Goal: Communication & Community: Answer question/provide support

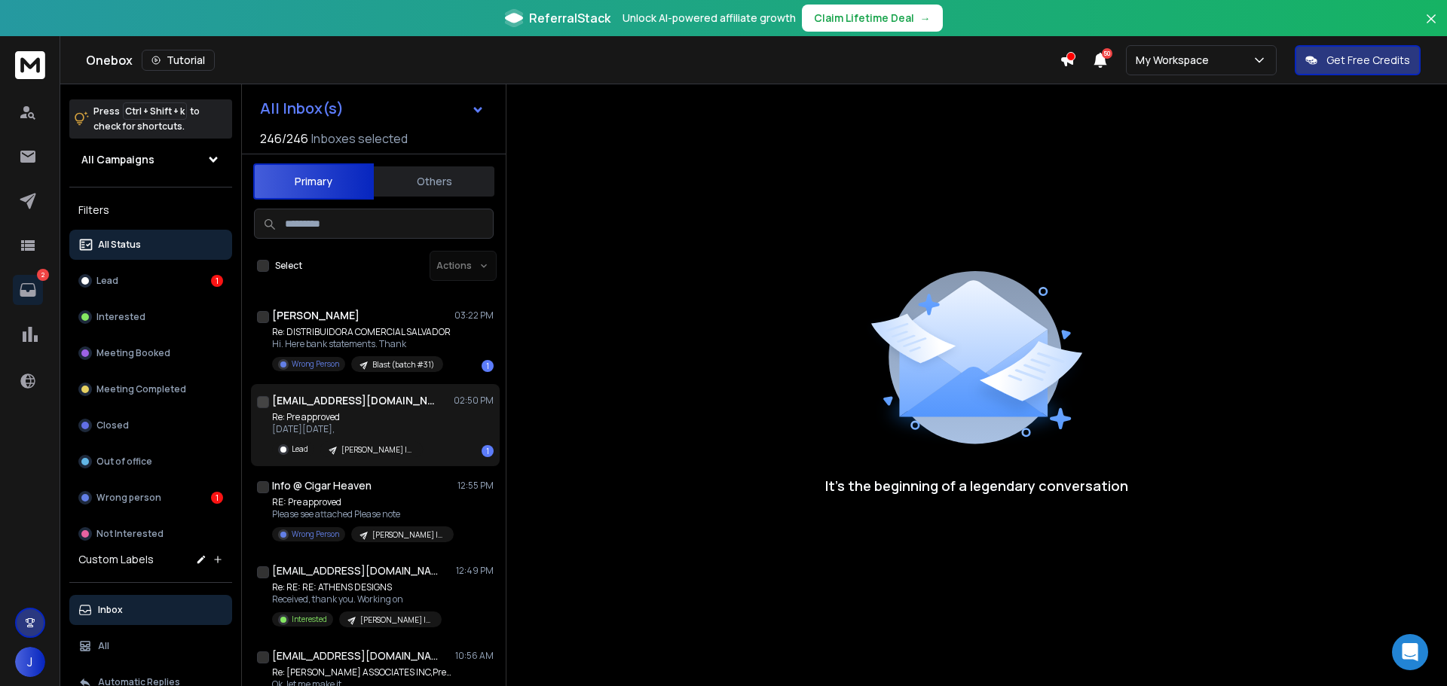
click at [469, 420] on div "Re: Pre approved [DATE][DATE], Lead [PERSON_NAME] leads 1" at bounding box center [383, 434] width 222 height 46
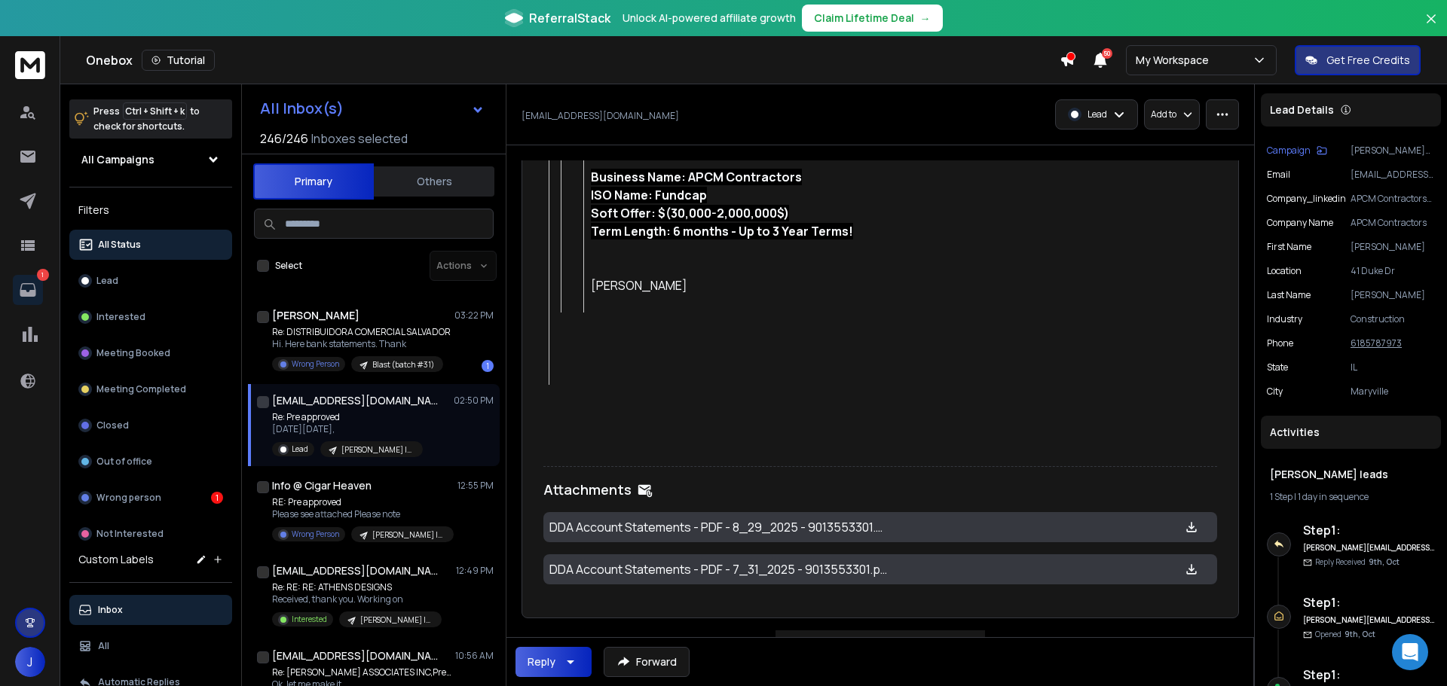
scroll to position [806, 0]
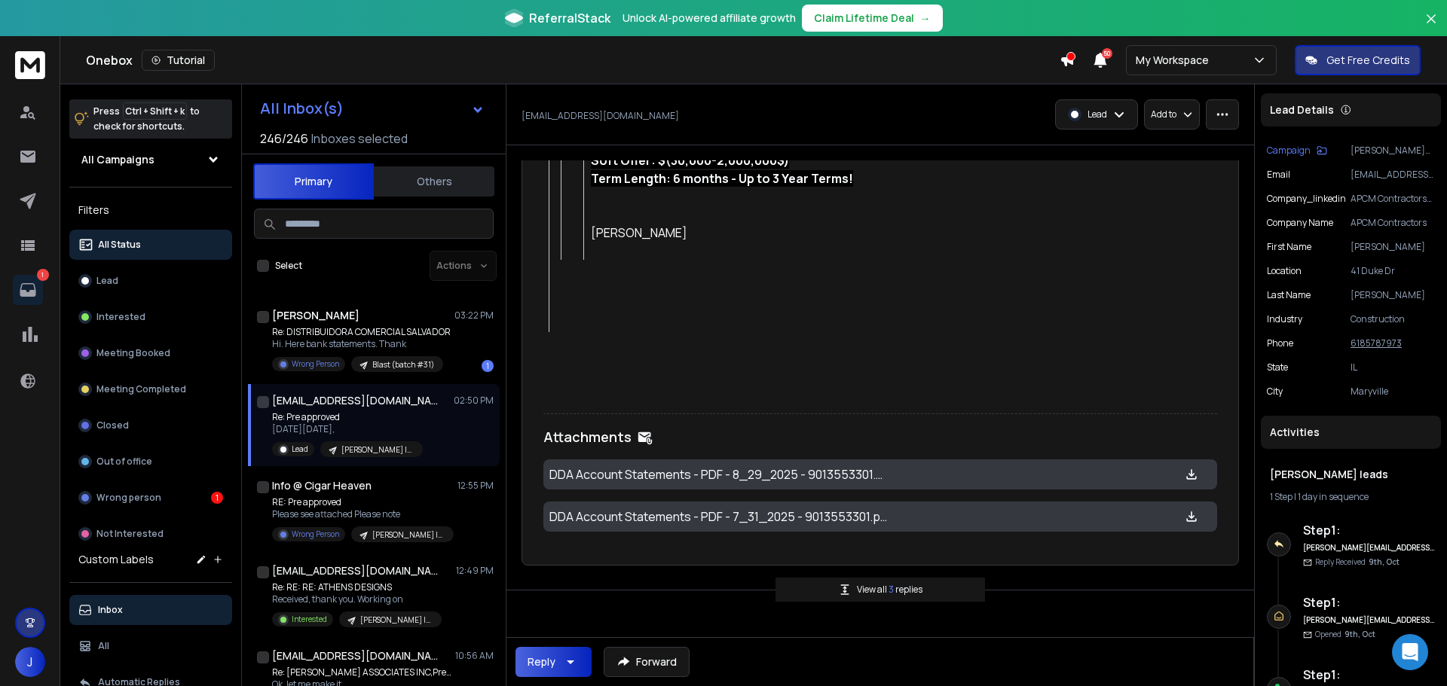
click at [1184, 470] on icon at bounding box center [1191, 474] width 15 height 15
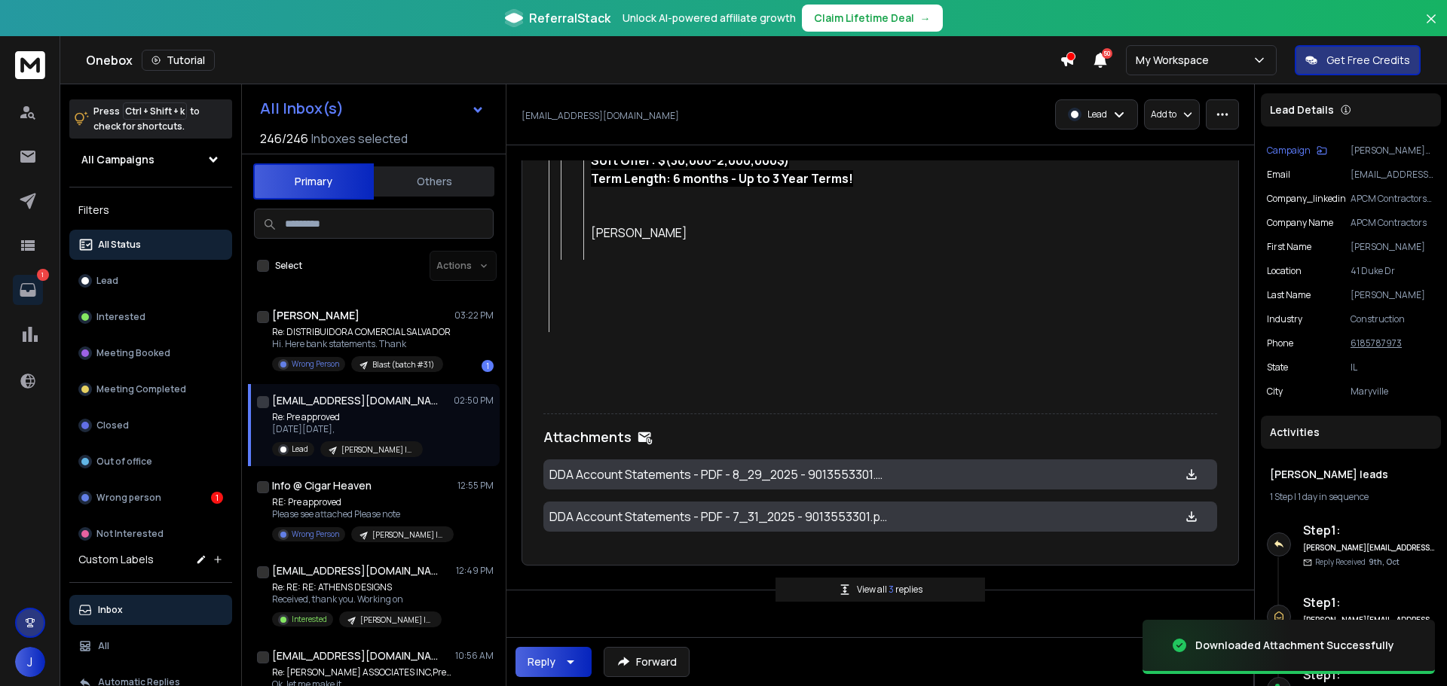
click at [989, 513] on div "DDA Account Statements - PDF - 7_31_2025 - 9013553301.pdf" at bounding box center [880, 517] width 674 height 30
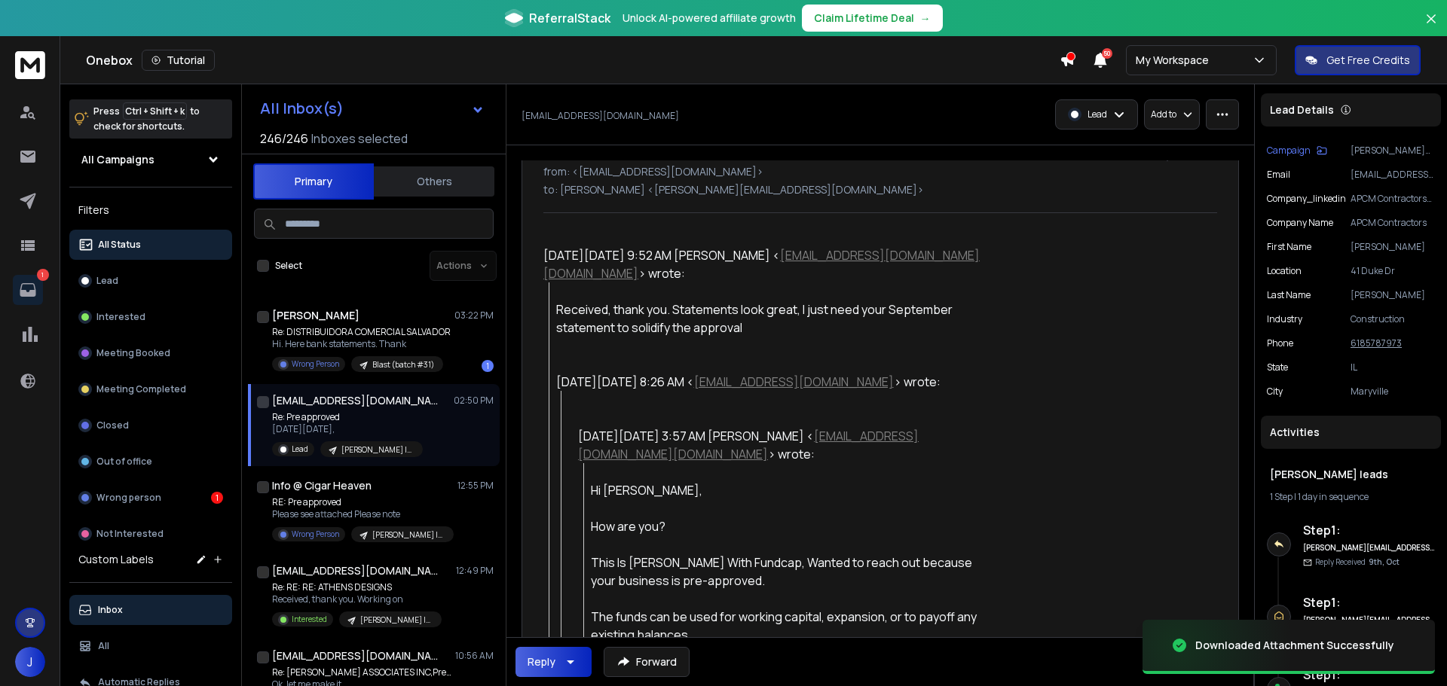
scroll to position [0, 0]
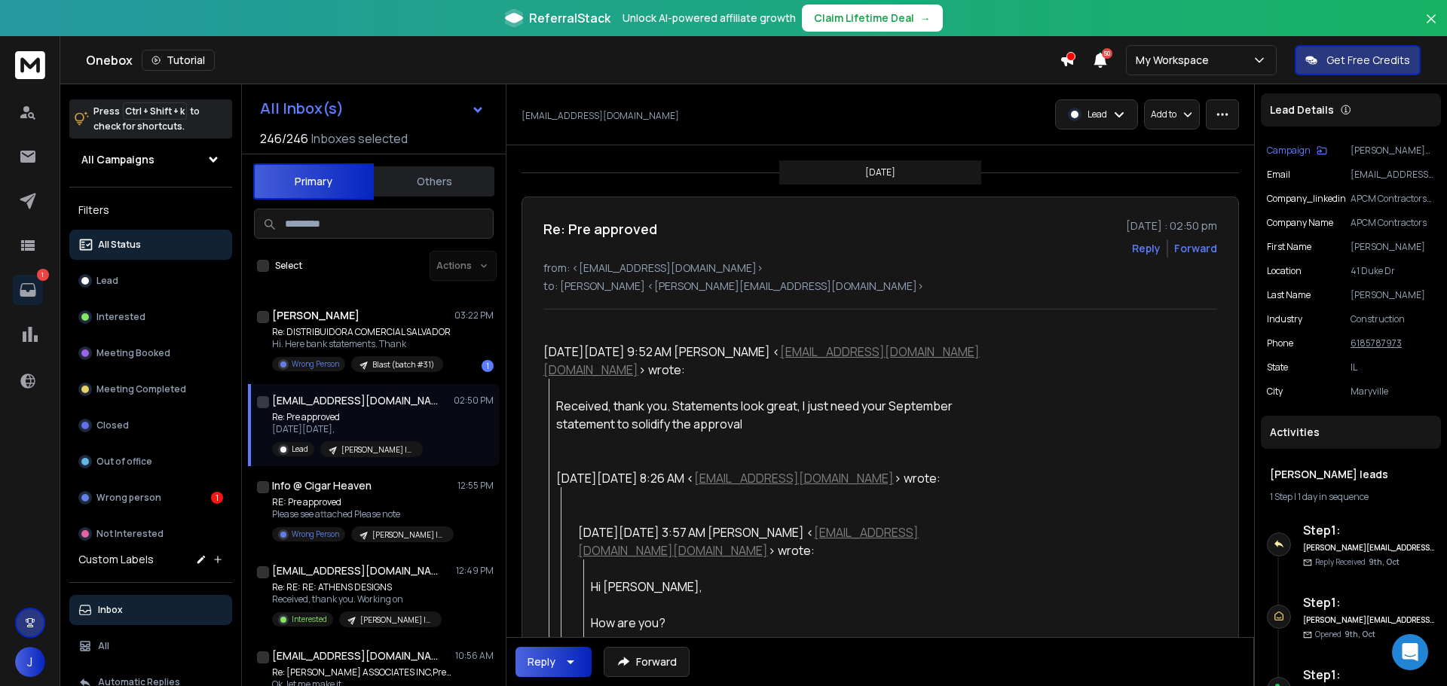
click at [1132, 242] on button "Reply" at bounding box center [1146, 248] width 29 height 15
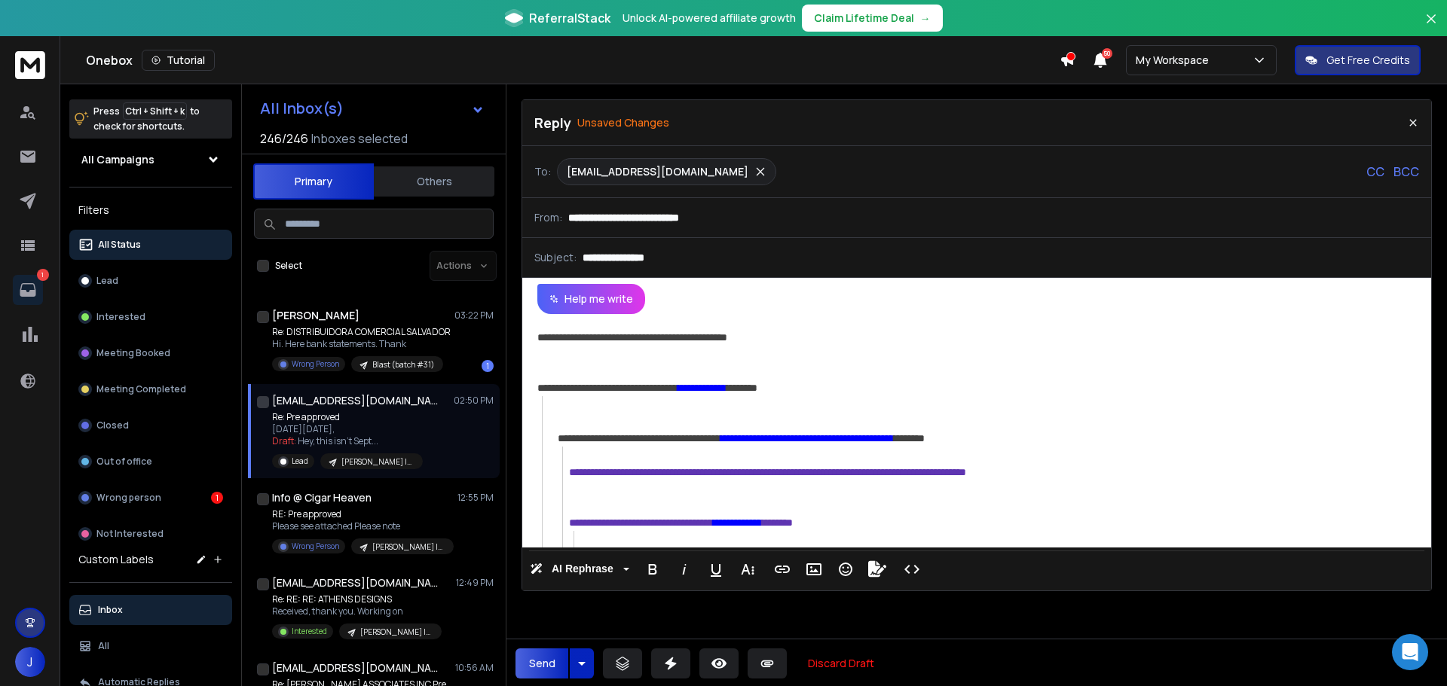
click at [524, 665] on button "Send" at bounding box center [541, 664] width 53 height 30
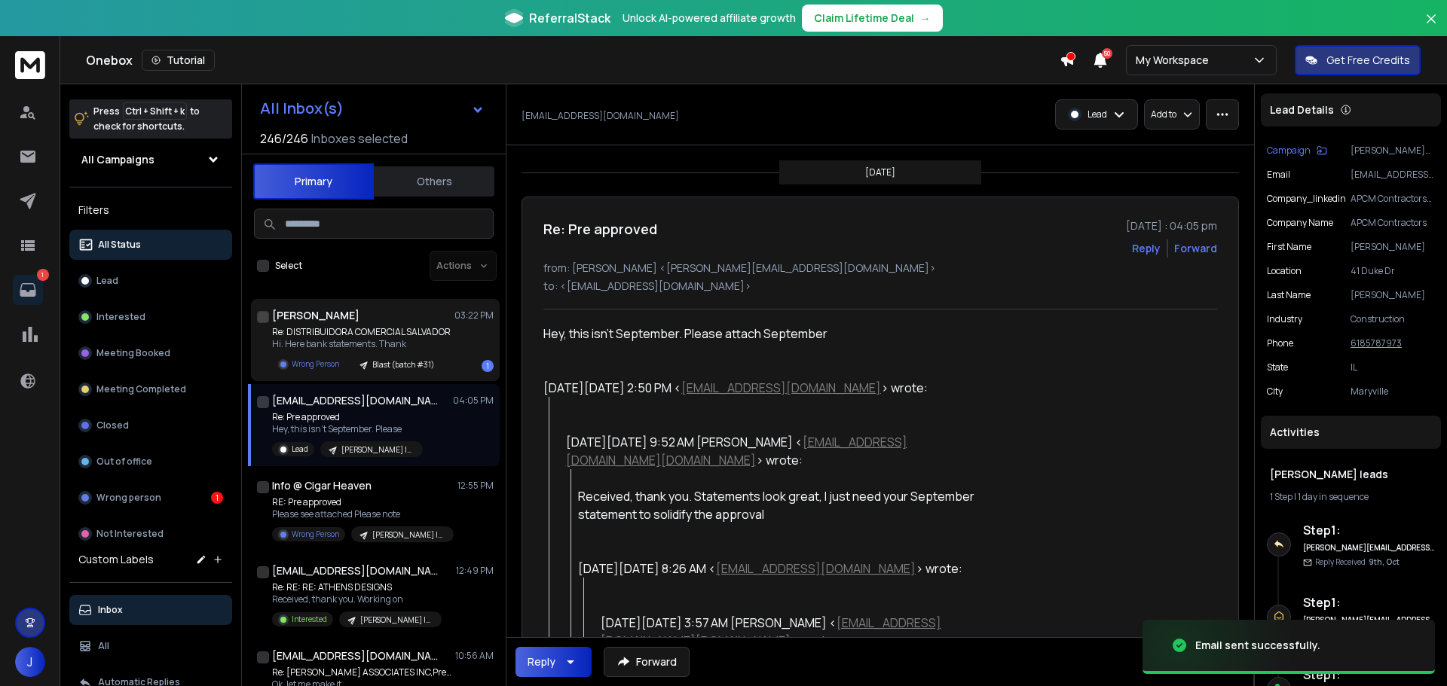
click at [444, 335] on p "Re: DISTRIBUIDORA COMERCIAL SALVADOR" at bounding box center [361, 332] width 179 height 12
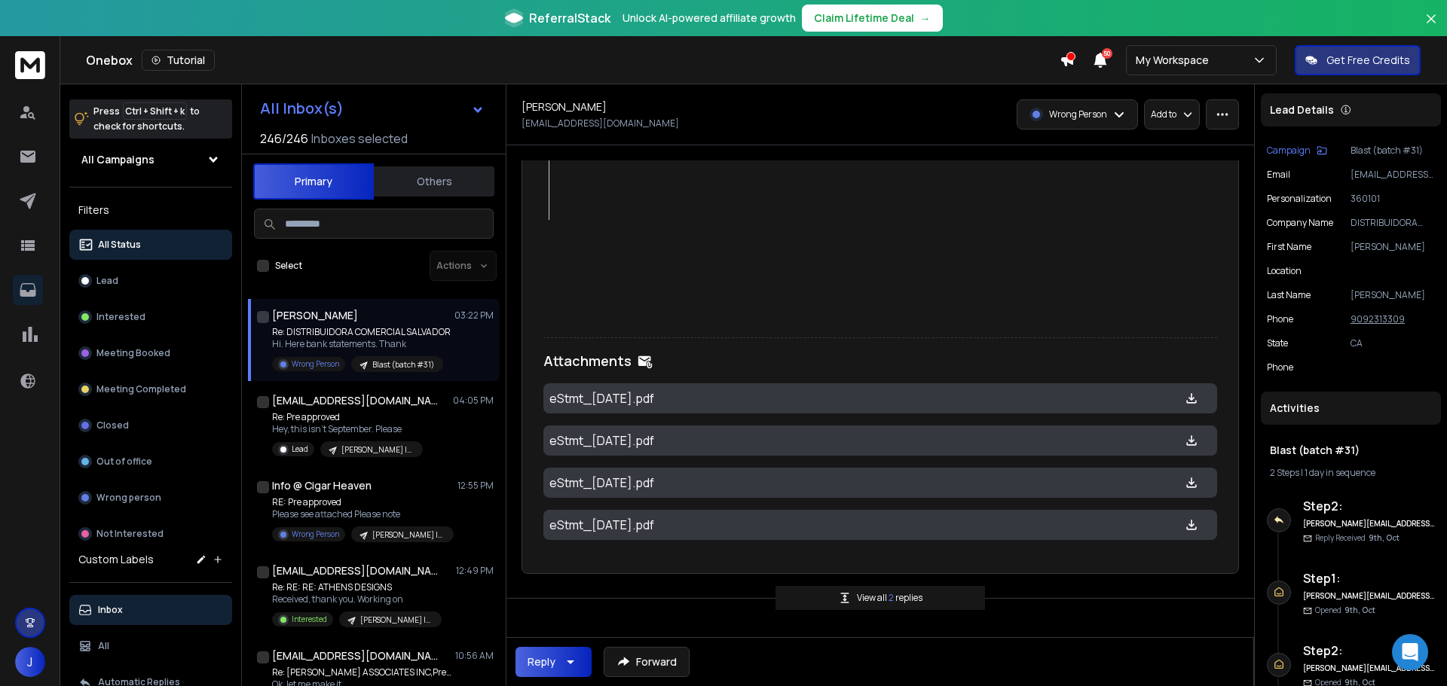
scroll to position [2066, 0]
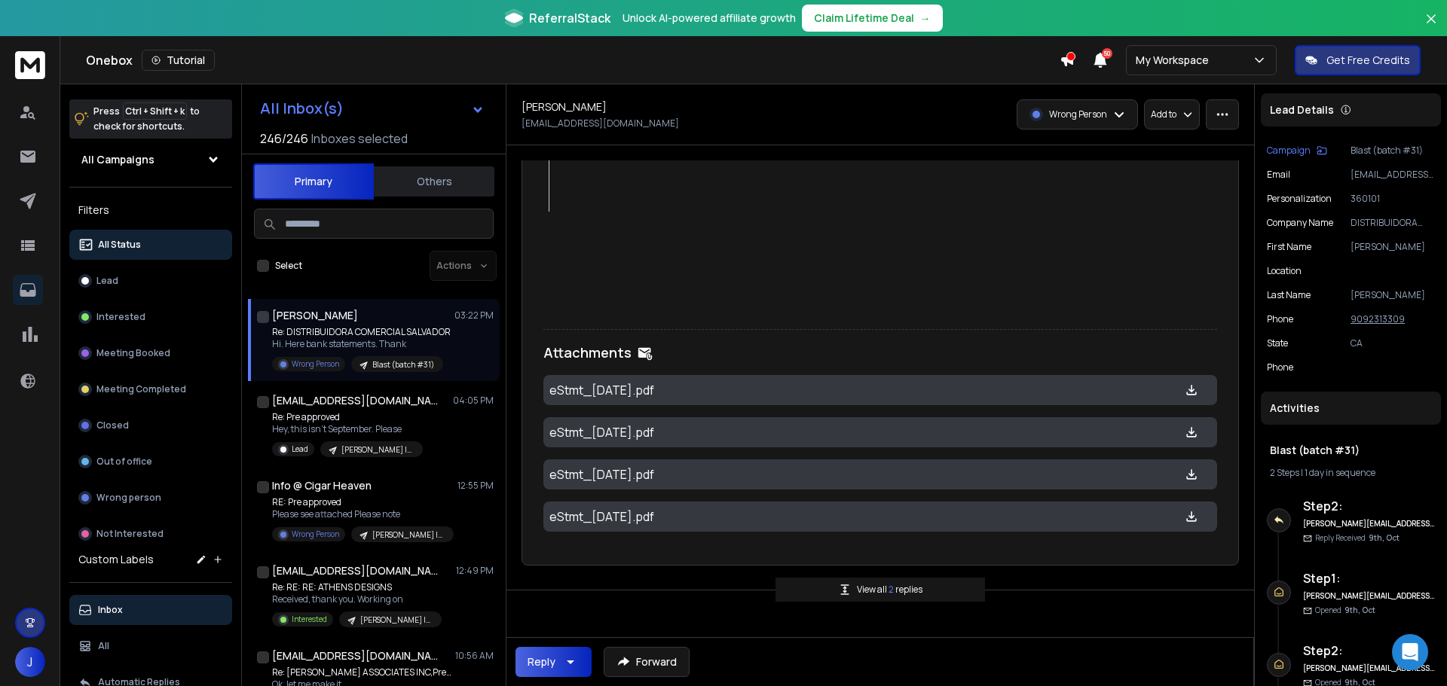
click at [1186, 516] on icon at bounding box center [1191, 517] width 10 height 10
click at [1184, 471] on icon at bounding box center [1191, 474] width 15 height 15
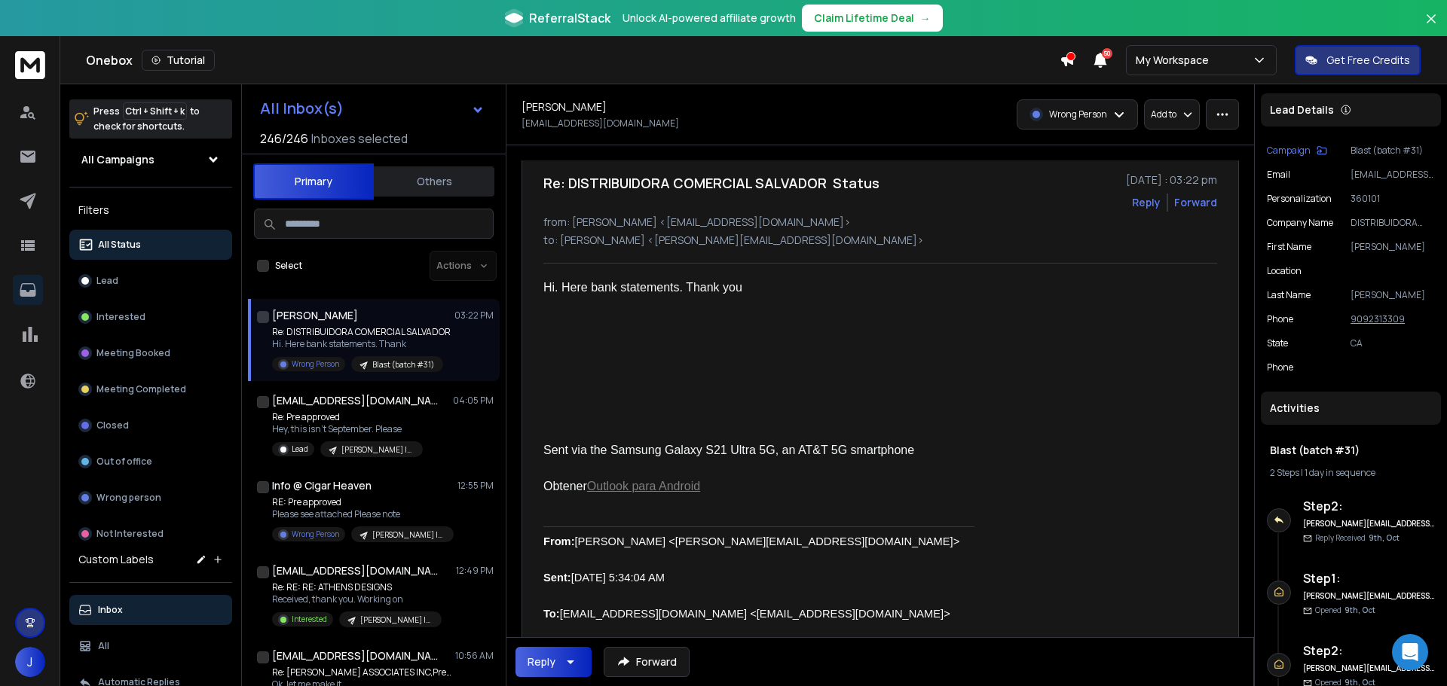
scroll to position [0, 0]
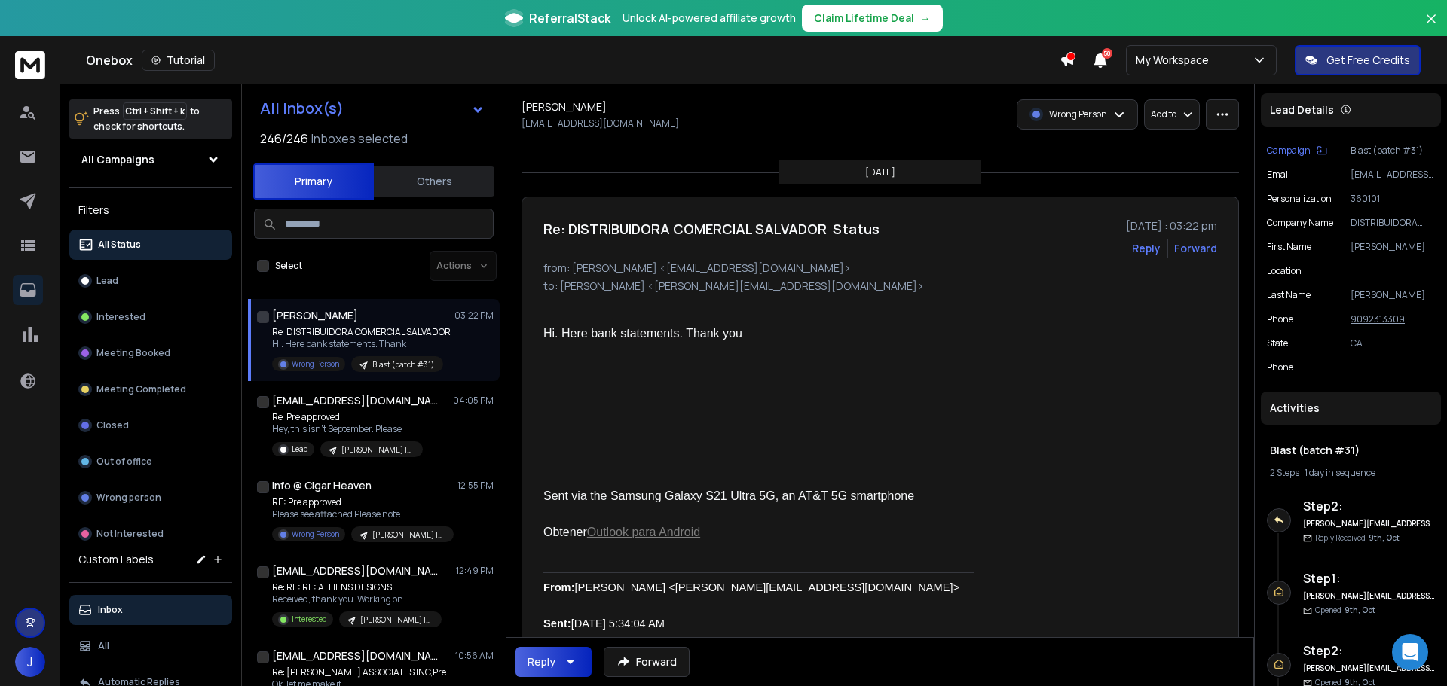
click at [1140, 251] on button "Reply" at bounding box center [1146, 248] width 29 height 15
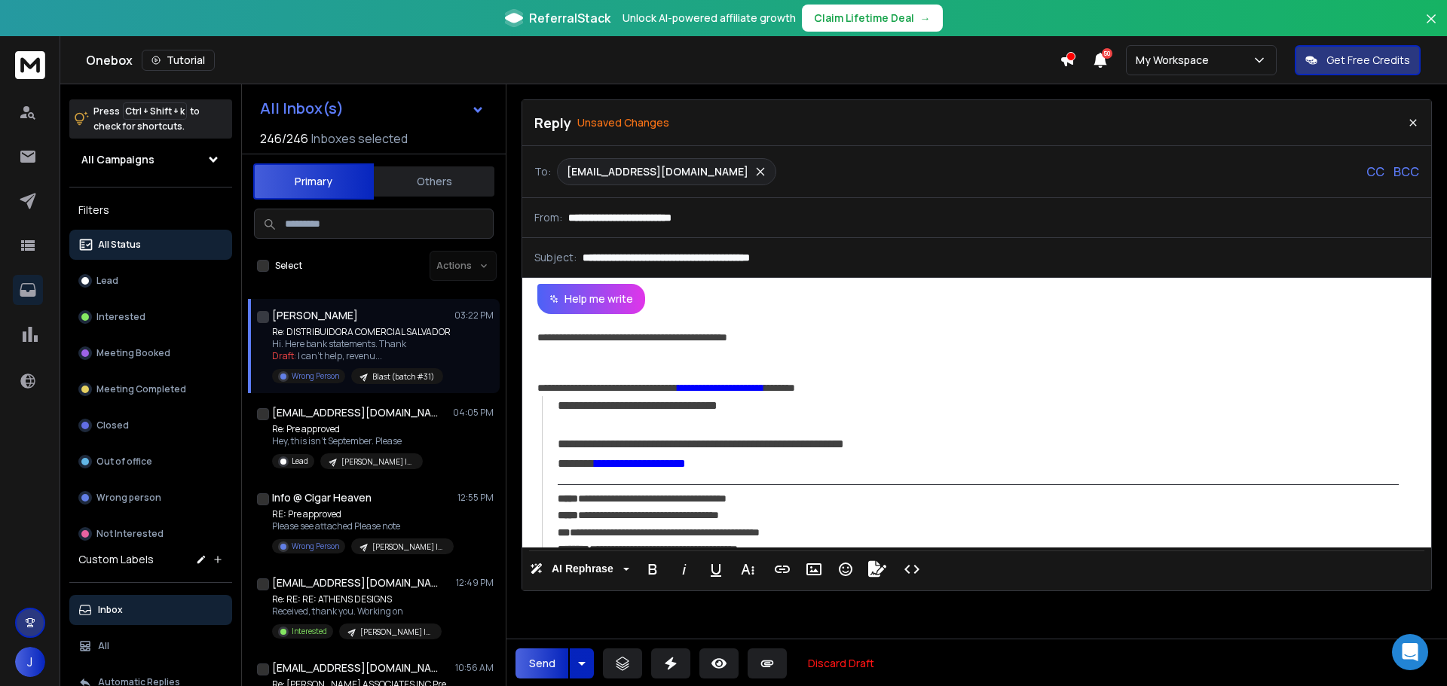
click at [536, 658] on button "Send" at bounding box center [541, 664] width 53 height 30
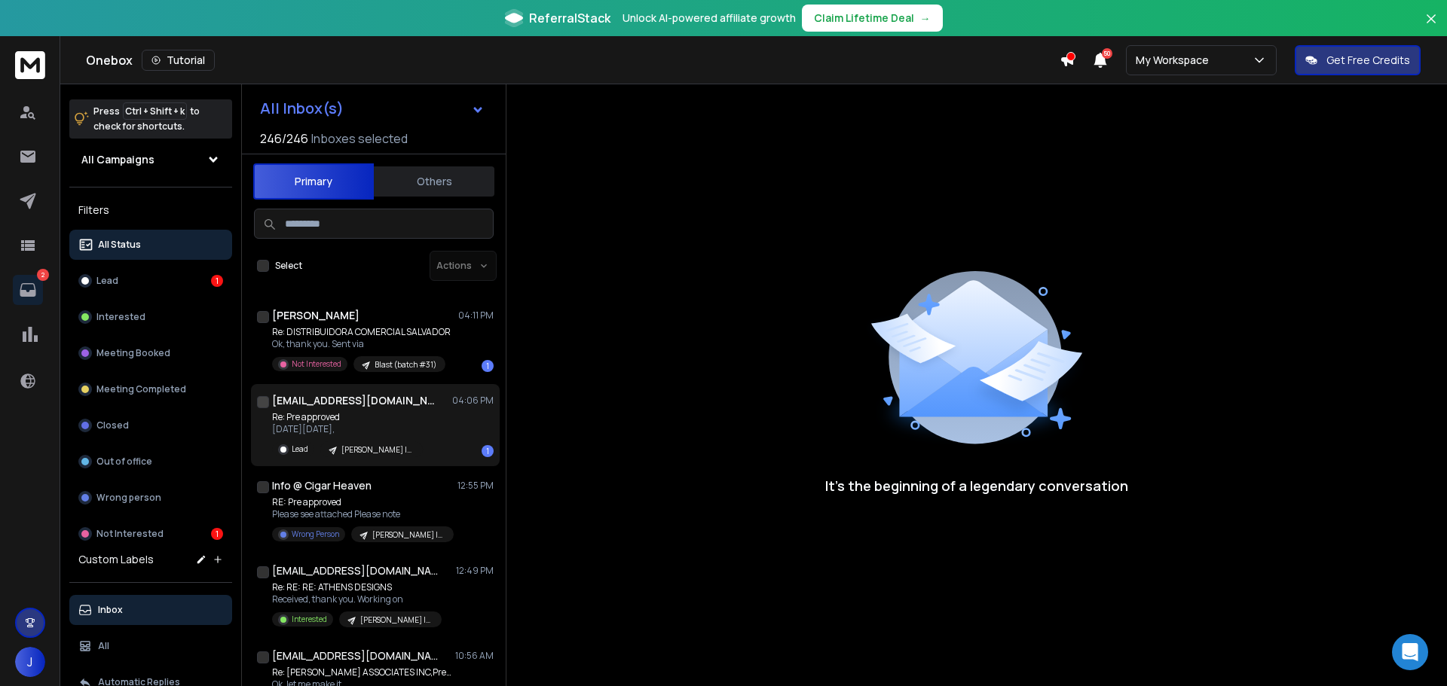
click at [443, 420] on div "Re: Pre approved On Thu, Oct 9, 2025, Lead Kassab leads 1" at bounding box center [383, 434] width 222 height 46
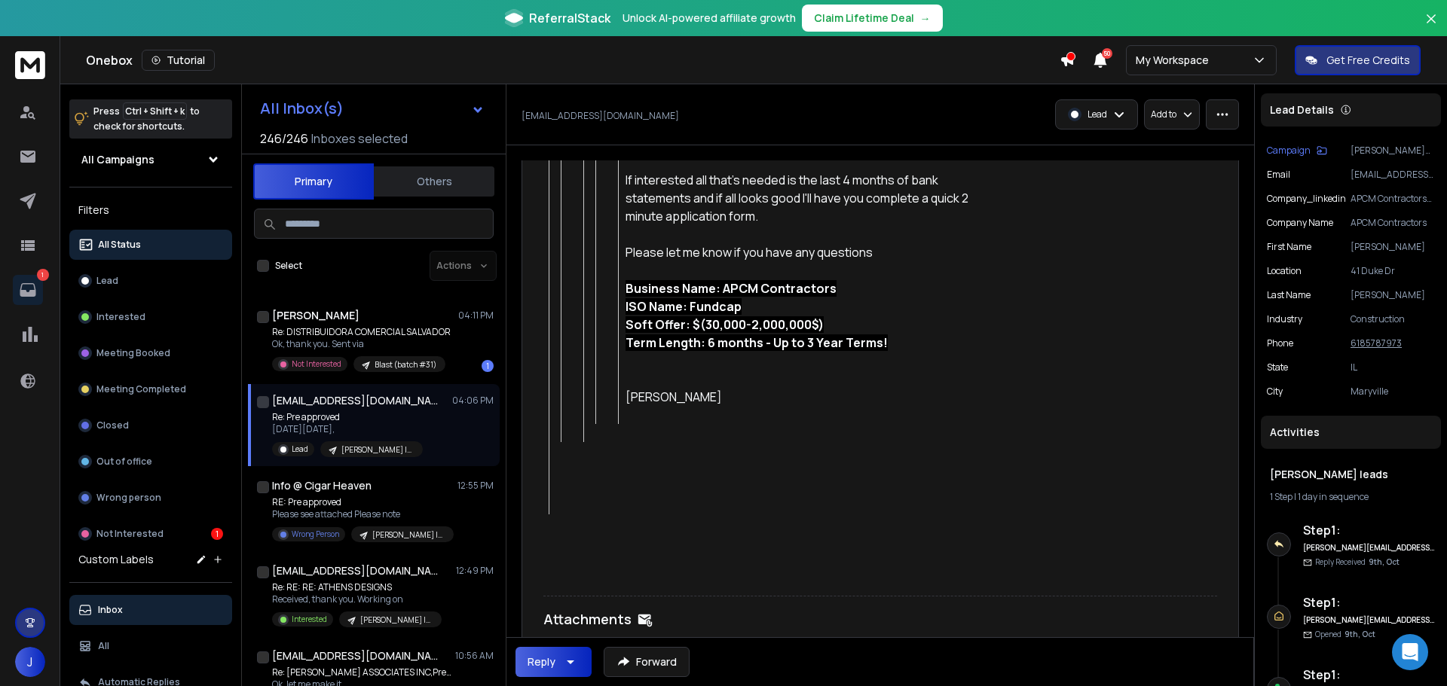
scroll to position [945, 0]
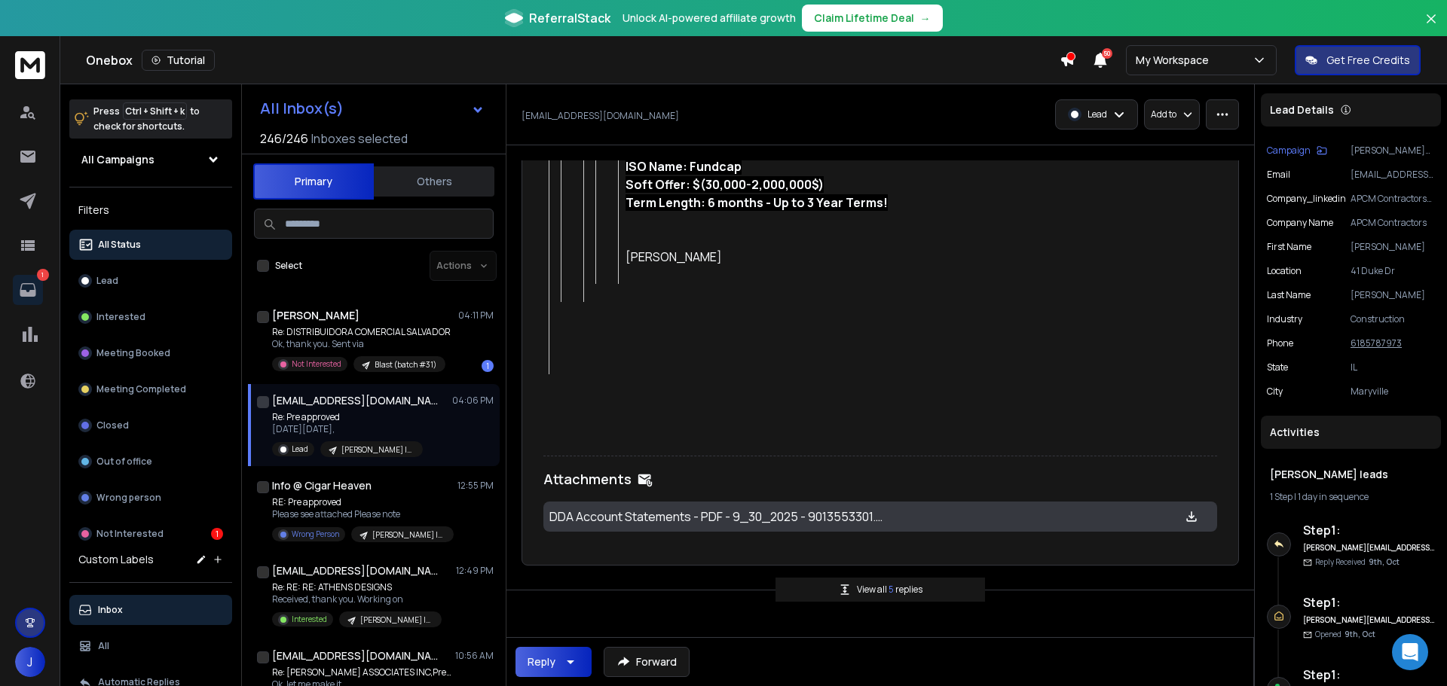
click at [1184, 516] on icon at bounding box center [1191, 516] width 15 height 15
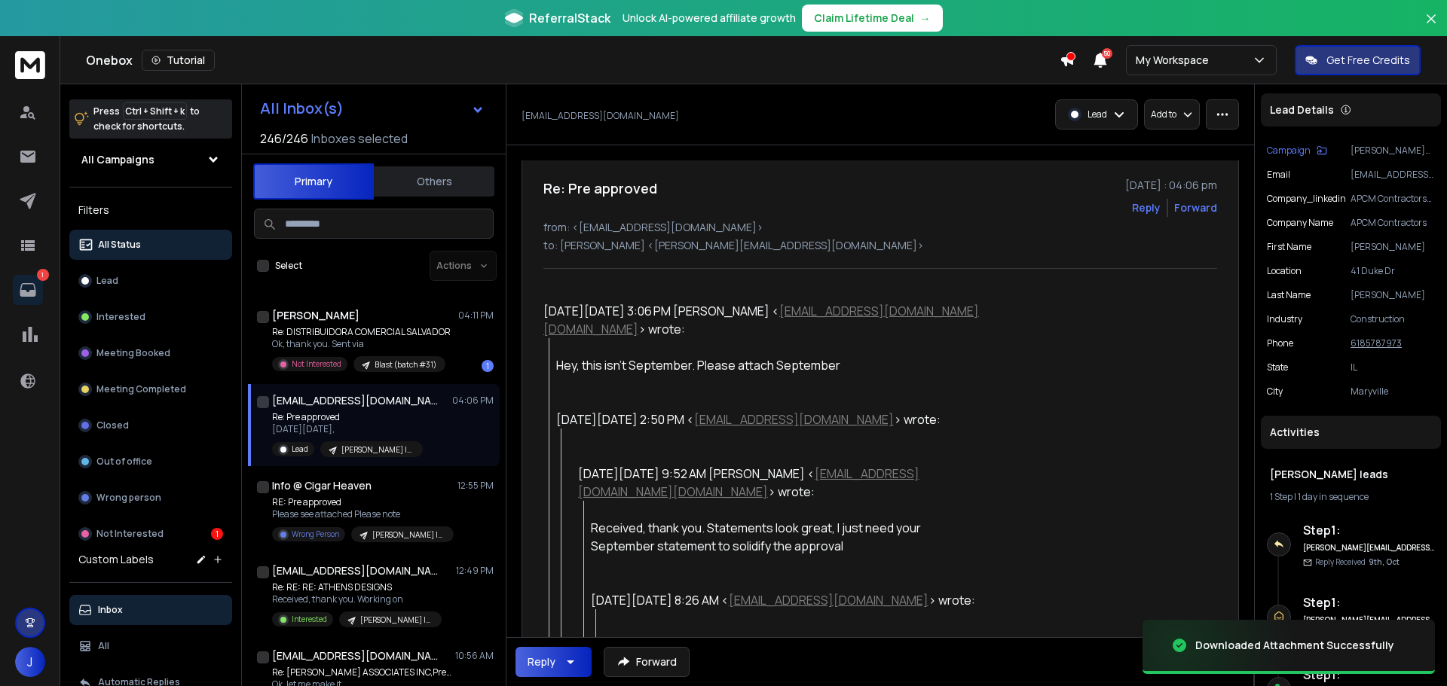
scroll to position [0, 0]
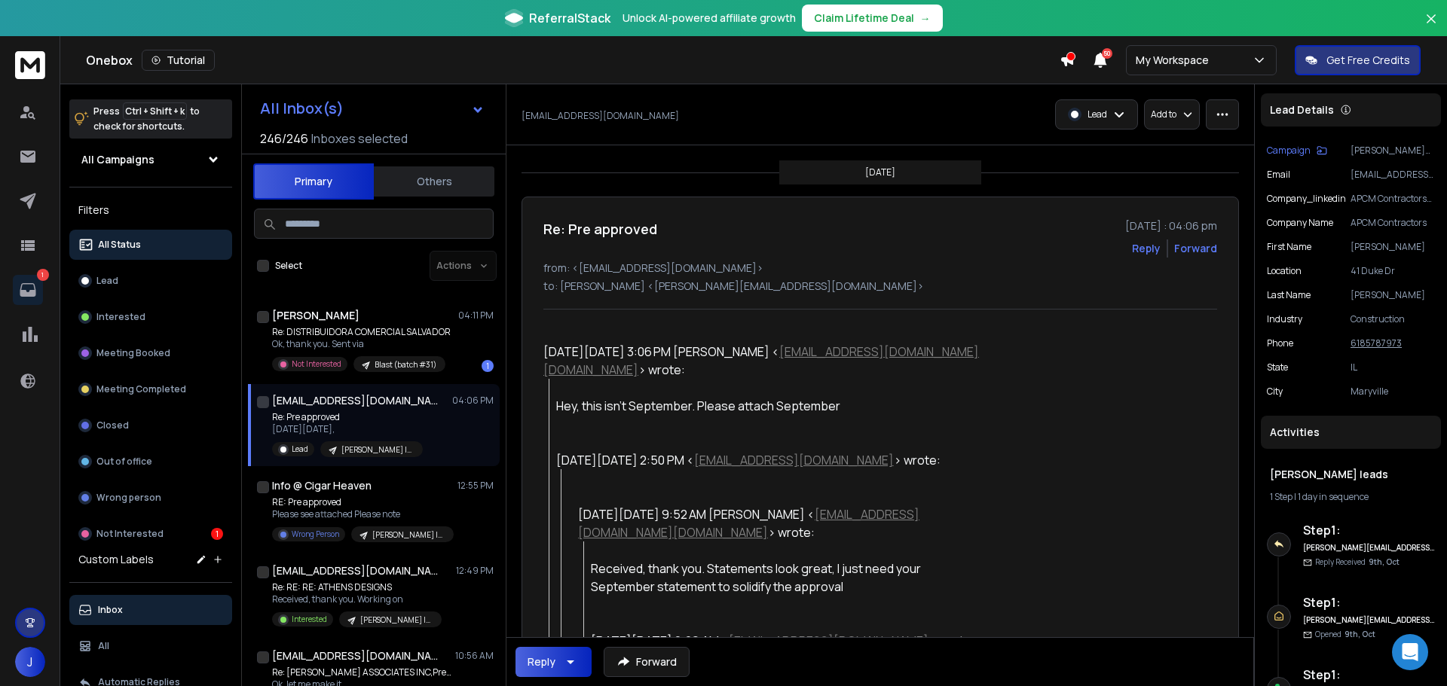
click at [1140, 249] on button "Reply" at bounding box center [1146, 248] width 29 height 15
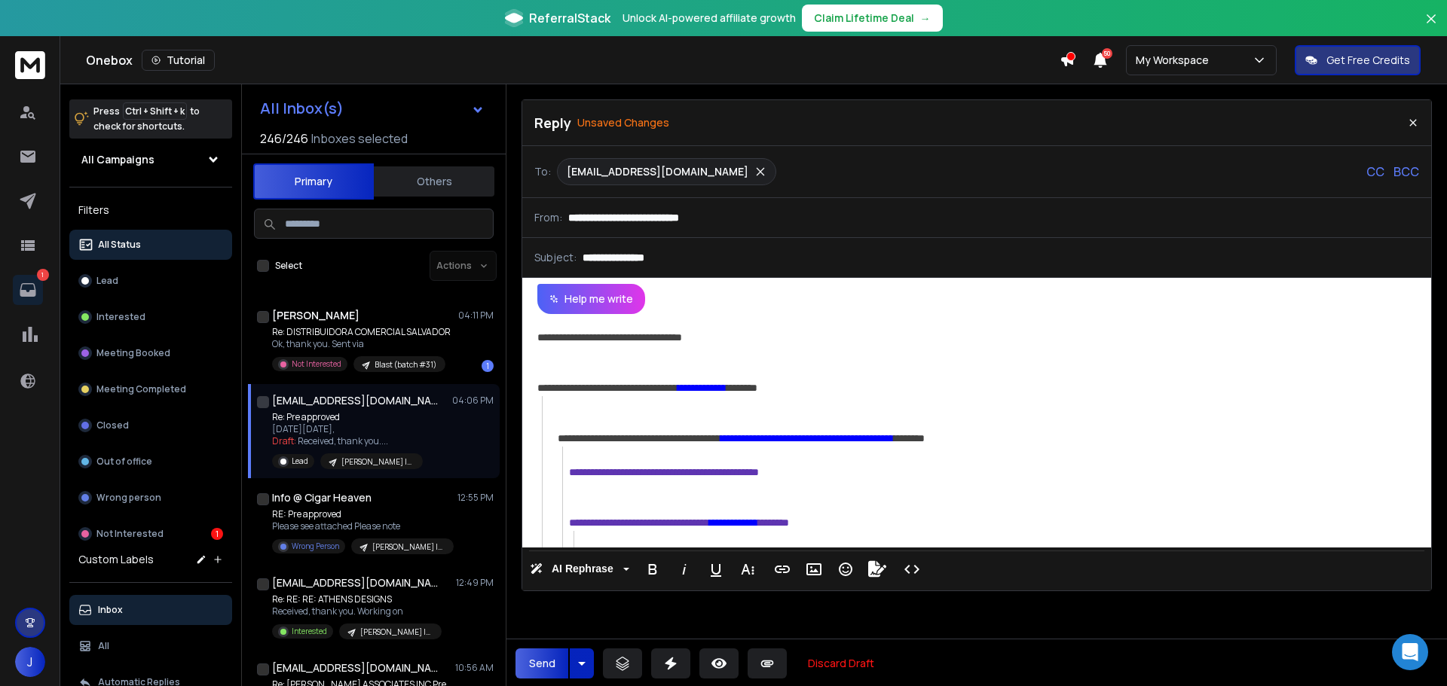
click at [548, 671] on button "Send" at bounding box center [541, 664] width 53 height 30
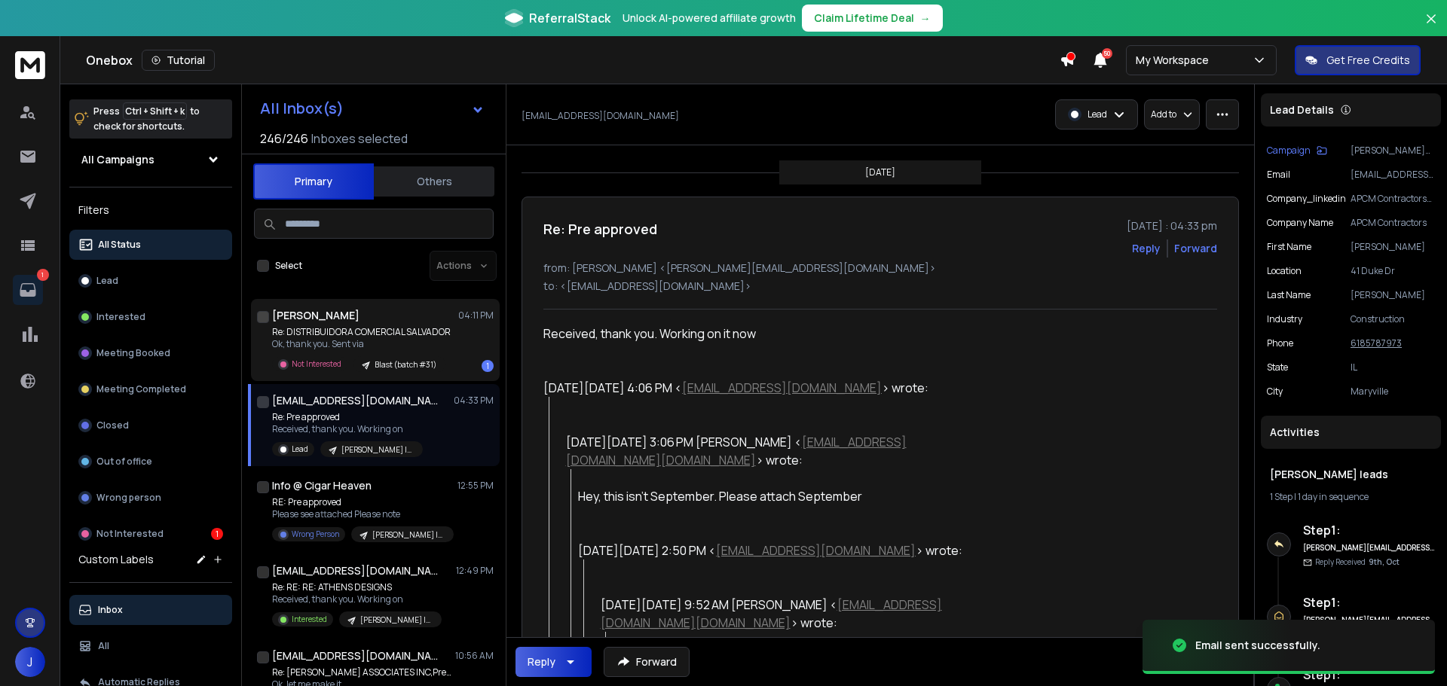
click at [437, 332] on p "Re: DISTRIBUIDORA COMERCIAL SALVADOR" at bounding box center [361, 332] width 179 height 12
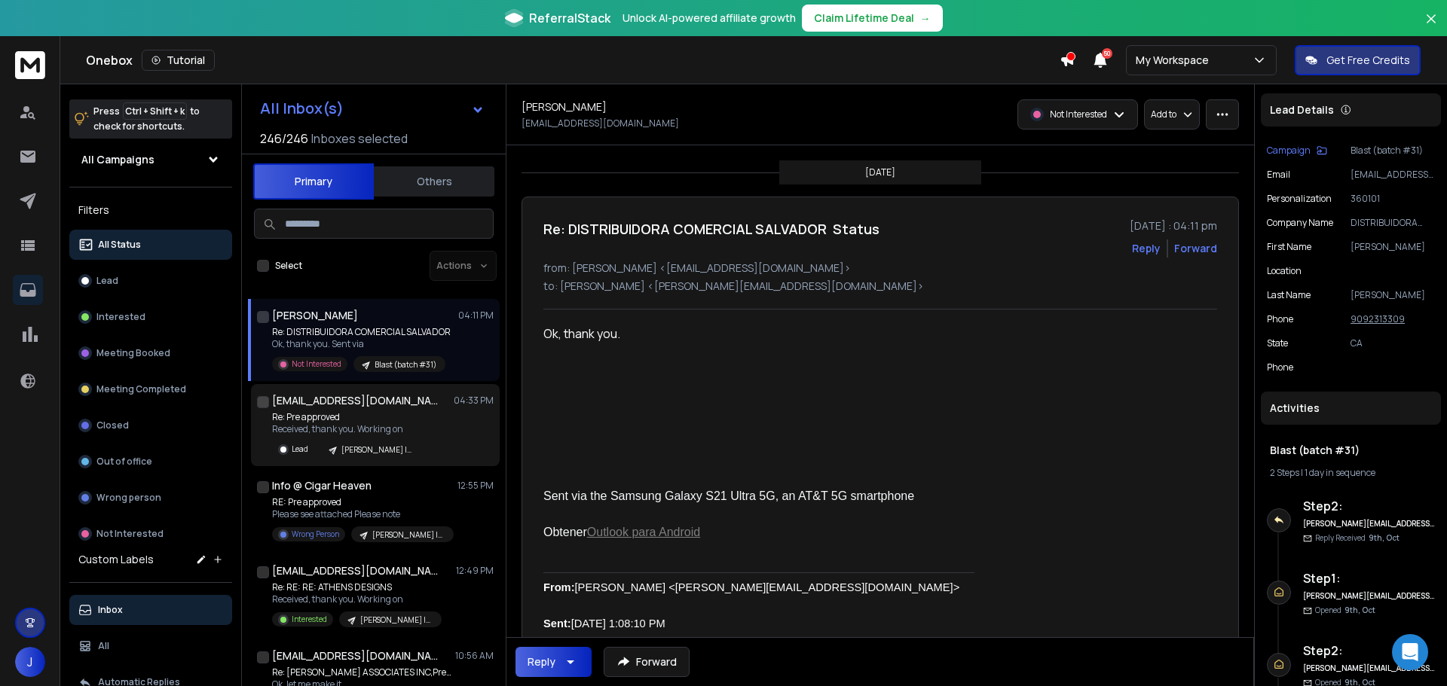
click at [433, 425] on div "Re: Pre approved Received, thank you. Working on Lead Kassab leads" at bounding box center [383, 434] width 222 height 46
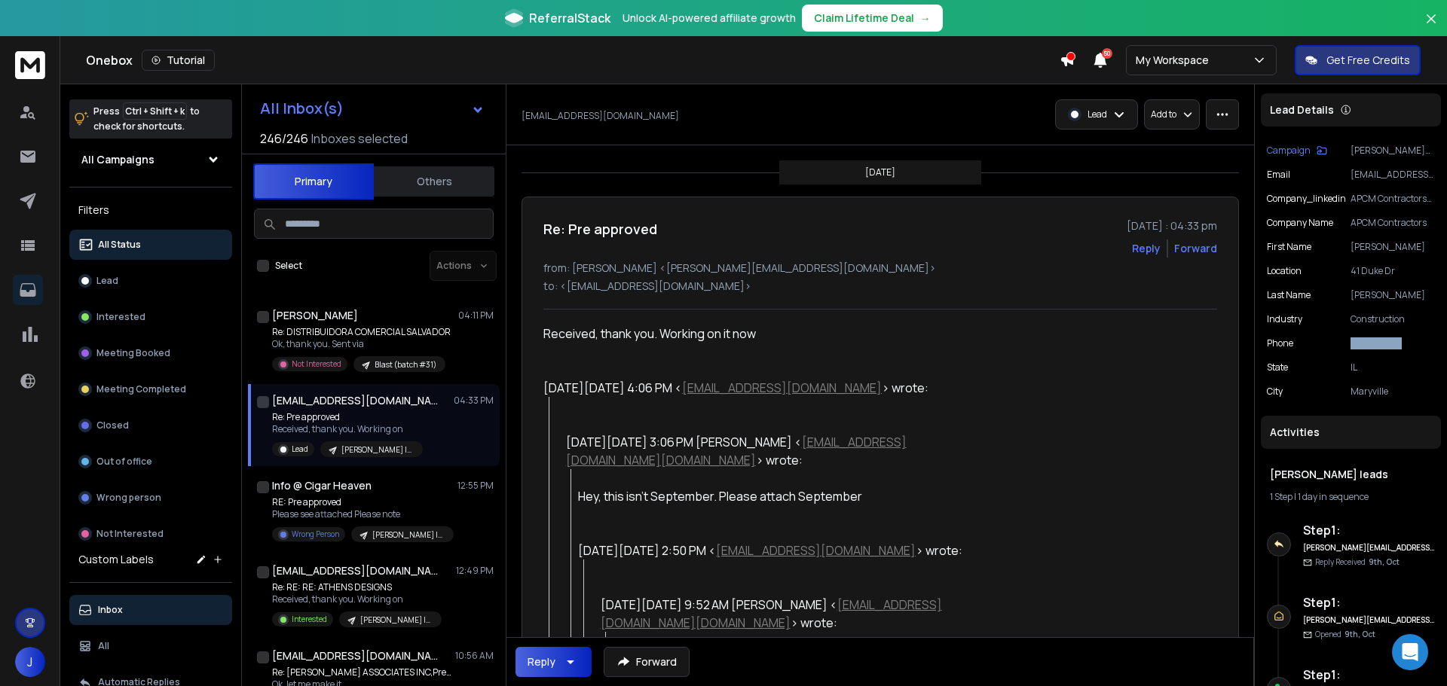
copy tcxspan "6185787973"
drag, startPoint x: 1400, startPoint y: 339, endPoint x: 1342, endPoint y: 344, distance: 58.2
click at [1342, 344] on div "Phone 6185787973" at bounding box center [1350, 344] width 168 height 12
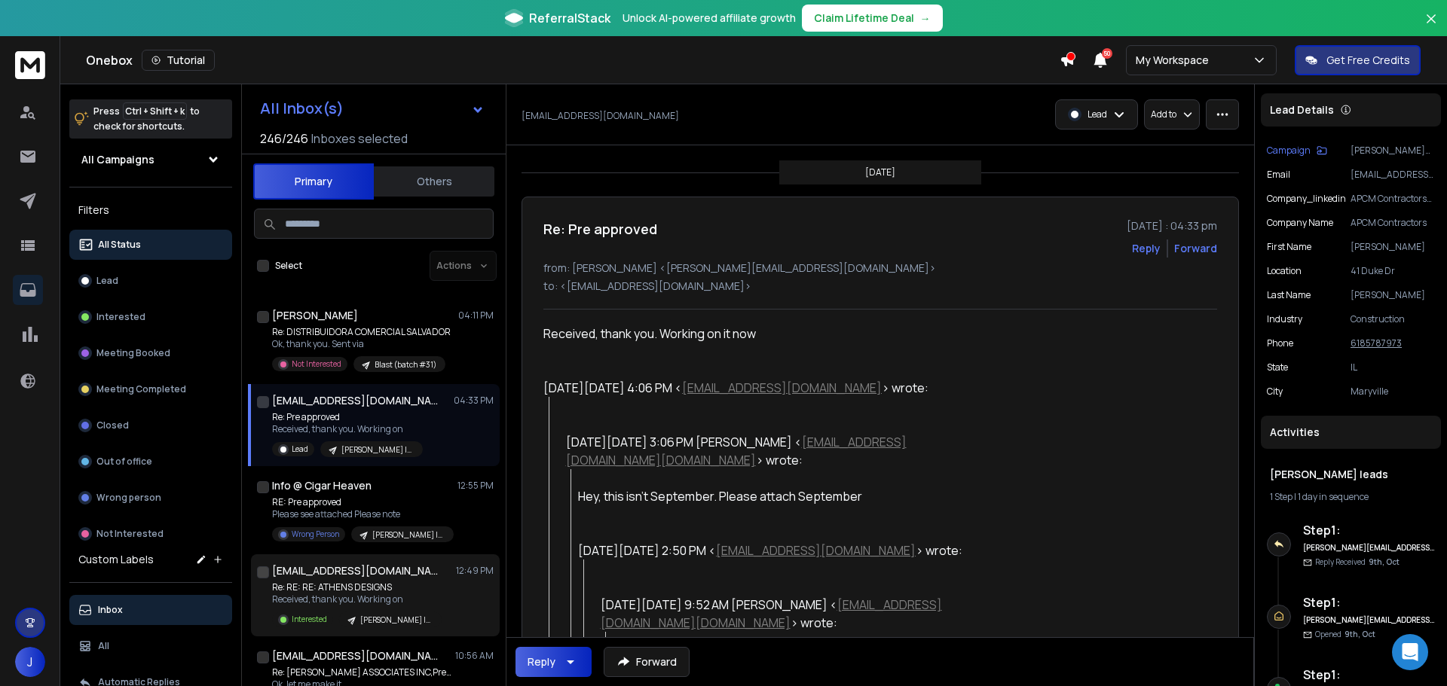
click at [434, 604] on div "Re: RE: RE: ATHENS DESIGNS Received, thank you. Working on Interested Kassab le…" at bounding box center [383, 605] width 222 height 46
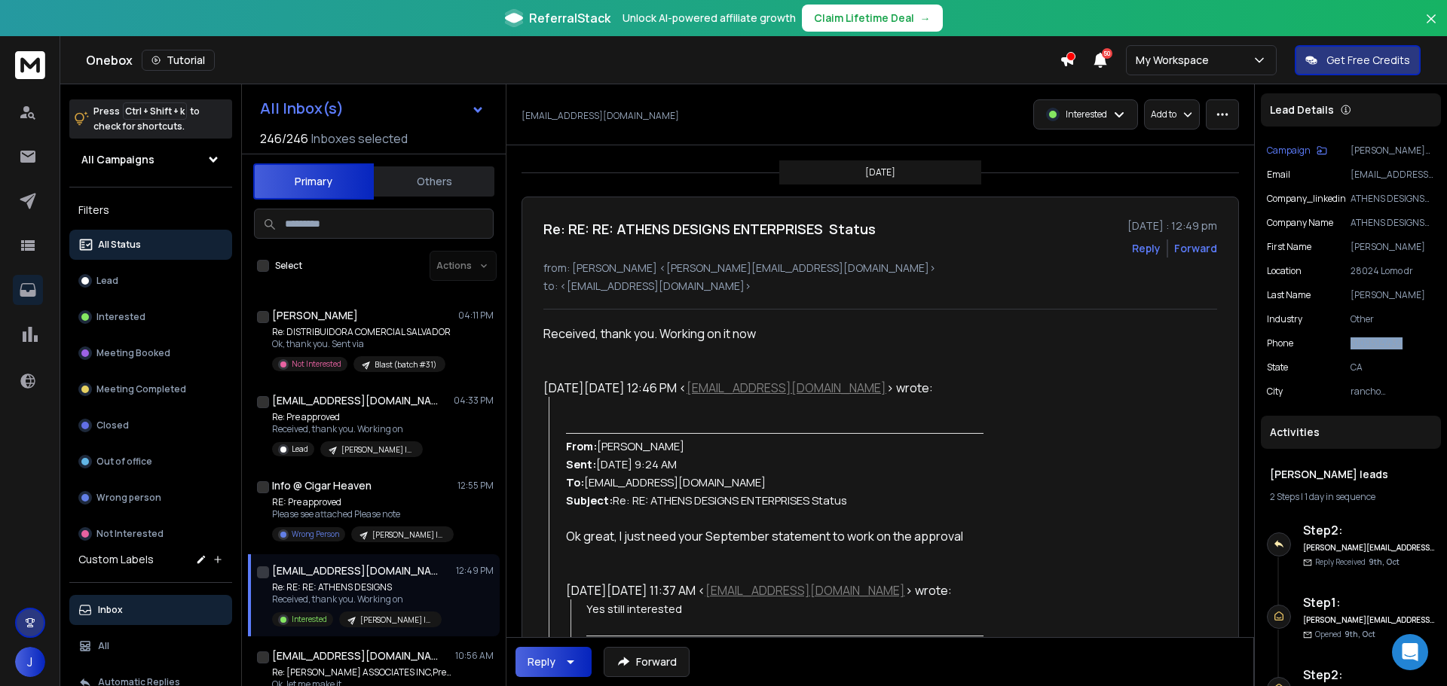
copy tcxspan "3109514434"
drag, startPoint x: 1404, startPoint y: 344, endPoint x: 1343, endPoint y: 342, distance: 61.0
click at [1343, 342] on div "Phone 3109514434" at bounding box center [1350, 344] width 168 height 12
click at [1407, 337] on div "Campaign Kassab leads Email info@athensdesign.tech company_linkedin ATHENS DESI…" at bounding box center [1350, 271] width 180 height 289
click at [1151, 245] on button "Reply" at bounding box center [1146, 248] width 29 height 15
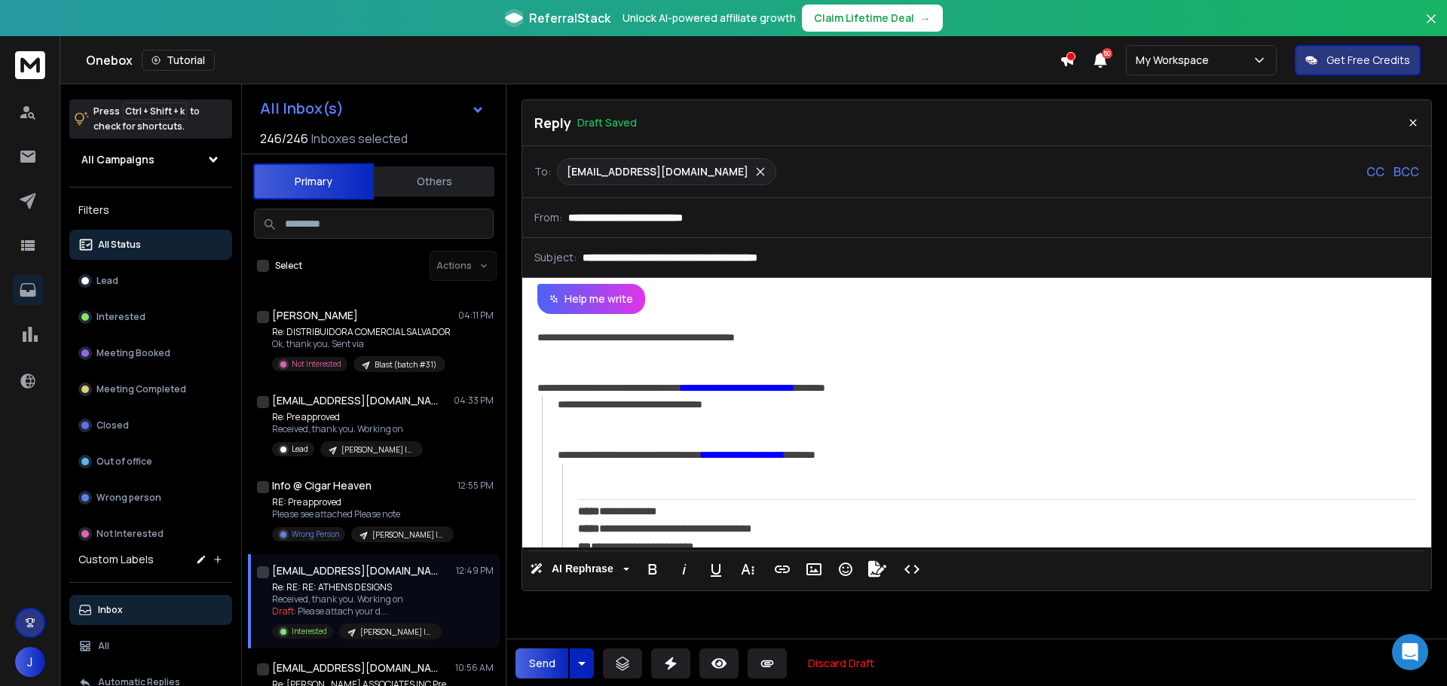
click at [540, 658] on button "Send" at bounding box center [541, 664] width 53 height 30
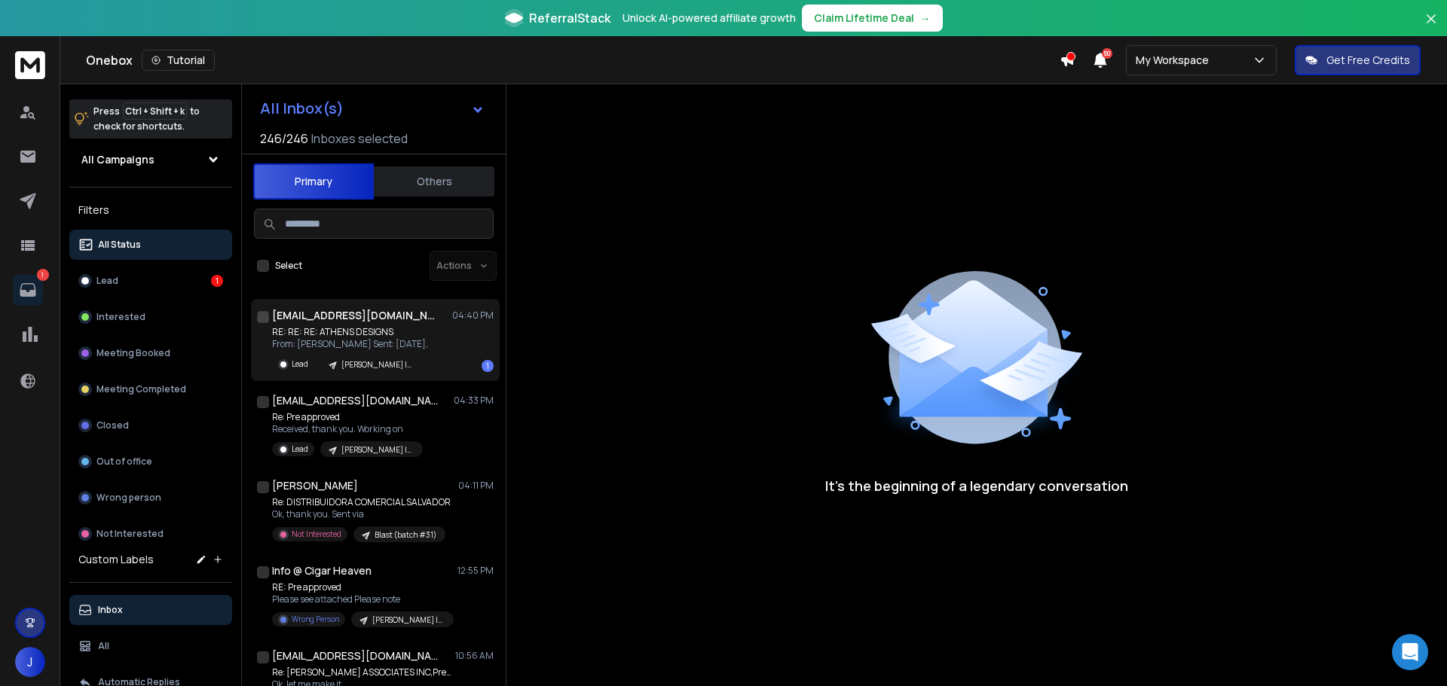
click at [465, 329] on div "RE: RE: RE: ATHENS DESIGNS From: Morris Klien Sent: Thursday, Lead Kassab leads…" at bounding box center [383, 349] width 222 height 46
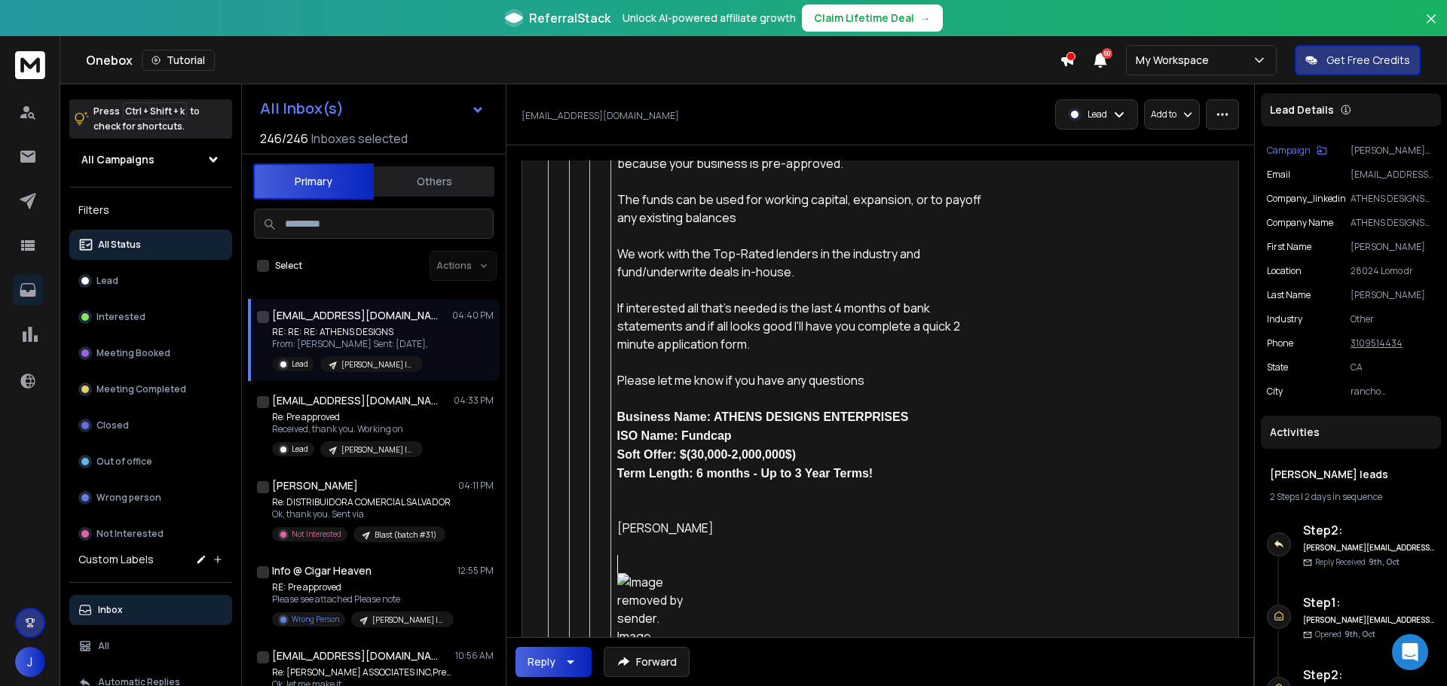
scroll to position [1582, 0]
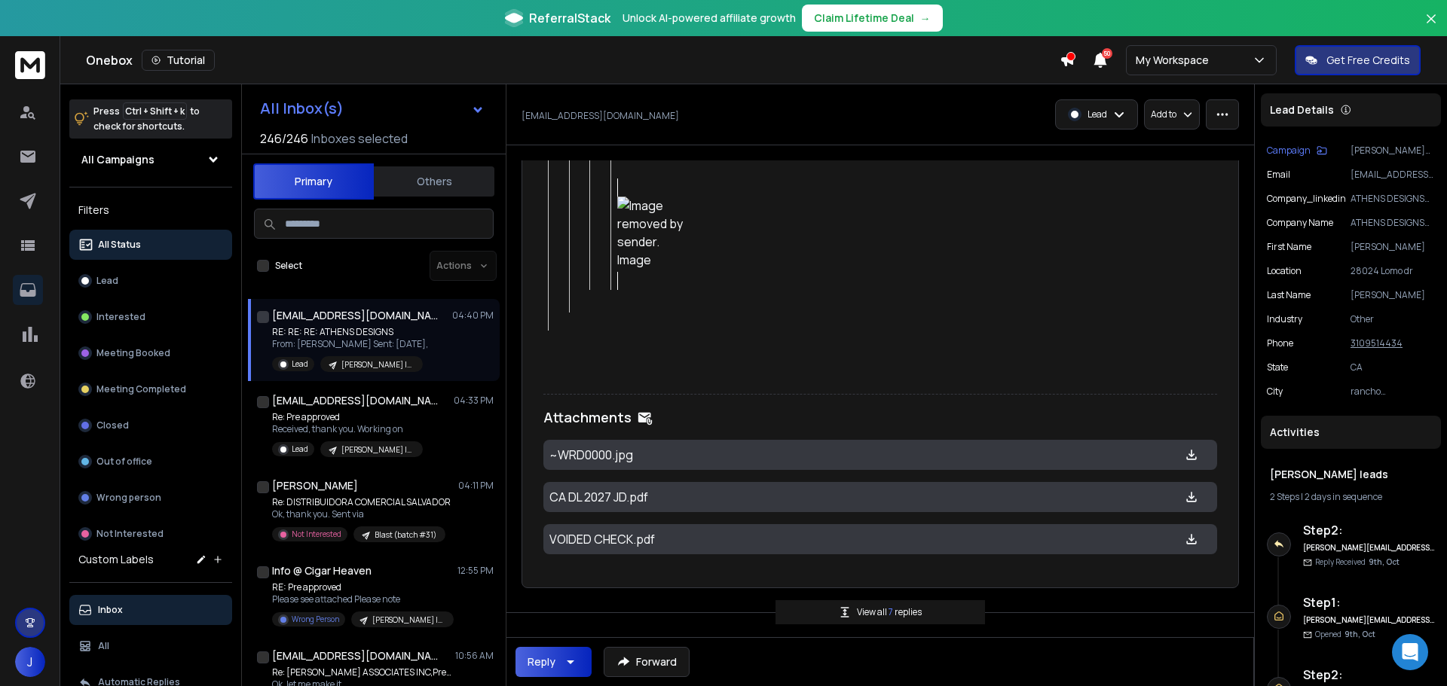
click at [1185, 454] on icon at bounding box center [1191, 455] width 15 height 15
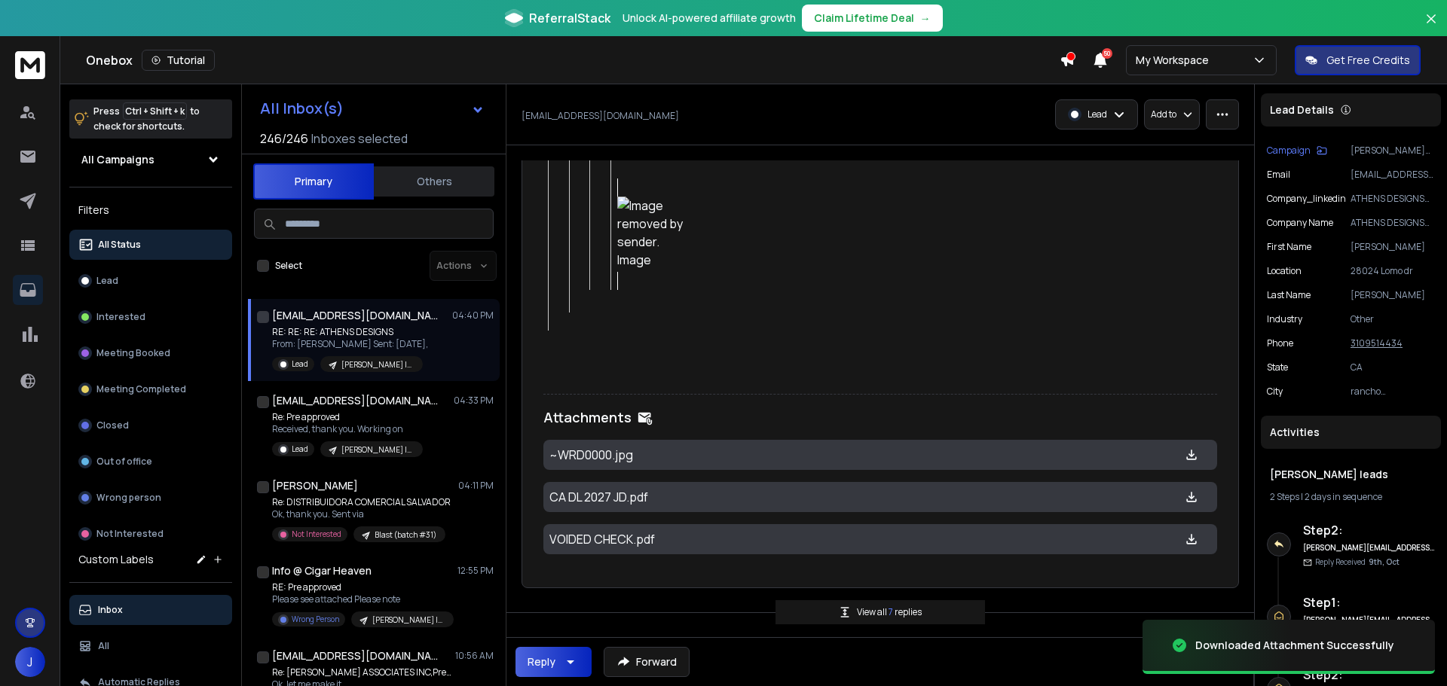
click at [1186, 499] on icon at bounding box center [1191, 498] width 10 height 10
click at [1187, 538] on icon at bounding box center [1191, 540] width 10 height 10
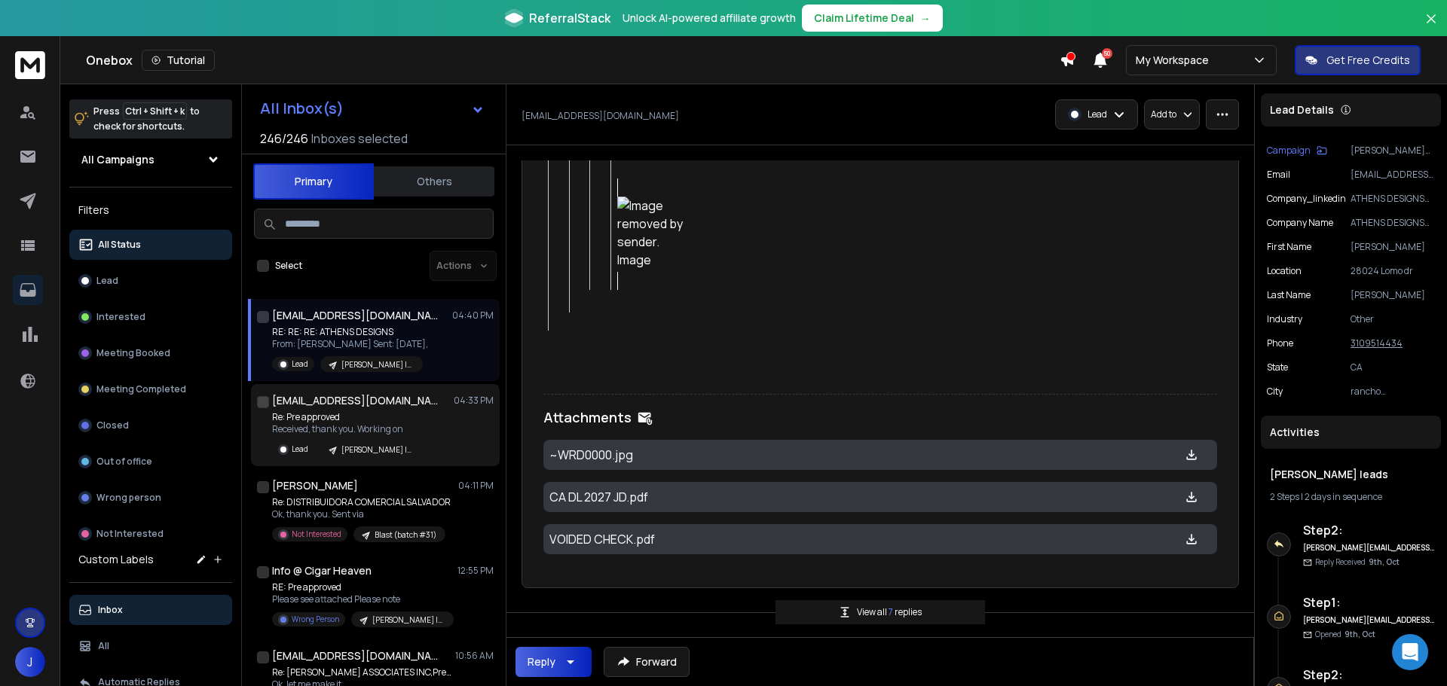
click at [432, 429] on div "Re: Pre approved Received, thank you. Working on Lead Kassab leads" at bounding box center [383, 434] width 222 height 46
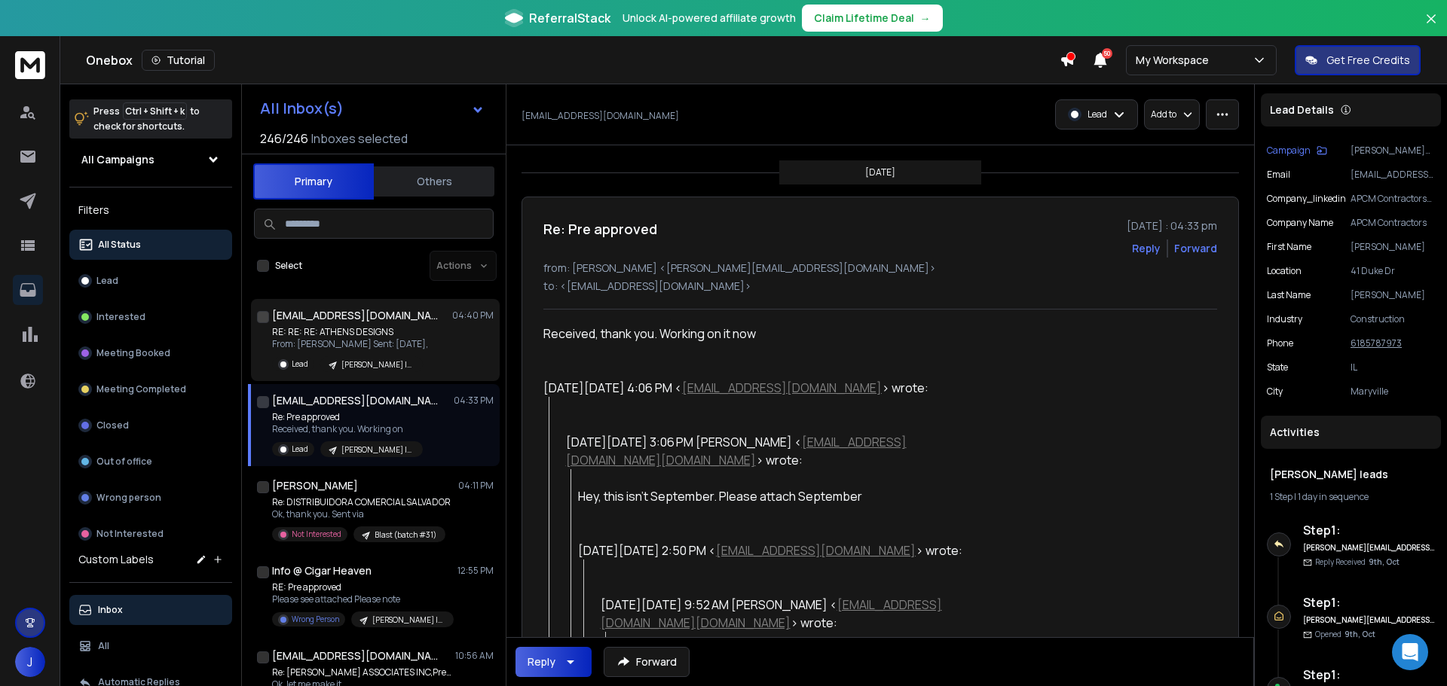
click at [422, 339] on div "RE: RE: RE: ATHENS DESIGNS From: Morris Klien Sent: Thursday, Lead Kassab leads" at bounding box center [383, 349] width 222 height 46
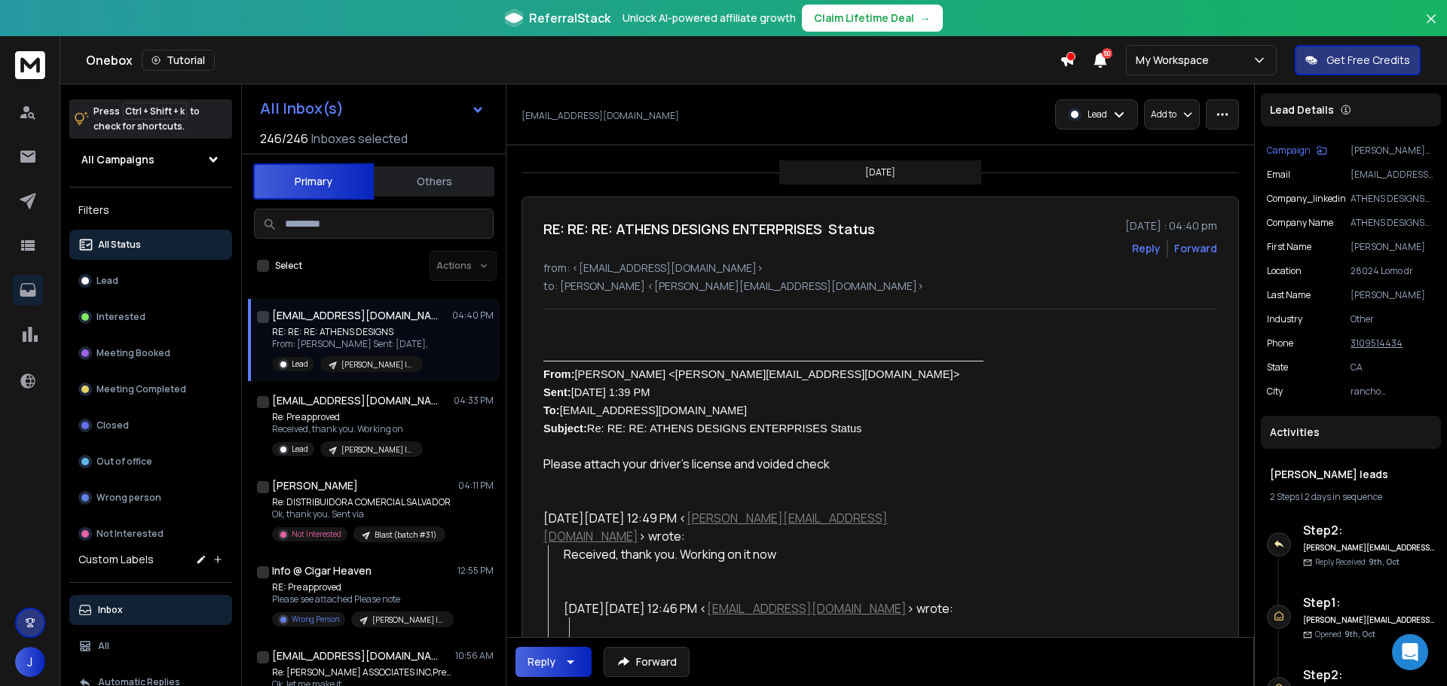
click at [1141, 249] on button "Reply" at bounding box center [1146, 248] width 29 height 15
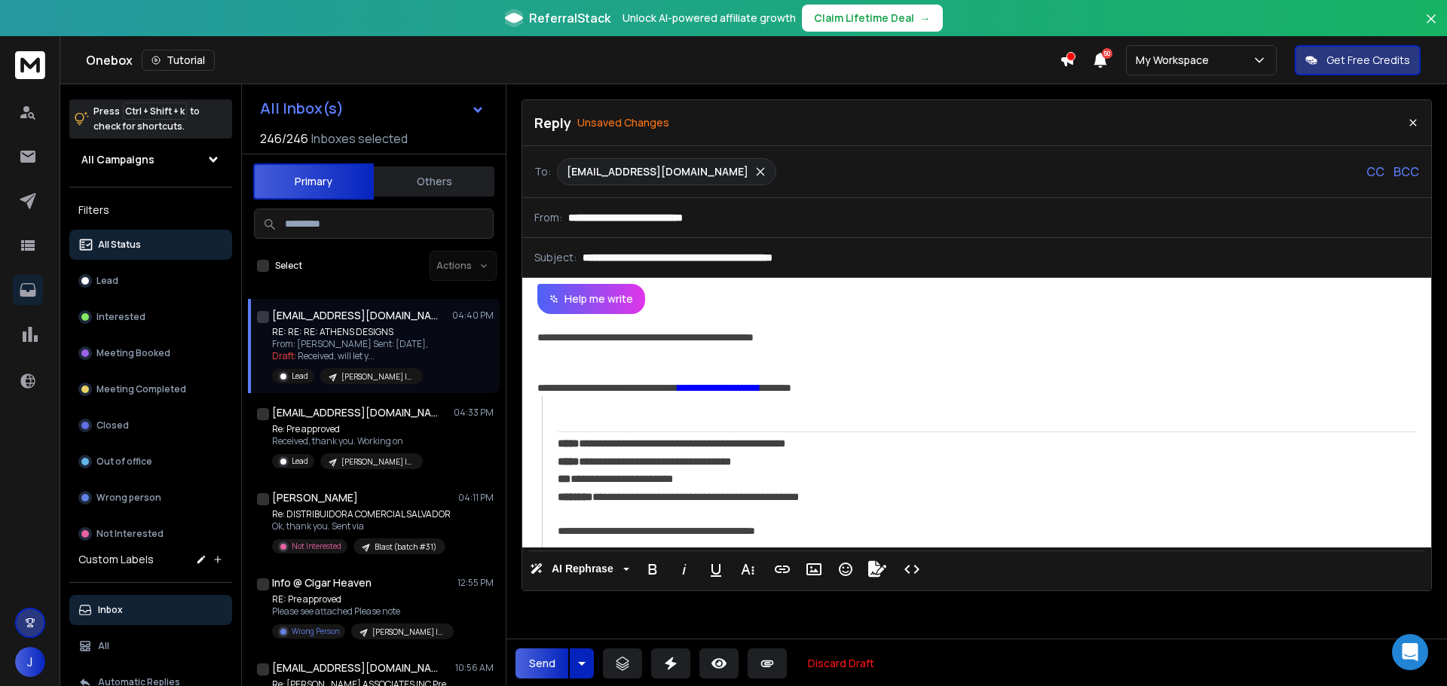
click at [535, 661] on button "Send" at bounding box center [541, 664] width 53 height 30
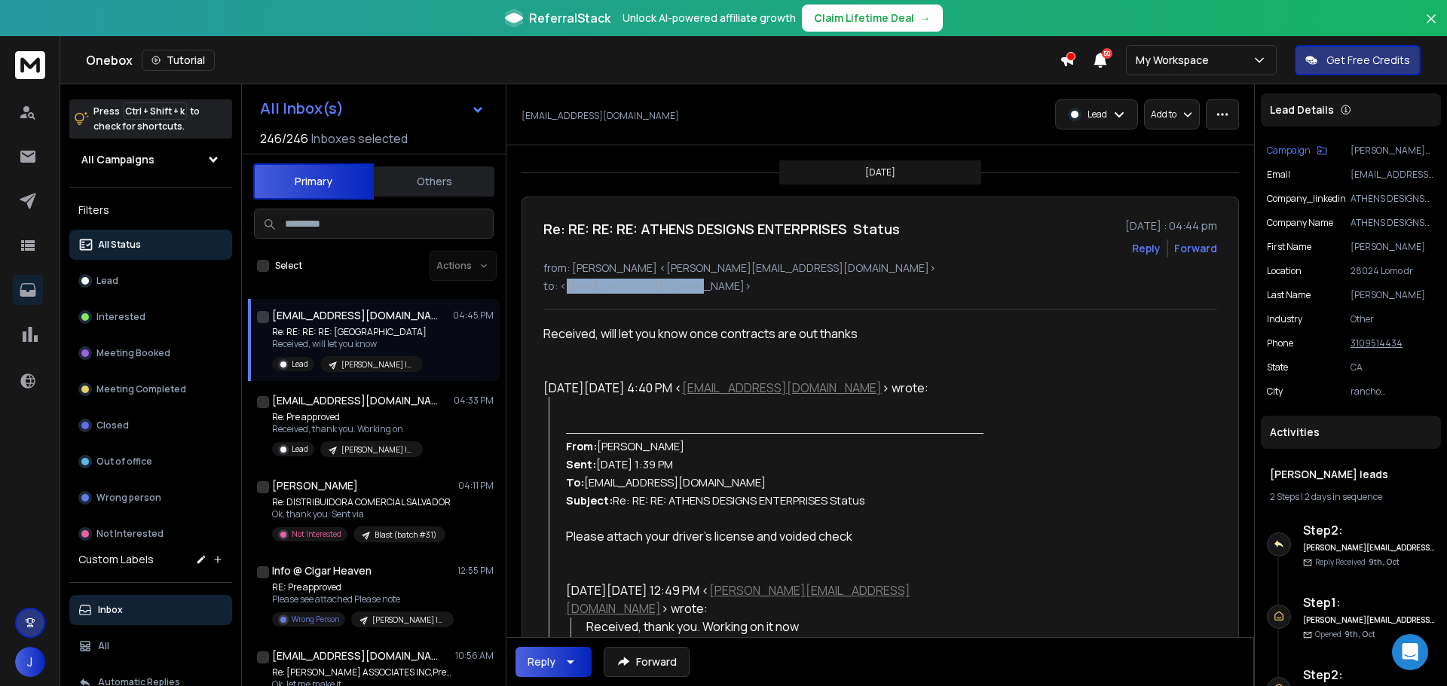
copy p "[EMAIL_ADDRESS][DOMAIN_NAME]"
drag, startPoint x: 683, startPoint y: 286, endPoint x: 565, endPoint y: 280, distance: 118.4
click at [565, 280] on p "to: <info@athensdesign.tech>" at bounding box center [880, 286] width 674 height 15
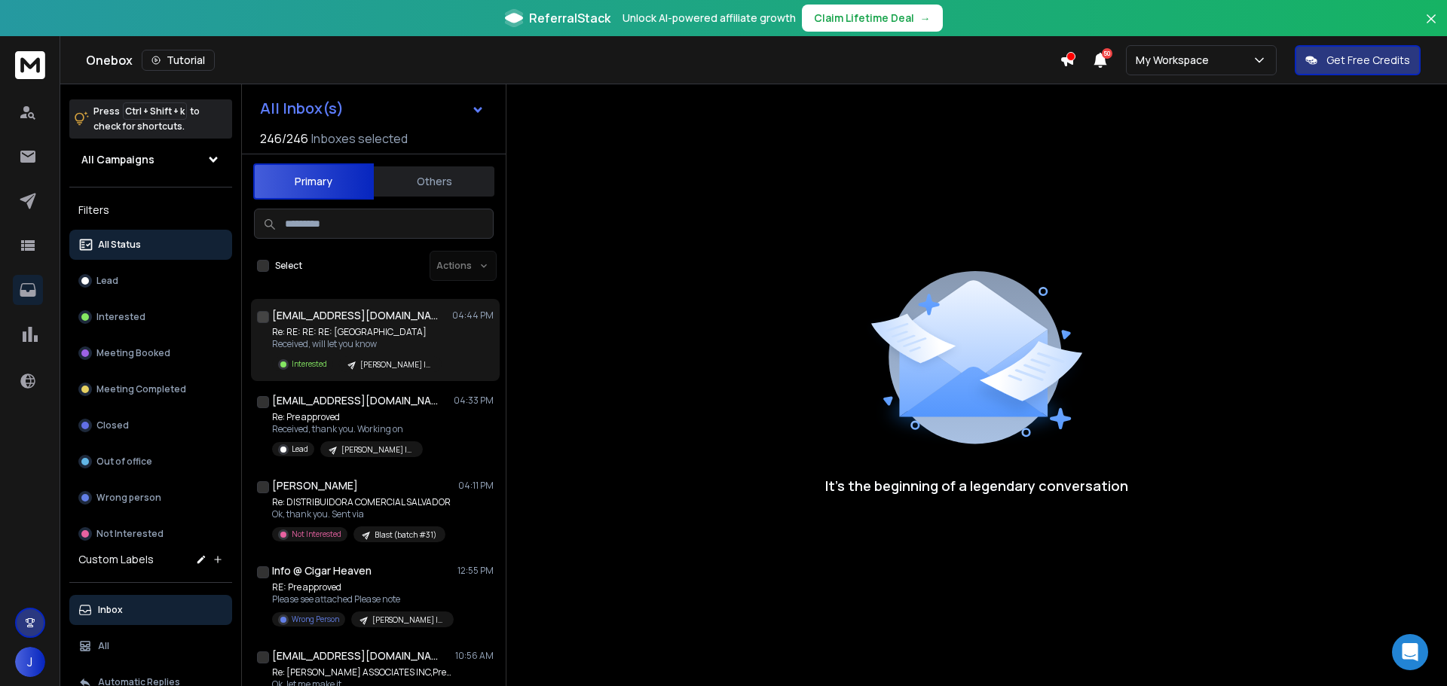
click at [445, 330] on div "Re: RE: RE: RE: ATHENS Received, will let you know Interested [PERSON_NAME] lea…" at bounding box center [383, 349] width 222 height 46
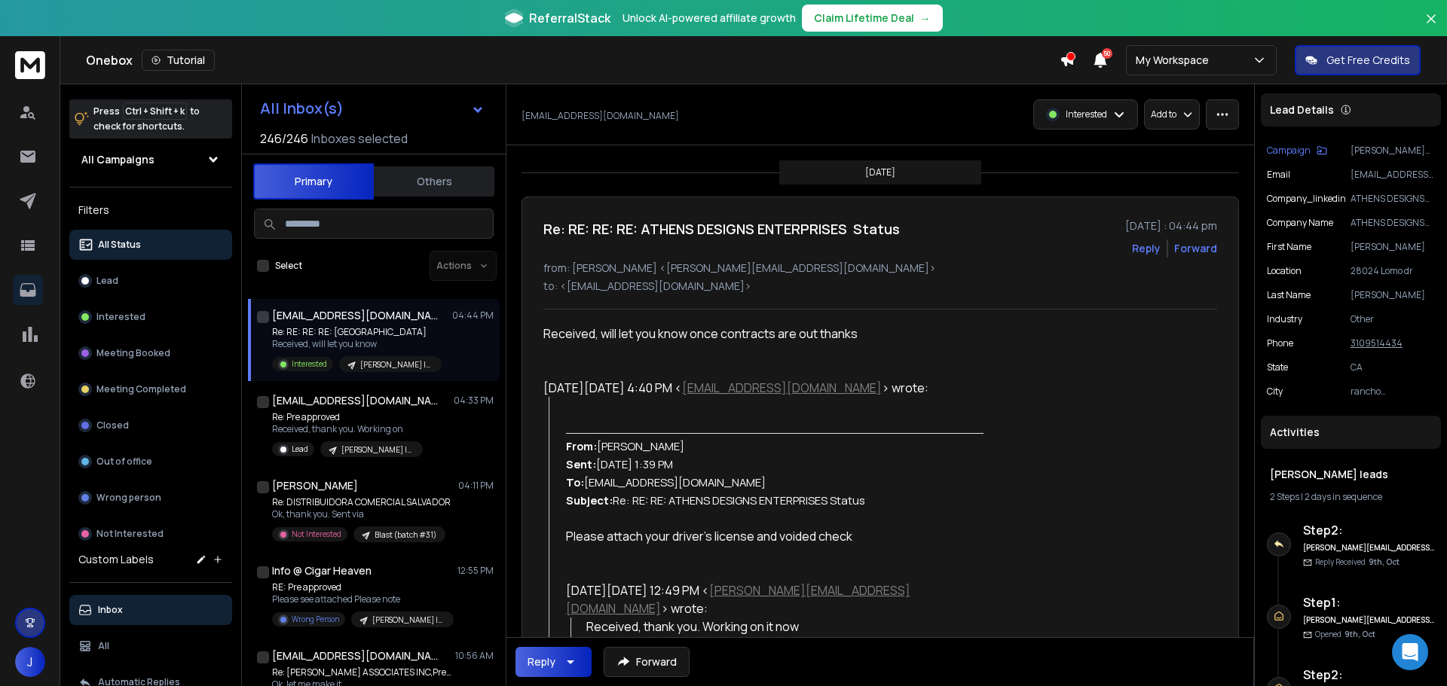
click at [1132, 250] on button "Reply" at bounding box center [1146, 248] width 29 height 15
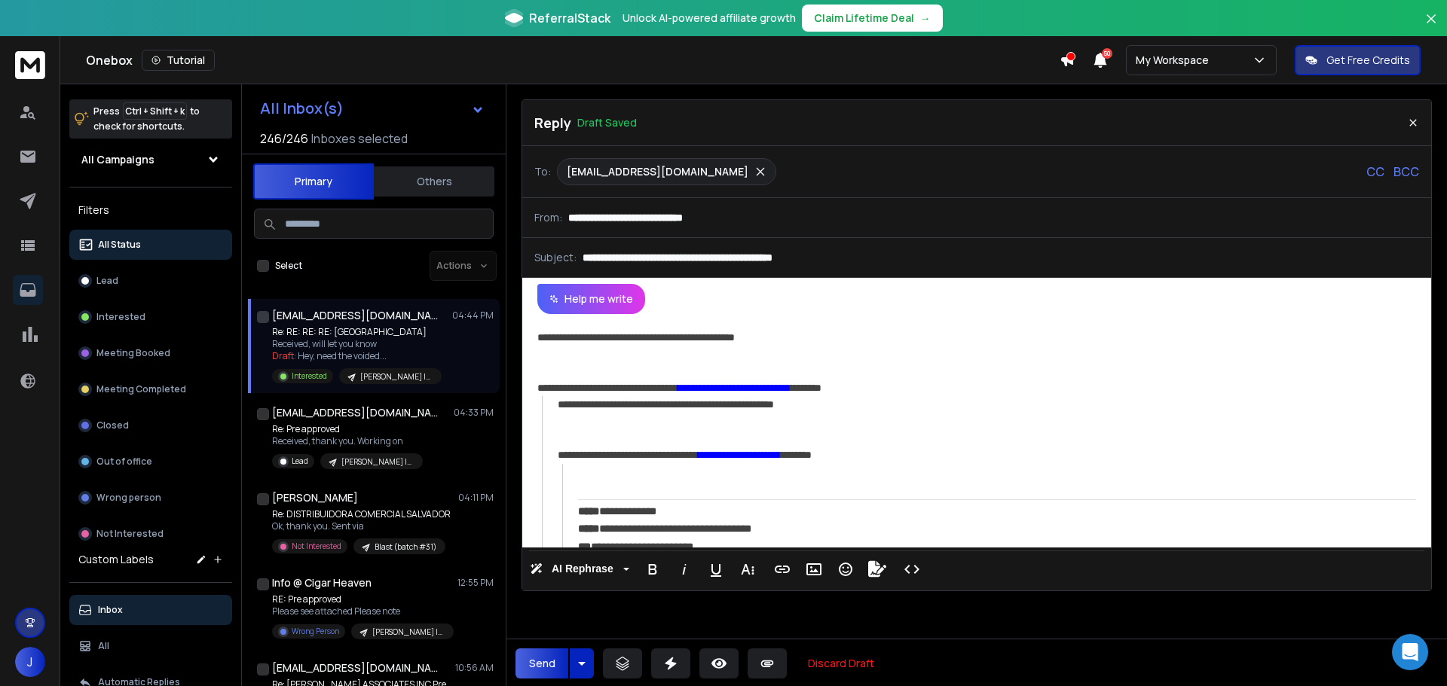
click at [830, 336] on div "**********" at bounding box center [968, 337] width 863 height 17
click at [542, 663] on button "Send" at bounding box center [541, 664] width 53 height 30
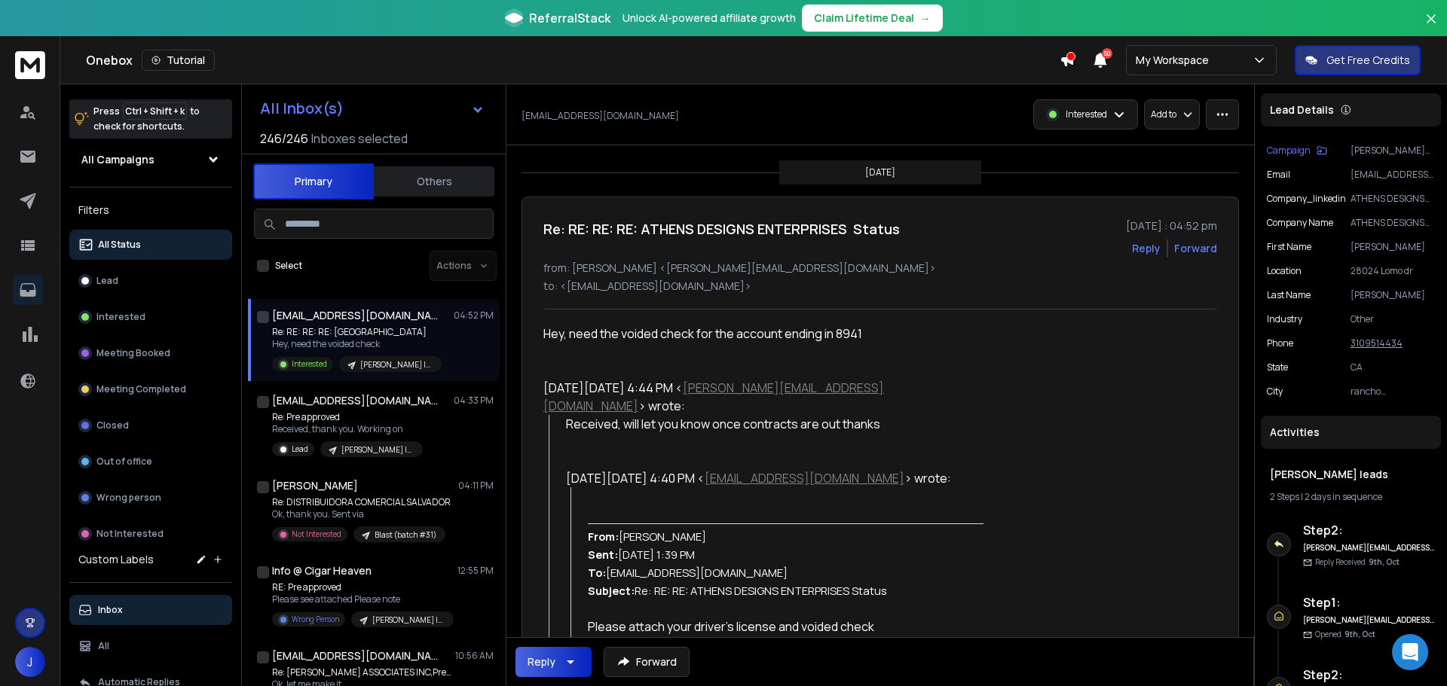
click at [735, 326] on div "Hey, need the voided check for the account ending in 8941" at bounding box center [763, 334] width 440 height 18
click at [778, 340] on div "Hey, need the voided check for the account ending in 8941" at bounding box center [763, 334] width 440 height 18
click at [1132, 246] on button "Reply" at bounding box center [1146, 248] width 29 height 15
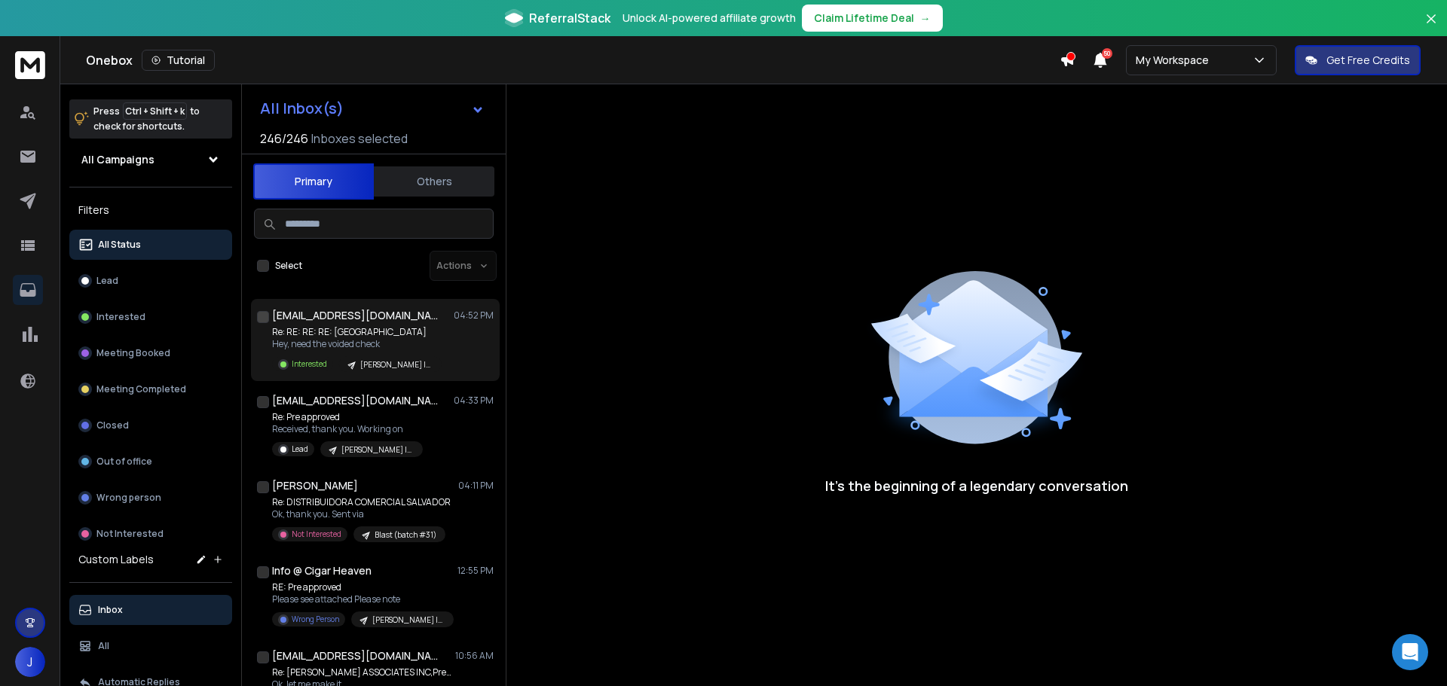
click at [423, 342] on div "Re: RE: RE: RE: ATHENS Hey, need the voided check Interested [PERSON_NAME] leads" at bounding box center [383, 349] width 222 height 46
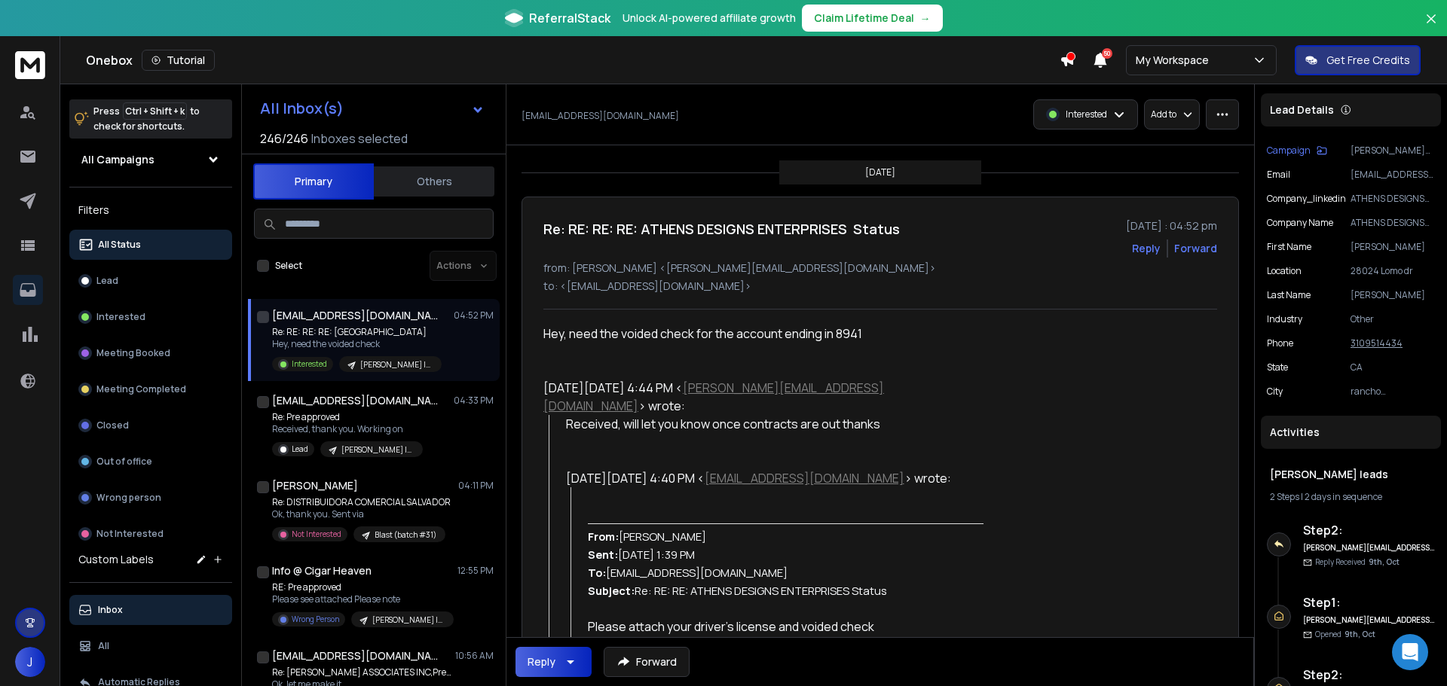
click at [1138, 250] on button "Reply" at bounding box center [1146, 248] width 29 height 15
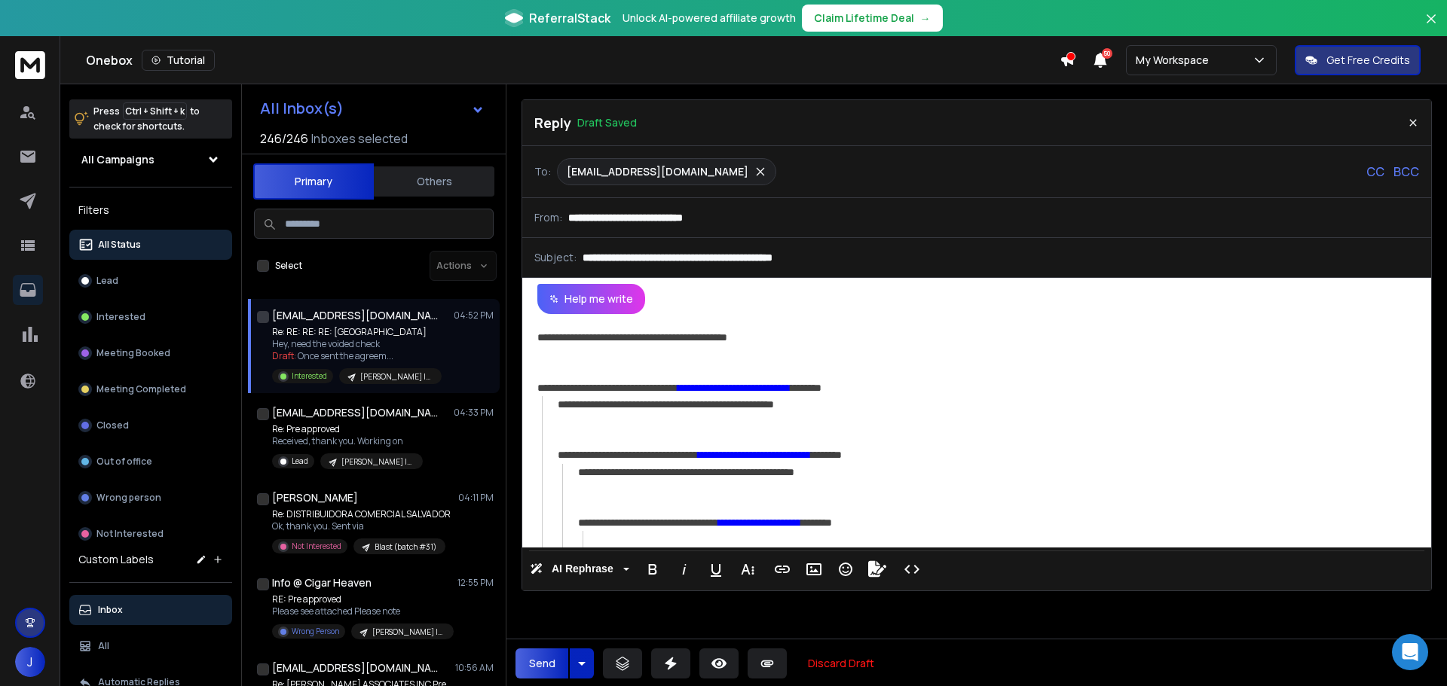
click at [537, 659] on button "Send" at bounding box center [541, 664] width 53 height 30
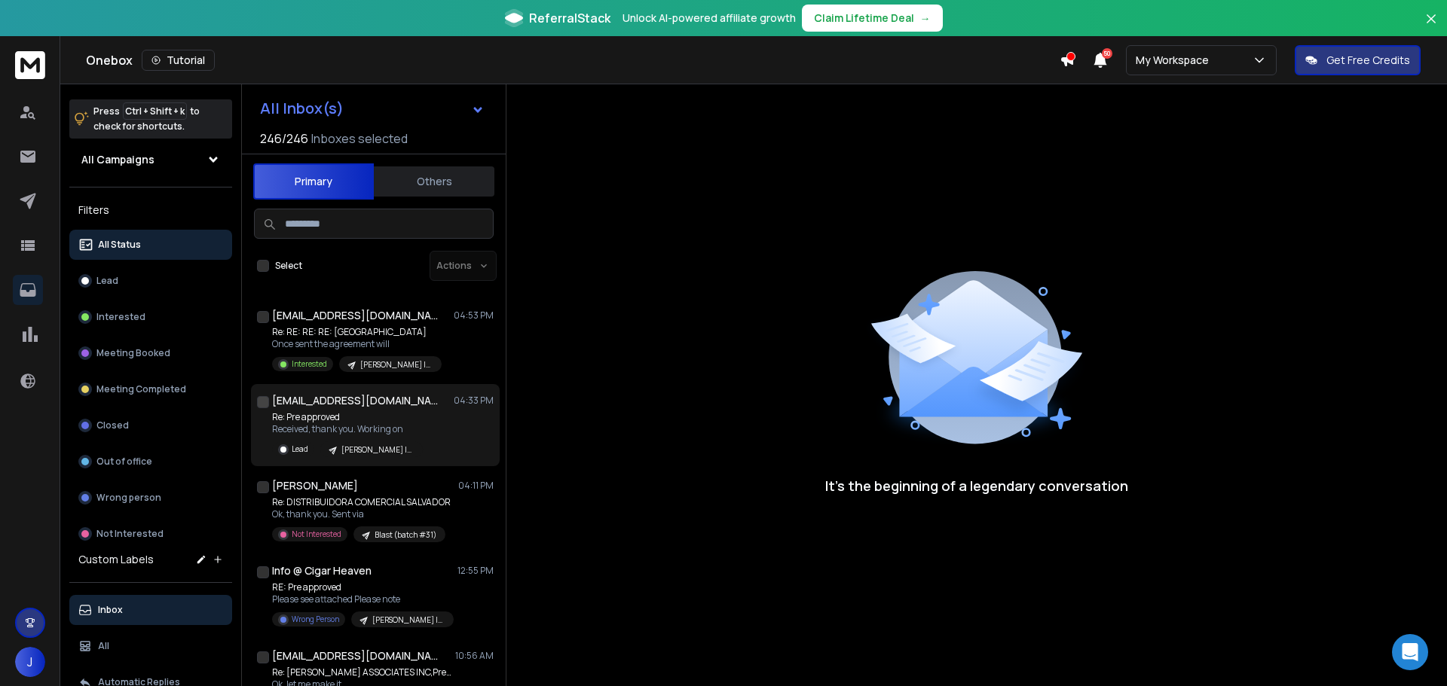
click at [420, 420] on div "Re: Pre approved Received, thank you. Working on Lead Kassab leads" at bounding box center [383, 434] width 222 height 46
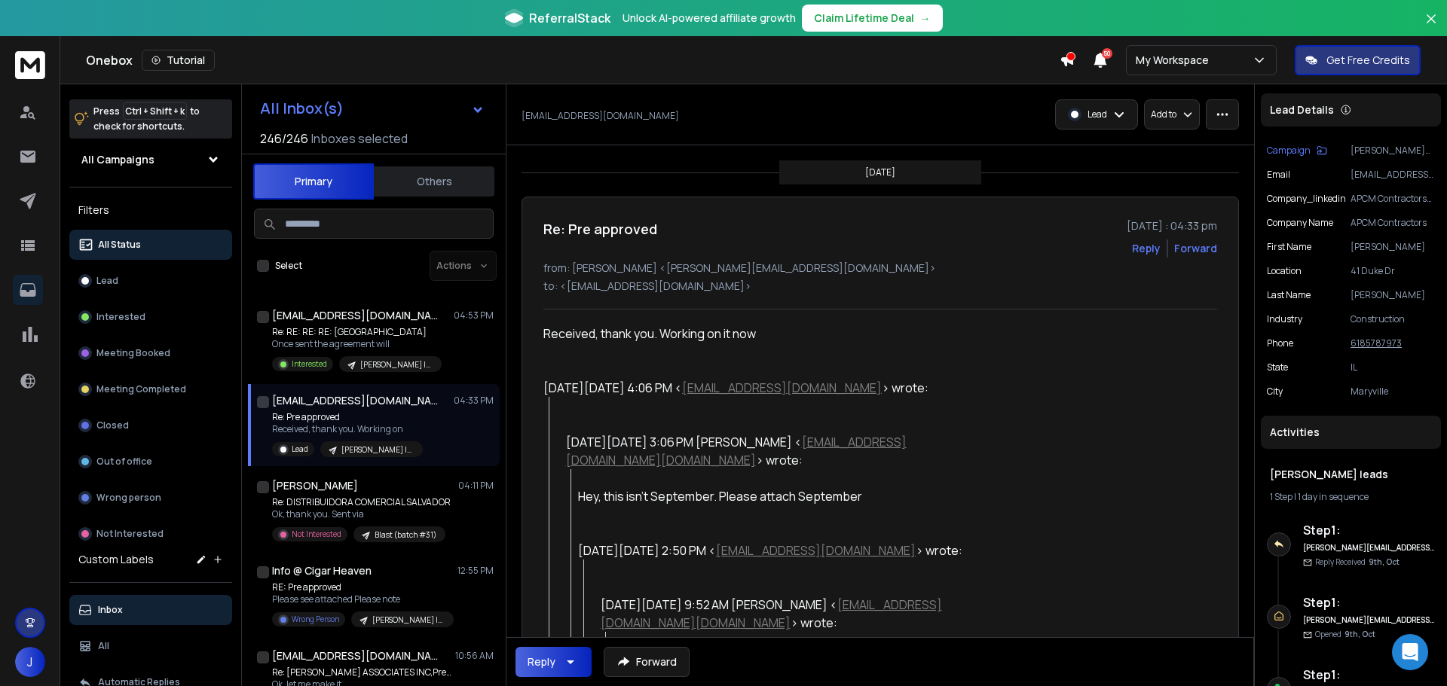
click at [575, 286] on p "to: <apcm@duck.com>" at bounding box center [880, 286] width 674 height 15
drag, startPoint x: 575, startPoint y: 286, endPoint x: 631, endPoint y: 284, distance: 56.5
click at [631, 284] on p "to: <apcm@duck.com>" at bounding box center [880, 286] width 674 height 15
copy p "[EMAIL_ADDRESS][DOMAIN_NAME]"
copy tcxspan "6185787973"
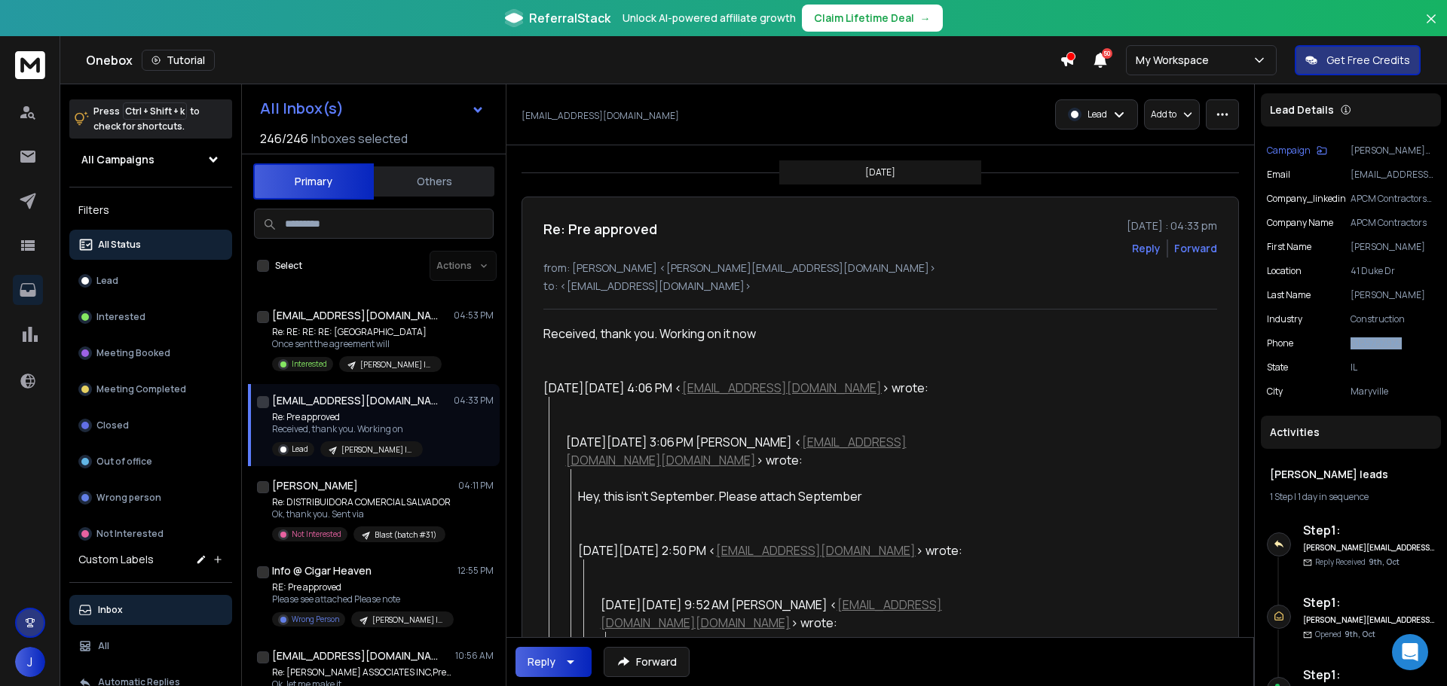
drag, startPoint x: 1400, startPoint y: 340, endPoint x: 1338, endPoint y: 346, distance: 62.1
click at [1338, 346] on div "Phone 6185787973" at bounding box center [1350, 344] width 168 height 12
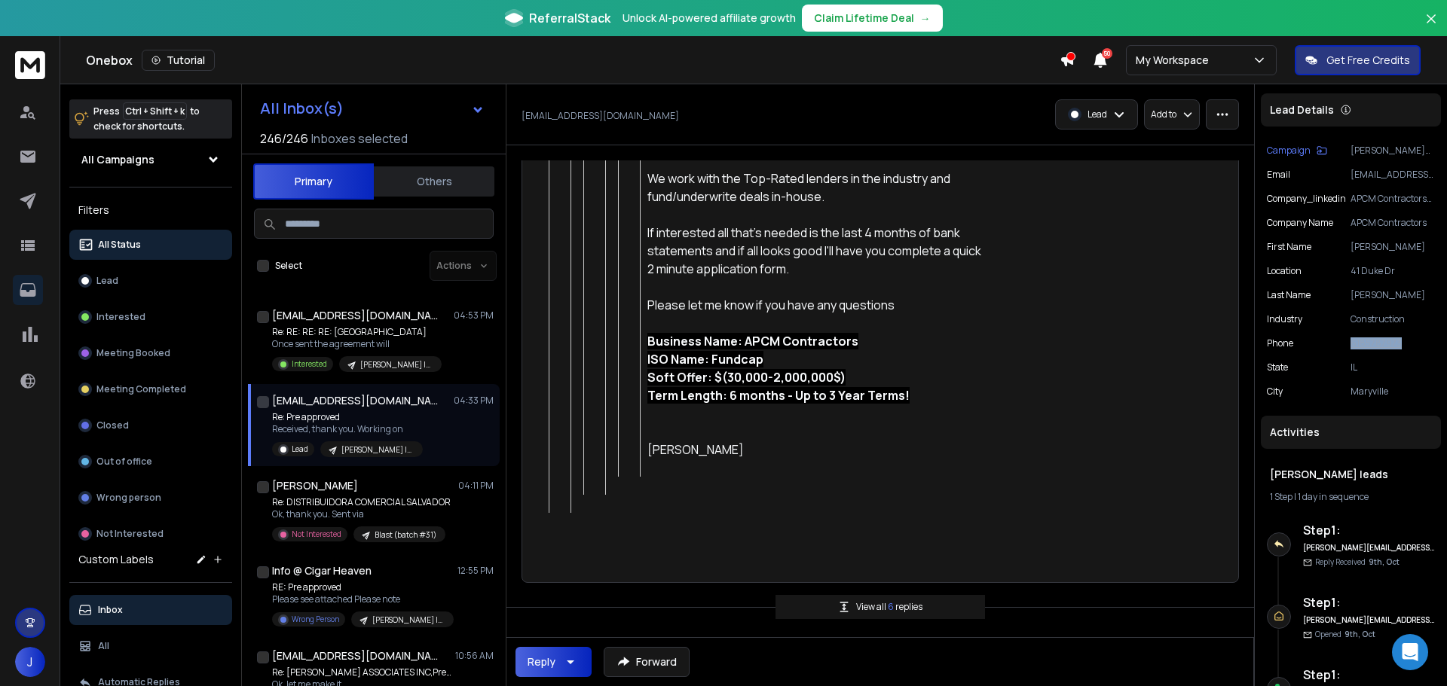
scroll to position [878, 0]
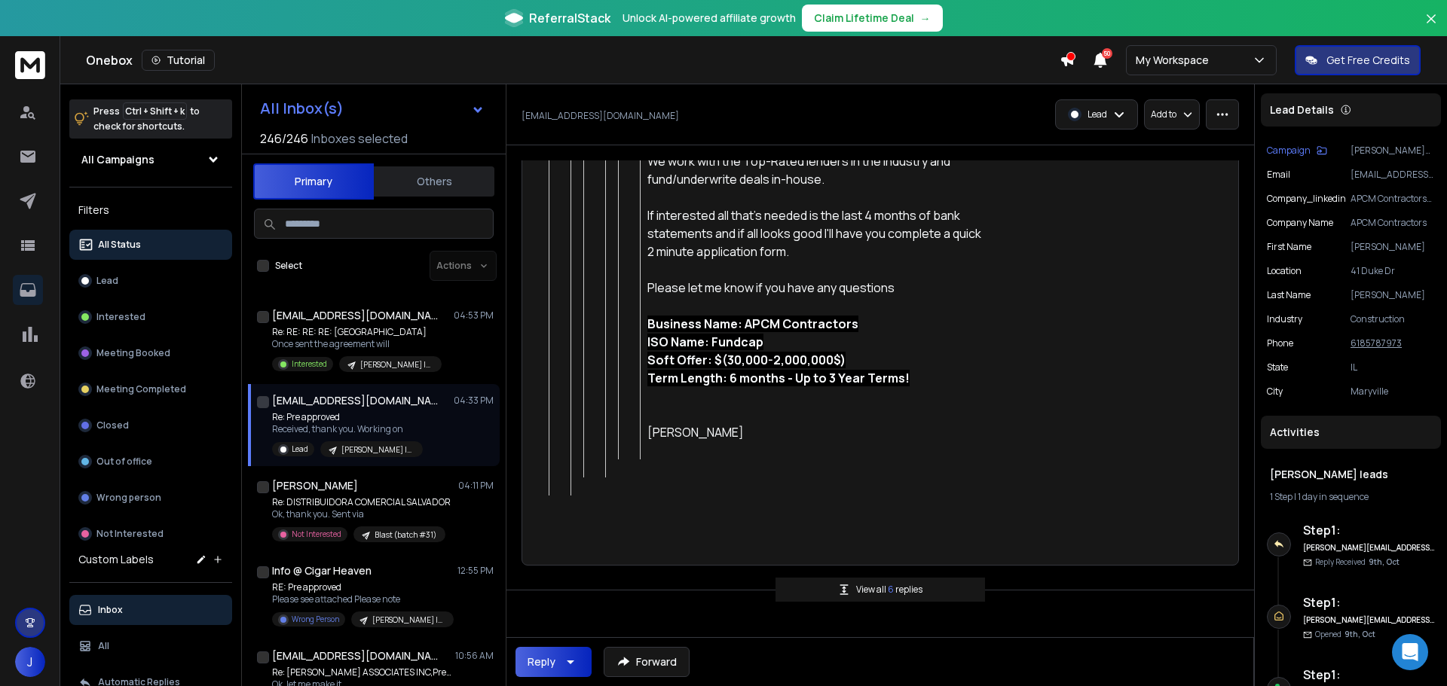
click at [900, 588] on p "View all 6 replies" at bounding box center [889, 590] width 66 height 12
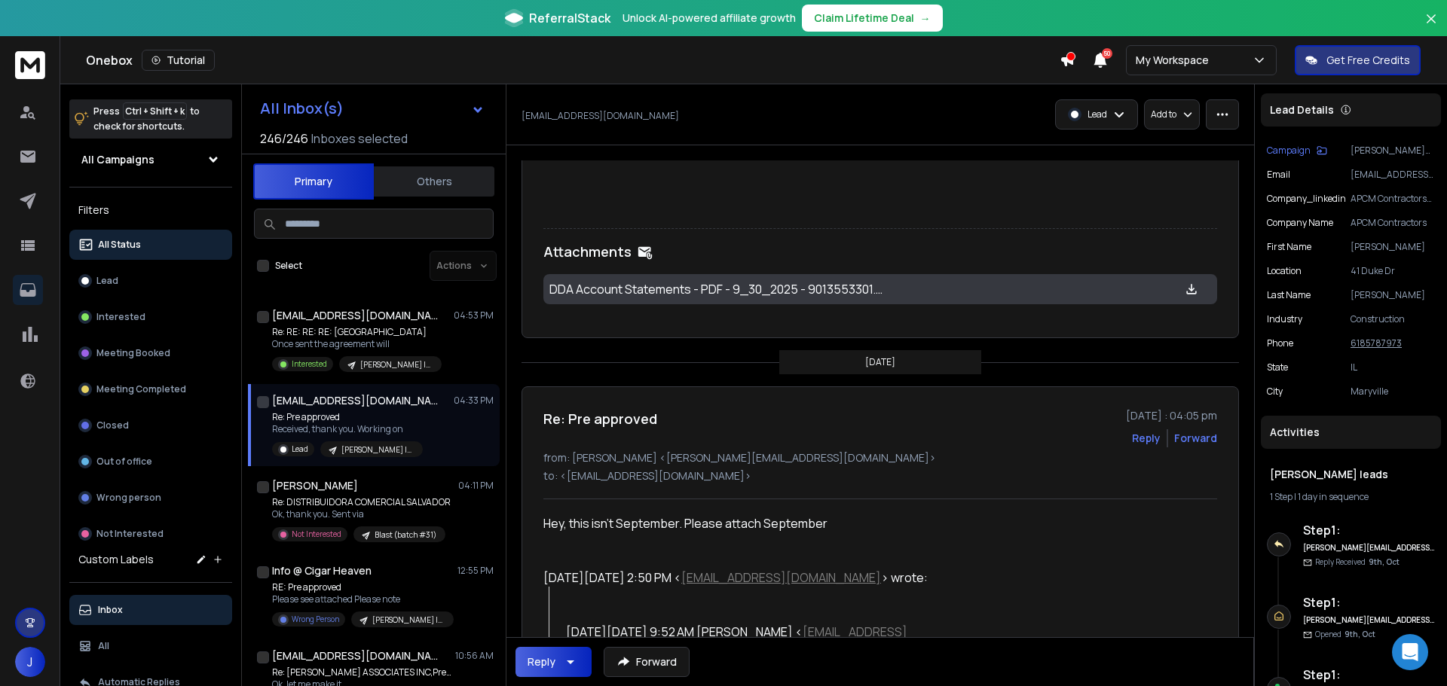
scroll to position [2385, 0]
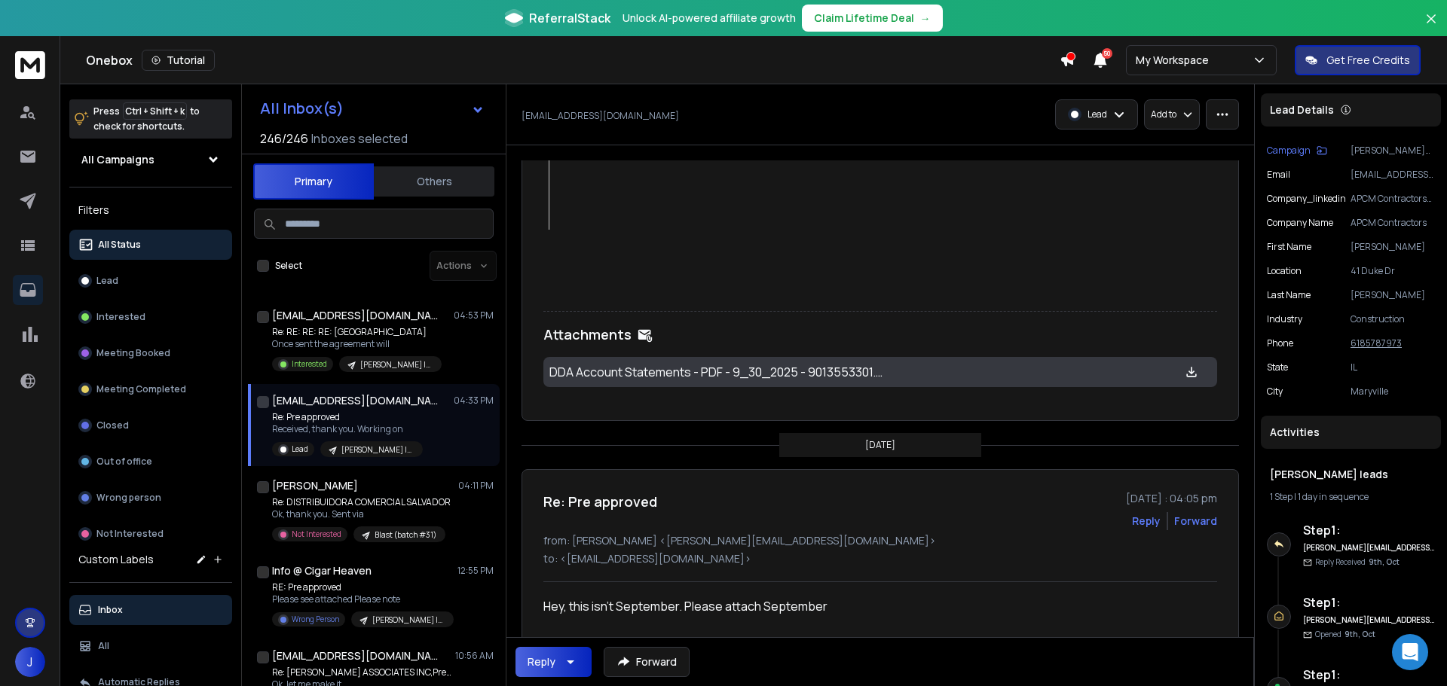
click at [1187, 374] on icon at bounding box center [1191, 372] width 10 height 10
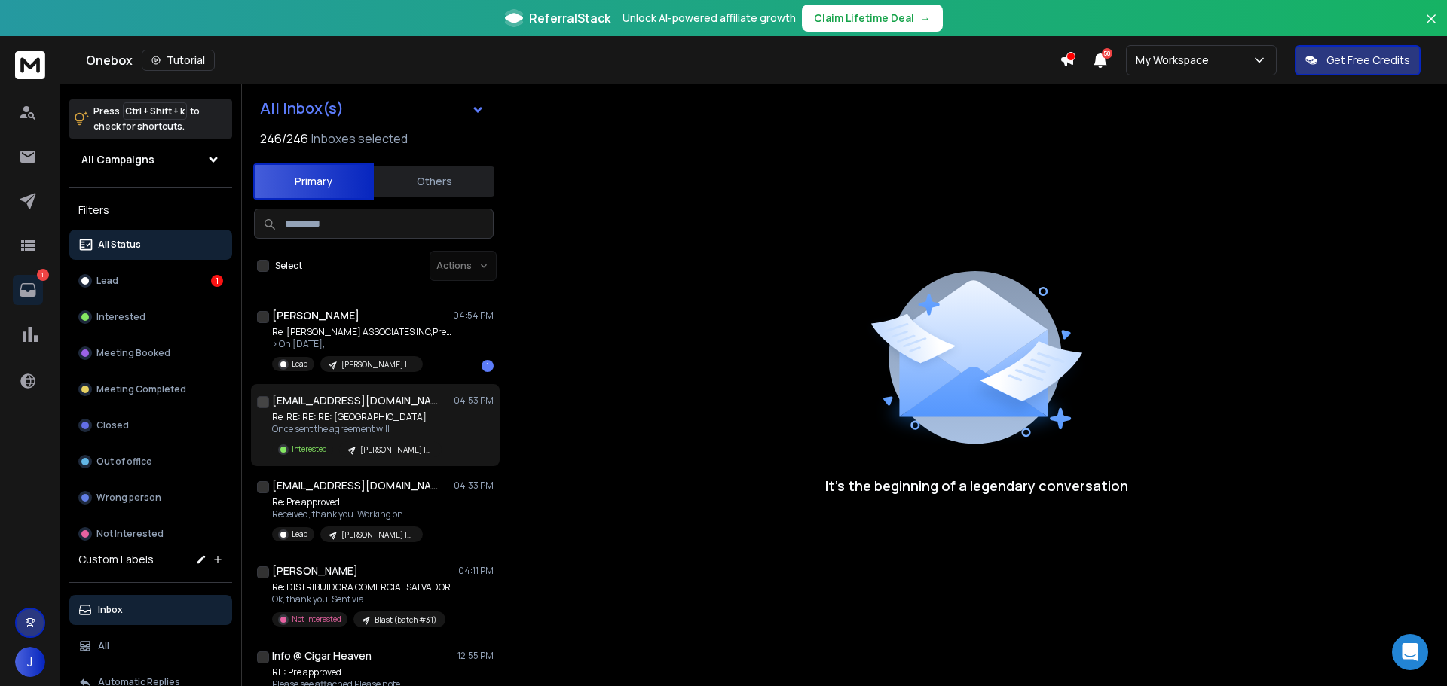
click at [462, 432] on div "Re: RE: RE: RE: ATHENS Once sent the agreement will Interested [PERSON_NAME] le…" at bounding box center [383, 434] width 222 height 46
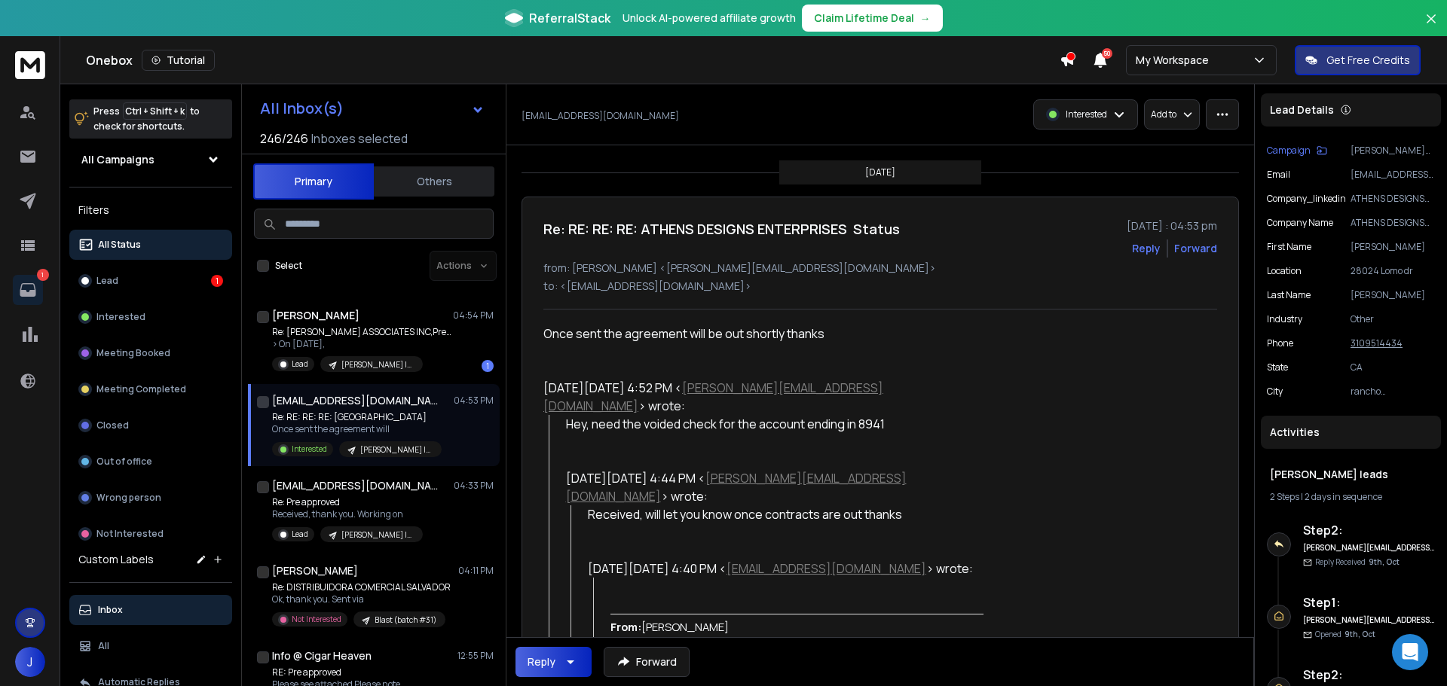
click at [620, 268] on p "from: [PERSON_NAME] <[PERSON_NAME][EMAIL_ADDRESS][DOMAIN_NAME]>" at bounding box center [880, 268] width 674 height 15
drag, startPoint x: 620, startPoint y: 268, endPoint x: 774, endPoint y: 265, distance: 153.7
click at [774, 265] on p "from: [PERSON_NAME] <[PERSON_NAME][EMAIL_ADDRESS][DOMAIN_NAME]>" at bounding box center [880, 268] width 674 height 15
copy p "[PERSON_NAME][EMAIL_ADDRESS][DOMAIN_NAME]"
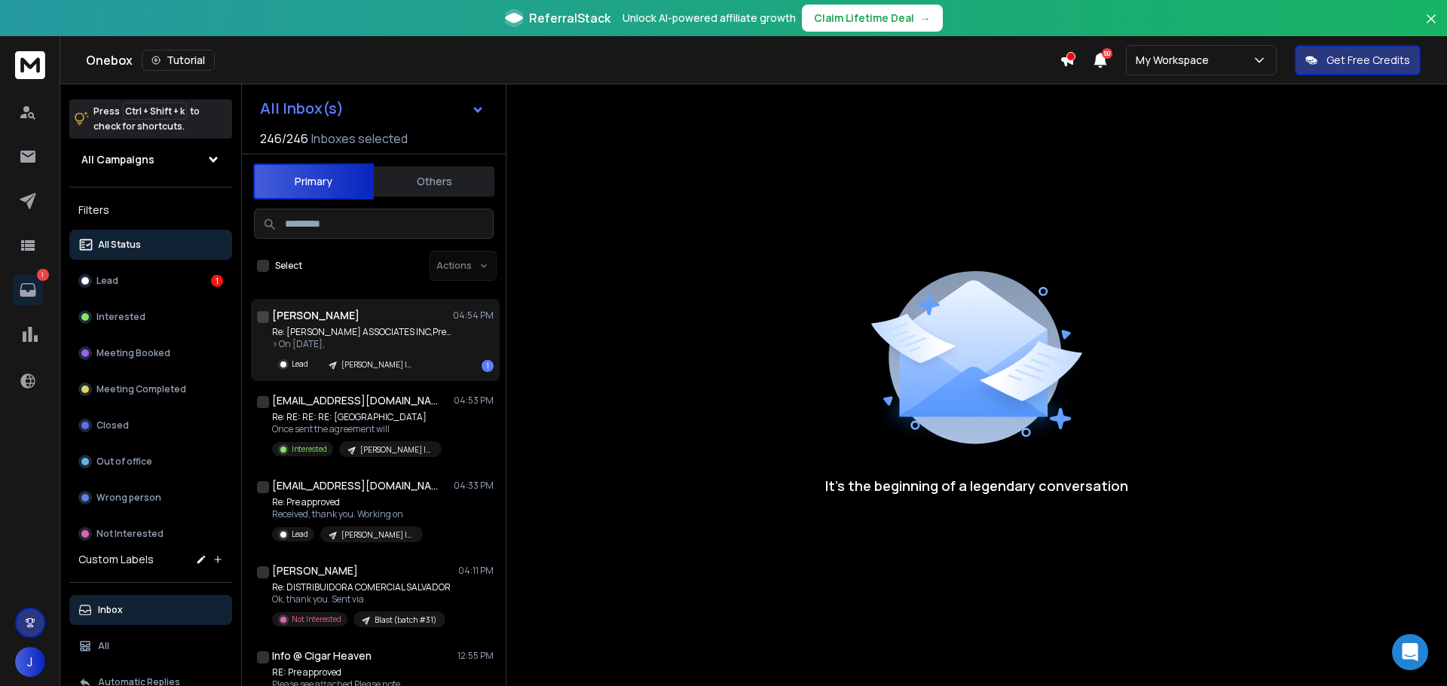
click at [393, 333] on p "Re: GERASIMOS ASSOCIATES INC,Pre-Approval" at bounding box center [362, 332] width 181 height 12
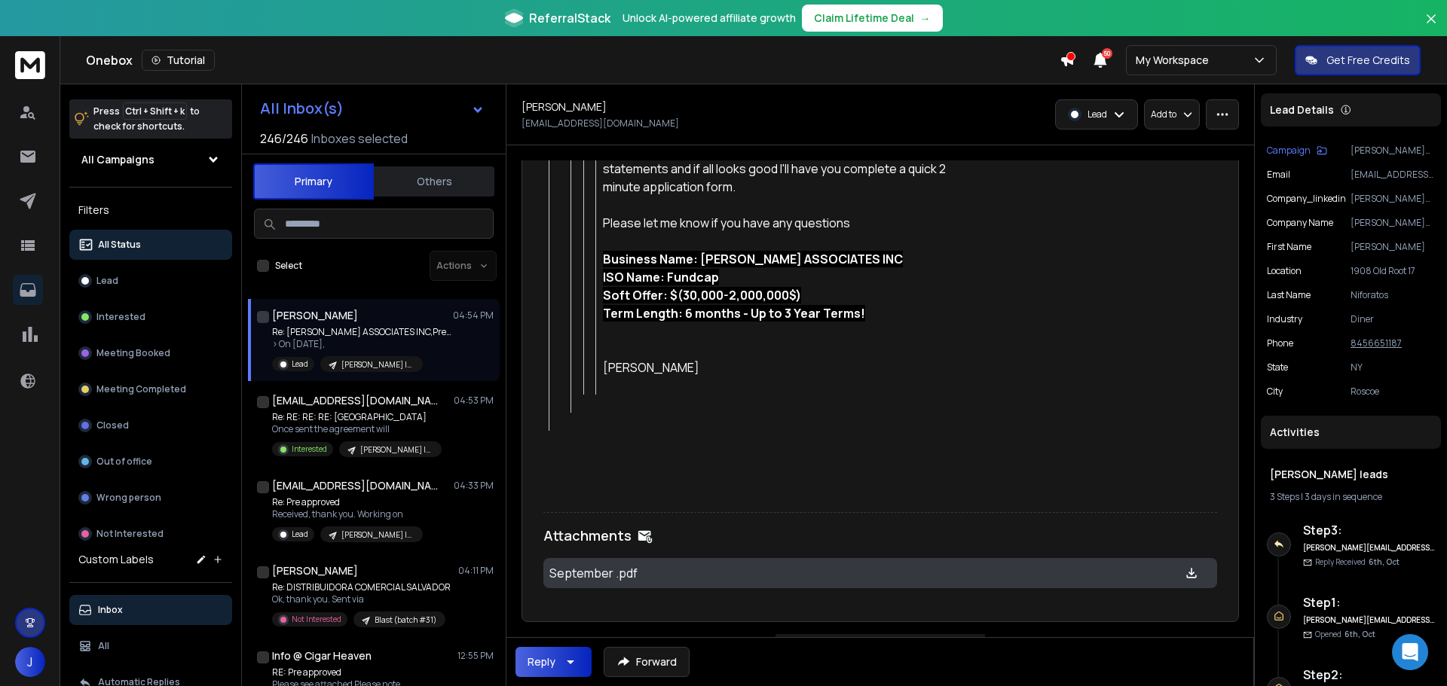
scroll to position [1252, 0]
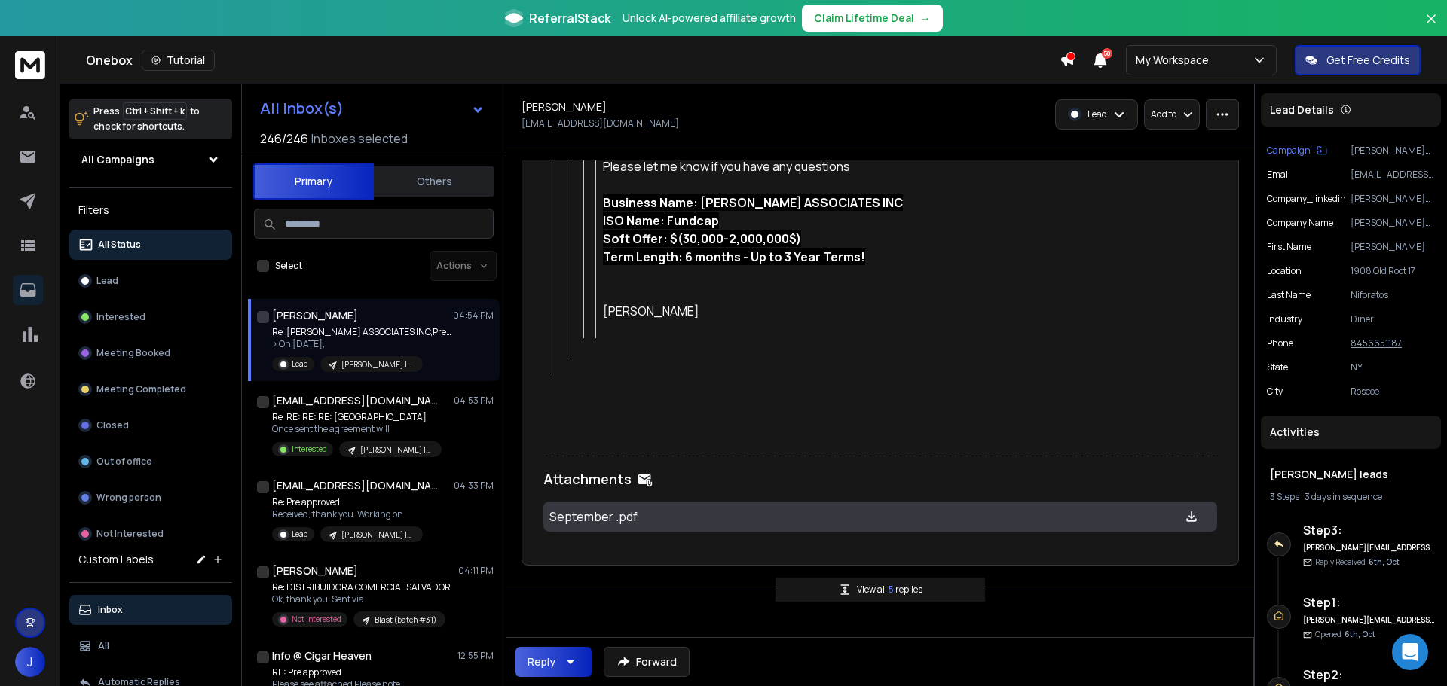
click at [1184, 517] on icon at bounding box center [1191, 516] width 15 height 15
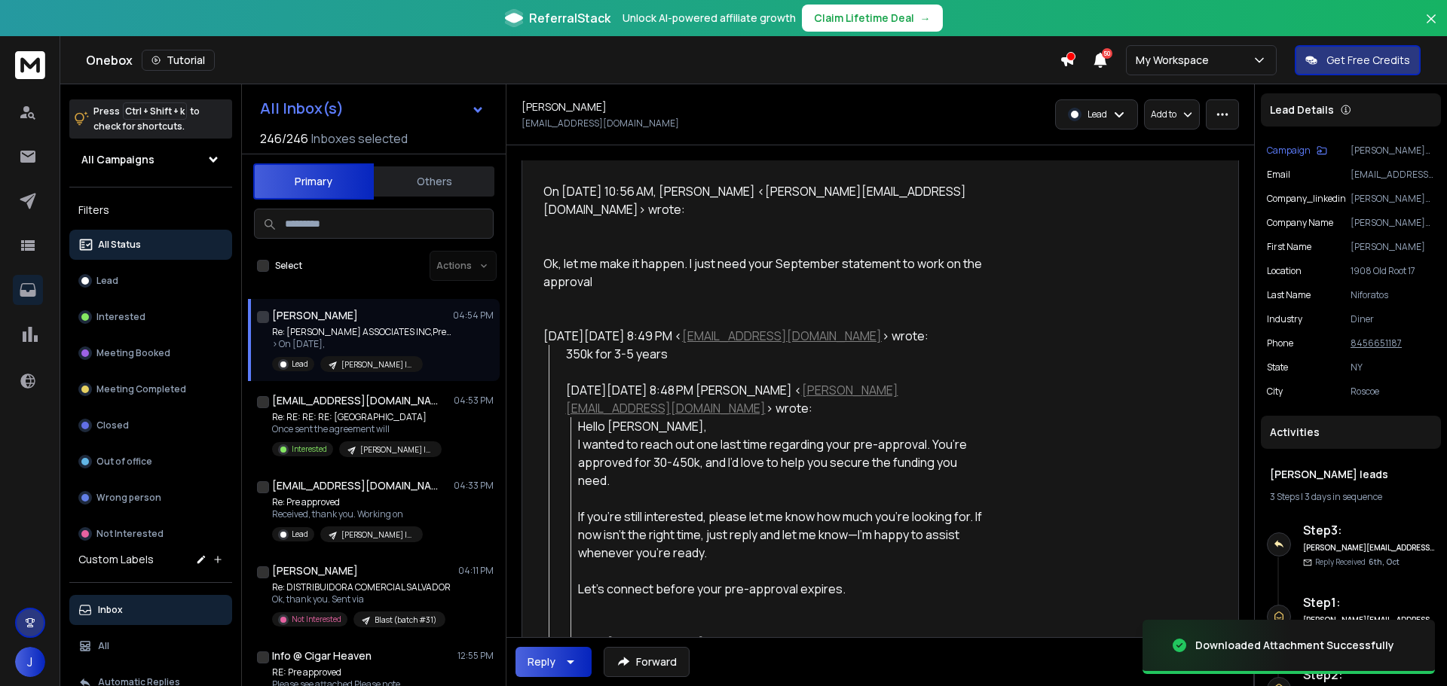
scroll to position [0, 0]
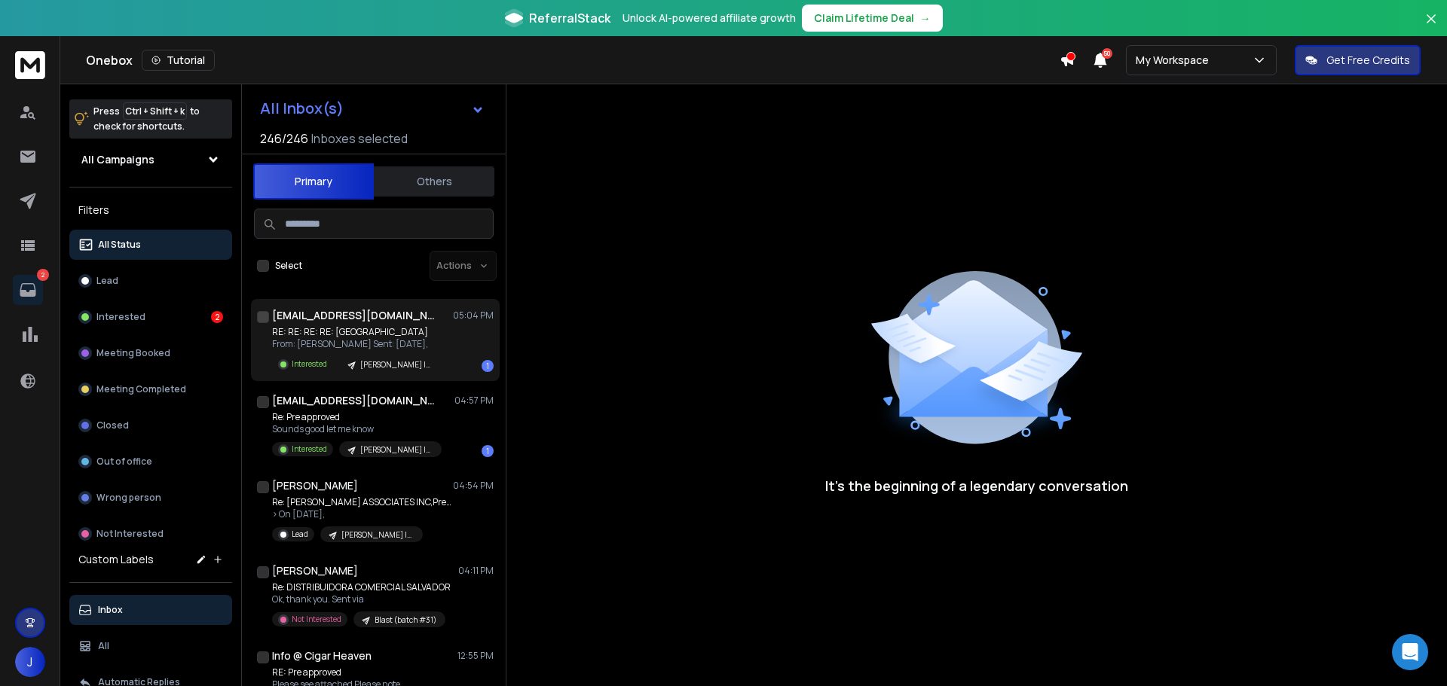
click at [390, 324] on div "info@athensdesign.tech 05:04 PM RE: RE: RE: RE: ATHENS From: Morris Klien Sent:…" at bounding box center [383, 340] width 222 height 64
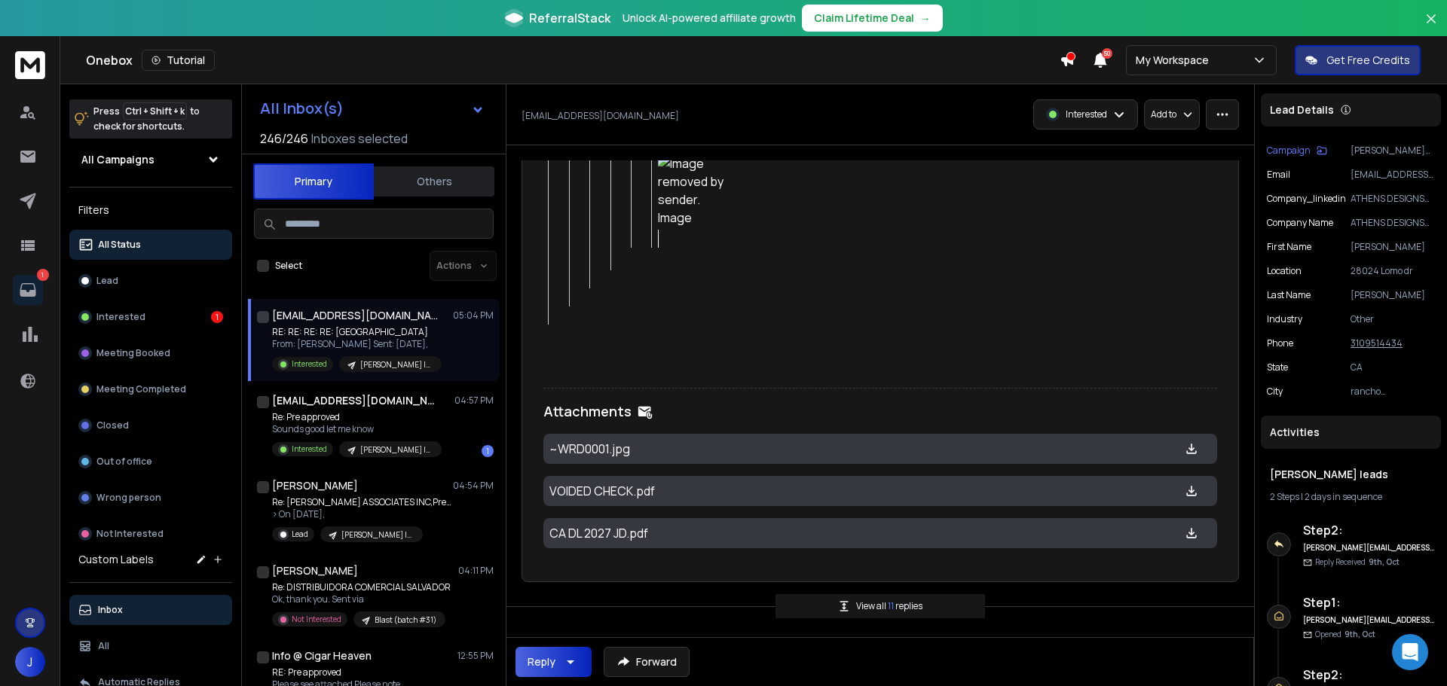
scroll to position [2006, 0]
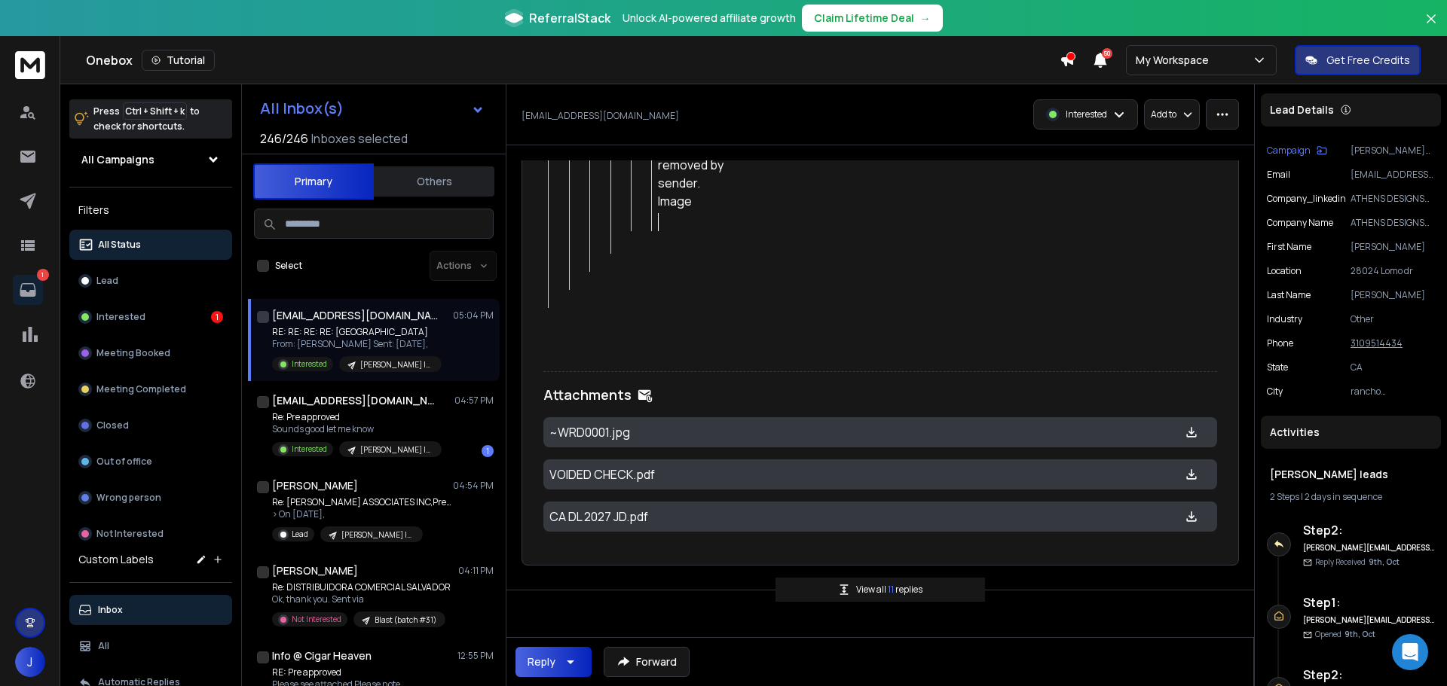
click at [1184, 475] on icon at bounding box center [1191, 474] width 15 height 15
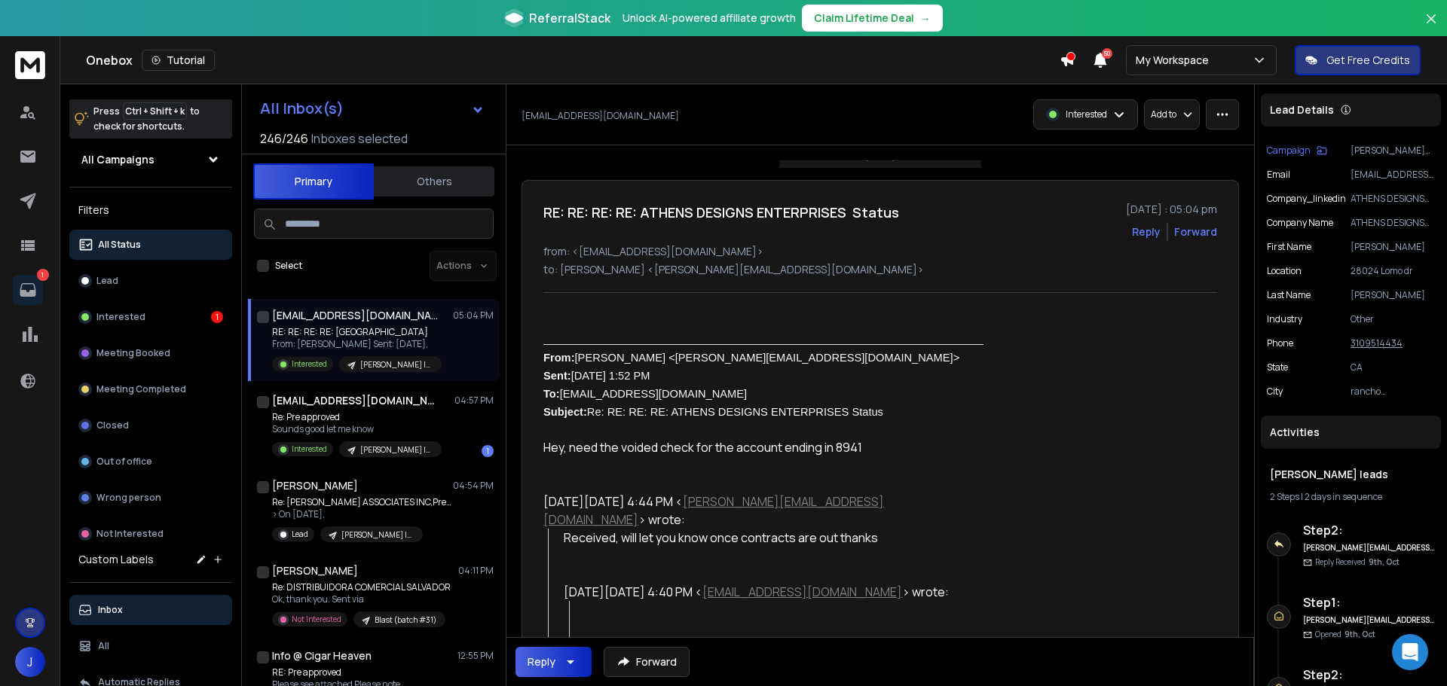
scroll to position [0, 0]
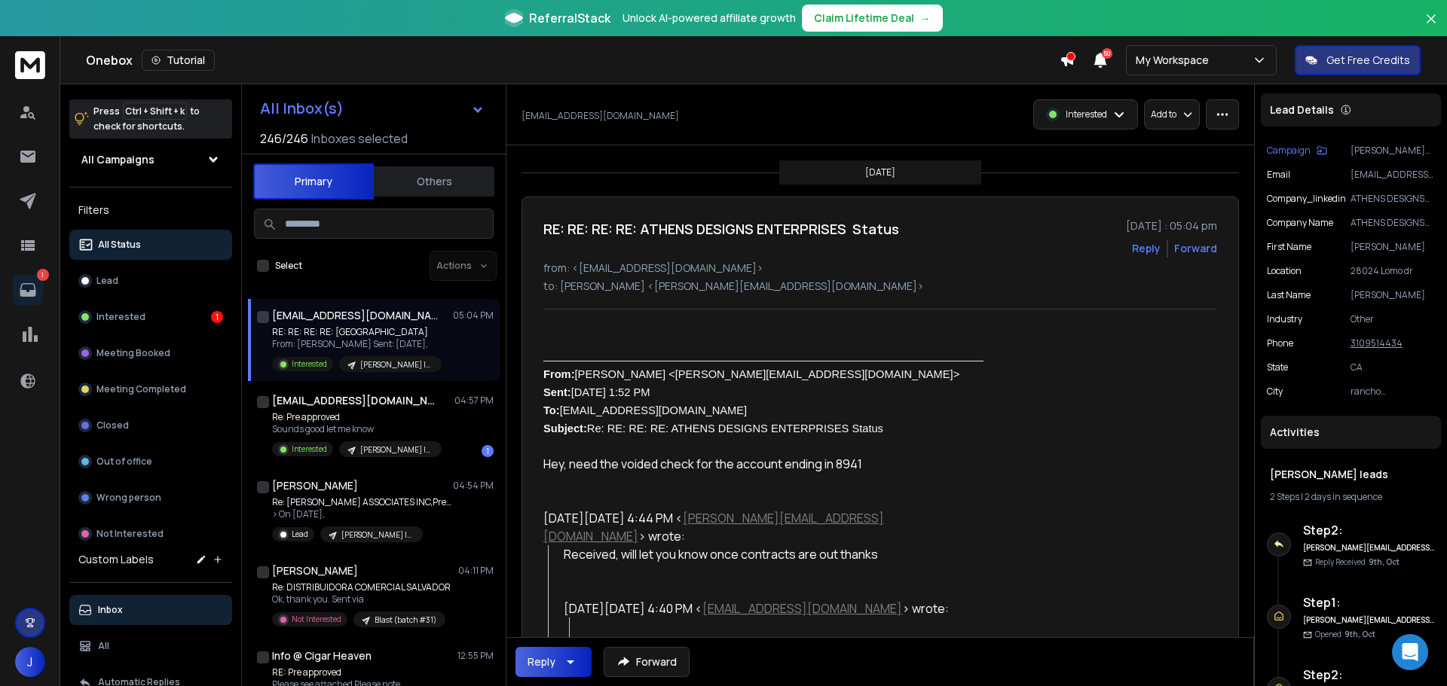
click at [773, 466] on p "Hey, need the voided check for the account ending in 8941" at bounding box center [763, 464] width 440 height 18
click at [865, 464] on p "Hey, need the voided check for the account ending in 8941" at bounding box center [763, 464] width 440 height 18
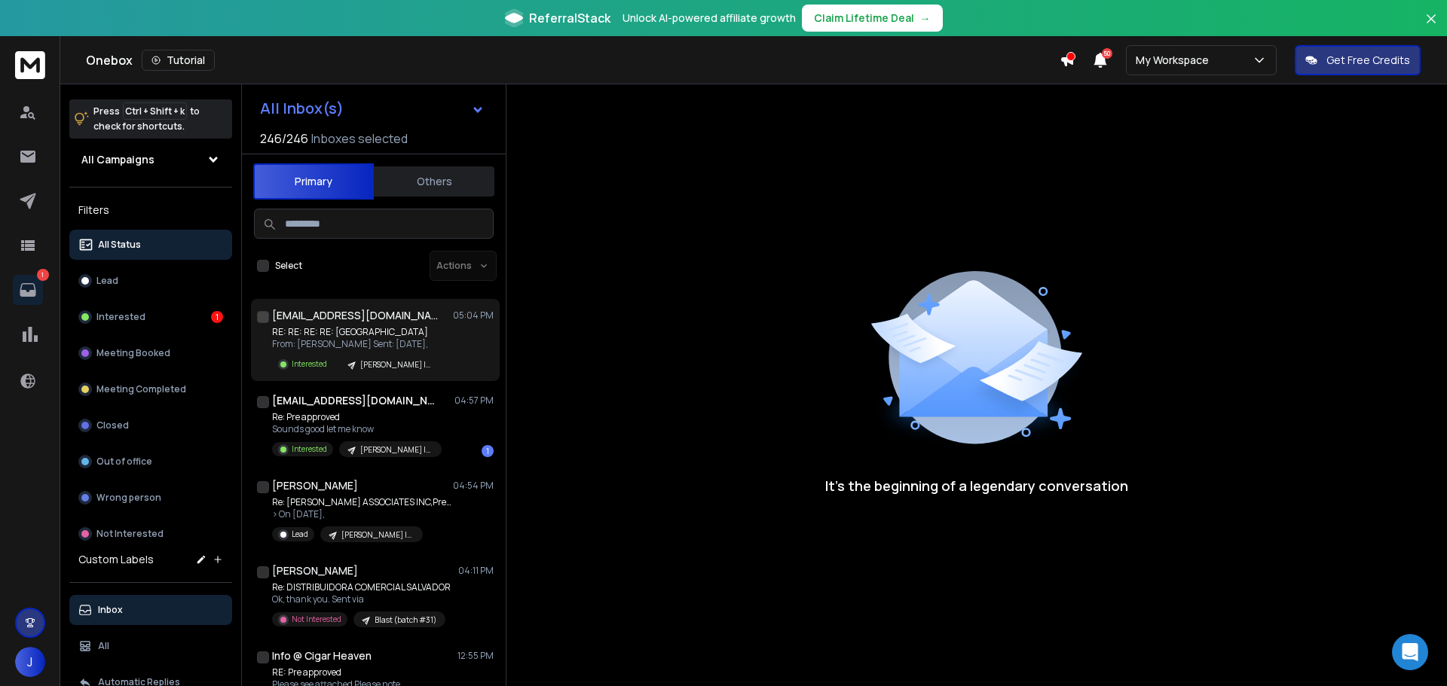
click at [443, 335] on div "RE: RE: RE: RE: [GEOGRAPHIC_DATA] From: [PERSON_NAME] Sent: [DATE], Interested …" at bounding box center [383, 349] width 222 height 46
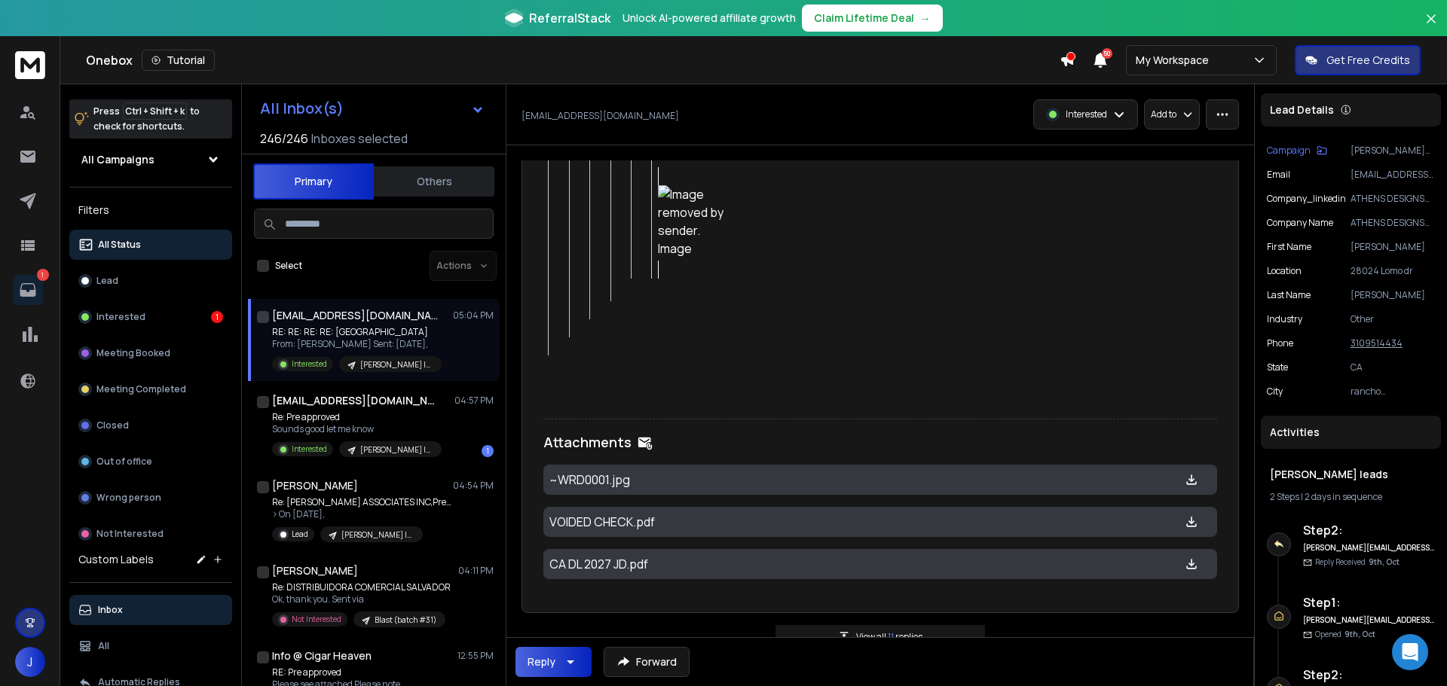
scroll to position [2006, 0]
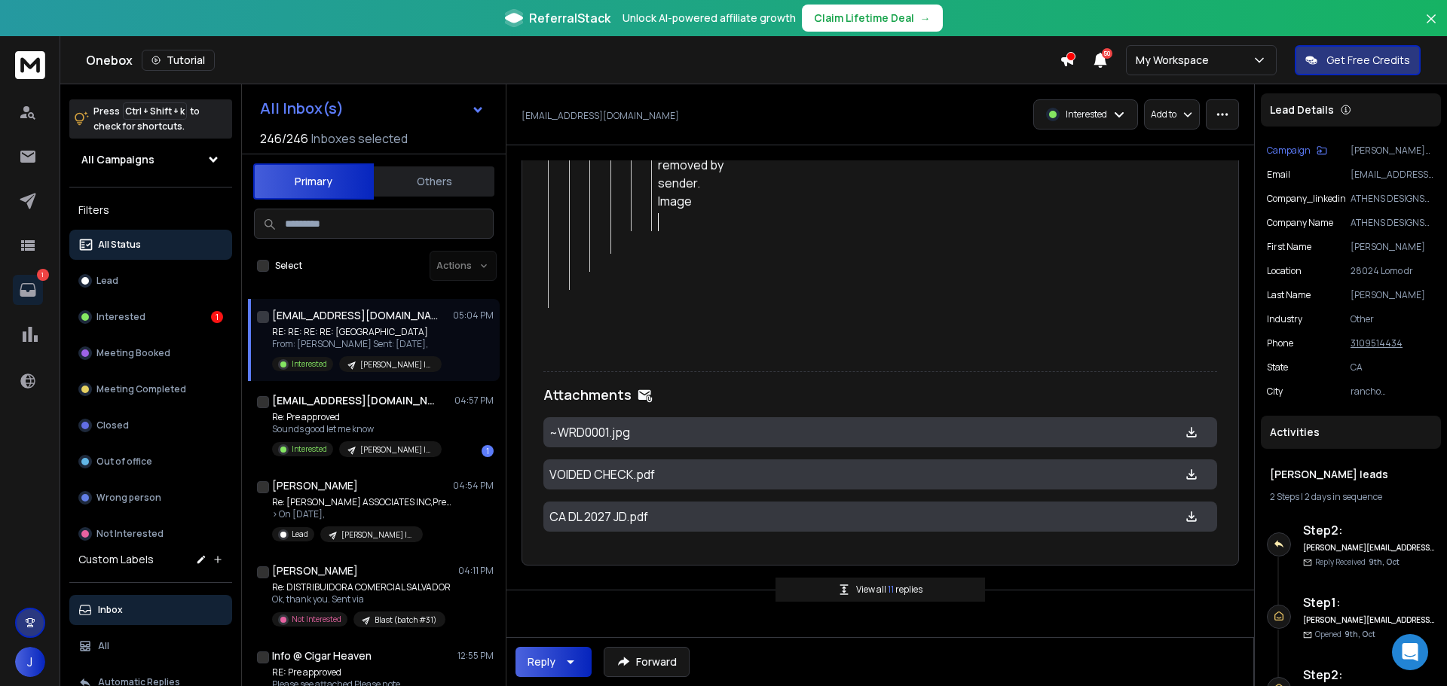
click at [891, 587] on span "11" at bounding box center [892, 589] width 8 height 13
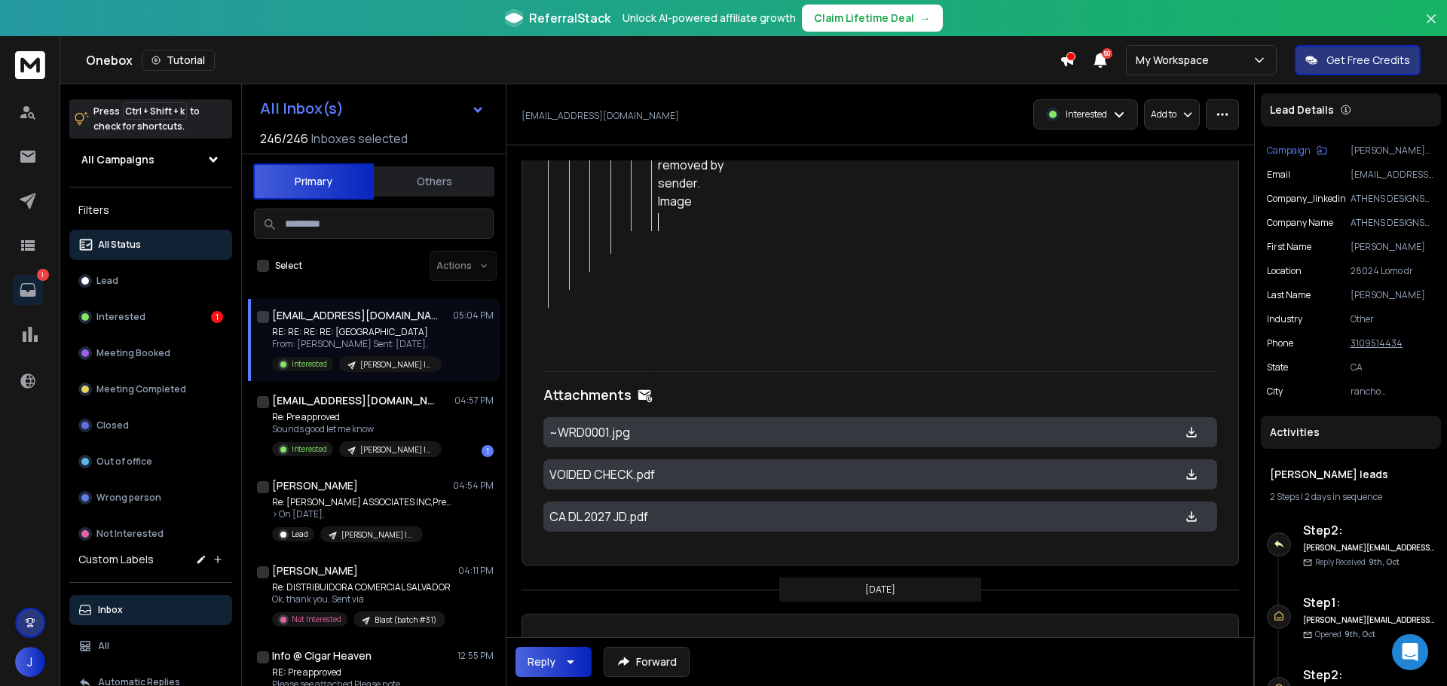
click at [1185, 430] on icon at bounding box center [1191, 432] width 15 height 15
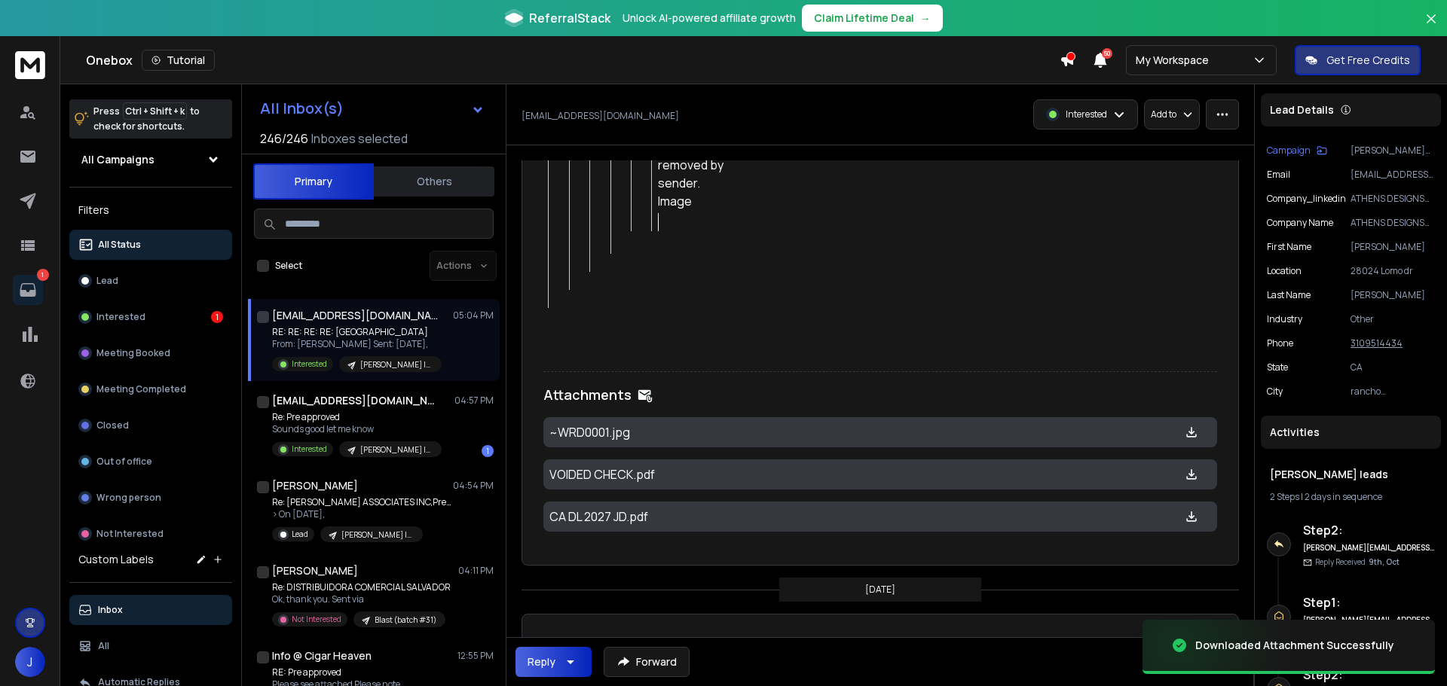
click at [1185, 467] on icon at bounding box center [1191, 474] width 15 height 15
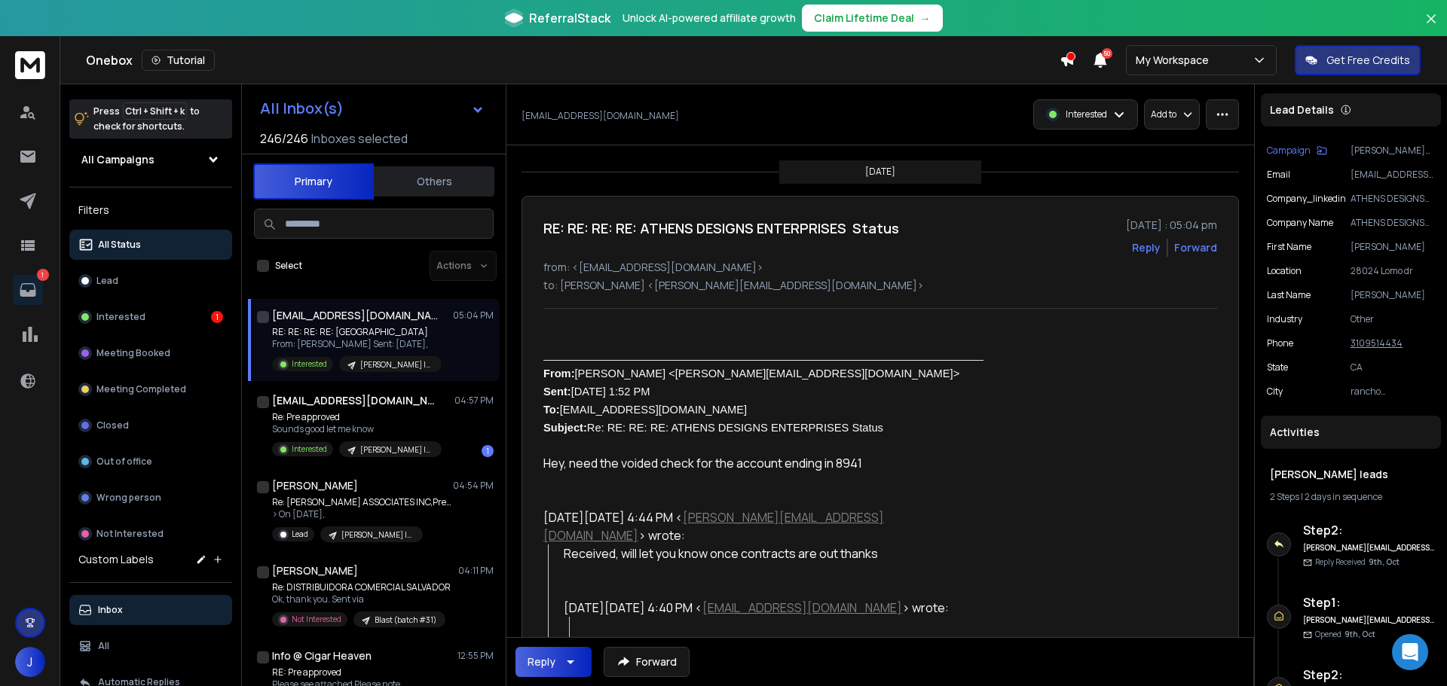
scroll to position [0, 0]
click at [688, 431] on span "[PERSON_NAME] <[PERSON_NAME][EMAIL_ADDRESS][DOMAIN_NAME]> Sent: [DATE] 1:52 PM …" at bounding box center [751, 401] width 416 height 66
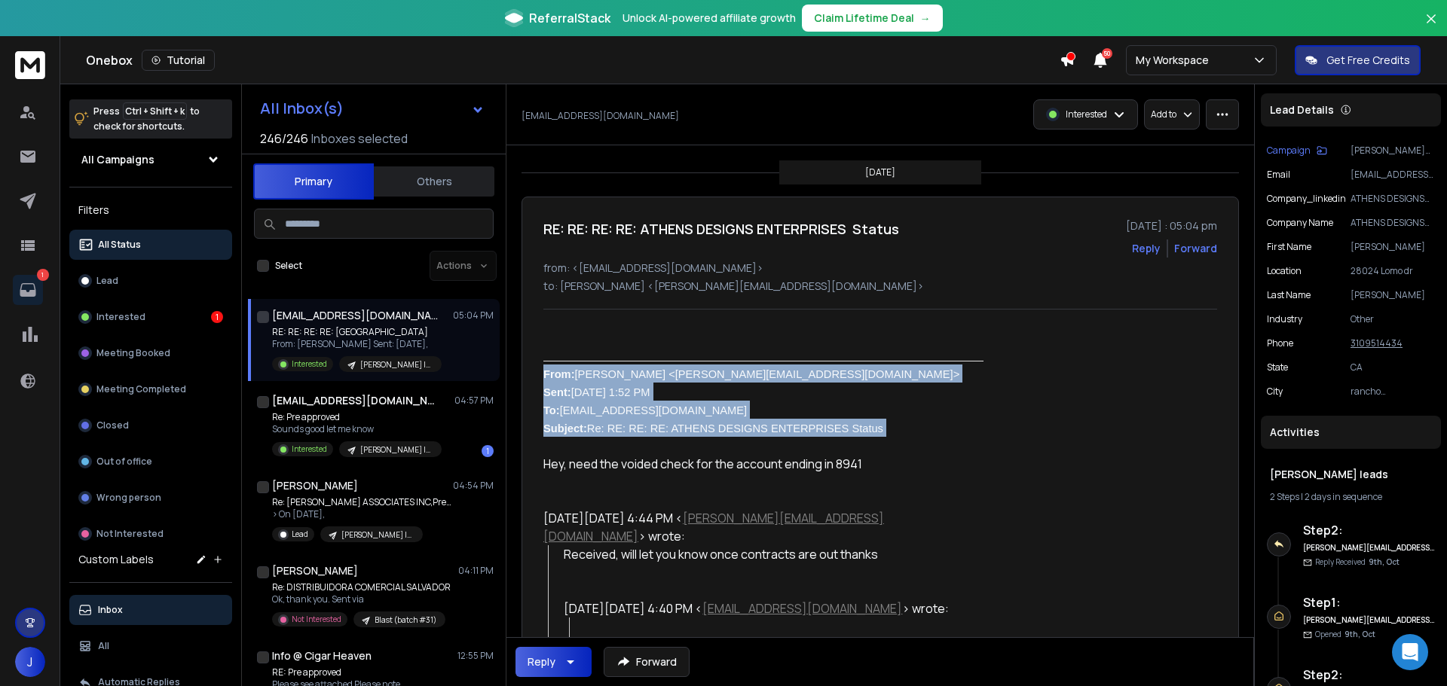
drag, startPoint x: 688, startPoint y: 431, endPoint x: 602, endPoint y: 376, distance: 102.0
click at [602, 376] on span "[PERSON_NAME] <[PERSON_NAME][EMAIL_ADDRESS][DOMAIN_NAME]> Sent: [DATE] 1:52 PM …" at bounding box center [751, 401] width 416 height 66
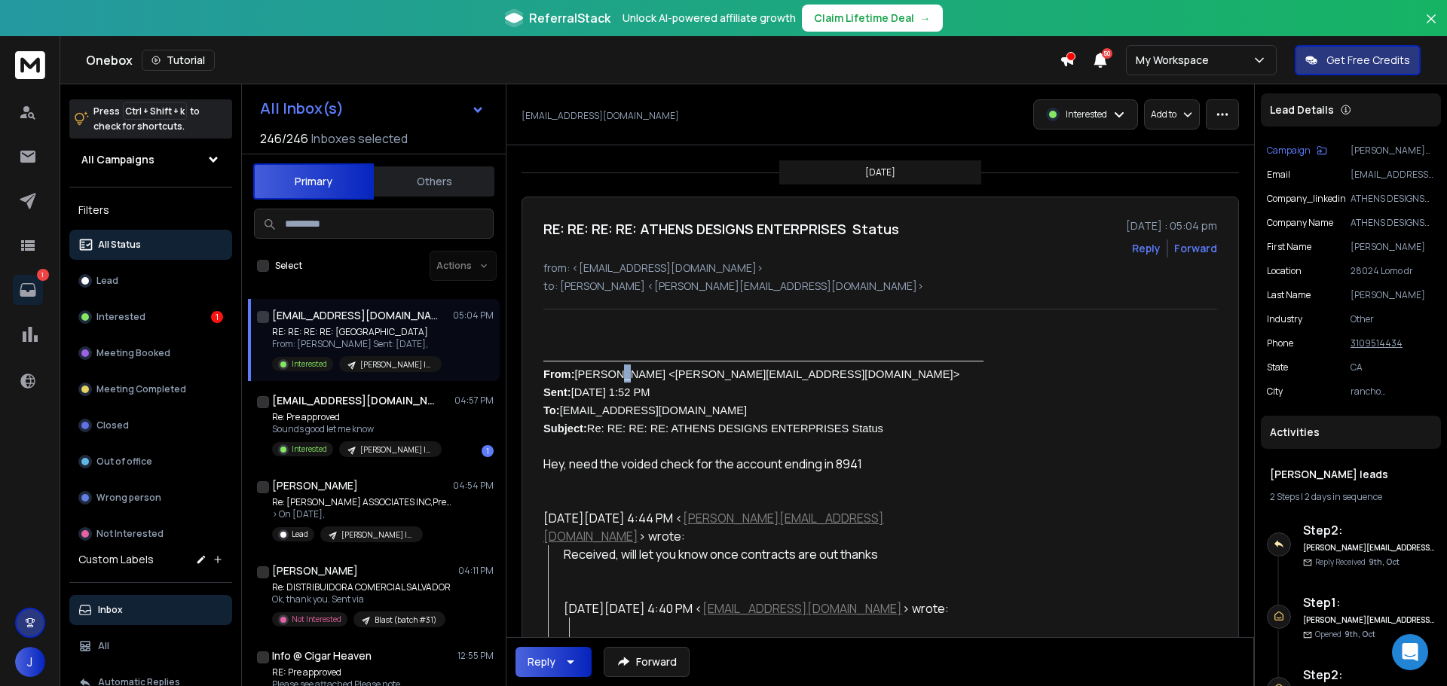
click at [602, 376] on span "[PERSON_NAME] <[PERSON_NAME][EMAIL_ADDRESS][DOMAIN_NAME]> Sent: [DATE] 1:52 PM …" at bounding box center [751, 401] width 416 height 66
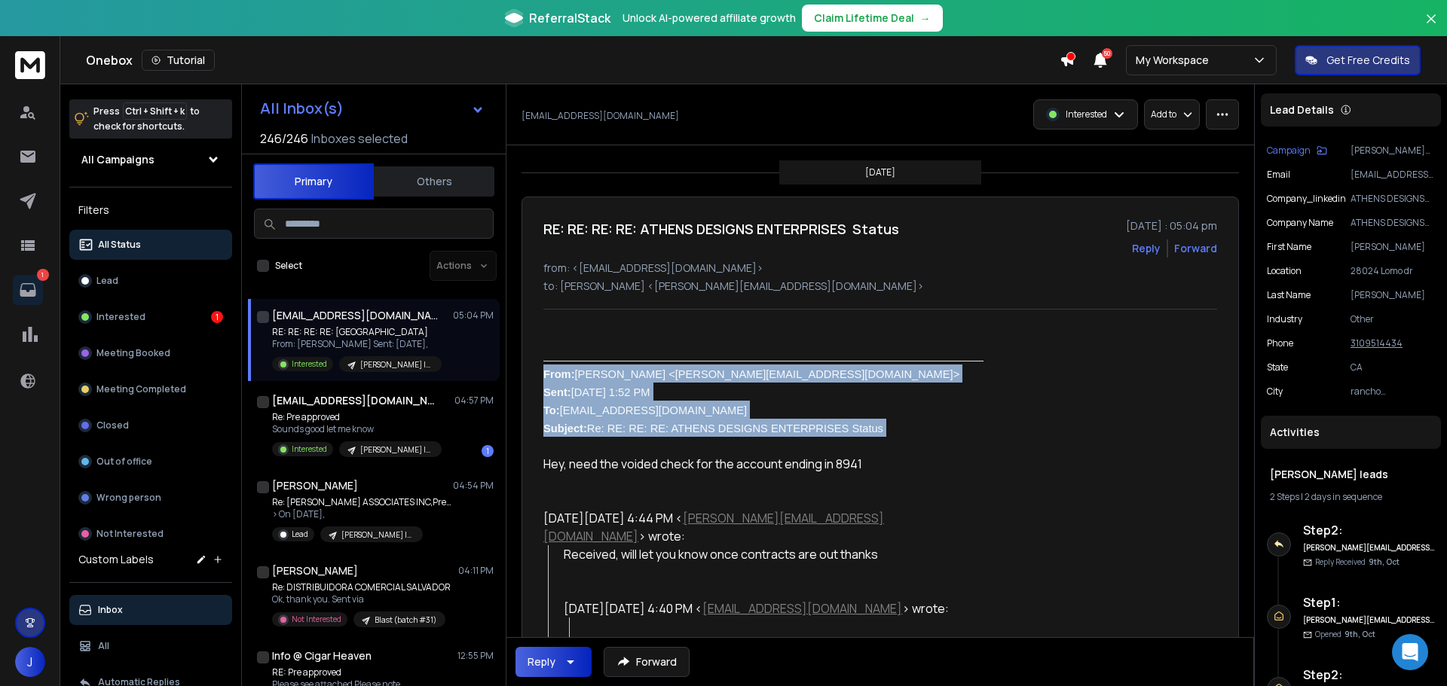
drag, startPoint x: 602, startPoint y: 376, endPoint x: 623, endPoint y: 426, distance: 54.0
click at [623, 426] on span "[PERSON_NAME] <[PERSON_NAME][EMAIL_ADDRESS][DOMAIN_NAME]> Sent: [DATE] 1:52 PM …" at bounding box center [751, 401] width 416 height 66
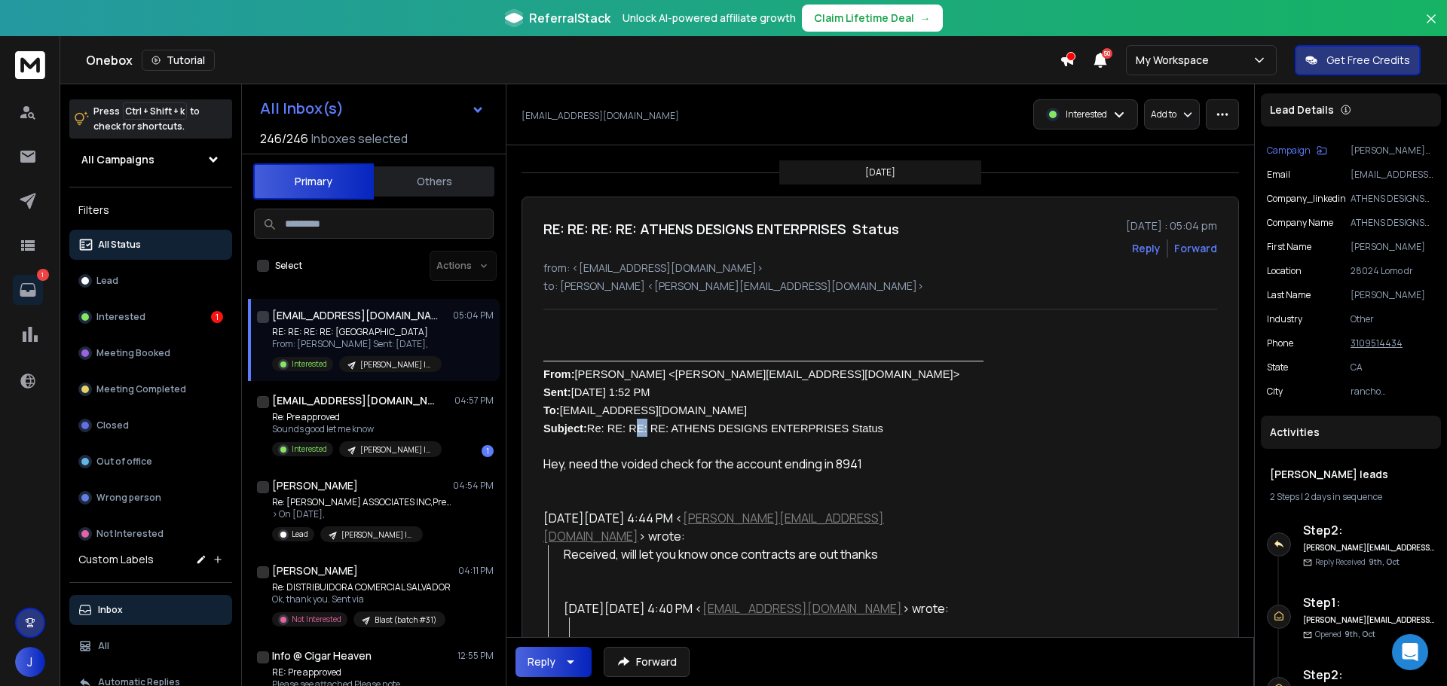
click at [623, 426] on span "[PERSON_NAME] <[PERSON_NAME][EMAIL_ADDRESS][DOMAIN_NAME]> Sent: [DATE] 1:52 PM …" at bounding box center [751, 401] width 416 height 66
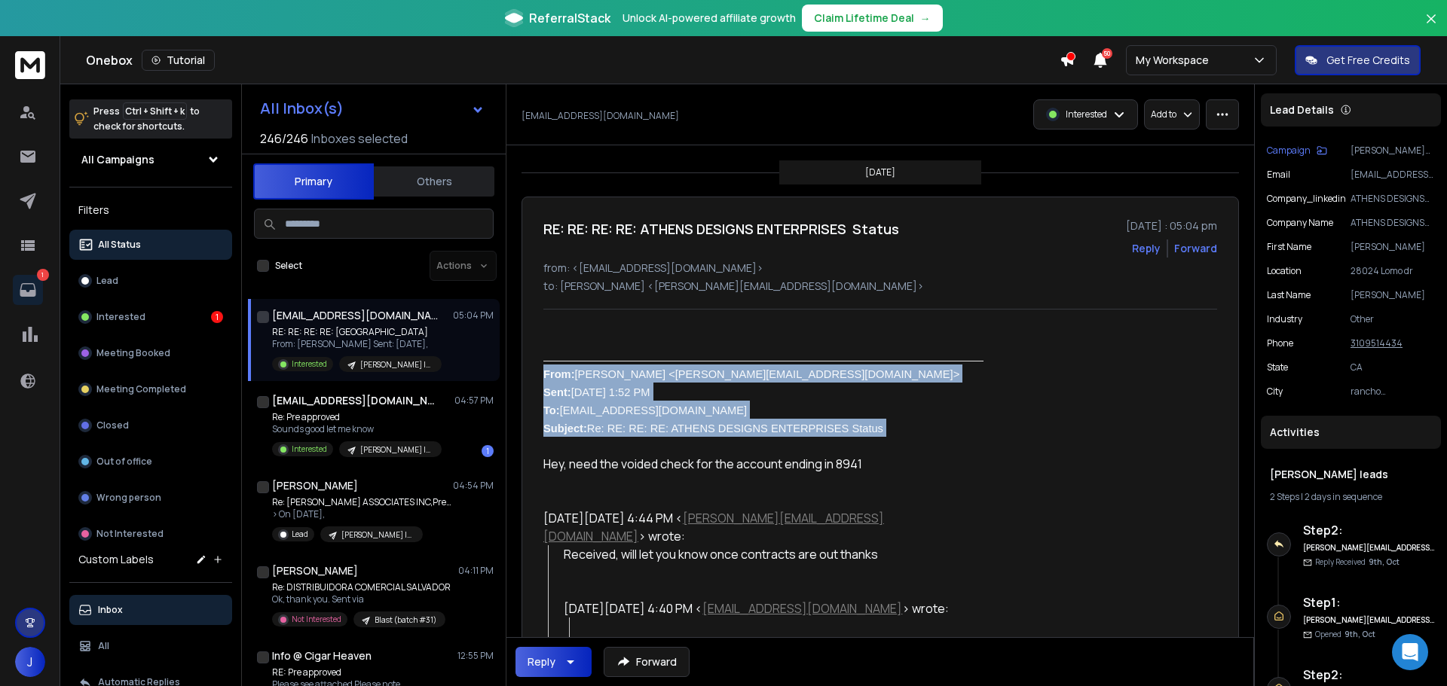
drag, startPoint x: 623, startPoint y: 426, endPoint x: 592, endPoint y: 375, distance: 59.2
click at [592, 375] on span "[PERSON_NAME] <[PERSON_NAME][EMAIL_ADDRESS][DOMAIN_NAME]> Sent: [DATE] 1:52 PM …" at bounding box center [751, 401] width 416 height 66
drag, startPoint x: 592, startPoint y: 375, endPoint x: 620, endPoint y: 425, distance: 57.0
click at [620, 425] on span "[PERSON_NAME] <[PERSON_NAME][EMAIL_ADDRESS][DOMAIN_NAME]> Sent: [DATE] 1:52 PM …" at bounding box center [751, 401] width 416 height 66
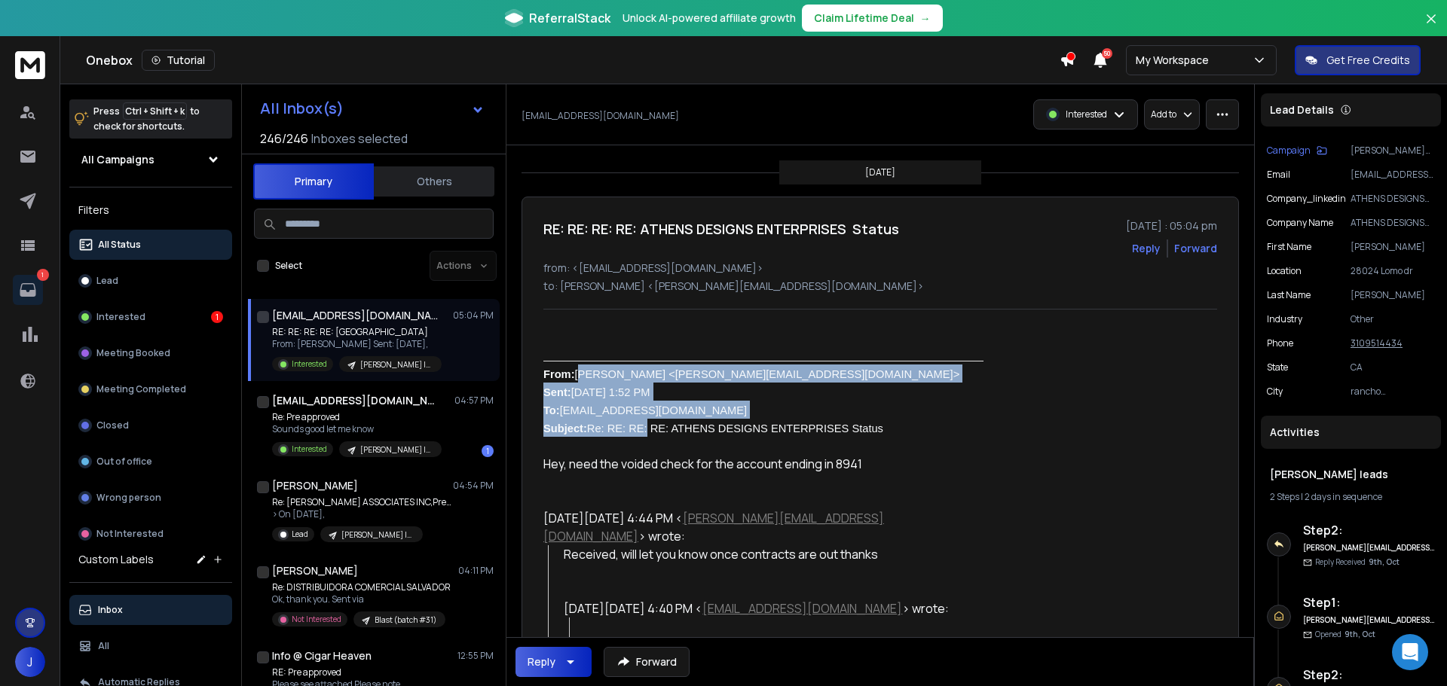
click at [620, 425] on span "[PERSON_NAME] <[PERSON_NAME][EMAIL_ADDRESS][DOMAIN_NAME]> Sent: [DATE] 1:52 PM …" at bounding box center [751, 401] width 416 height 66
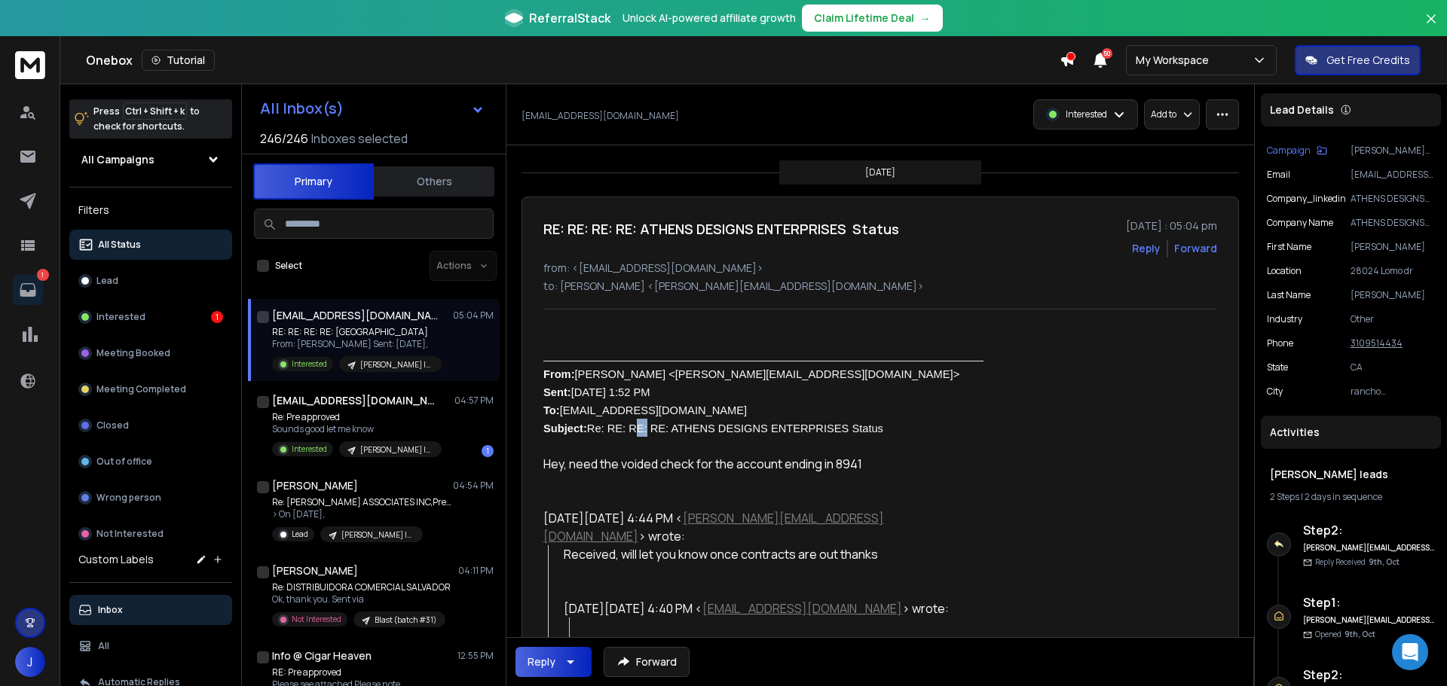
click at [620, 425] on span "[PERSON_NAME] <[PERSON_NAME][EMAIL_ADDRESS][DOMAIN_NAME]> Sent: [DATE] 1:52 PM …" at bounding box center [751, 401] width 416 height 66
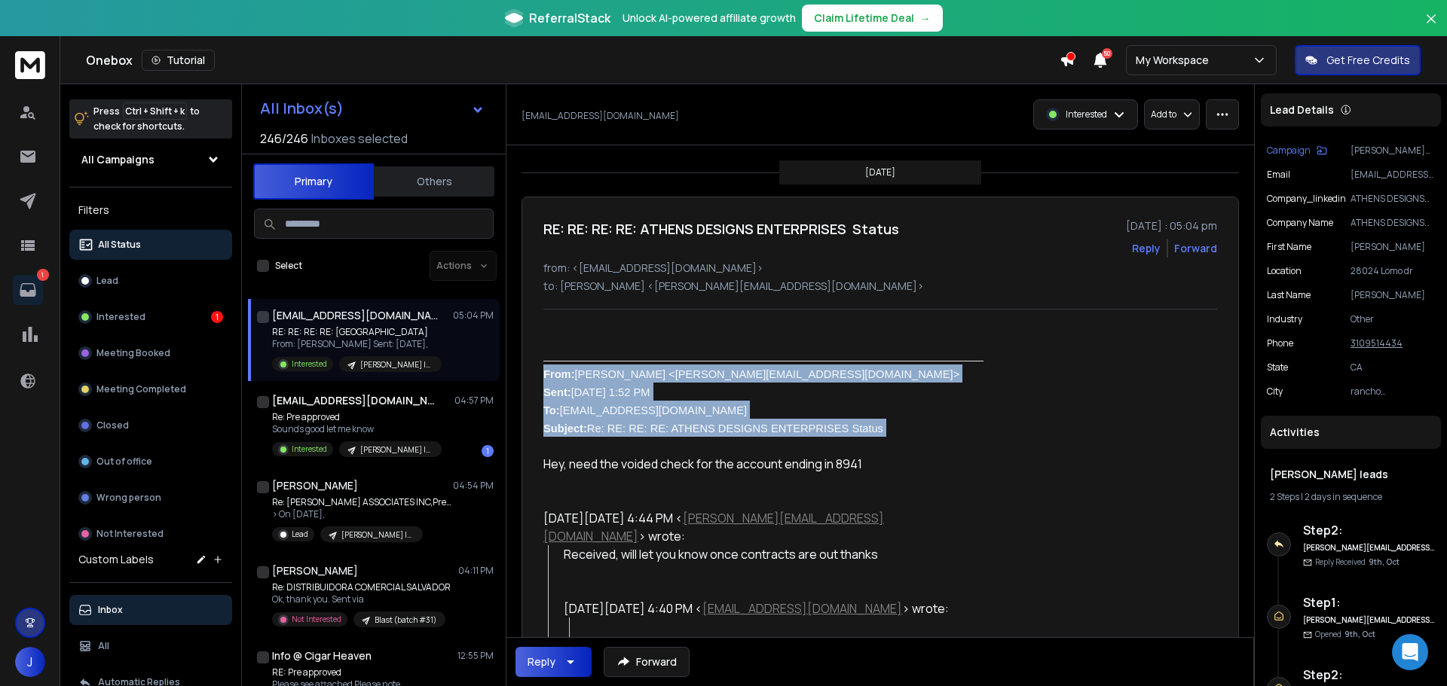
drag, startPoint x: 620, startPoint y: 425, endPoint x: 593, endPoint y: 379, distance: 53.4
click at [593, 379] on span "[PERSON_NAME] <[PERSON_NAME][EMAIL_ADDRESS][DOMAIN_NAME]> Sent: [DATE] 1:52 PM …" at bounding box center [751, 401] width 416 height 66
click at [593, 379] on span "Morris Klien <morris@buy-company-funding.com> Sent: Thursday, October 9, 2025 1…" at bounding box center [751, 401] width 416 height 66
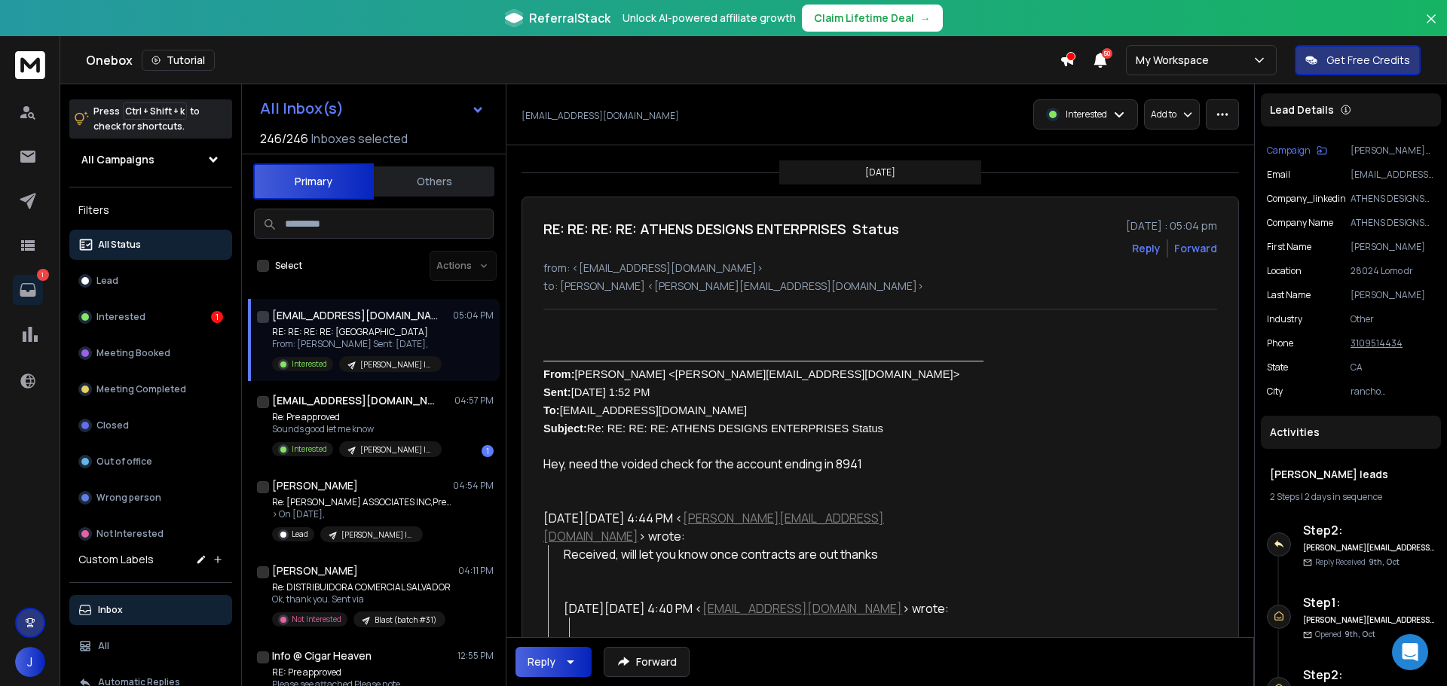
click at [637, 459] on p "Hey, need the voided check for the account ending in 8941" at bounding box center [763, 464] width 440 height 18
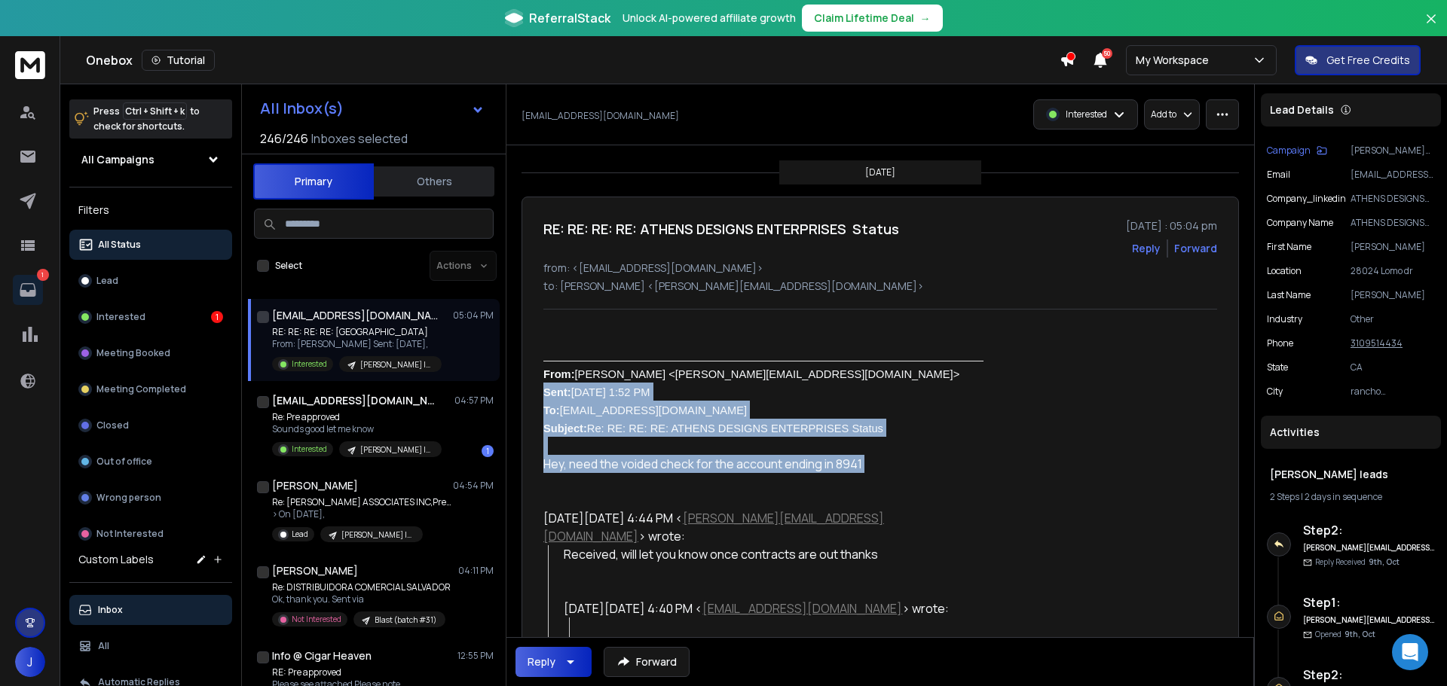
drag, startPoint x: 637, startPoint y: 459, endPoint x: 593, endPoint y: 385, distance: 86.2
click at [593, 385] on p "From: Morris Klien <morris@buy-company-funding.com> Sent: Thursday, October 9, …" at bounding box center [763, 401] width 440 height 72
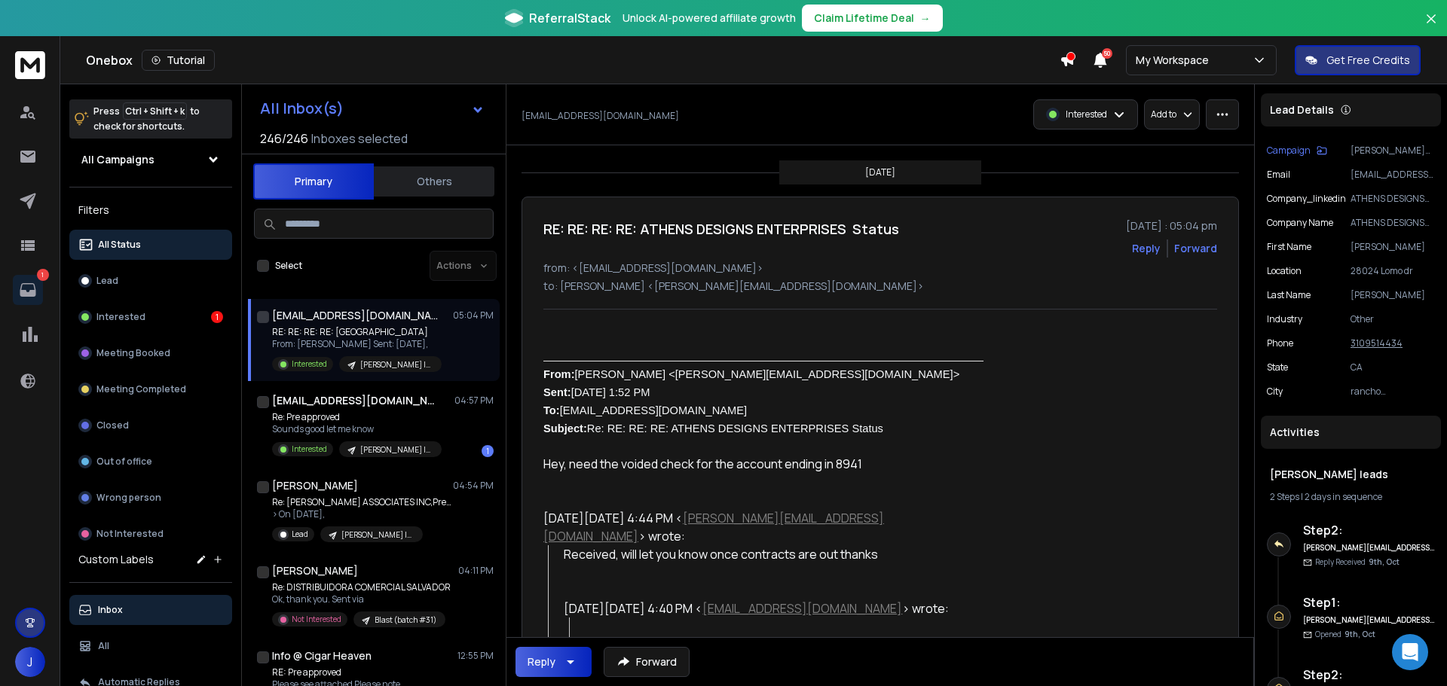
click at [590, 374] on span "Morris Klien <morris@buy-company-funding.com> Sent: Thursday, October 9, 2025 1…" at bounding box center [751, 401] width 416 height 66
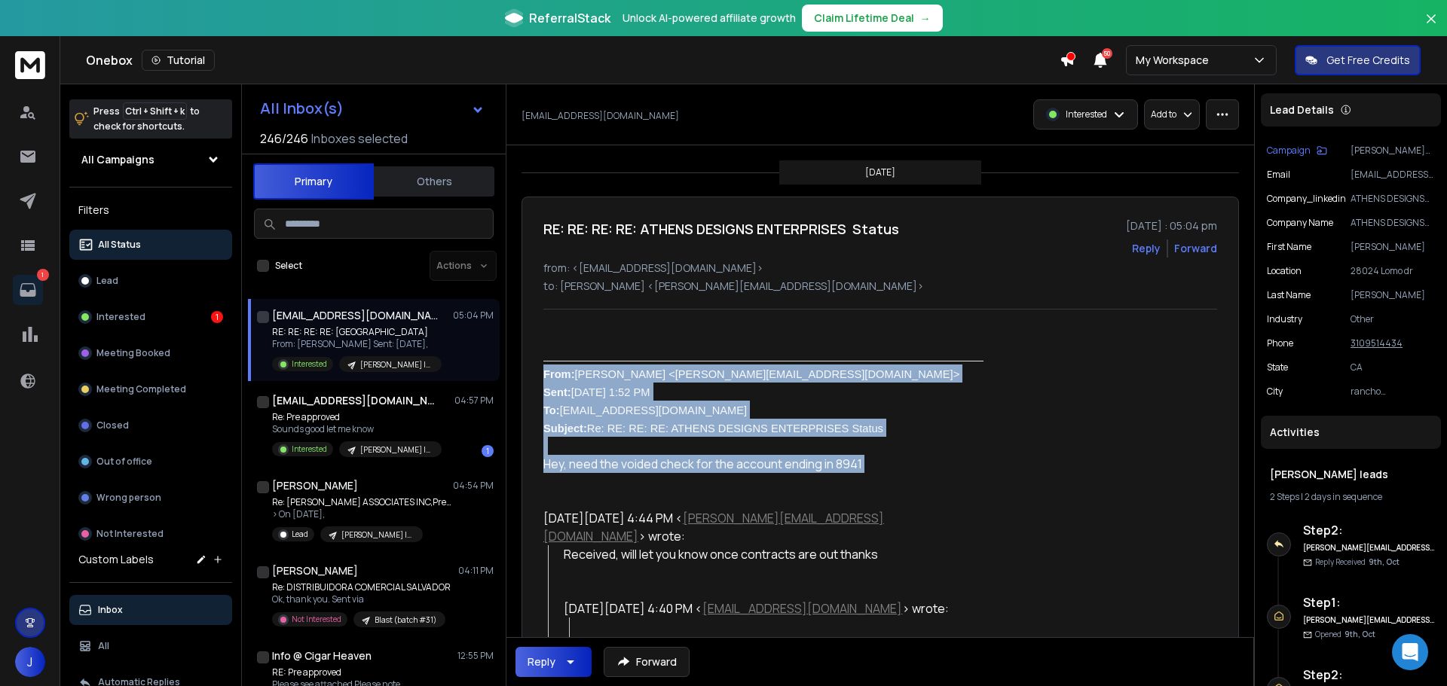
drag, startPoint x: 590, startPoint y: 374, endPoint x: 622, endPoint y: 468, distance: 98.9
click at [622, 468] on p "Hey, need the voided check for the account ending in 8941" at bounding box center [763, 464] width 440 height 18
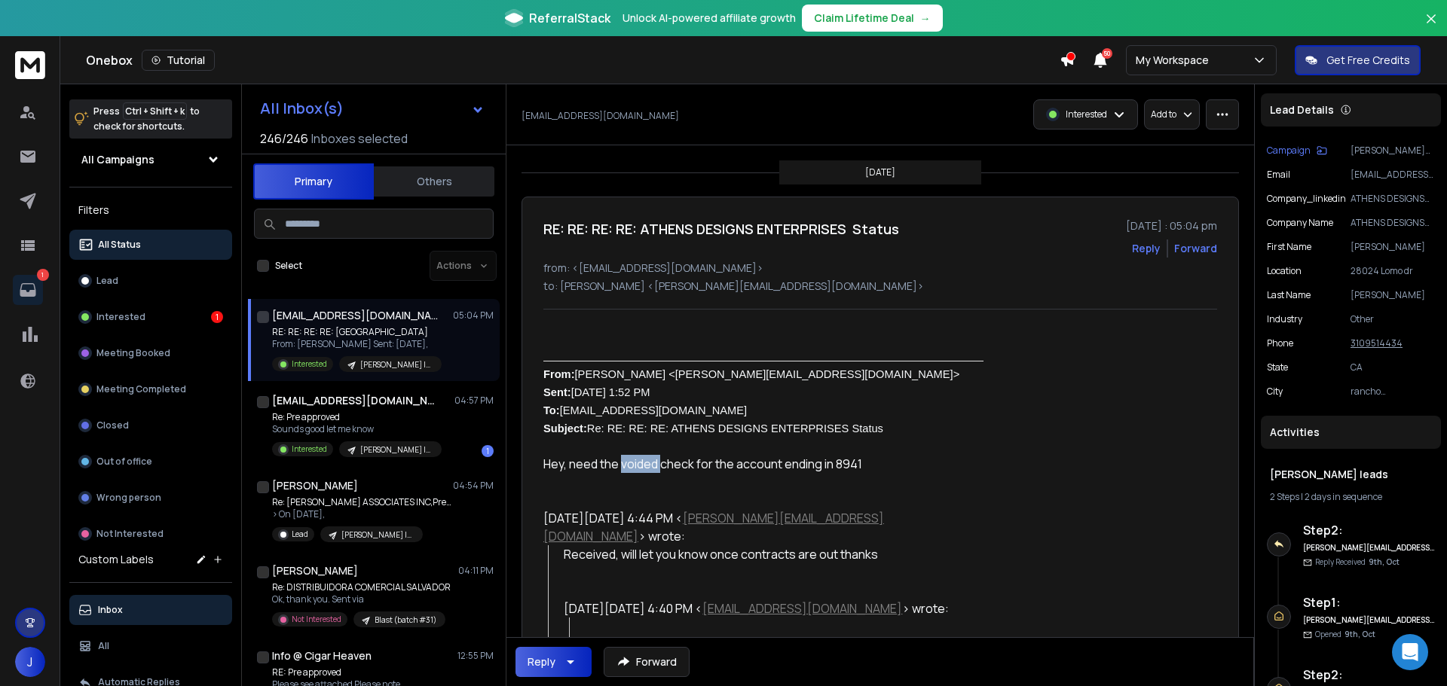
click at [622, 468] on p "Hey, need the voided check for the account ending in 8941" at bounding box center [763, 464] width 440 height 18
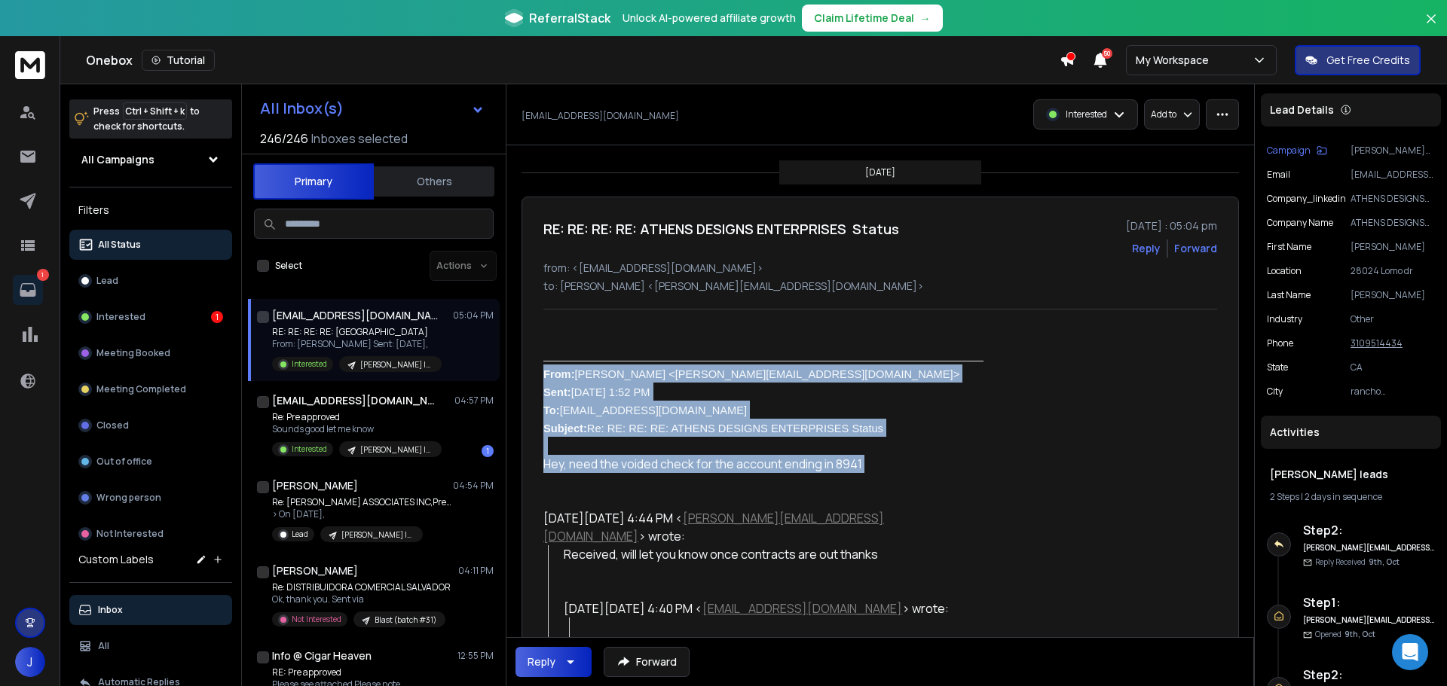
drag, startPoint x: 622, startPoint y: 468, endPoint x: 573, endPoint y: 381, distance: 99.9
click at [573, 381] on p "From: Morris Klien <morris@buy-company-funding.com> Sent: Thursday, October 9, …" at bounding box center [763, 401] width 440 height 72
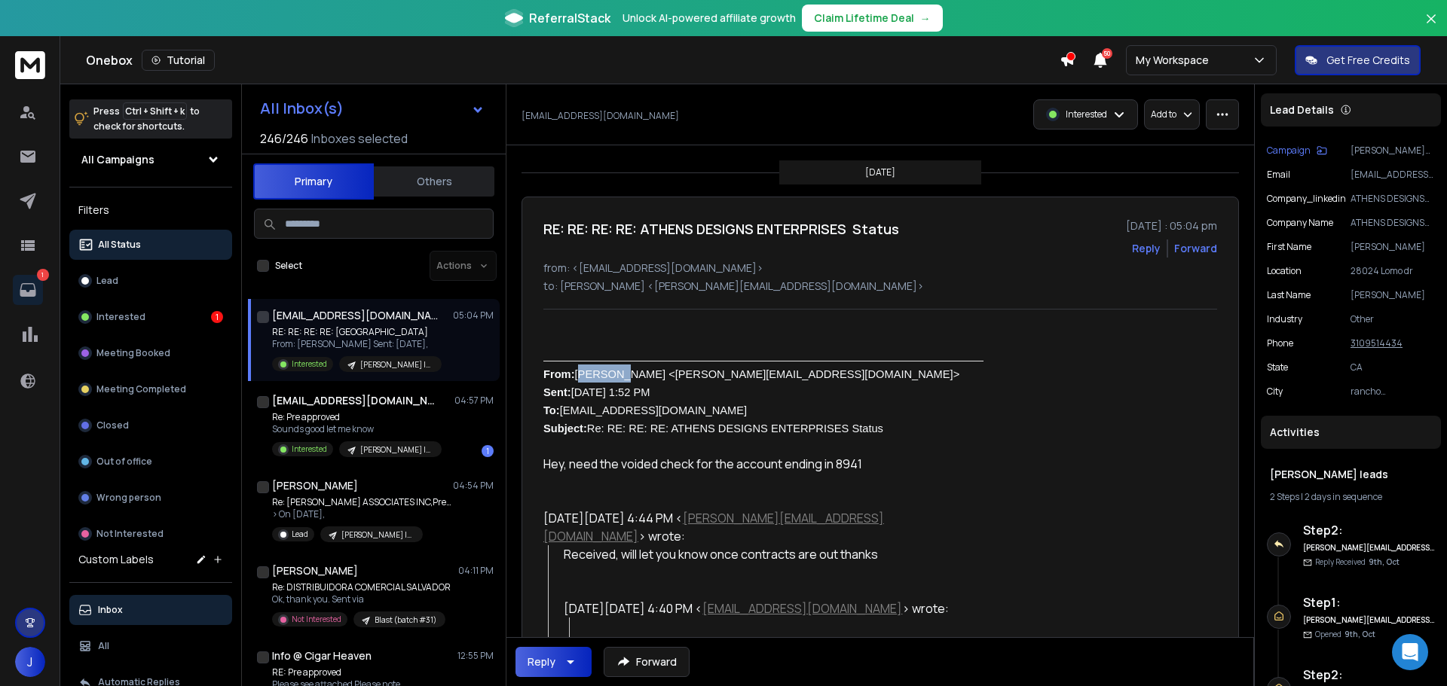
click at [573, 381] on p "From: Morris Klien <morris@buy-company-funding.com> Sent: Thursday, October 9, …" at bounding box center [763, 401] width 440 height 72
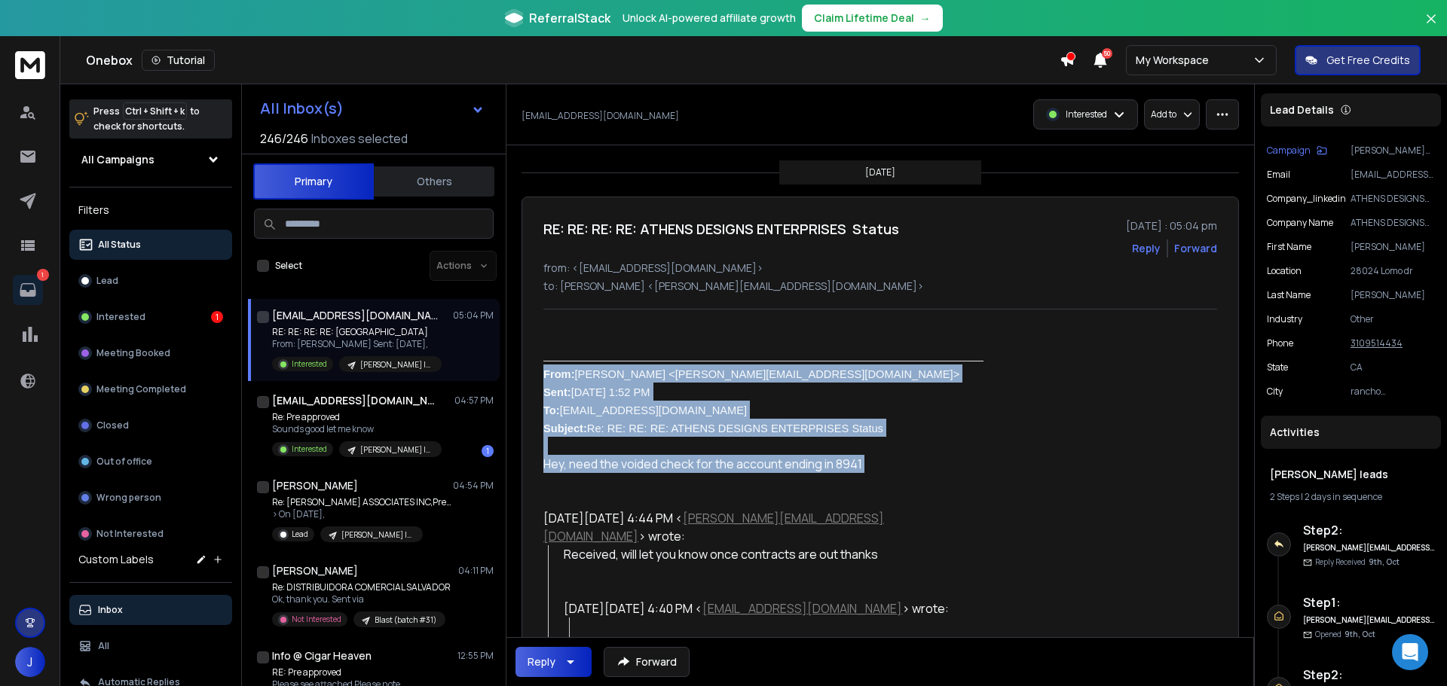
drag, startPoint x: 573, startPoint y: 381, endPoint x: 594, endPoint y: 456, distance: 77.7
click at [594, 456] on p "Hey, need the voided check for the account ending in 8941" at bounding box center [763, 464] width 440 height 18
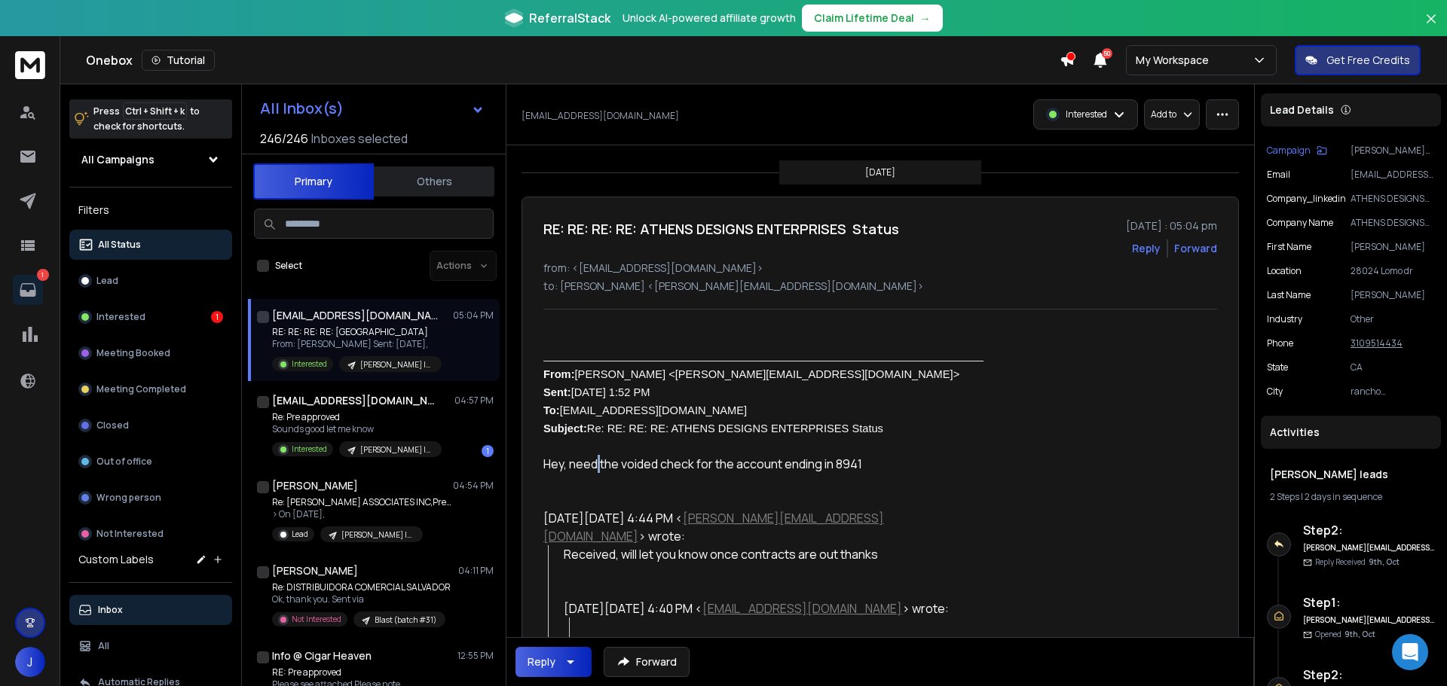
click at [594, 456] on p "Hey, need the voided check for the account ending in 8941" at bounding box center [763, 464] width 440 height 18
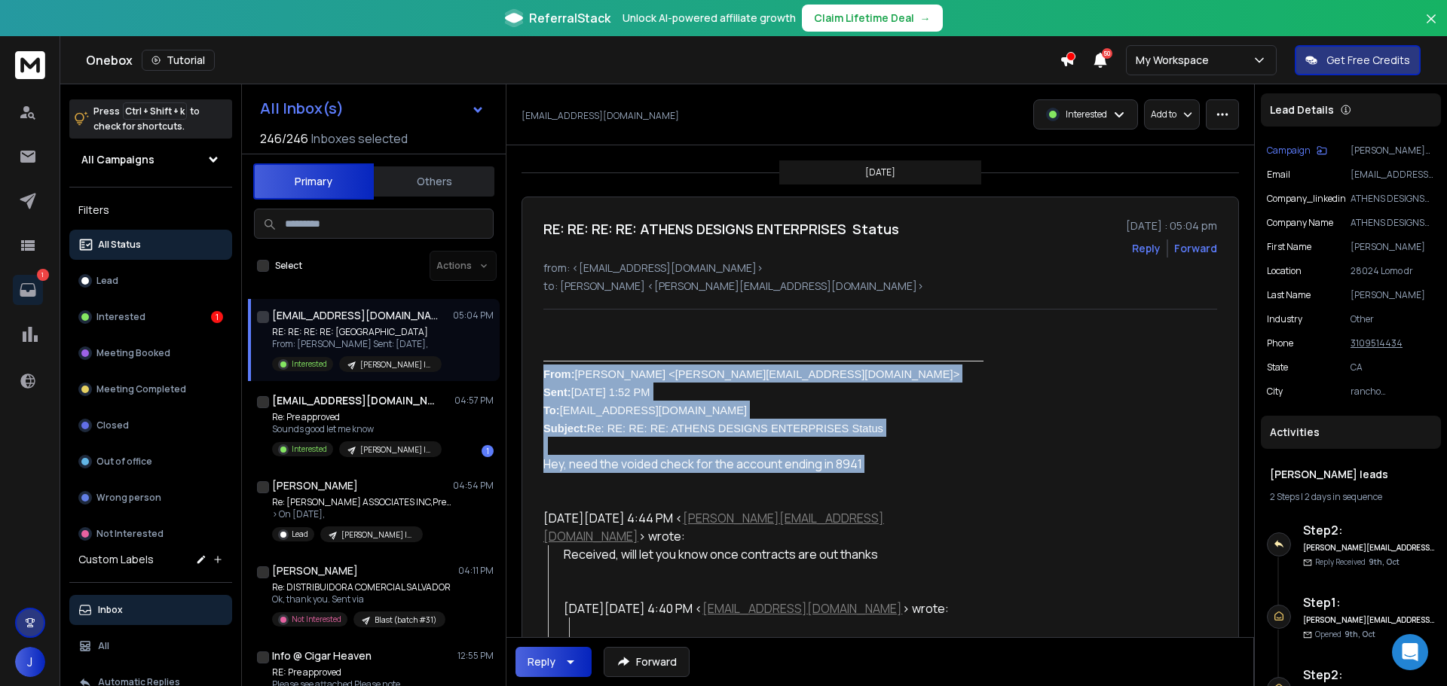
drag, startPoint x: 594, startPoint y: 456, endPoint x: 575, endPoint y: 381, distance: 77.1
click at [575, 381] on p "From: Morris Klien <morris@buy-company-funding.com> Sent: Thursday, October 9, …" at bounding box center [763, 401] width 440 height 72
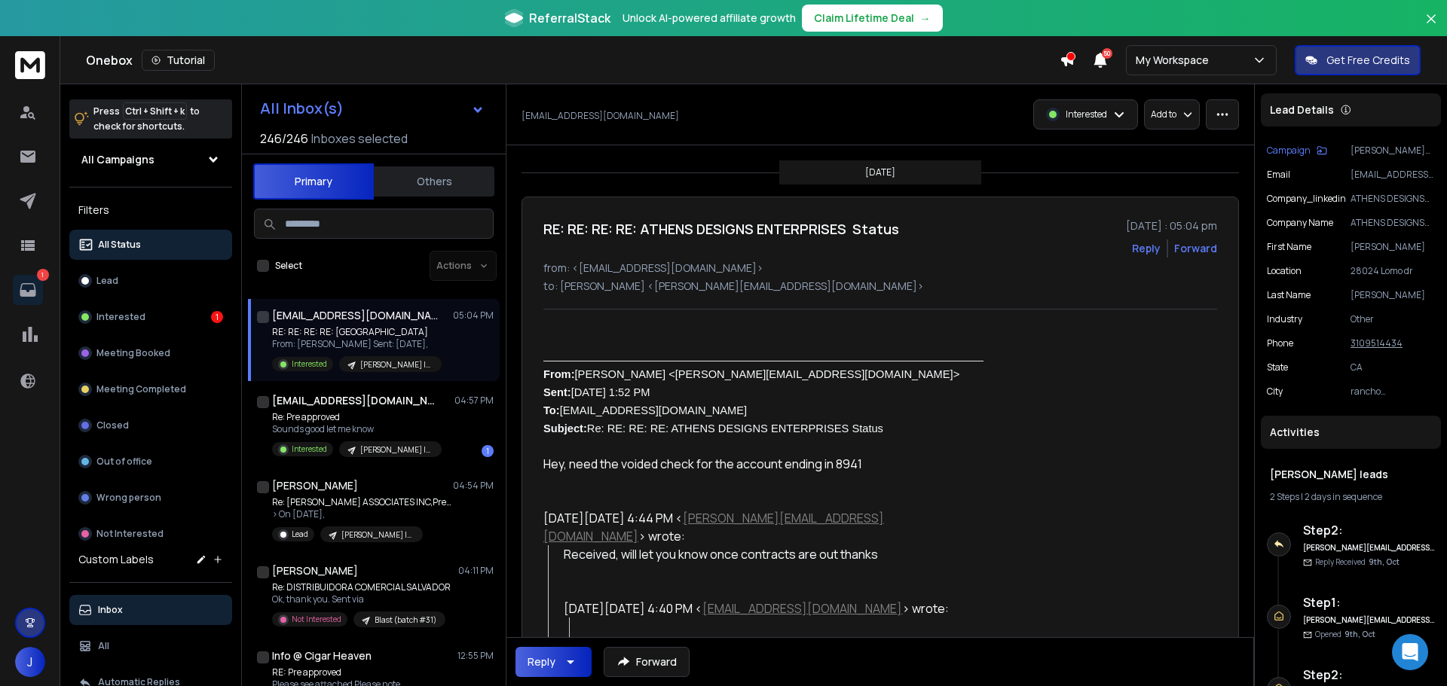
click at [567, 395] on span "Morris Klien <morris@buy-company-funding.com> Sent: Thursday, October 9, 2025 1…" at bounding box center [751, 401] width 416 height 66
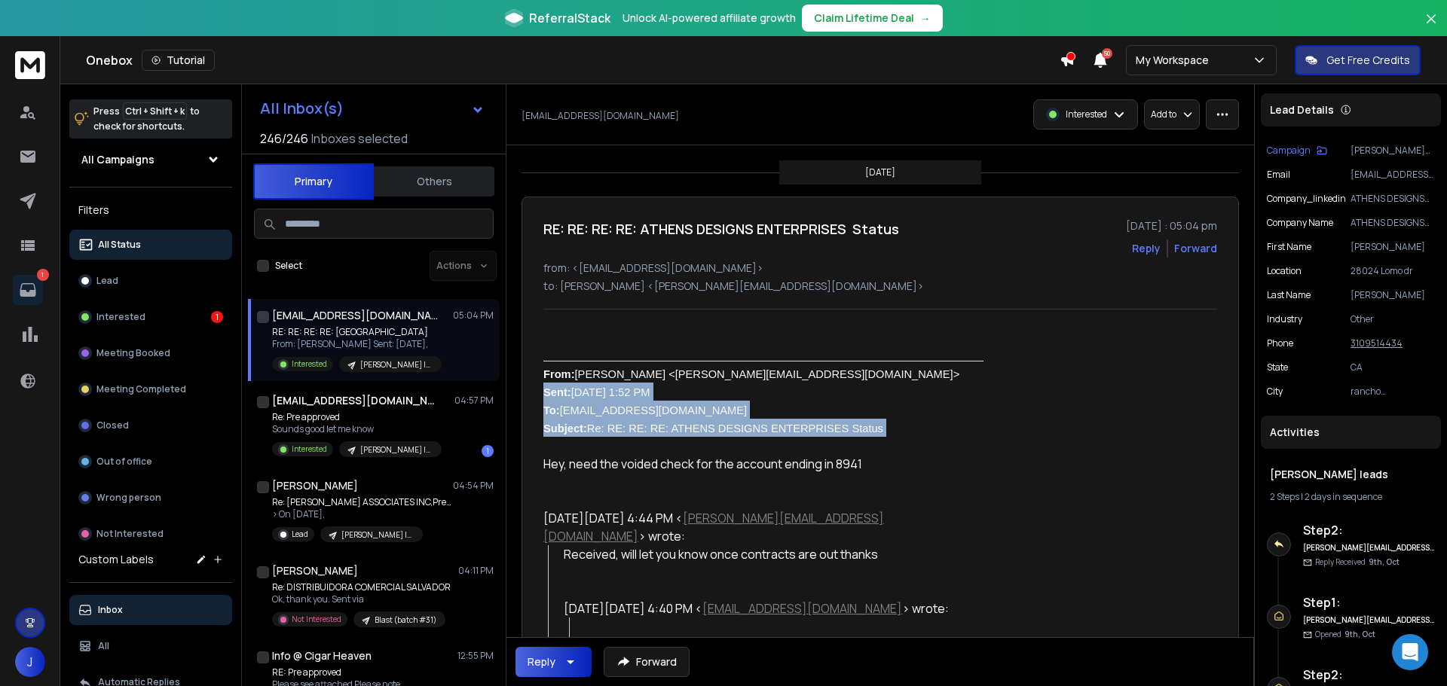
drag, startPoint x: 567, startPoint y: 395, endPoint x: 589, endPoint y: 436, distance: 47.2
click at [589, 436] on p "From: Morris Klien <morris@buy-company-funding.com> Sent: Thursday, October 9, …" at bounding box center [763, 401] width 440 height 72
click at [589, 430] on span "Morris Klien <morris@buy-company-funding.com> Sent: Thursday, October 9, 2025 1…" at bounding box center [751, 401] width 416 height 66
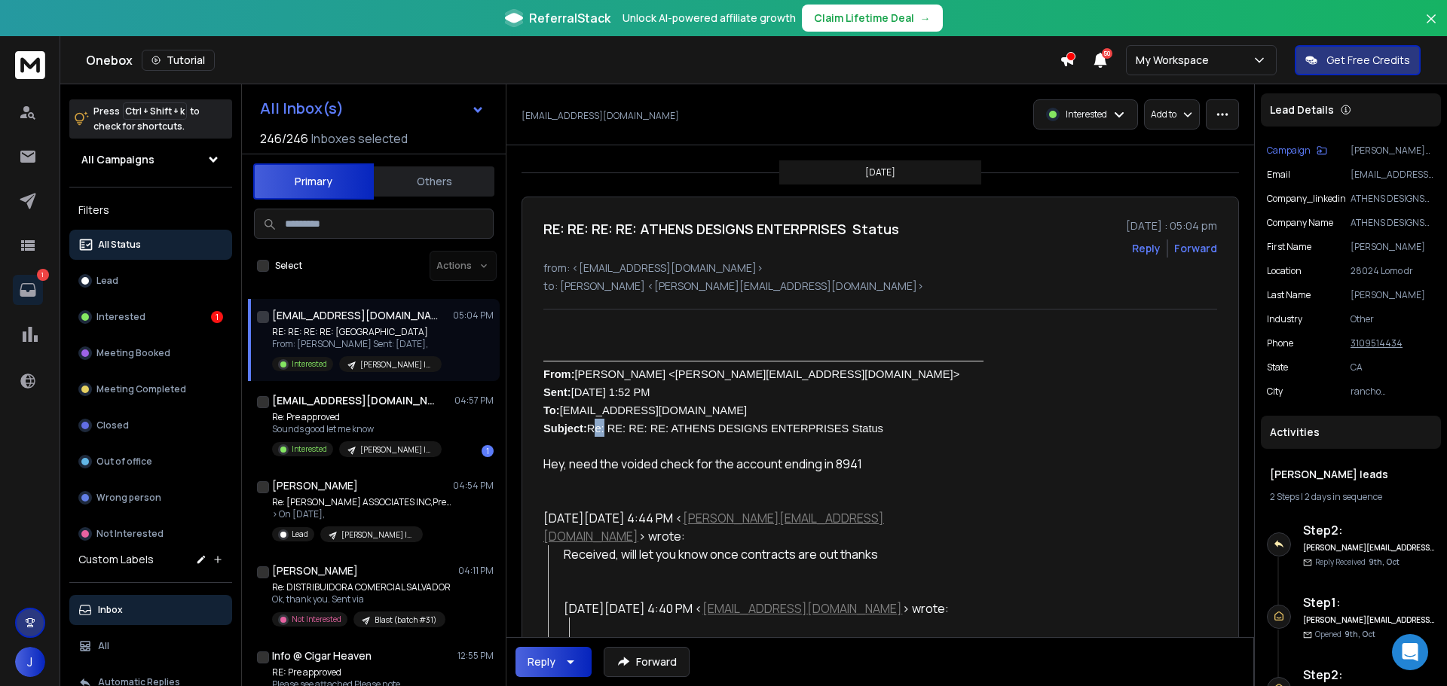
click at [589, 430] on span "Morris Klien <morris@buy-company-funding.com> Sent: Thursday, October 9, 2025 1…" at bounding box center [751, 401] width 416 height 66
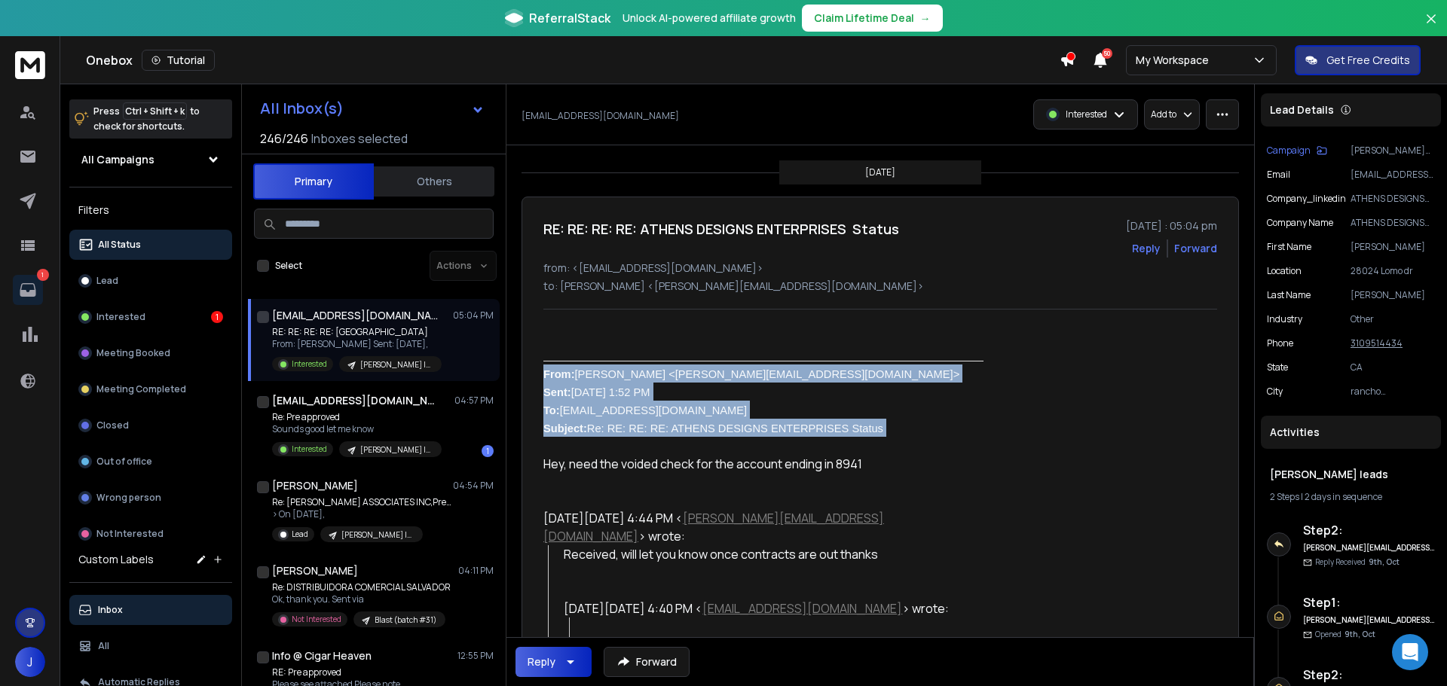
drag, startPoint x: 589, startPoint y: 430, endPoint x: 571, endPoint y: 377, distance: 55.8
click at [571, 377] on span "Morris Klien <morris@buy-company-funding.com> Sent: Thursday, October 9, 2025 1…" at bounding box center [751, 401] width 416 height 66
click at [579, 389] on span "Morris Klien <morris@buy-company-funding.com> Sent: Thursday, October 9, 2025 1…" at bounding box center [751, 401] width 416 height 66
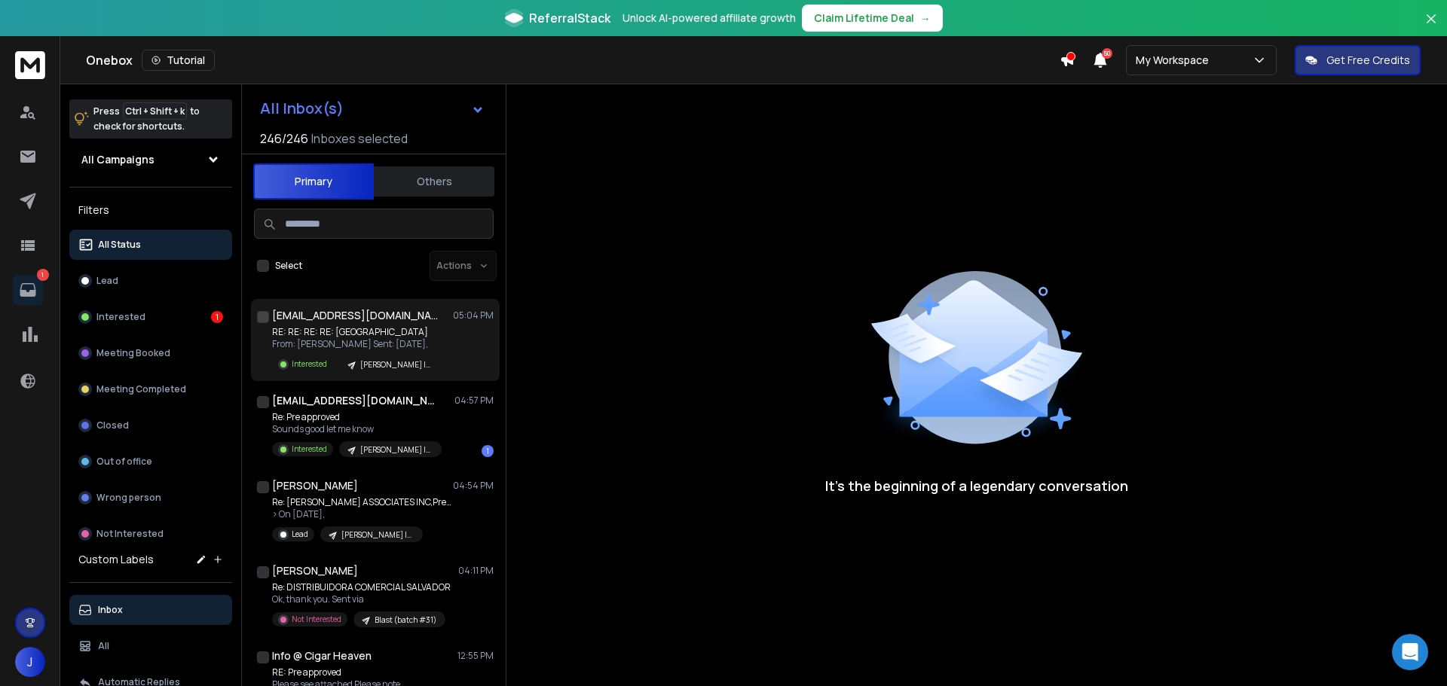
click at [357, 319] on h1 "[EMAIL_ADDRESS][DOMAIN_NAME]" at bounding box center [355, 315] width 166 height 15
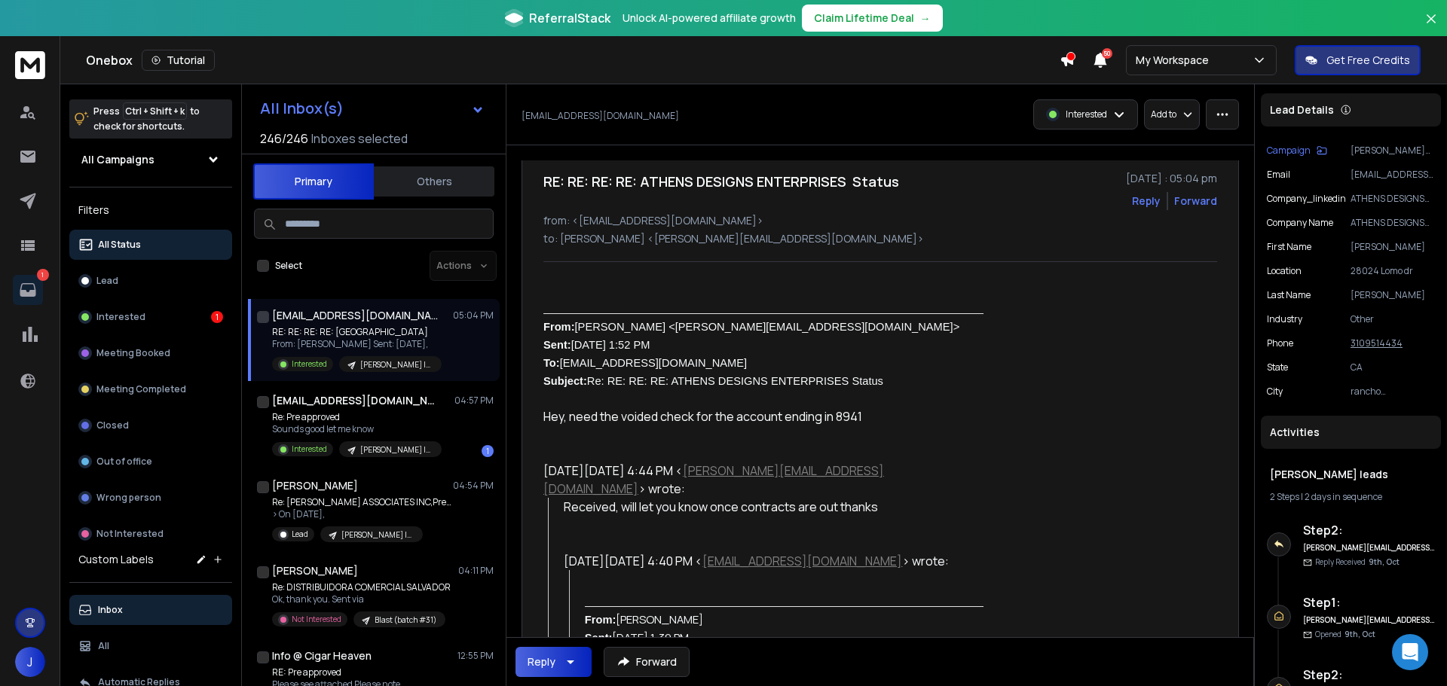
scroll to position [301, 0]
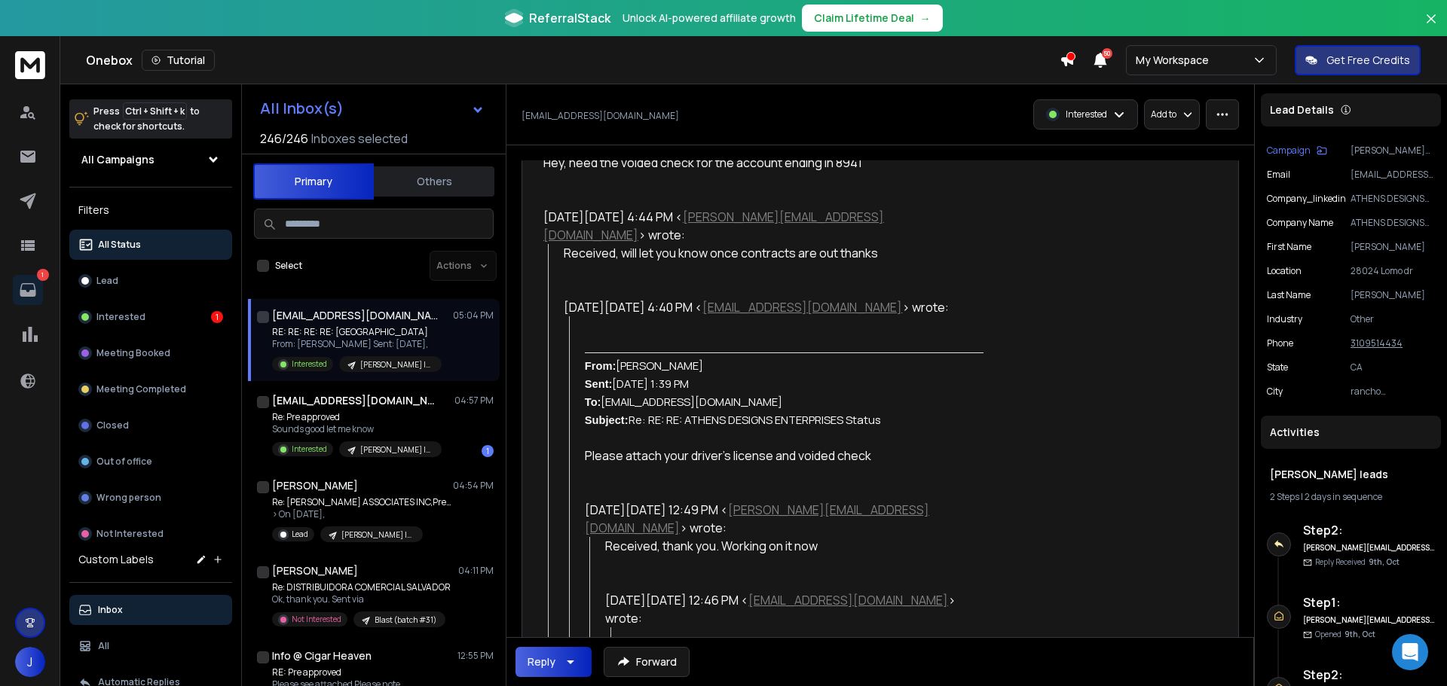
drag, startPoint x: 559, startPoint y: 652, endPoint x: 594, endPoint y: 638, distance: 37.2
click at [559, 652] on button "Reply" at bounding box center [553, 662] width 76 height 30
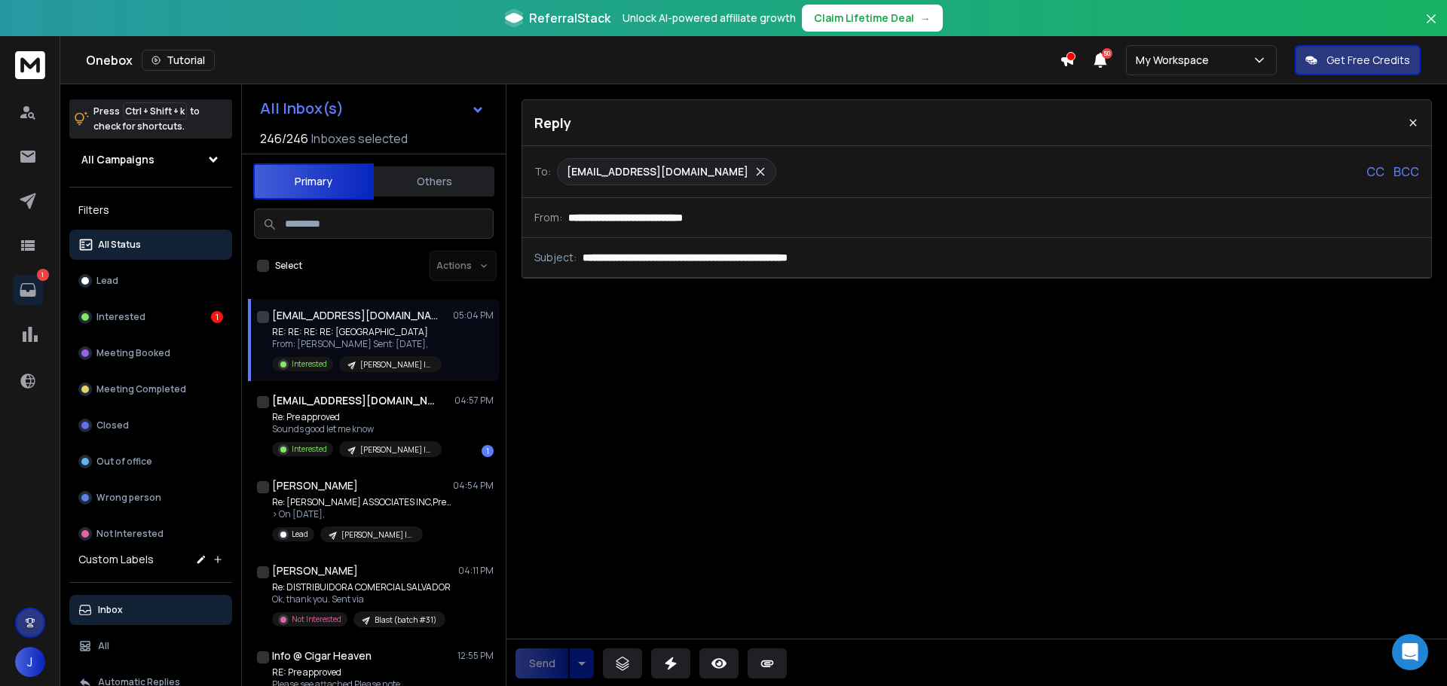
scroll to position [0, 0]
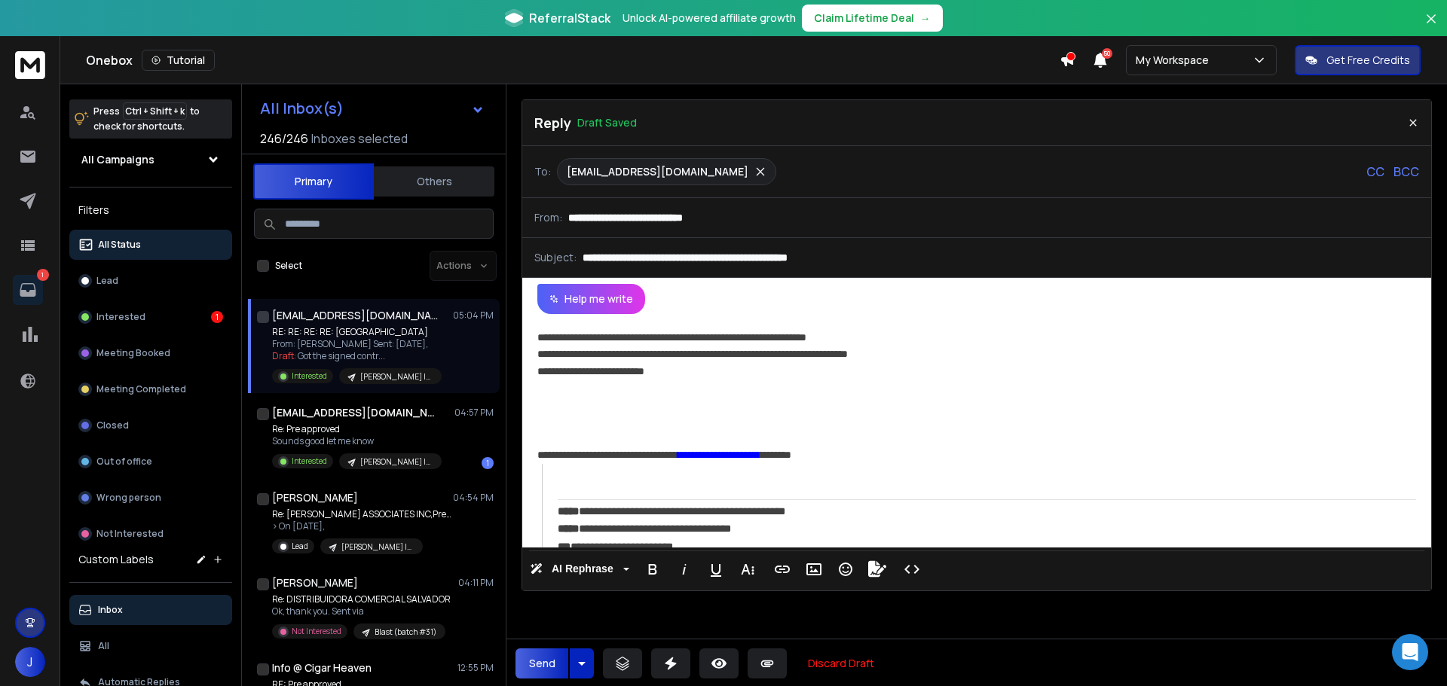
click at [696, 335] on div "**********" at bounding box center [968, 337] width 863 height 17
click at [698, 335] on div "**********" at bounding box center [968, 337] width 863 height 17
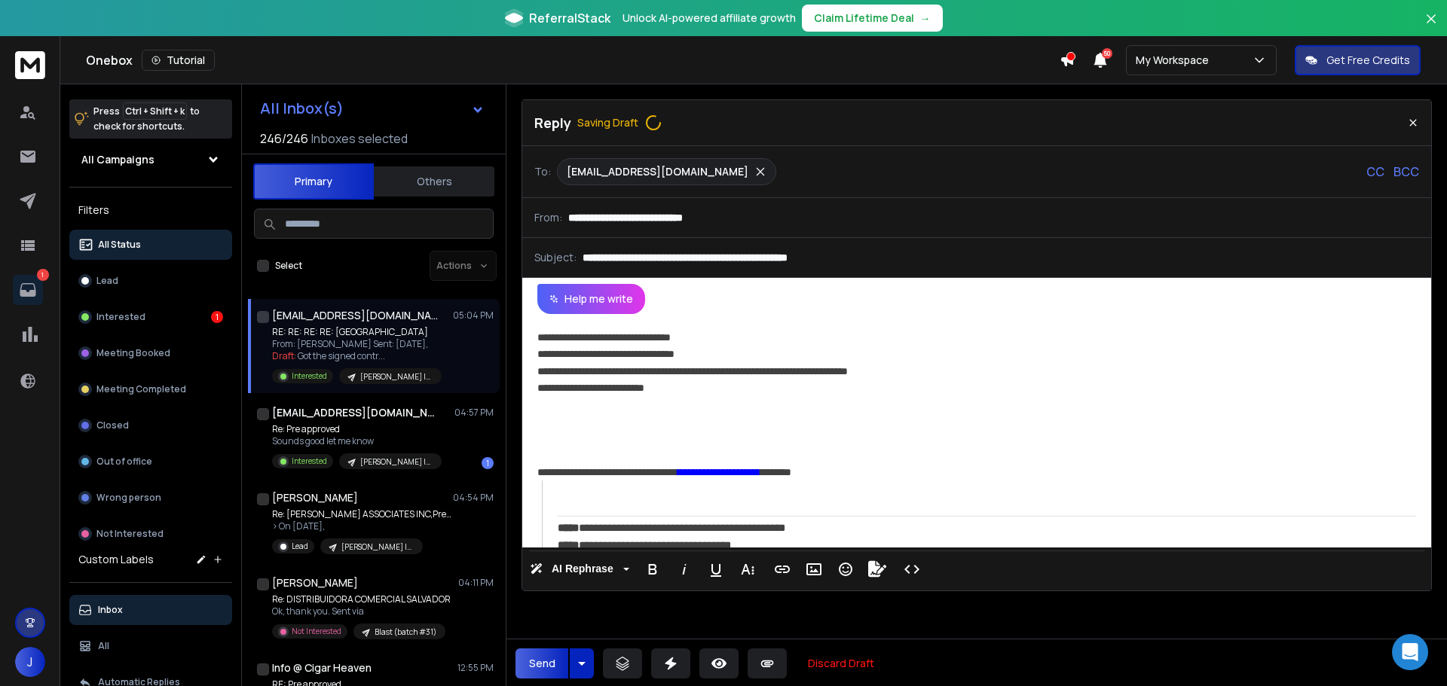
click at [726, 345] on div "**********" at bounding box center [968, 337] width 863 height 17
click at [695, 387] on div "**********" at bounding box center [968, 388] width 863 height 17
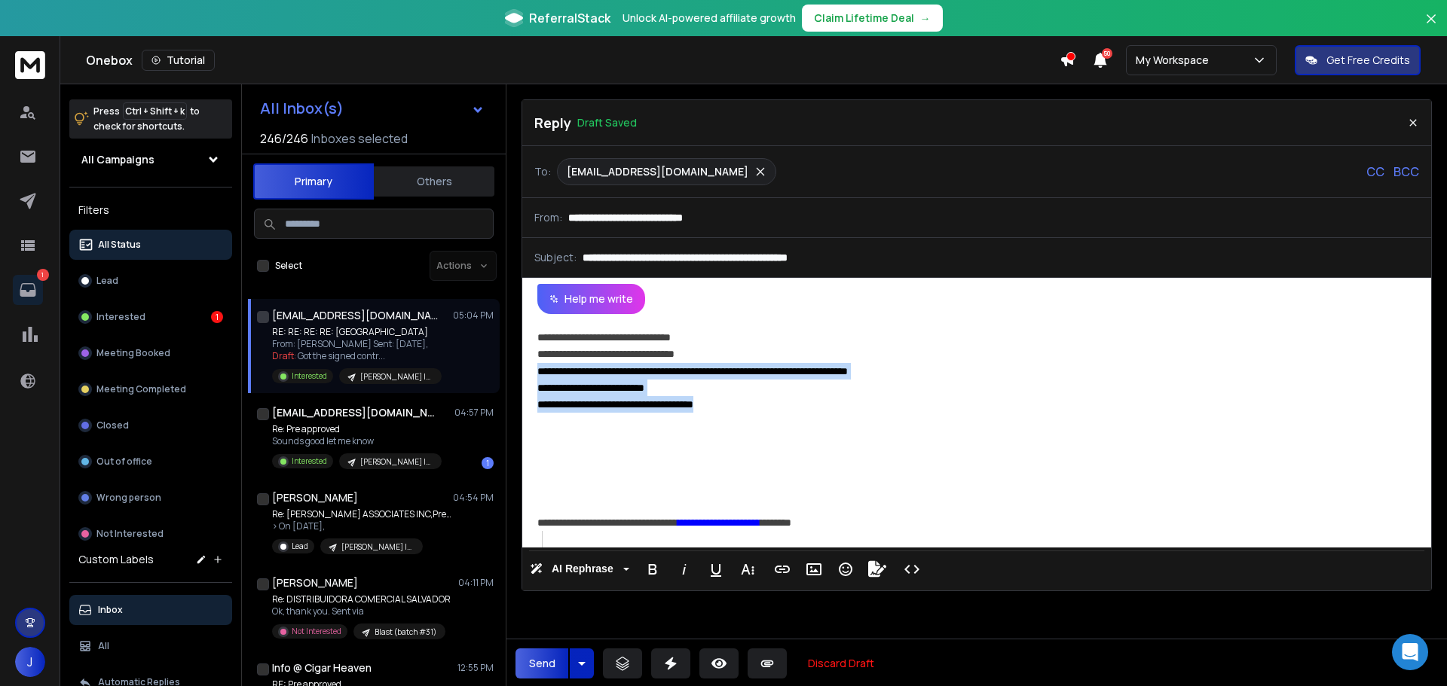
drag, startPoint x: 728, startPoint y: 408, endPoint x: 538, endPoint y: 375, distance: 192.7
click at [538, 375] on div "**********" at bounding box center [976, 431] width 909 height 234
click at [749, 566] on icon "button" at bounding box center [747, 570] width 18 height 18
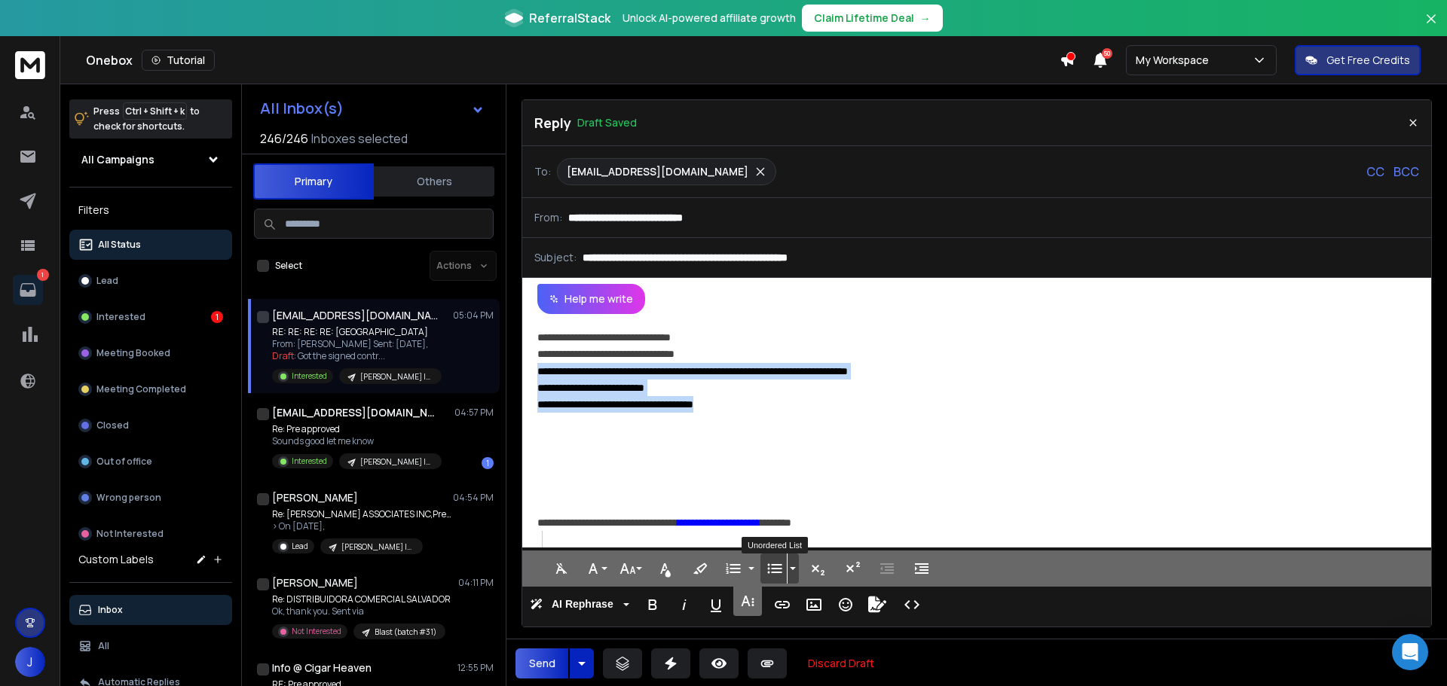
click at [772, 565] on icon "button" at bounding box center [775, 569] width 14 height 10
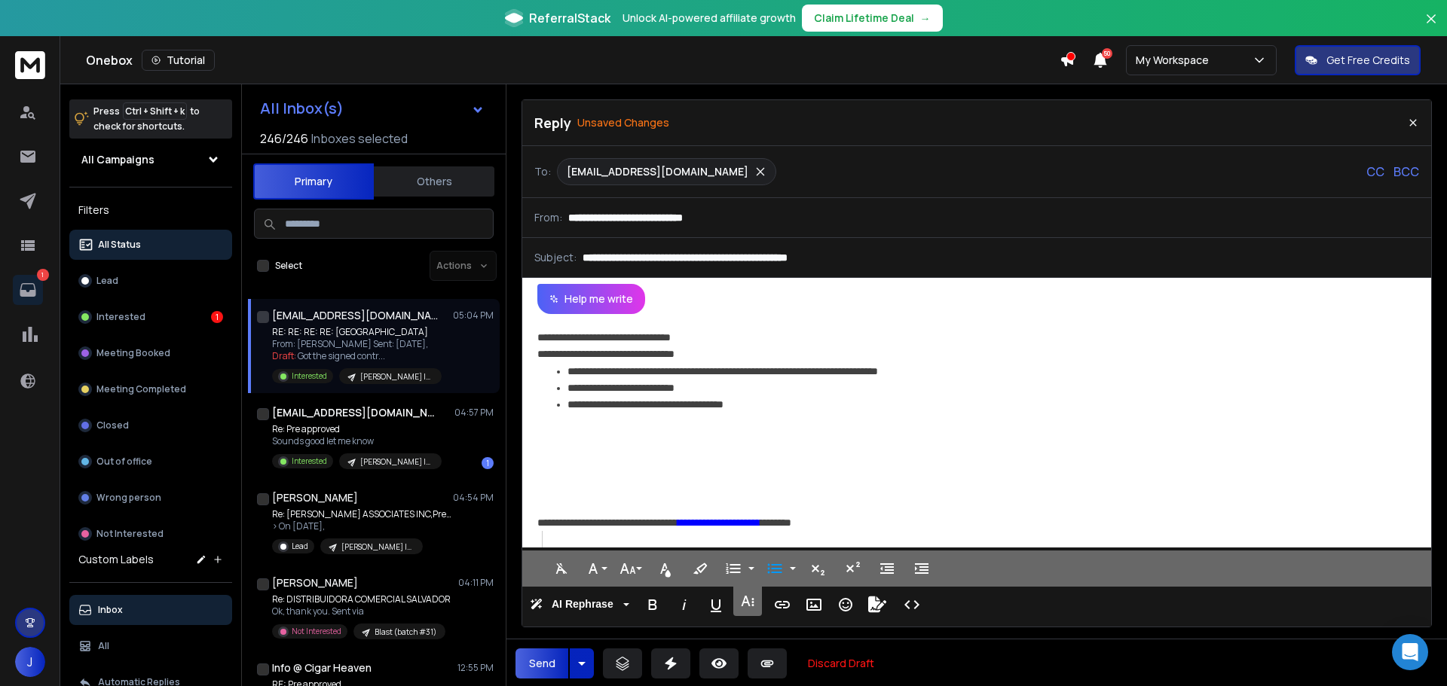
click at [781, 414] on div at bounding box center [976, 421] width 878 height 17
click at [805, 416] on div at bounding box center [976, 421] width 878 height 17
drag, startPoint x: 1023, startPoint y: 370, endPoint x: 1022, endPoint y: 393, distance: 23.4
click at [1025, 371] on li "**********" at bounding box center [983, 371] width 833 height 17
drag, startPoint x: 1022, startPoint y: 394, endPoint x: 1016, endPoint y: 426, distance: 32.4
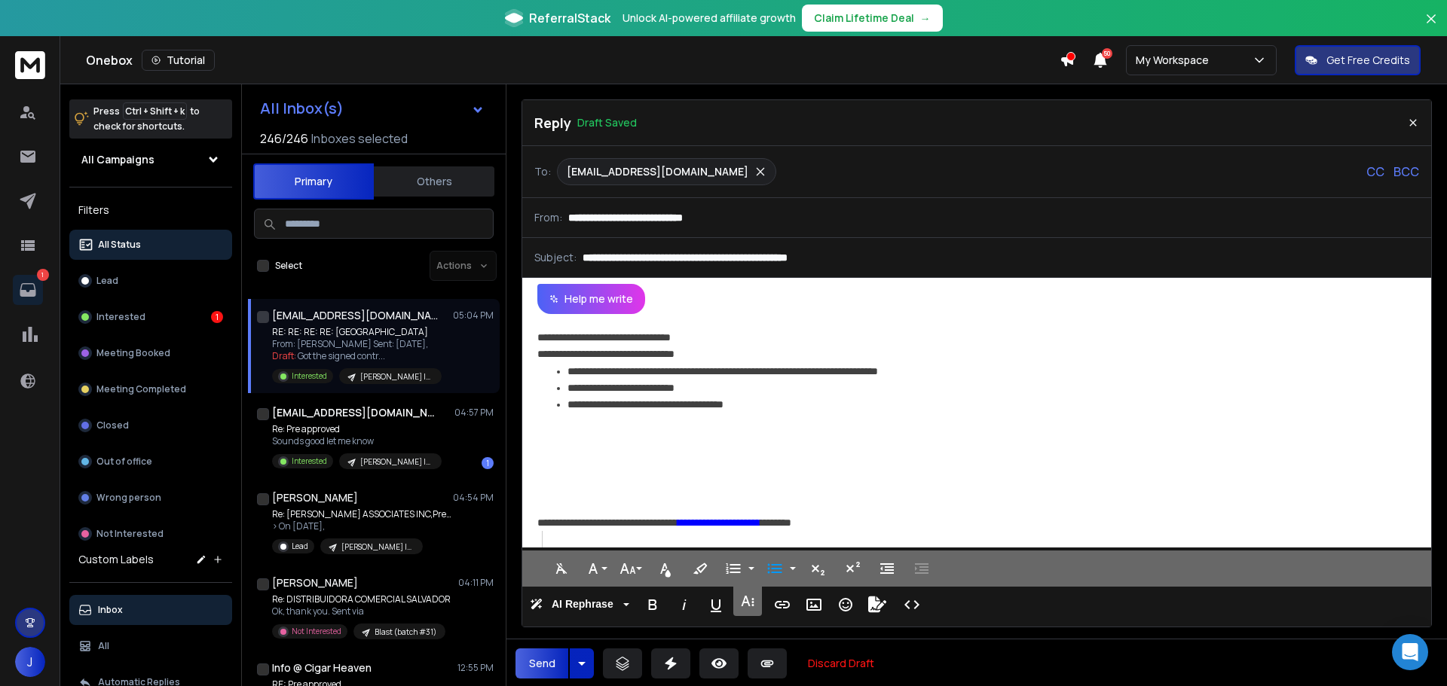
click at [1022, 395] on li "**********" at bounding box center [983, 388] width 833 height 17
click at [1016, 426] on div at bounding box center [976, 421] width 878 height 17
click at [952, 414] on div "**********" at bounding box center [968, 421] width 863 height 17
click at [967, 441] on div at bounding box center [976, 438] width 878 height 17
click at [887, 437] on div at bounding box center [974, 438] width 874 height 17
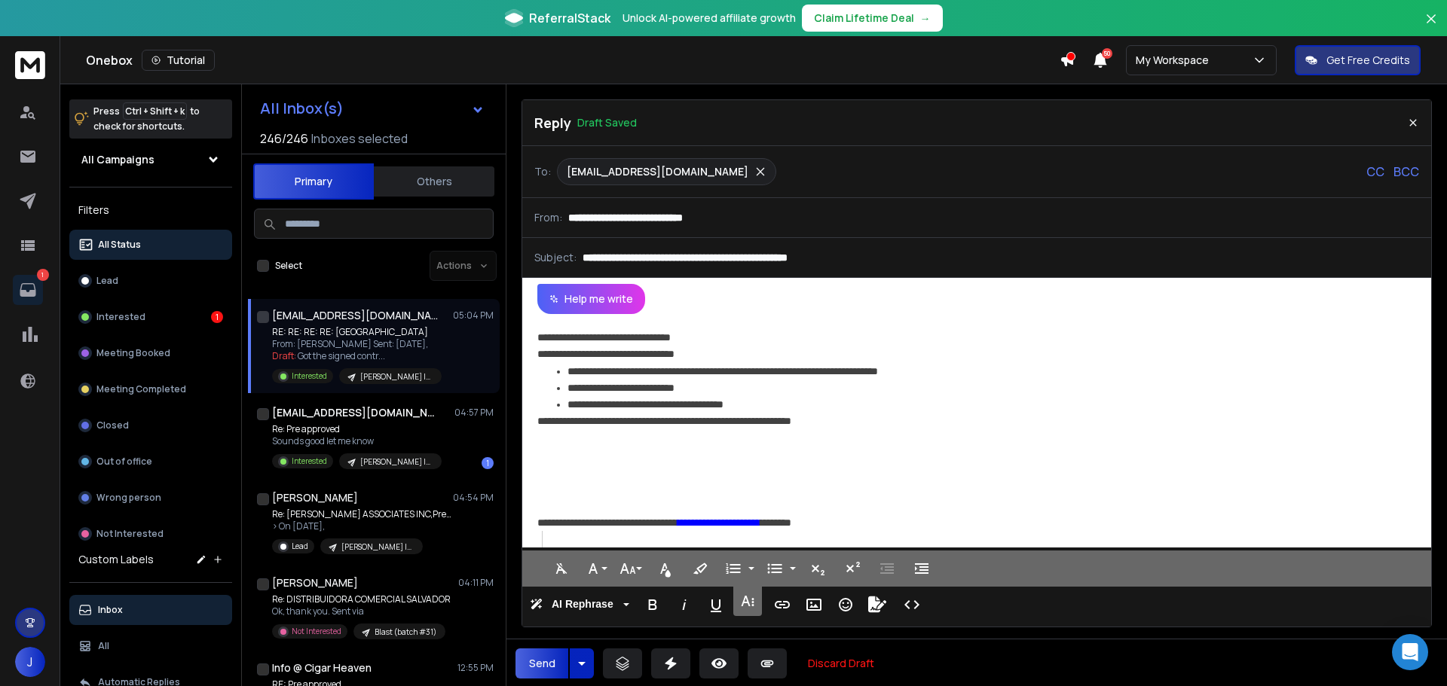
click at [880, 426] on div "**********" at bounding box center [968, 421] width 863 height 17
click at [863, 422] on div "**********" at bounding box center [968, 421] width 863 height 17
drag, startPoint x: 863, startPoint y: 422, endPoint x: 1034, endPoint y: 418, distance: 171.1
click at [1034, 418] on div "**********" at bounding box center [968, 421] width 863 height 17
click at [731, 357] on div "**********" at bounding box center [968, 354] width 863 height 17
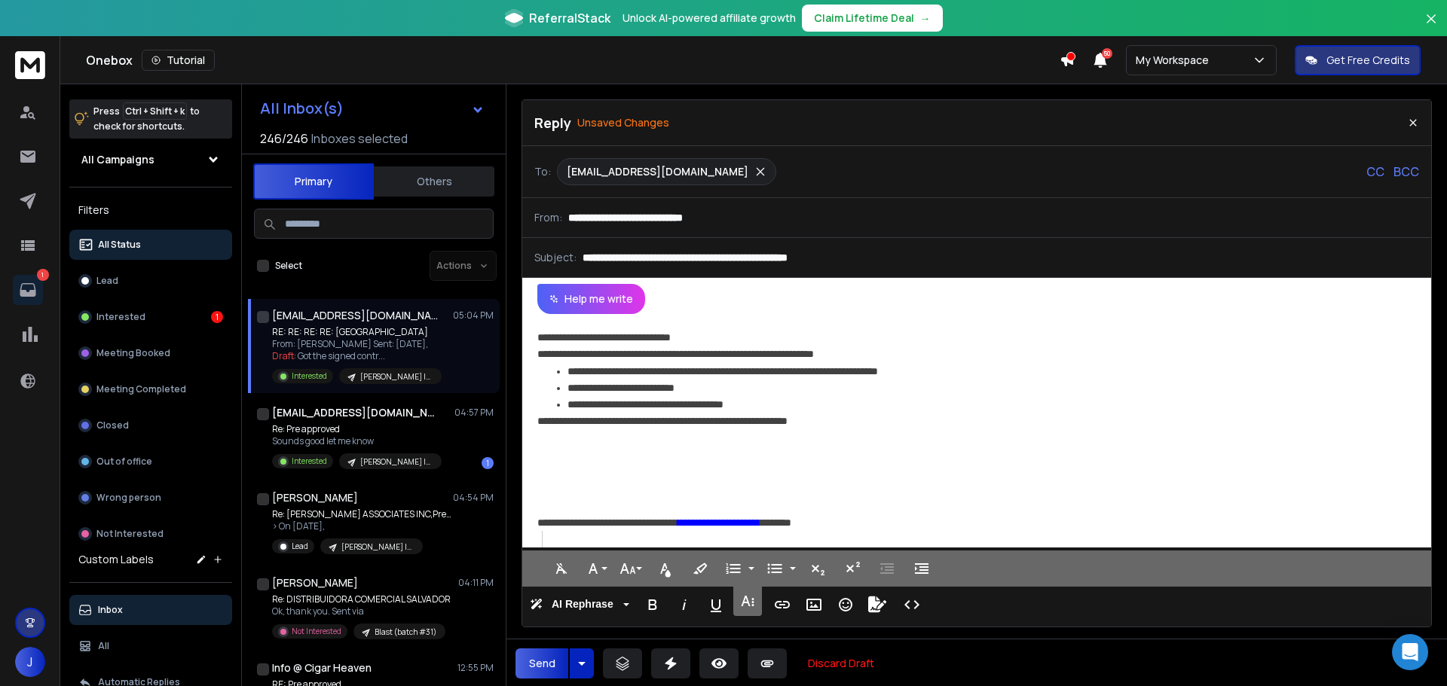
click at [946, 414] on div "**********" at bounding box center [968, 421] width 863 height 17
click at [888, 431] on div at bounding box center [974, 438] width 874 height 17
click at [790, 408] on li "**********" at bounding box center [983, 404] width 833 height 17
click at [871, 408] on li "**********" at bounding box center [983, 404] width 833 height 17
click at [895, 348] on div "**********" at bounding box center [968, 354] width 863 height 17
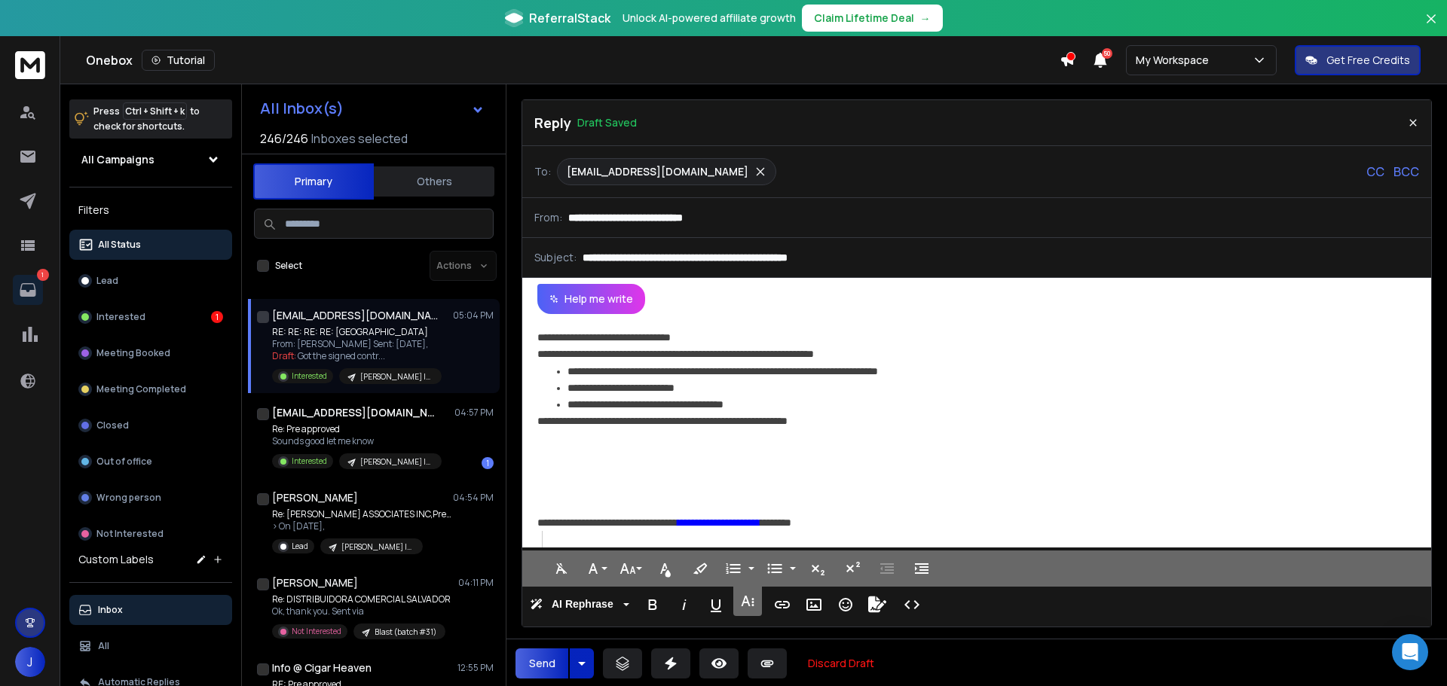
click at [884, 419] on div "**********" at bounding box center [968, 421] width 863 height 17
click at [808, 408] on li "**********" at bounding box center [983, 404] width 833 height 17
click at [884, 420] on div "**********" at bounding box center [968, 421] width 863 height 17
click at [542, 658] on button "Send" at bounding box center [541, 664] width 53 height 30
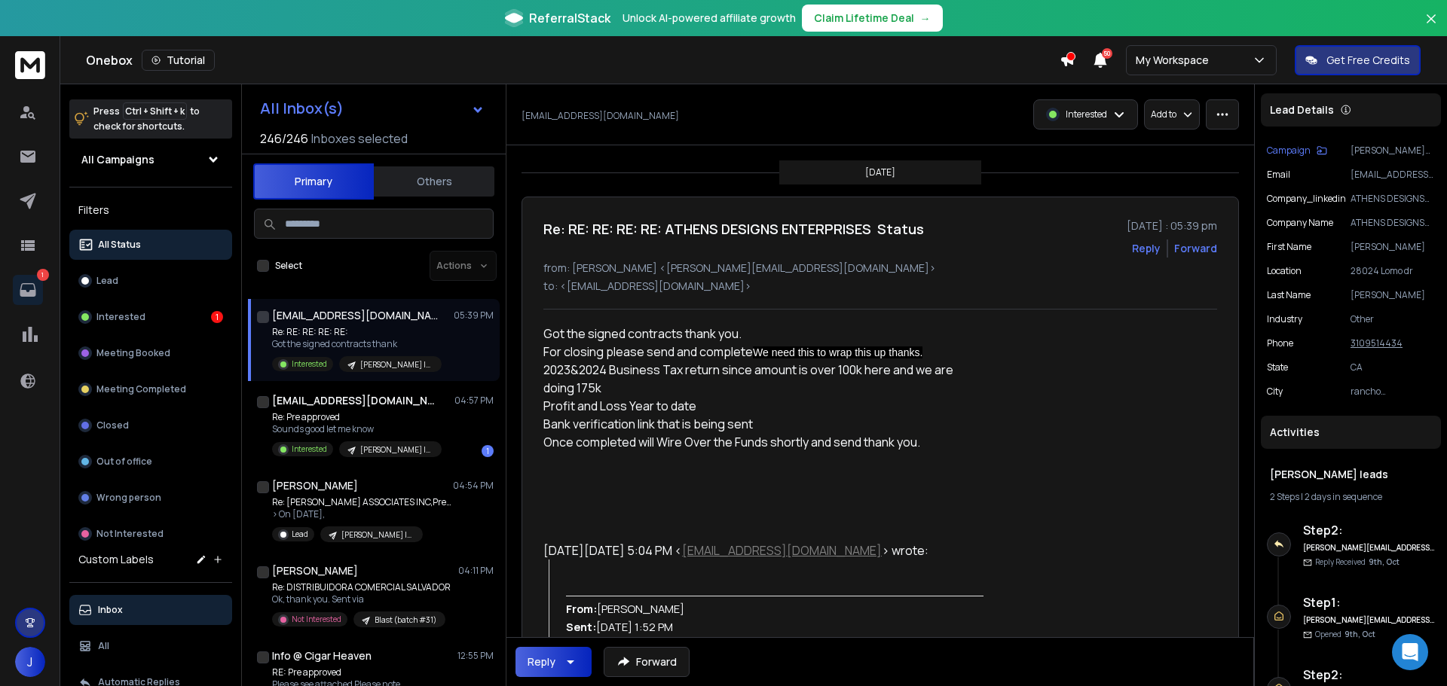
click at [634, 340] on div "Got the signed contracts thank you." at bounding box center [763, 334] width 440 height 18
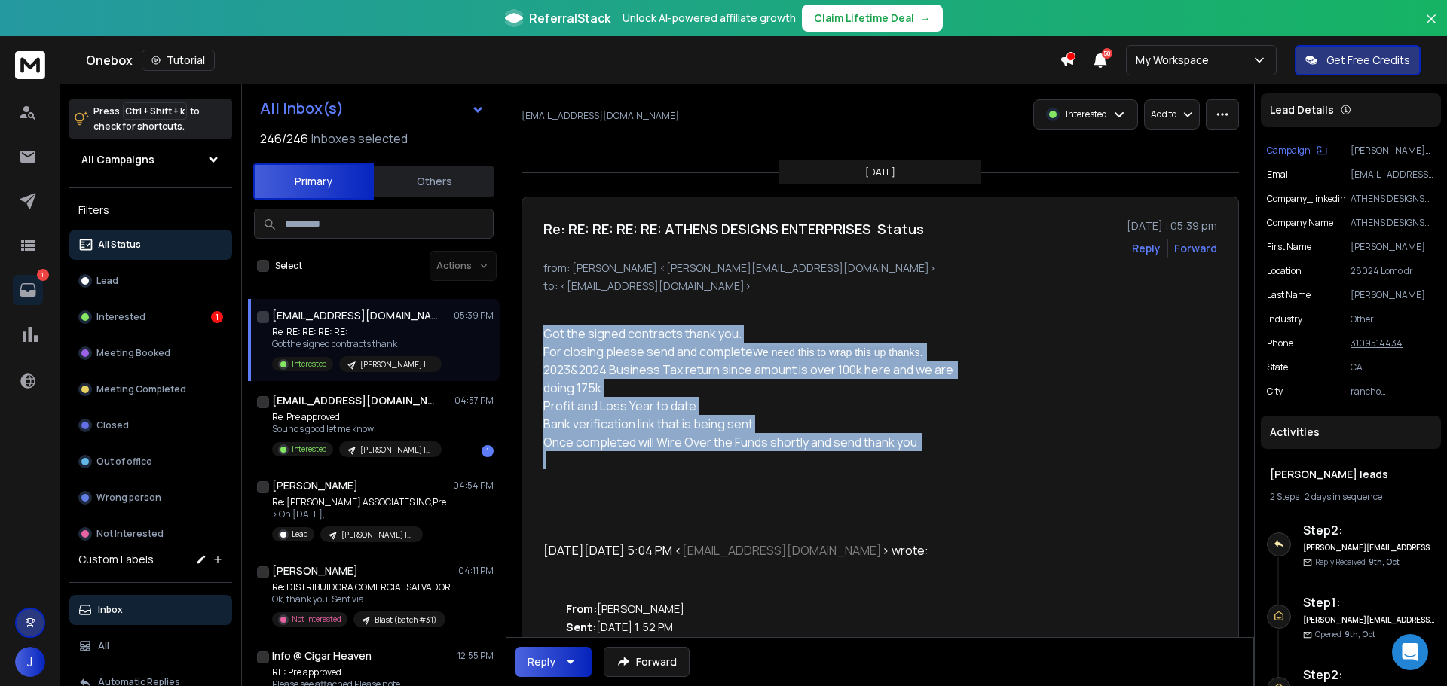
drag, startPoint x: 634, startPoint y: 340, endPoint x: 653, endPoint y: 445, distance: 106.5
copy div "Got the signed contracts thank you. For closing please send and complete We nee…"
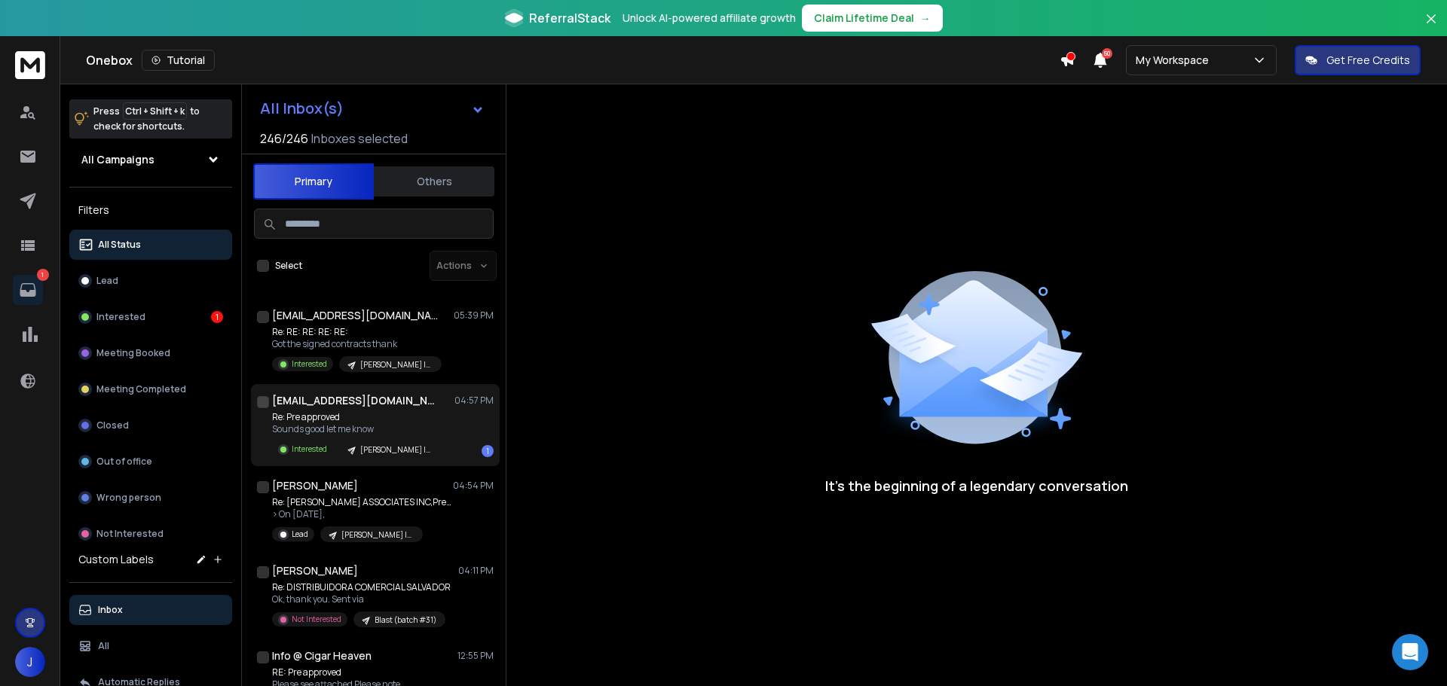
click at [441, 405] on div "[EMAIL_ADDRESS][DOMAIN_NAME] 04:57 PM" at bounding box center [383, 400] width 222 height 15
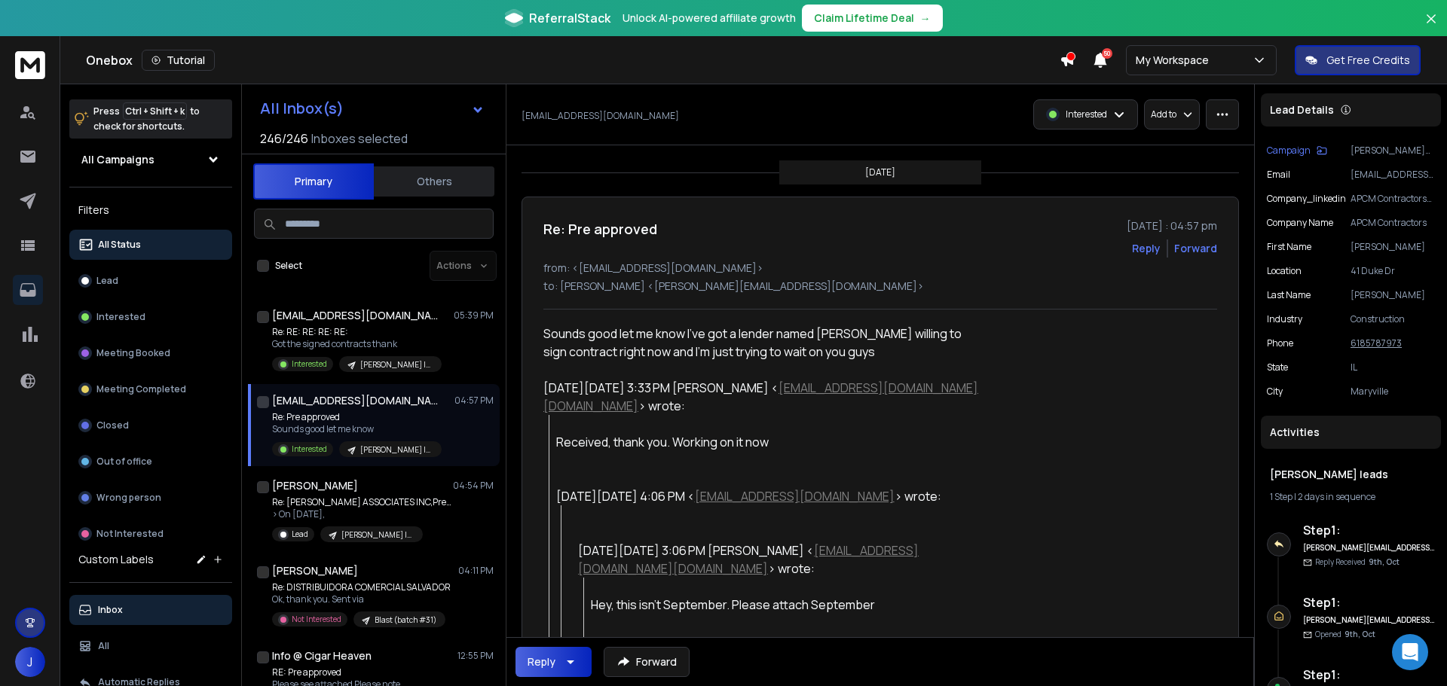
click at [742, 335] on div "Sounds good let me know I've got a lender named [PERSON_NAME] willing to sign c…" at bounding box center [763, 343] width 440 height 36
click at [742, 335] on div "Sounds good let me know I've got a lender named Emmy willing to sign contract r…" at bounding box center [763, 343] width 440 height 36
click at [842, 339] on div "Sounds good let me know I've got a lender named Emmy willing to sign contract r…" at bounding box center [763, 343] width 440 height 36
click at [1132, 246] on button "Reply" at bounding box center [1146, 248] width 29 height 15
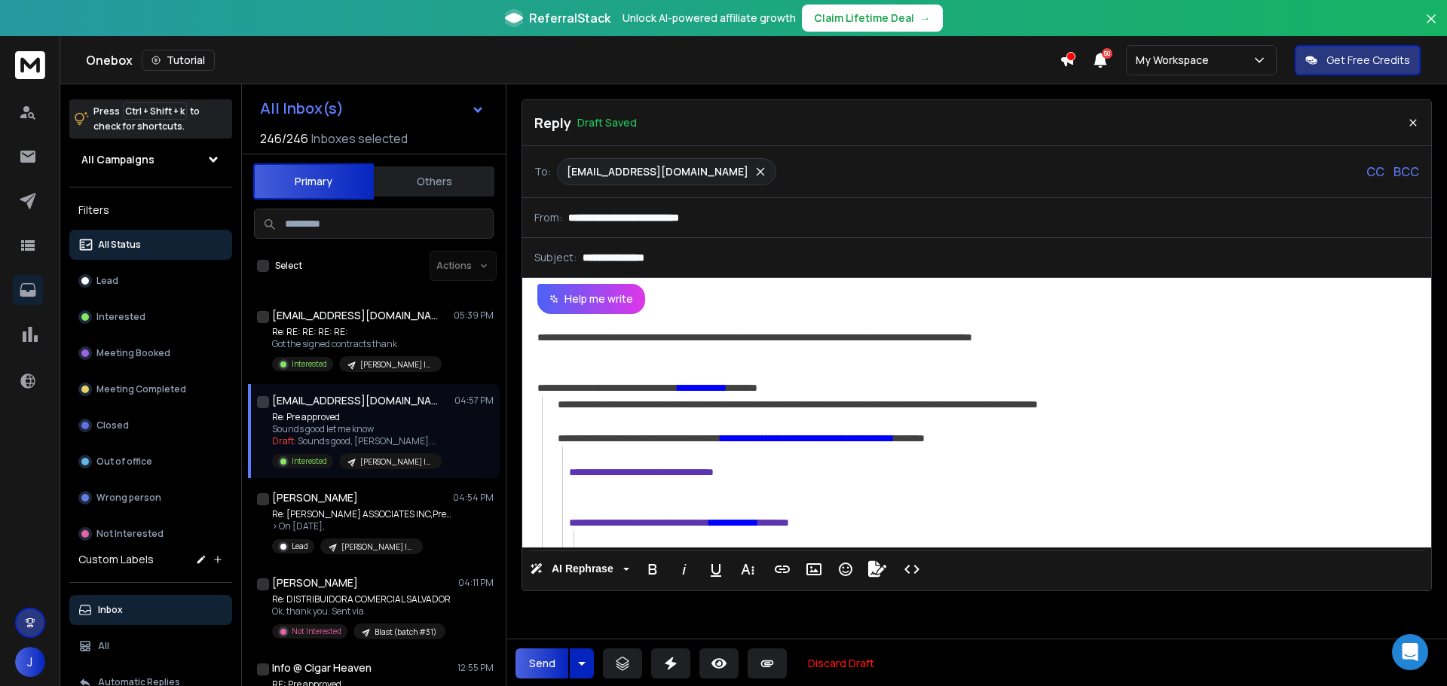
click at [540, 660] on button "Send" at bounding box center [541, 664] width 53 height 30
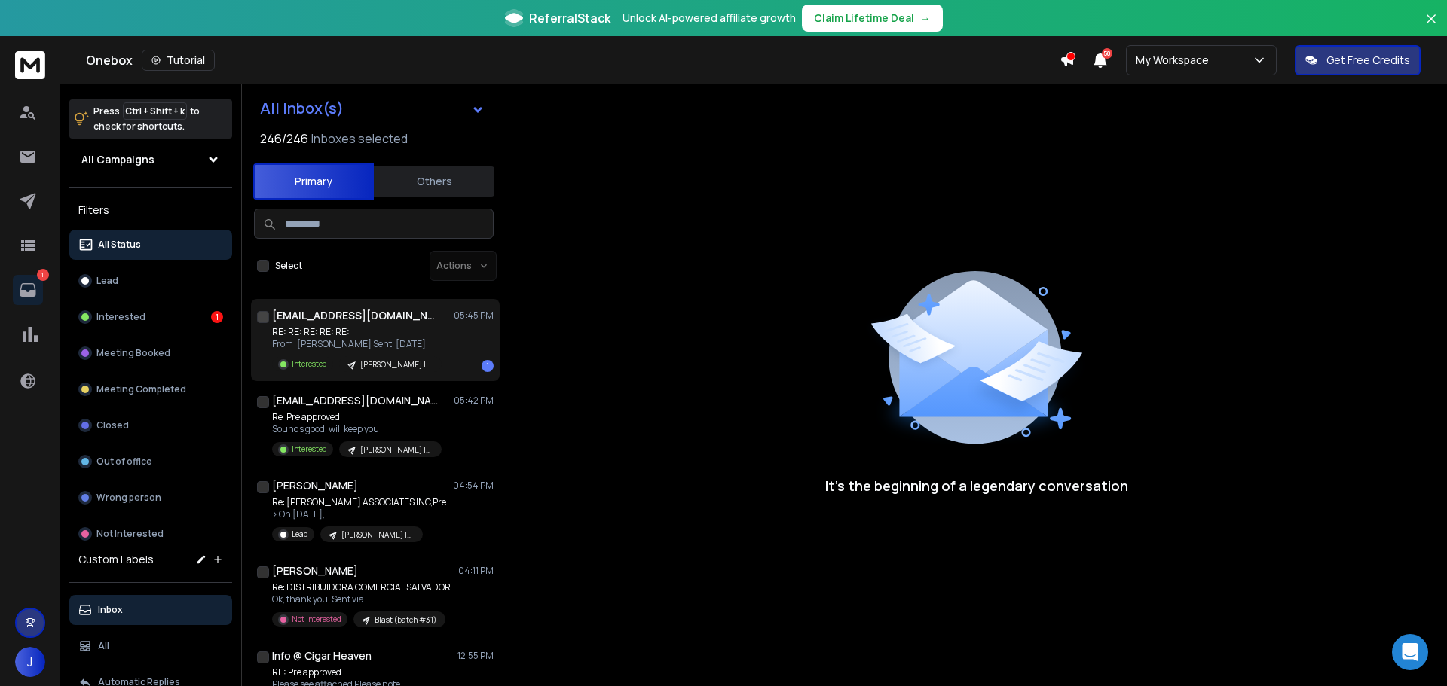
click at [455, 324] on div "info@athensdesign.tech 05:45 PM RE: RE: RE: RE: RE: From: Morris Klien Sent: Th…" at bounding box center [383, 340] width 222 height 64
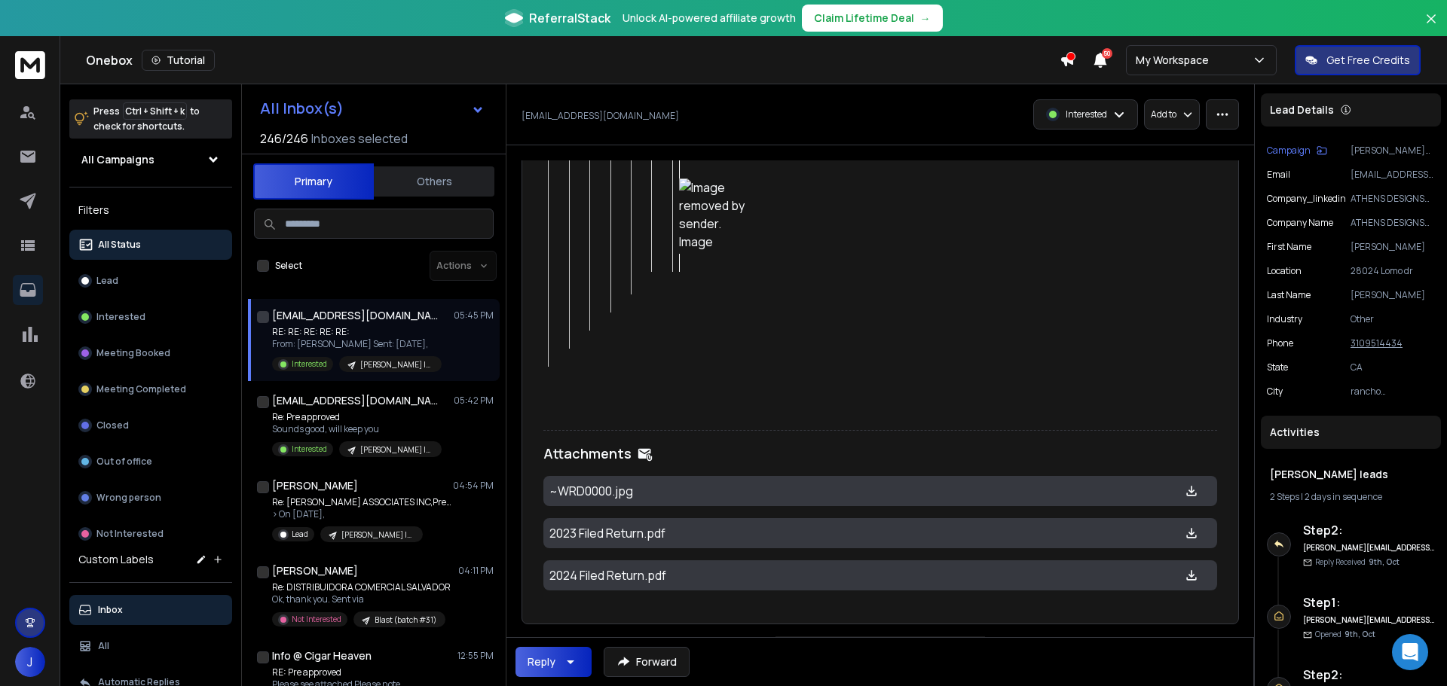
scroll to position [2394, 0]
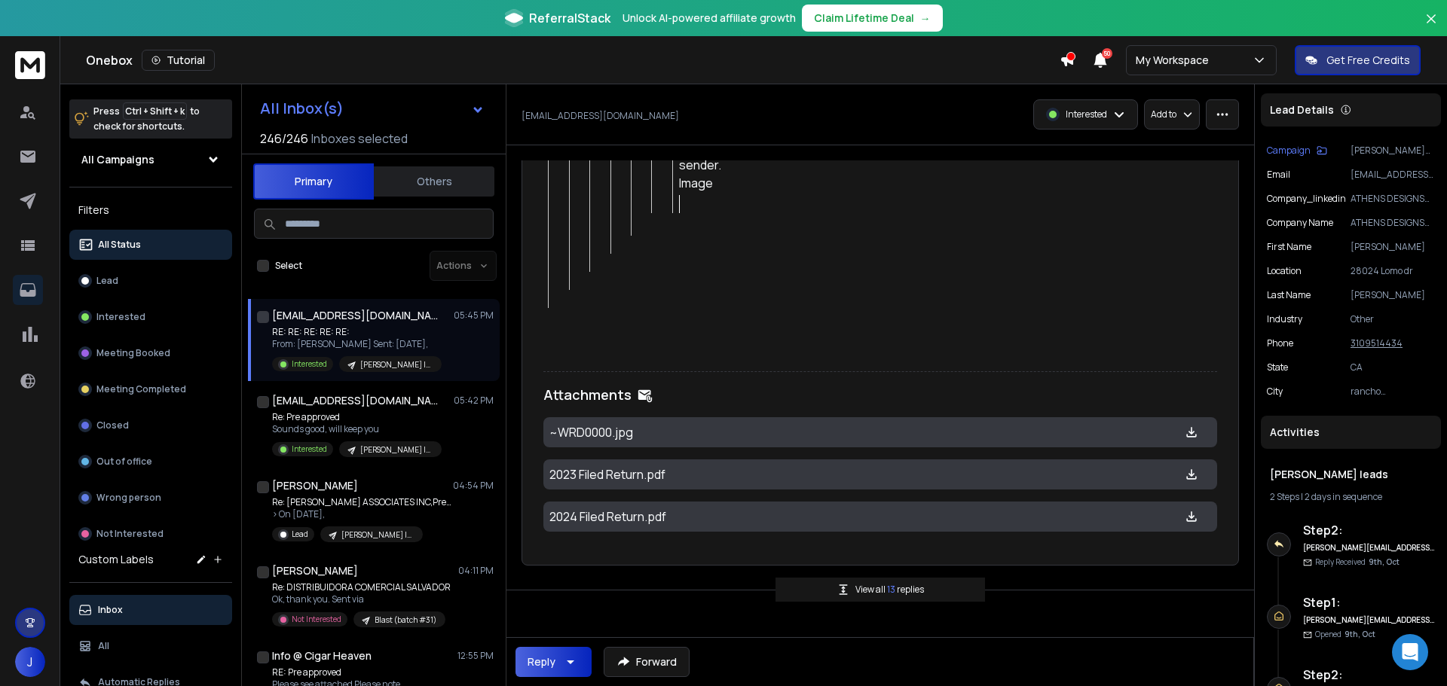
click at [1184, 472] on icon at bounding box center [1191, 474] width 15 height 15
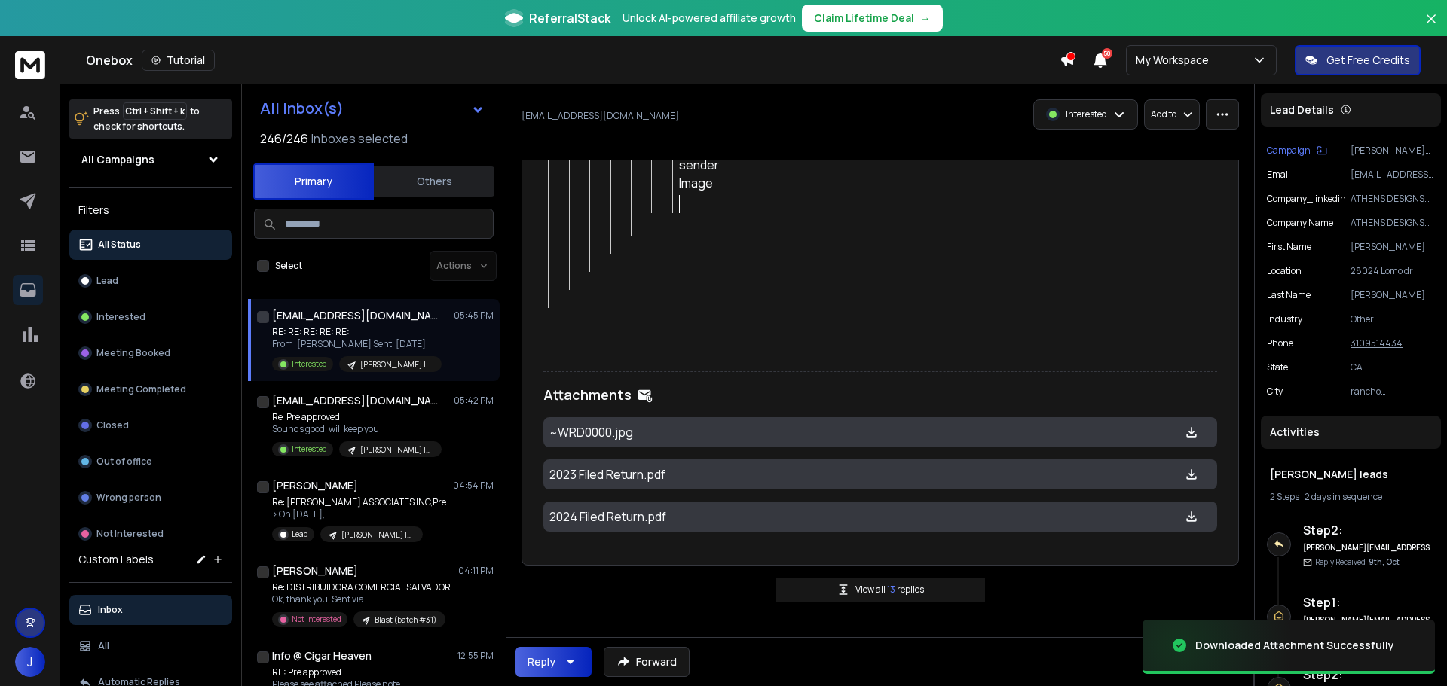
click at [1185, 513] on icon at bounding box center [1191, 516] width 15 height 15
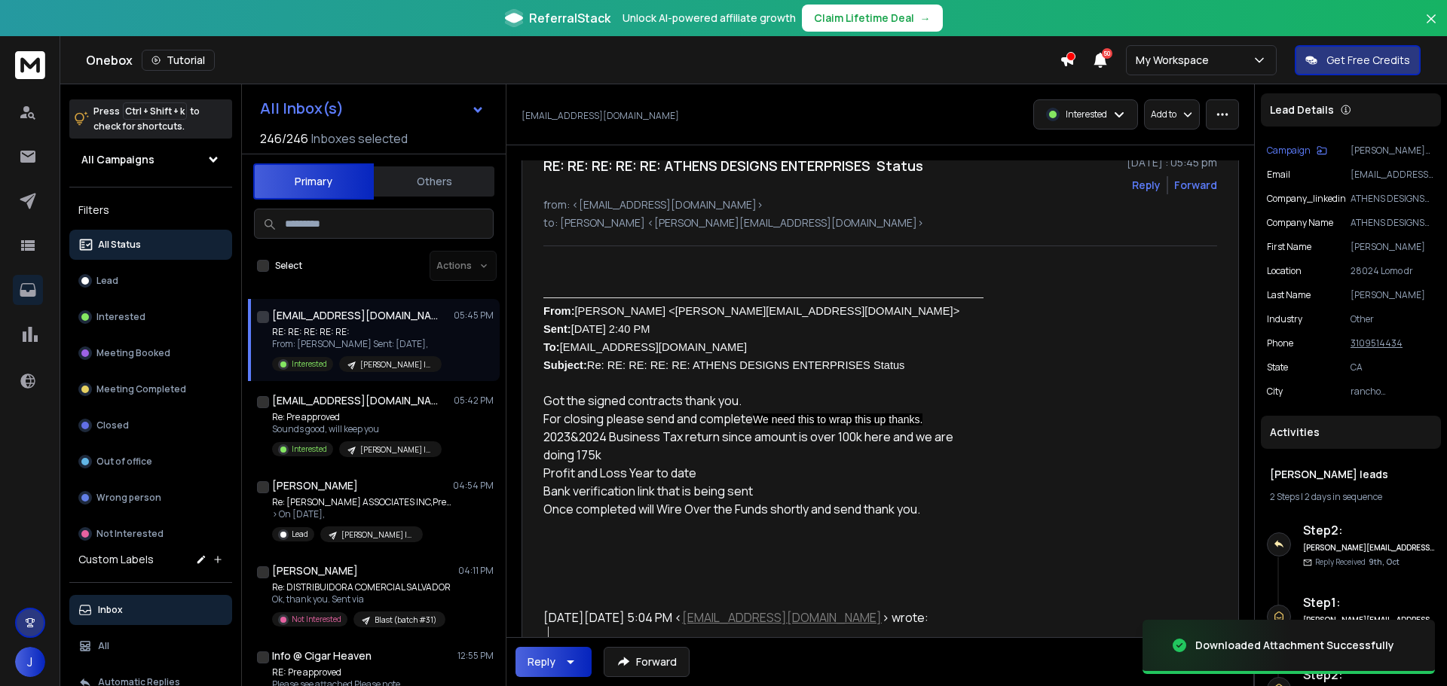
scroll to position [0, 0]
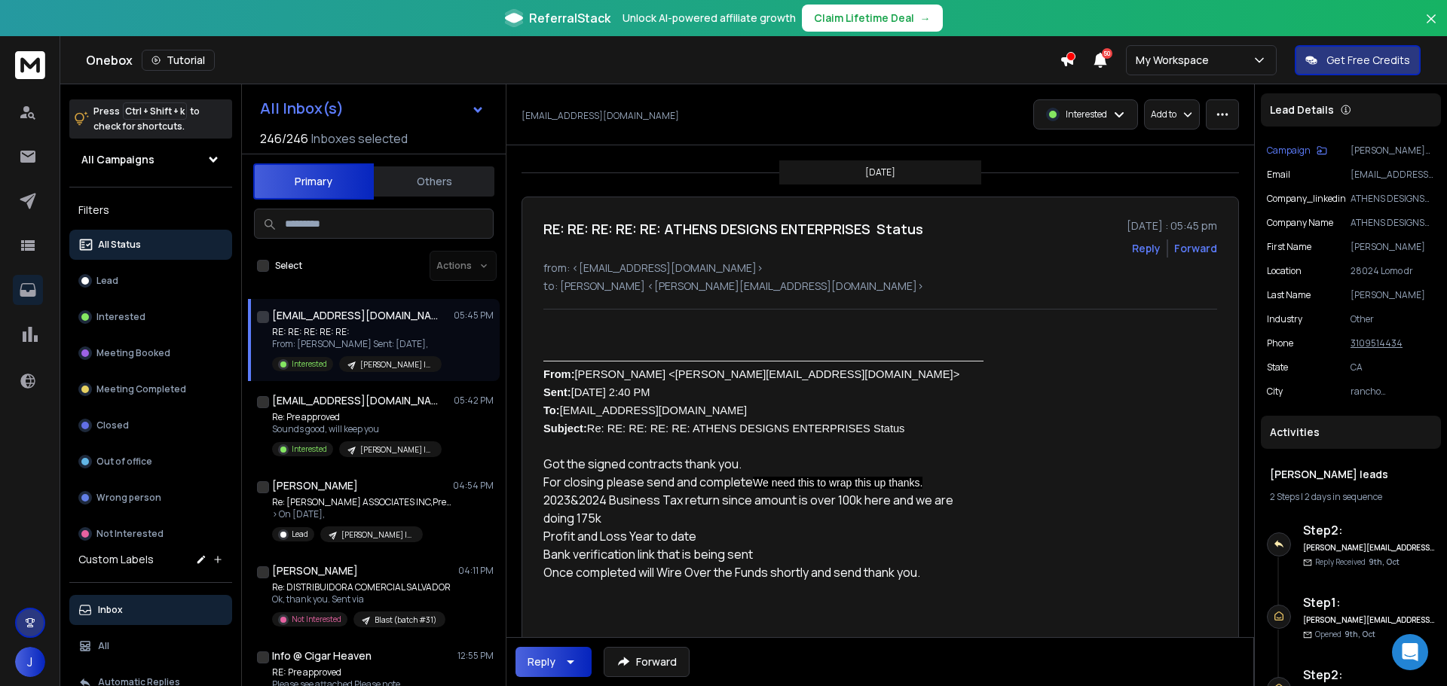
click at [1138, 243] on button "Reply" at bounding box center [1146, 248] width 29 height 15
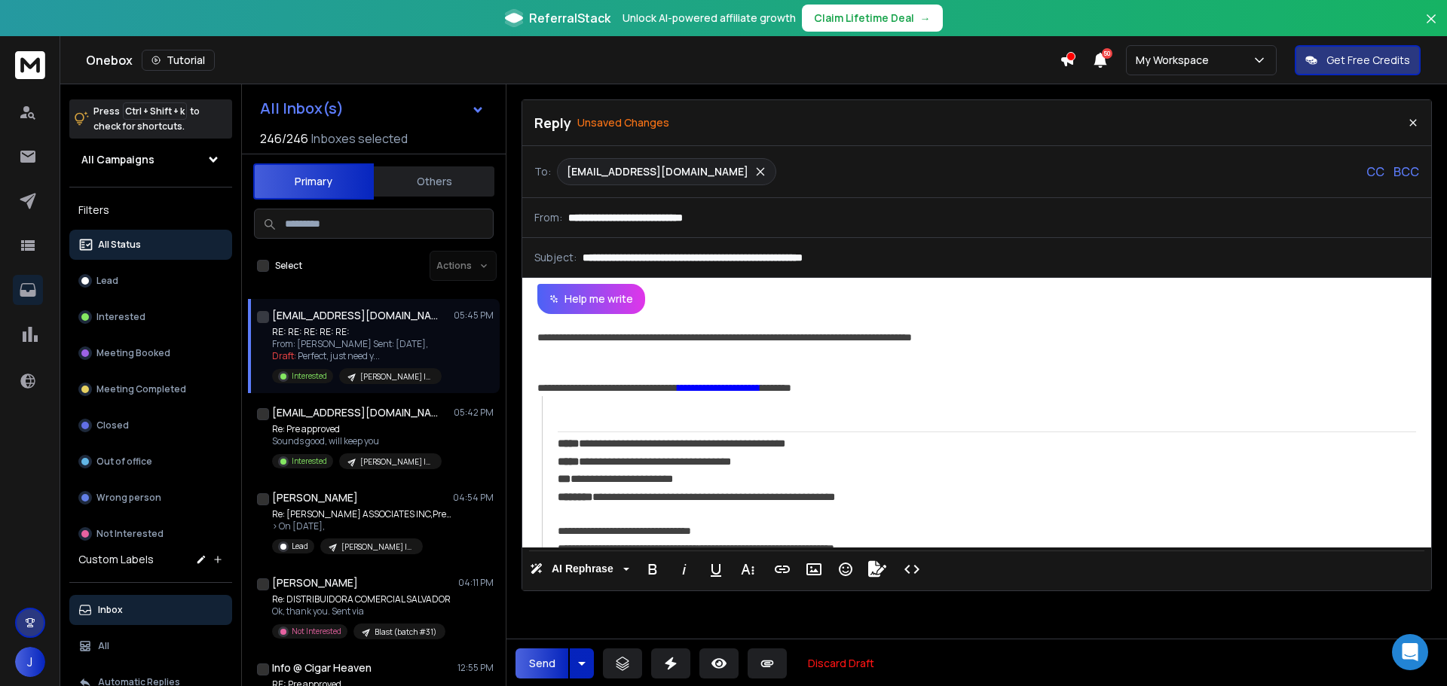
click at [1035, 340] on div "**********" at bounding box center [968, 337] width 863 height 17
click at [554, 658] on button "Send" at bounding box center [541, 664] width 53 height 30
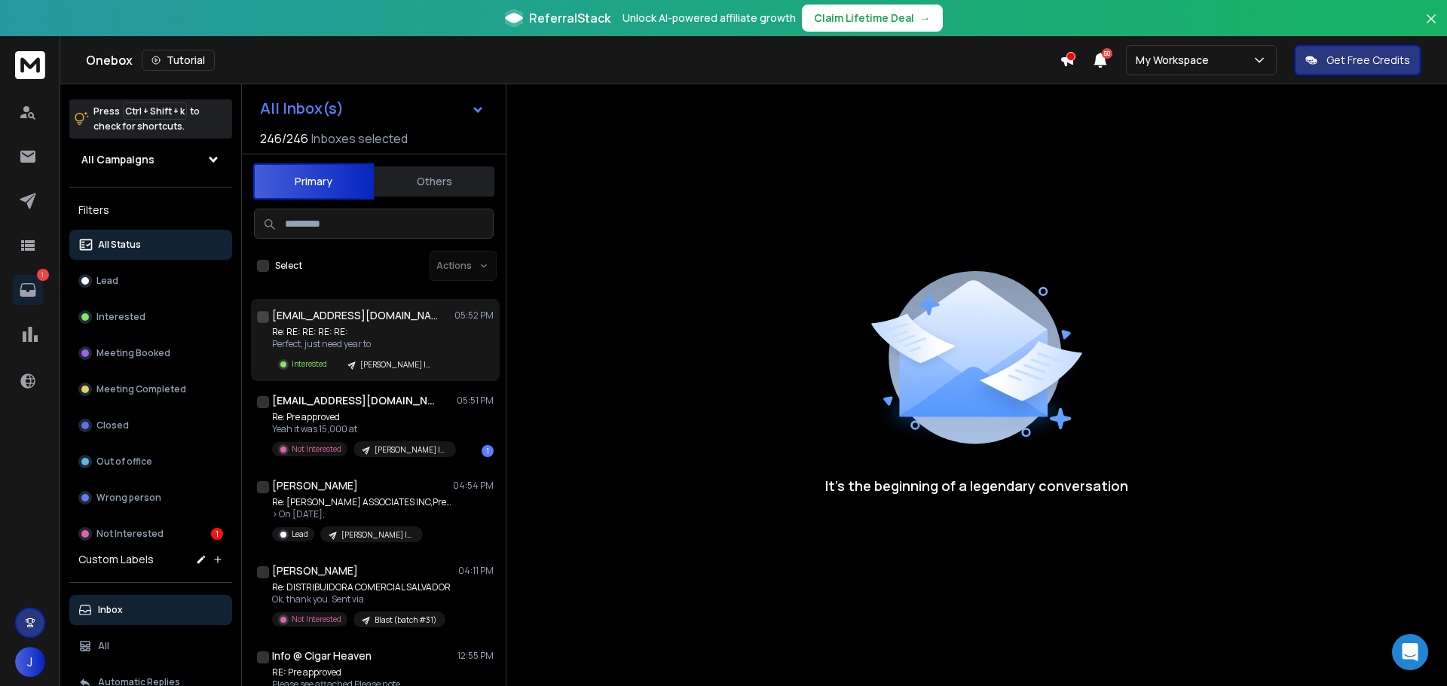
click at [445, 330] on div "Re: RE: RE: RE: RE: Perfect, just need year to Interested [PERSON_NAME] leads" at bounding box center [383, 349] width 222 height 46
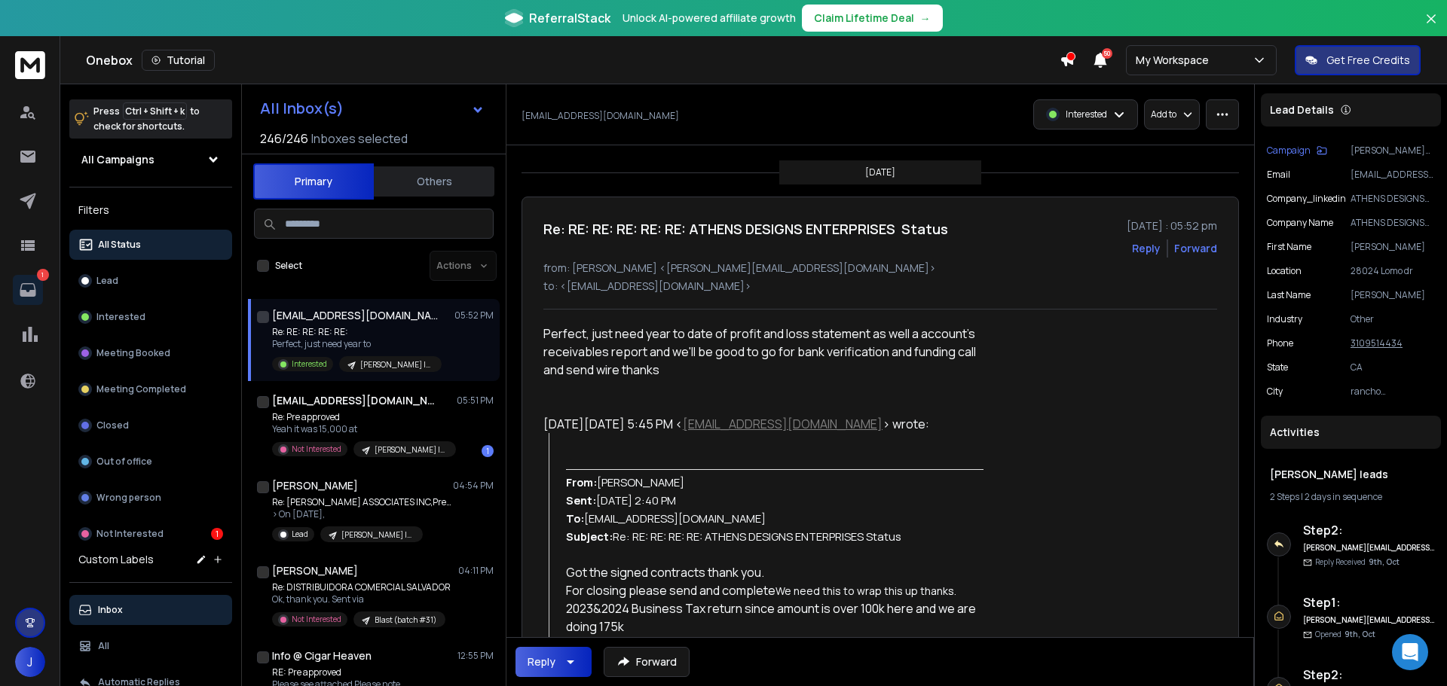
click at [1138, 245] on button "Reply" at bounding box center [1146, 248] width 29 height 15
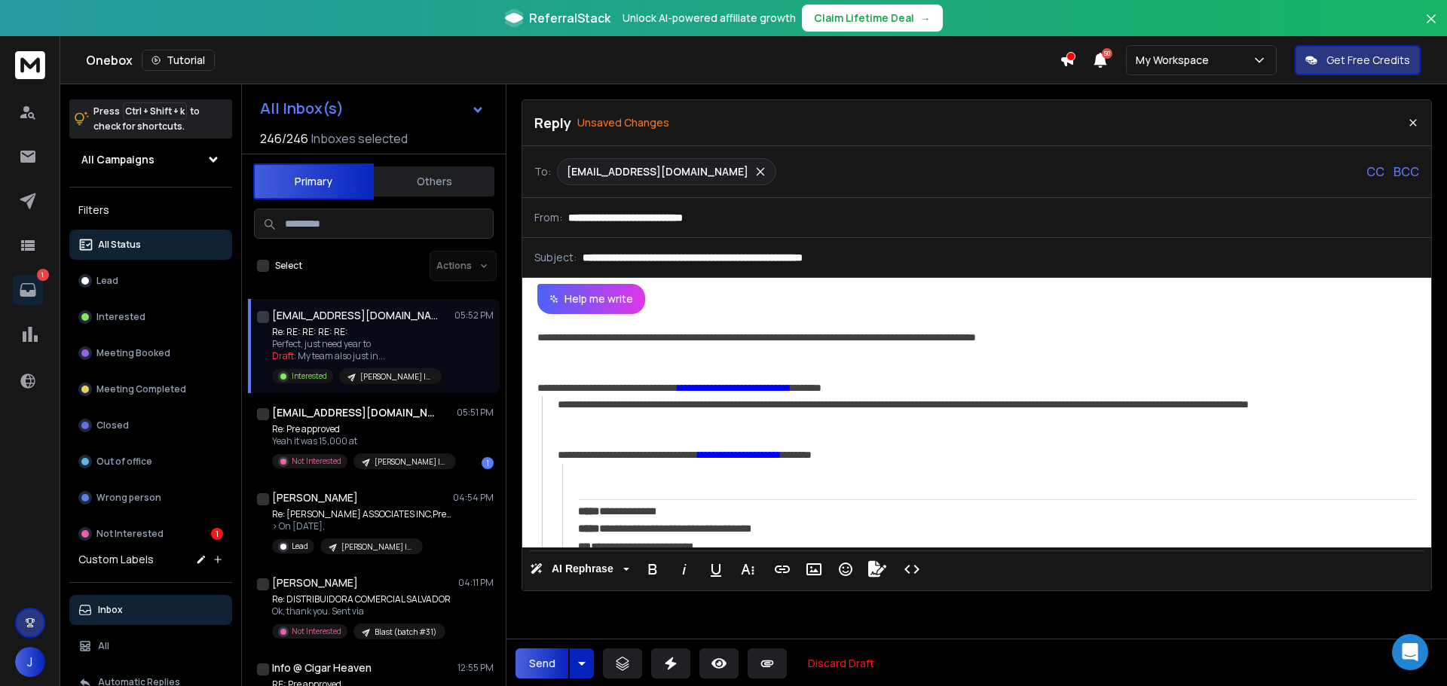
click at [541, 669] on button "Send" at bounding box center [541, 664] width 53 height 30
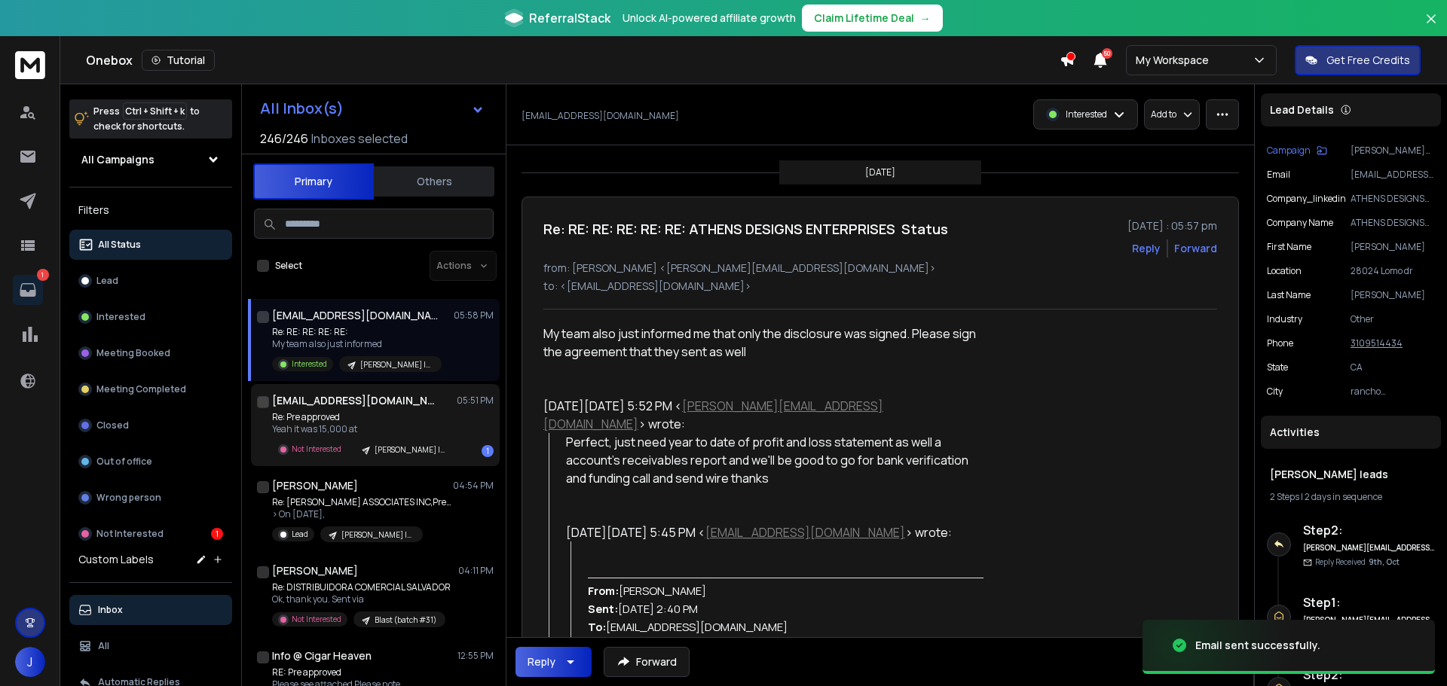
click at [460, 407] on div "[EMAIL_ADDRESS][DOMAIN_NAME] 05:51 PM" at bounding box center [383, 400] width 222 height 15
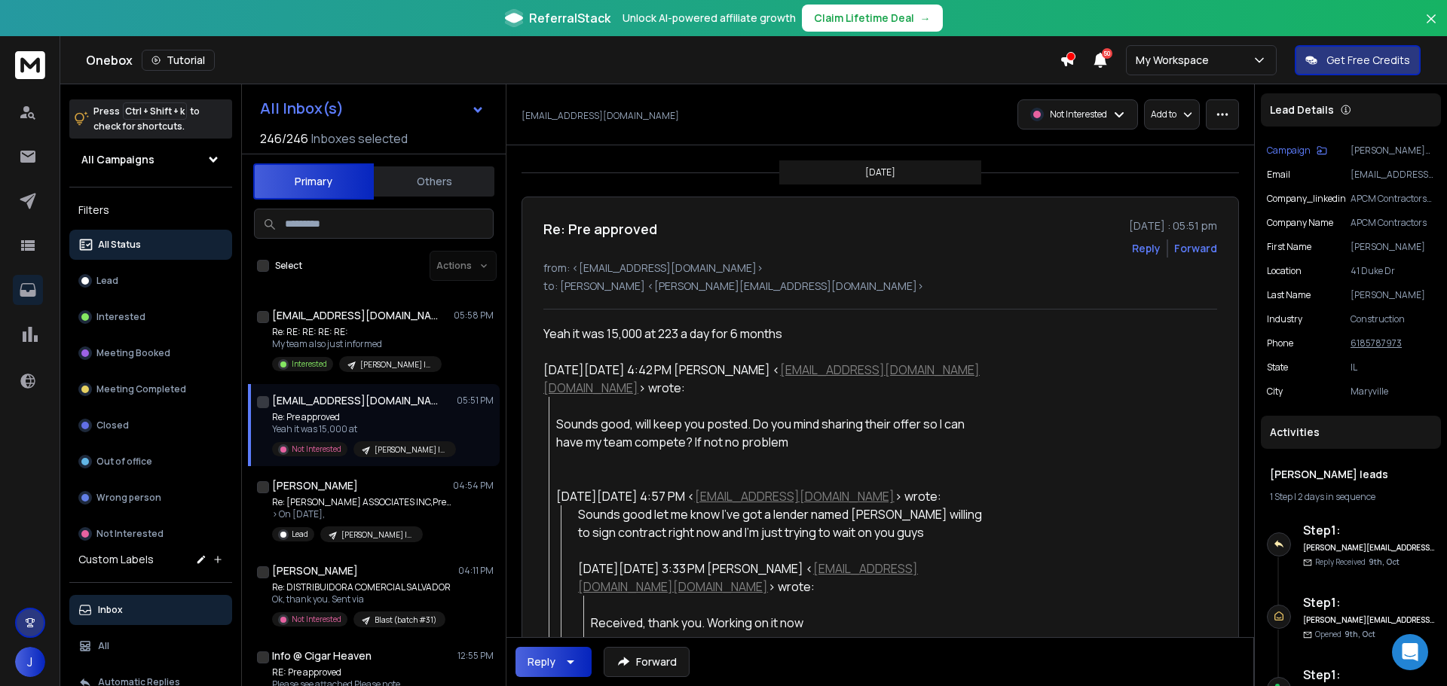
click at [722, 332] on div "Yeah it was 15,000 at 223 a day for 6 months" at bounding box center [763, 334] width 440 height 18
click at [802, 332] on div "Yeah it was 15,000 at 223 a day for 6 months" at bounding box center [763, 334] width 440 height 18
click at [1139, 242] on button "Reply" at bounding box center [1146, 248] width 29 height 15
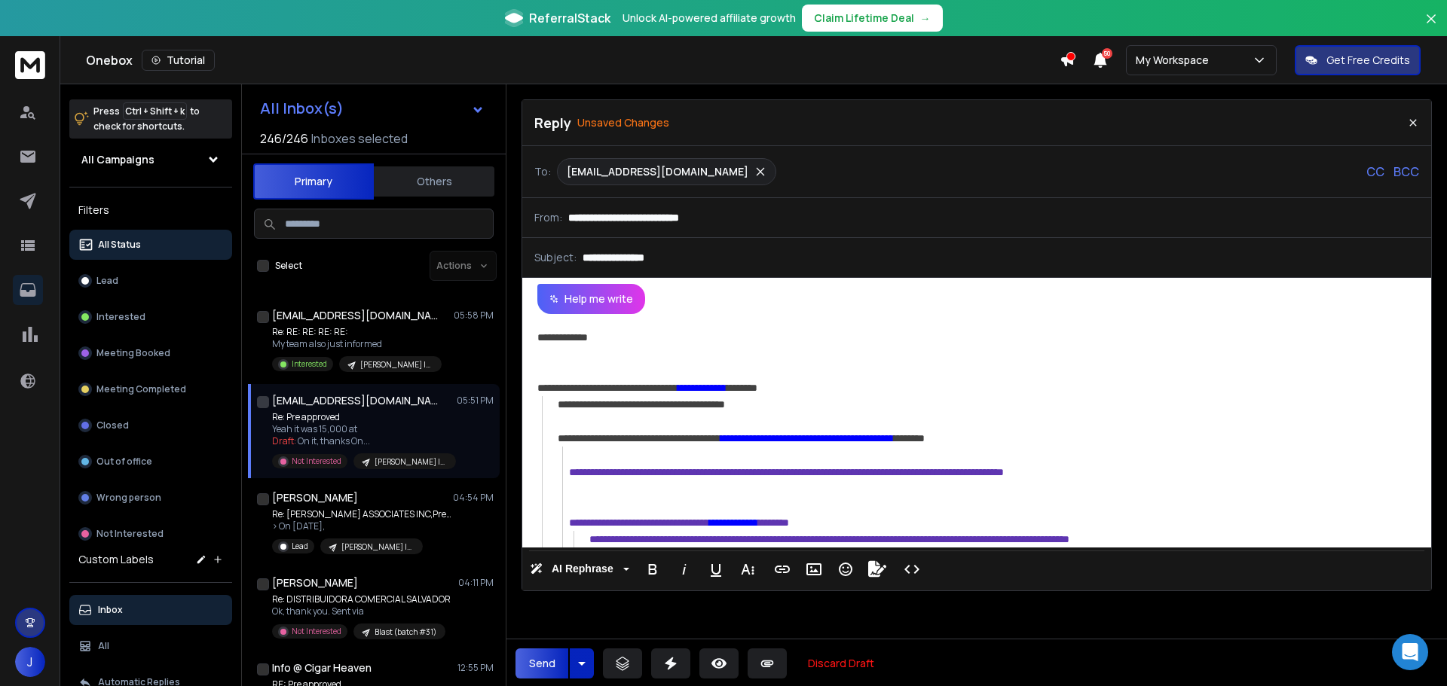
click at [536, 658] on button "Send" at bounding box center [541, 664] width 53 height 30
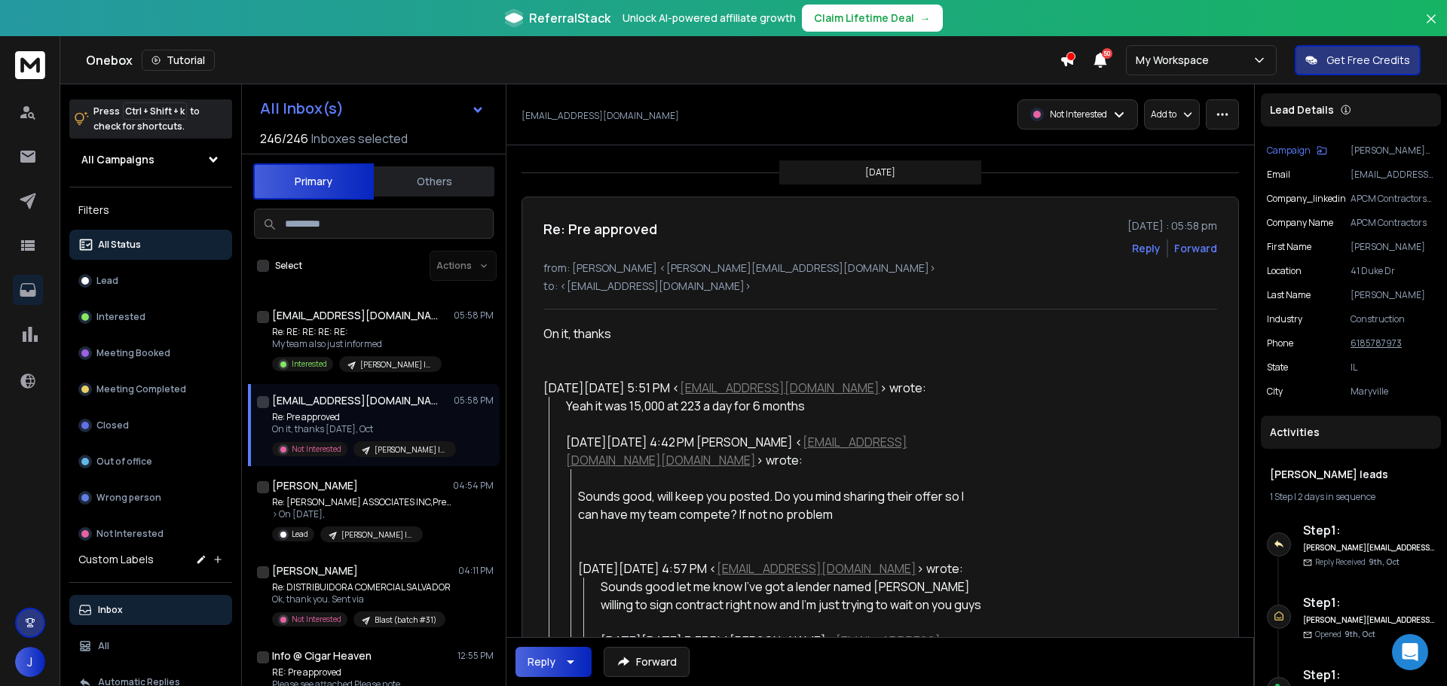
click at [1141, 243] on button "Reply" at bounding box center [1146, 248] width 29 height 15
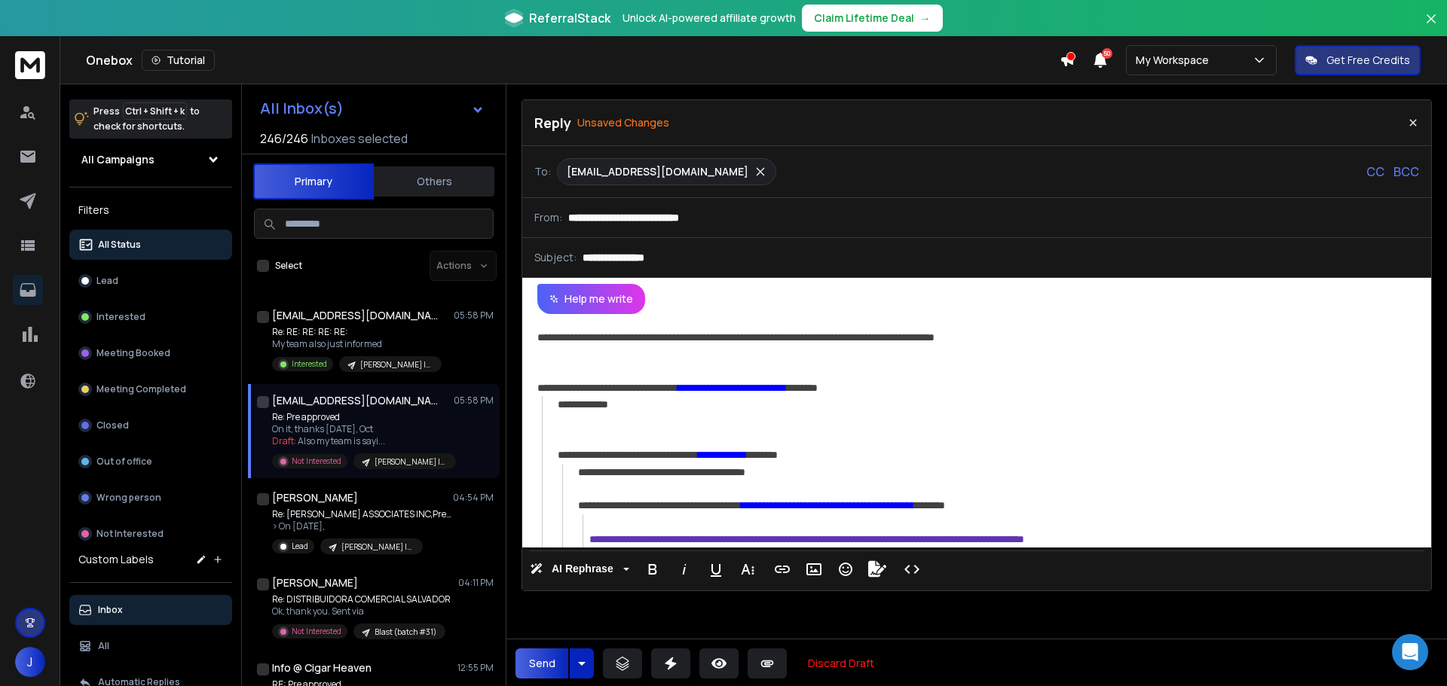
click at [545, 670] on button "Send" at bounding box center [541, 664] width 53 height 30
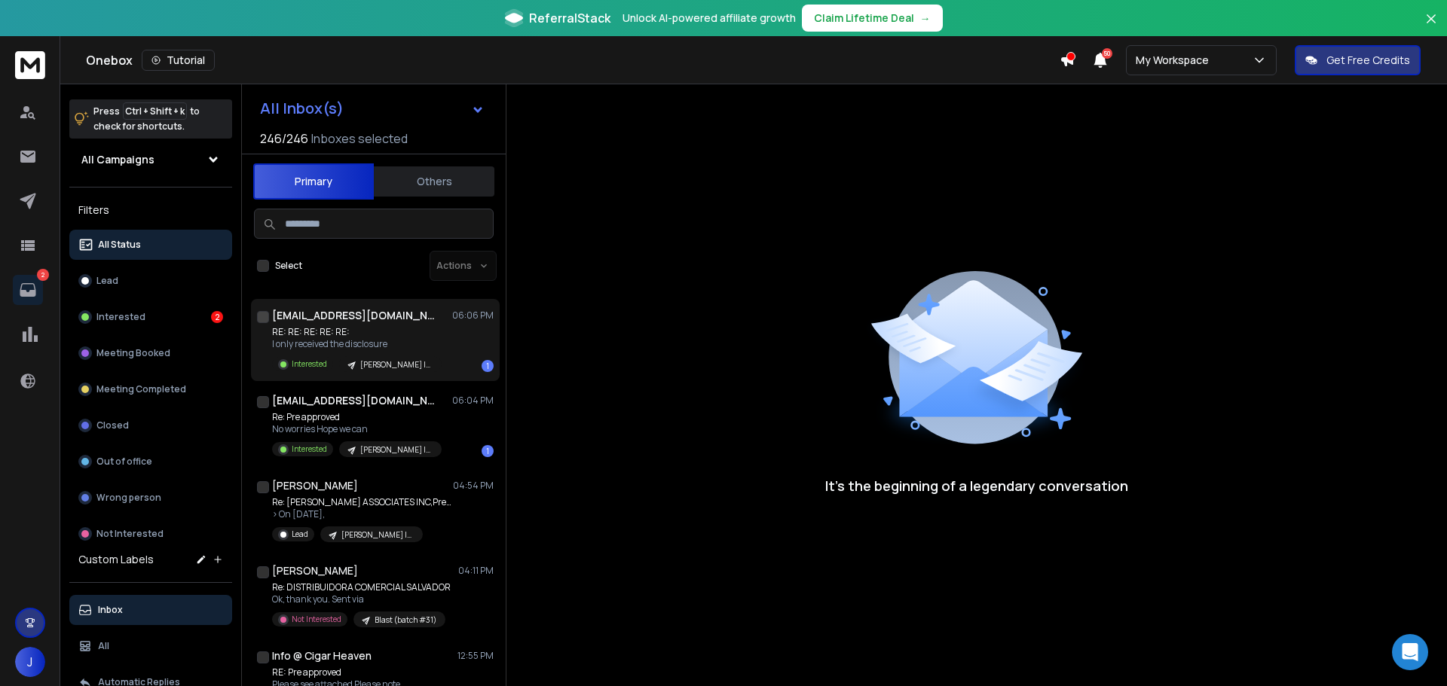
click at [484, 321] on p "06:06 PM" at bounding box center [472, 316] width 41 height 12
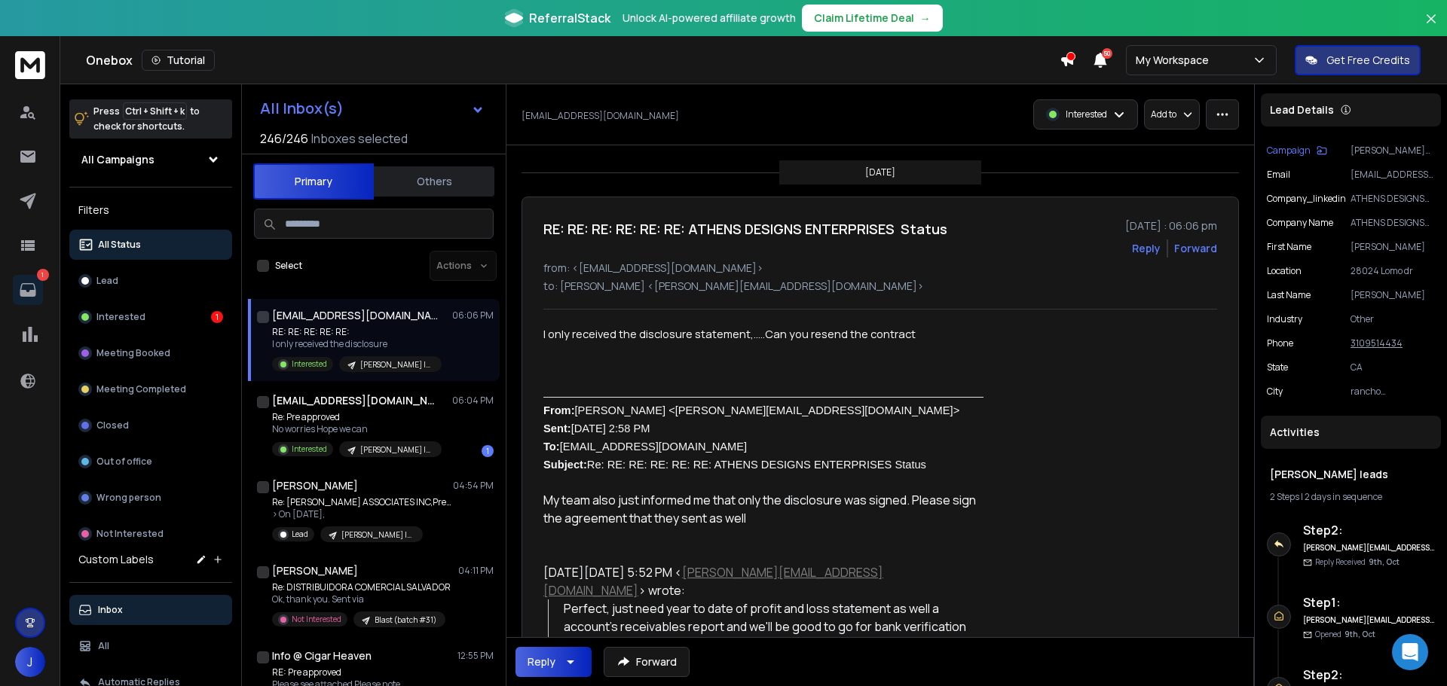
click at [1147, 243] on button "Reply" at bounding box center [1146, 248] width 29 height 15
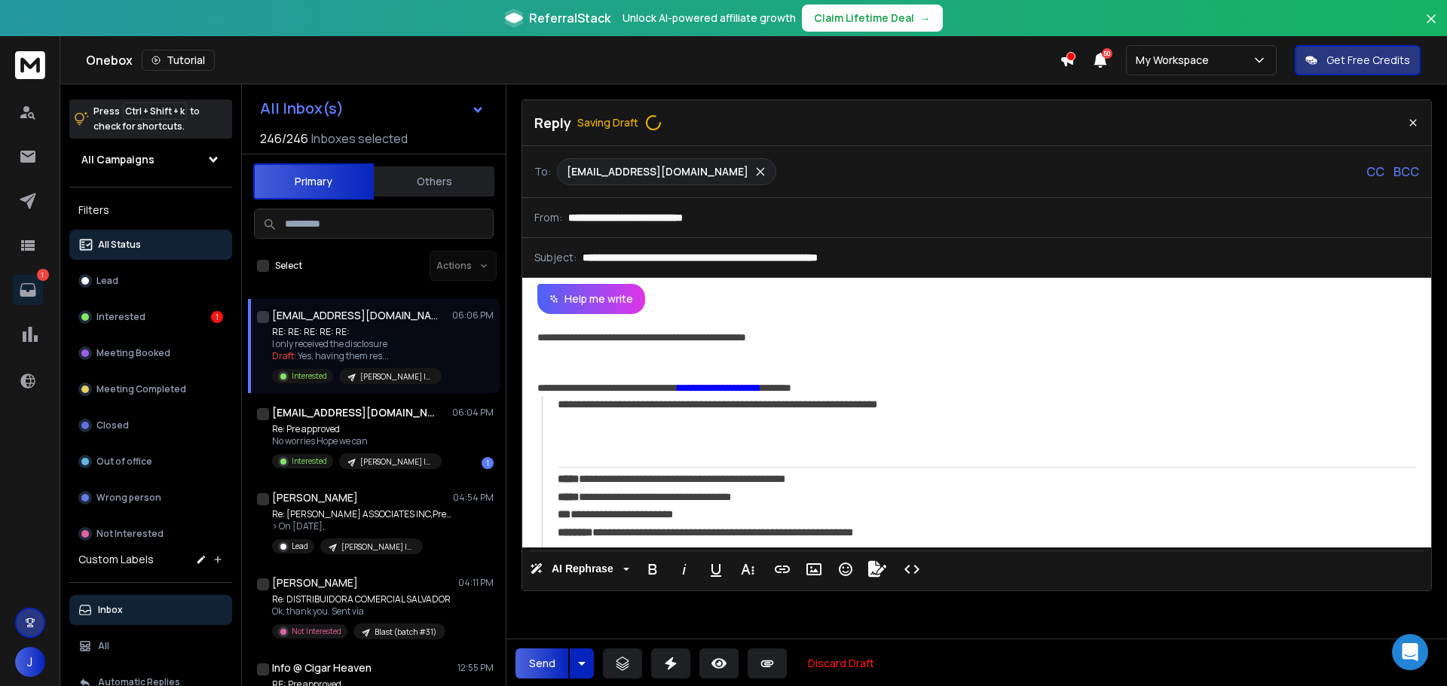
click at [542, 655] on button "Send" at bounding box center [541, 664] width 53 height 30
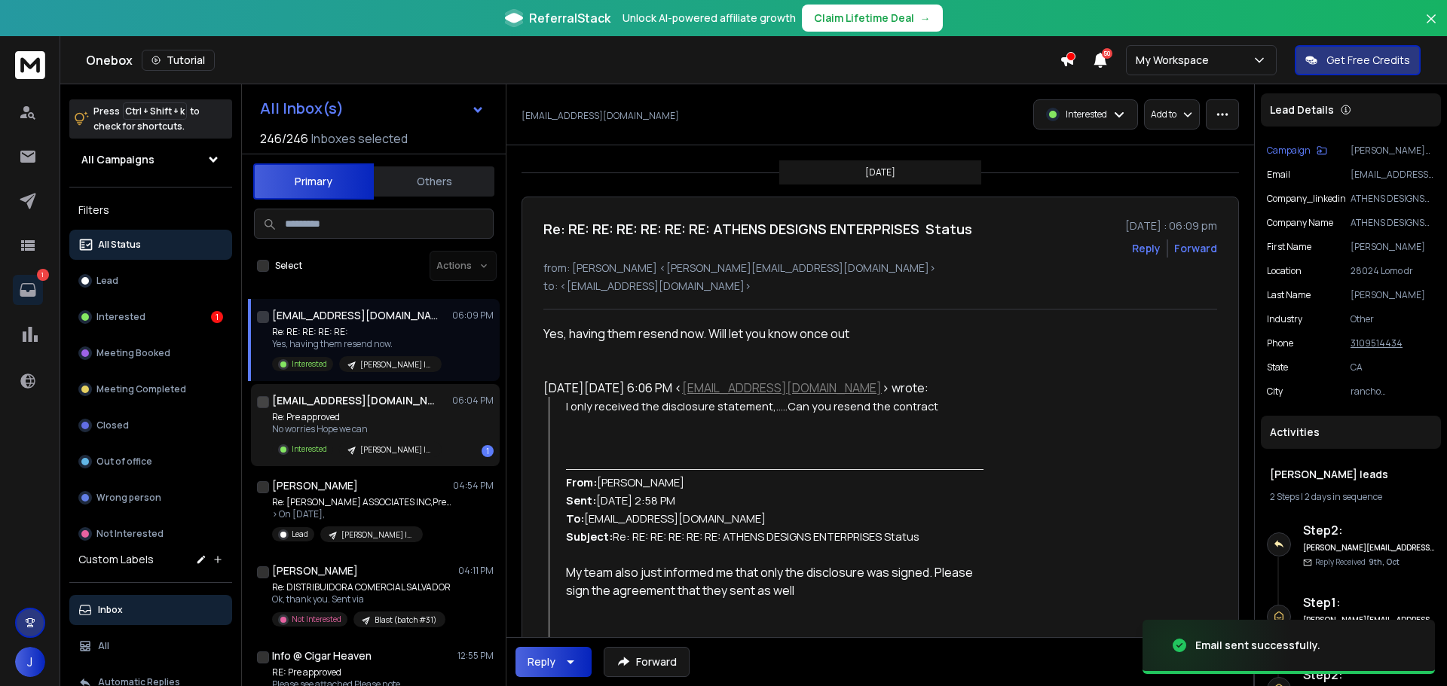
click at [445, 428] on div "Re: Pre approved No worries Hope we can Interested Kassab leads 1" at bounding box center [383, 434] width 222 height 46
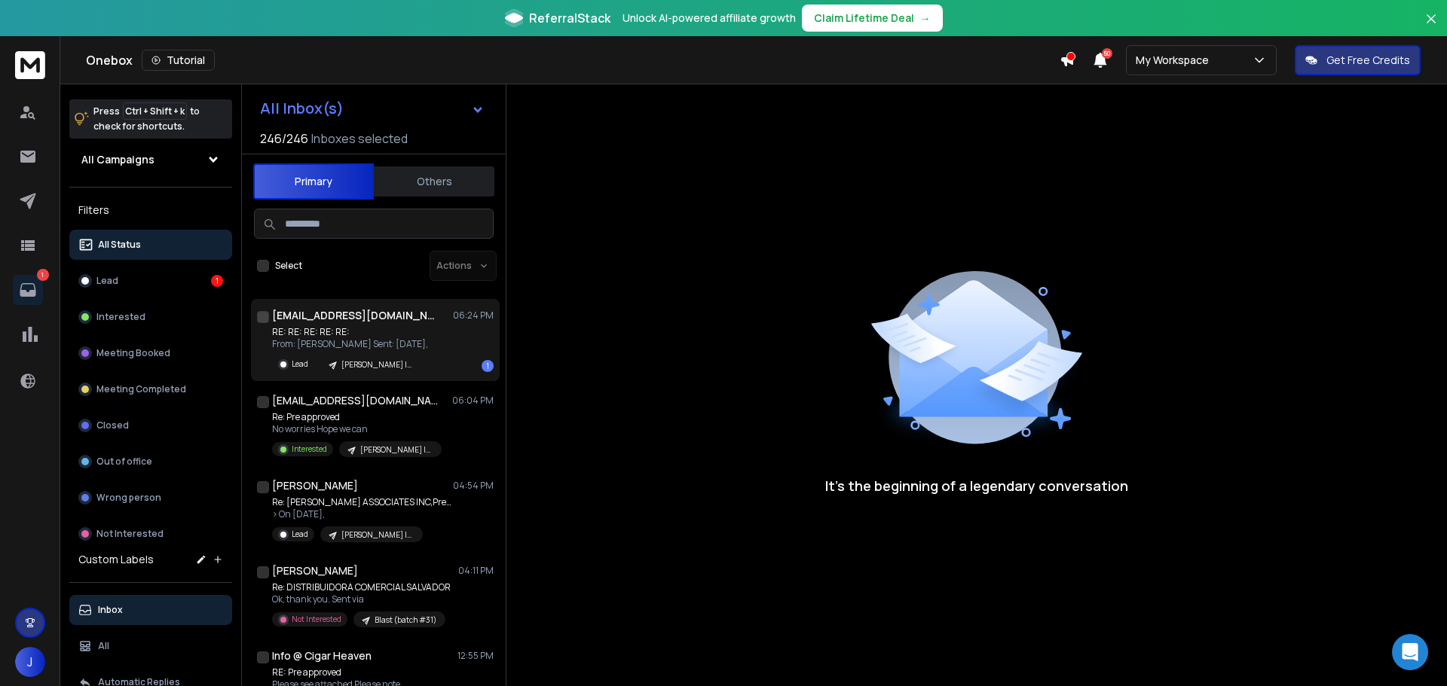
click at [442, 313] on div "[EMAIL_ADDRESS][DOMAIN_NAME] 06:24 PM" at bounding box center [383, 315] width 222 height 15
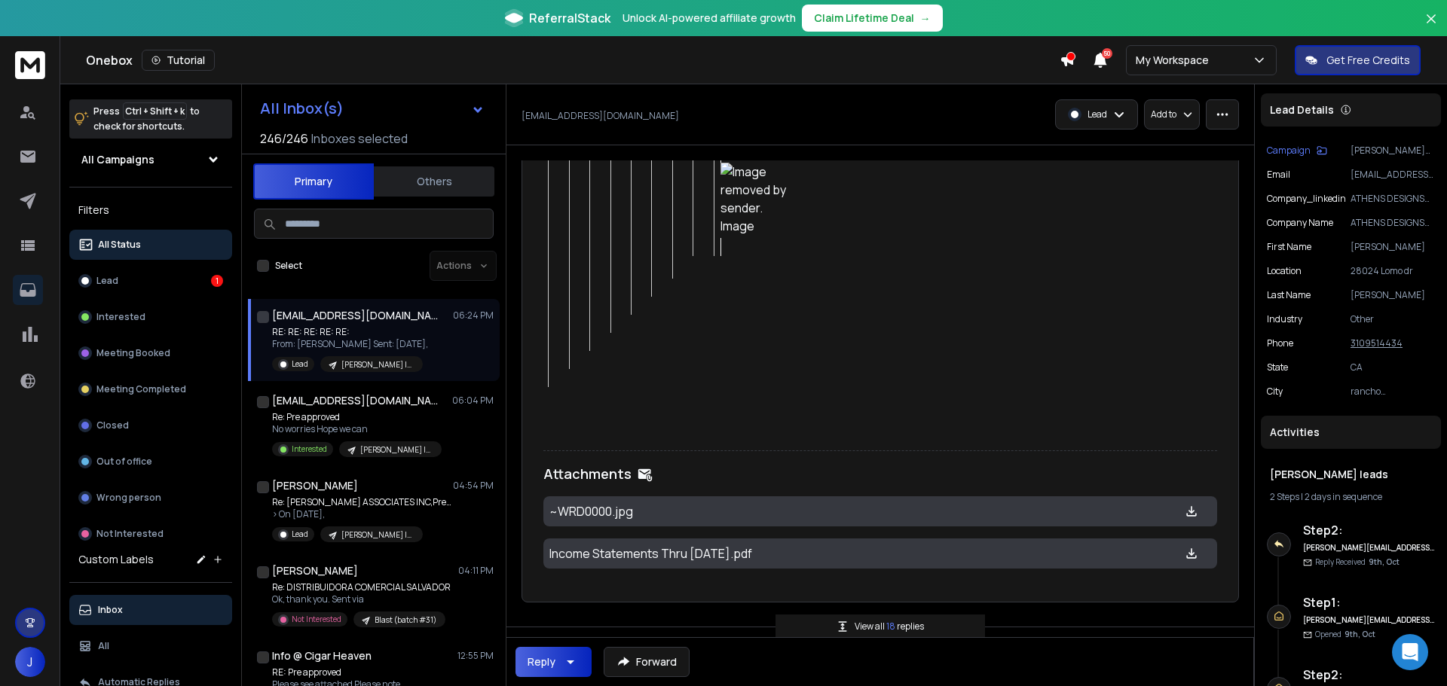
scroll to position [2791, 0]
click at [1188, 545] on icon at bounding box center [1191, 552] width 15 height 15
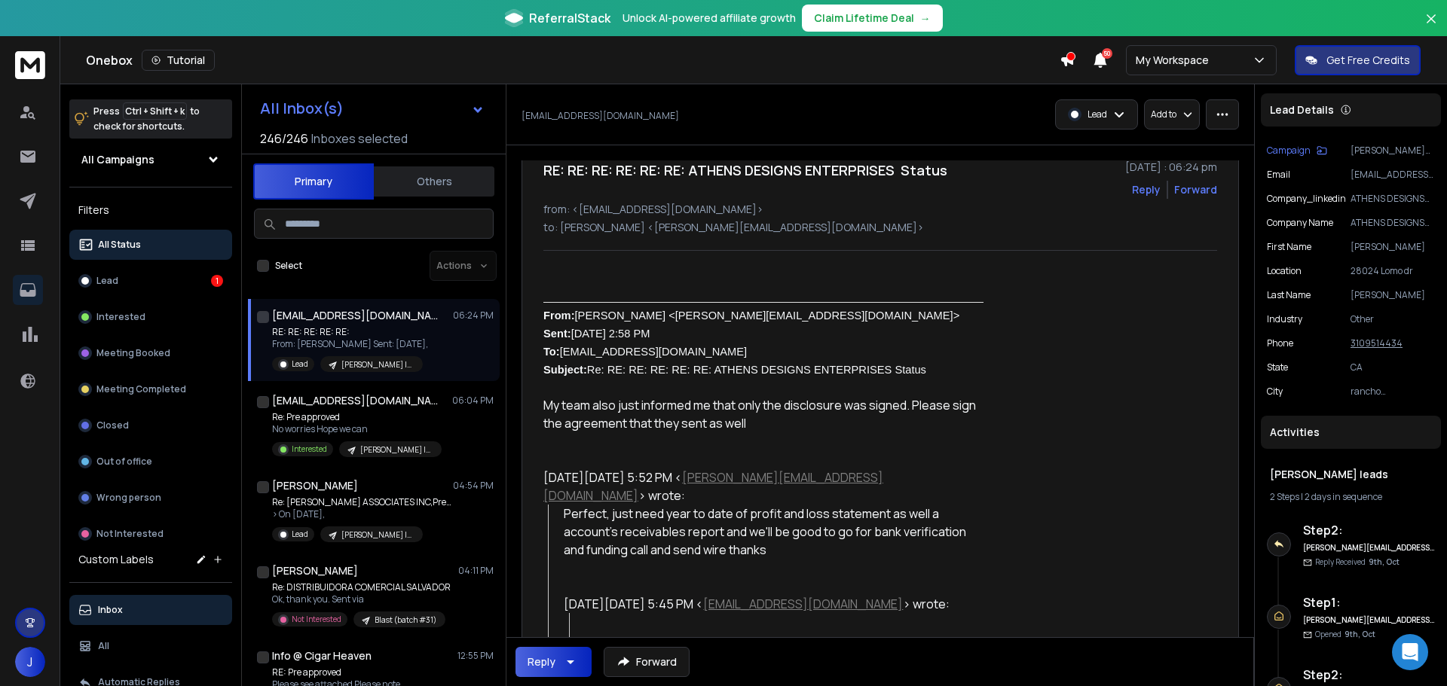
scroll to position [0, 0]
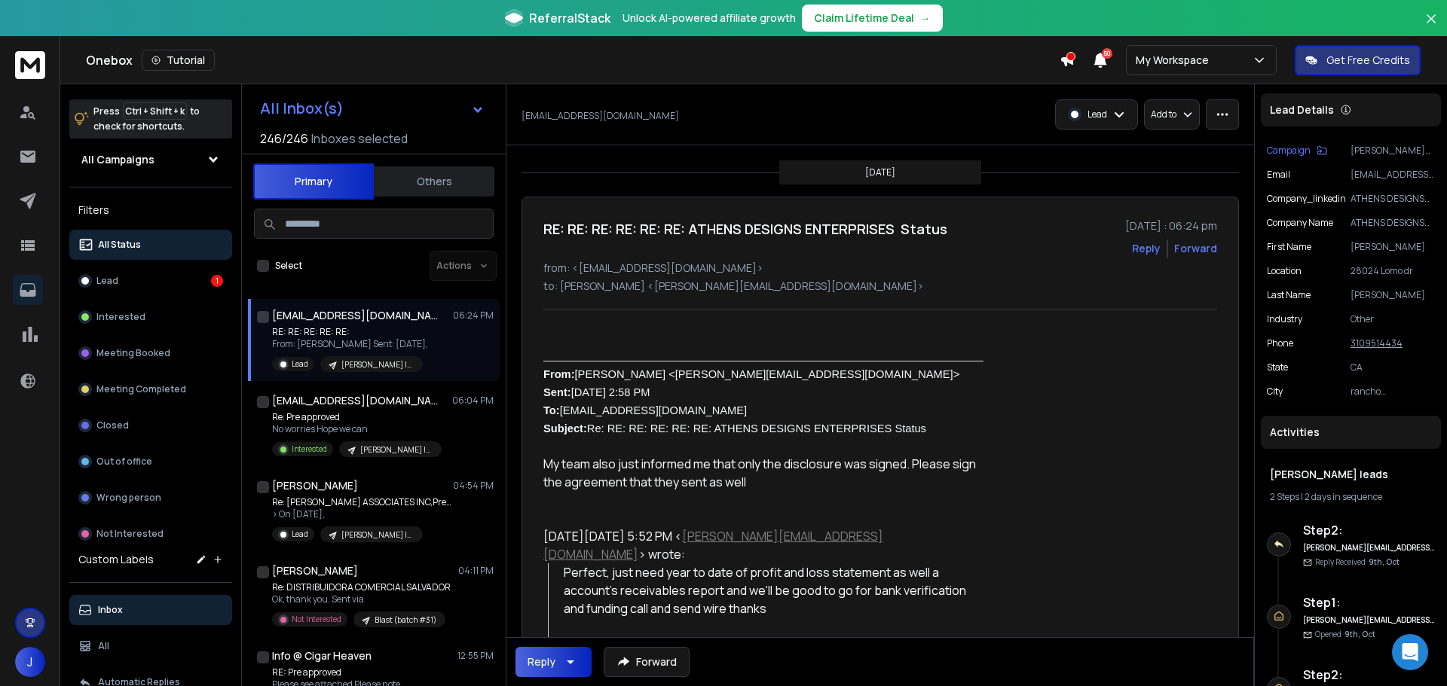
click at [1141, 249] on button "Reply" at bounding box center [1146, 248] width 29 height 15
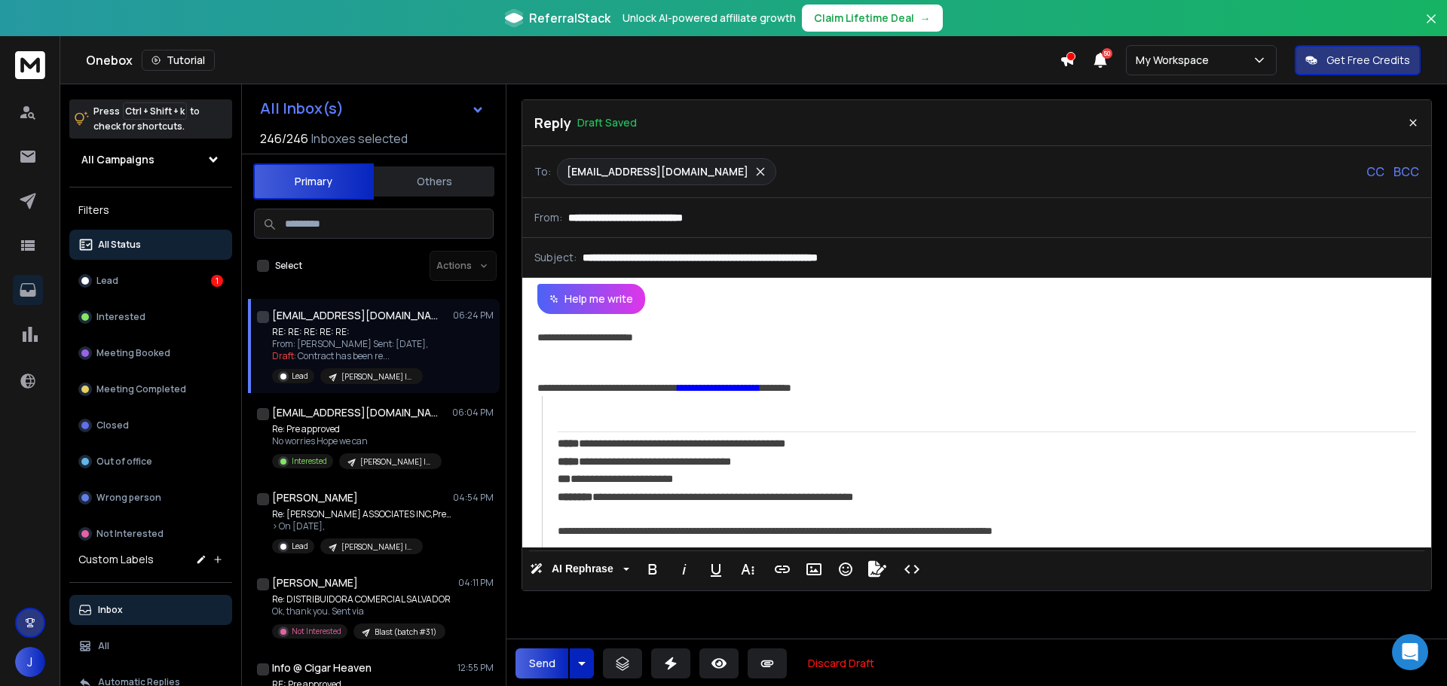
click at [558, 345] on div "**********" at bounding box center [968, 337] width 863 height 17
drag, startPoint x: 558, startPoint y: 345, endPoint x: 655, endPoint y: 336, distance: 97.6
click at [655, 336] on div "**********" at bounding box center [968, 337] width 863 height 17
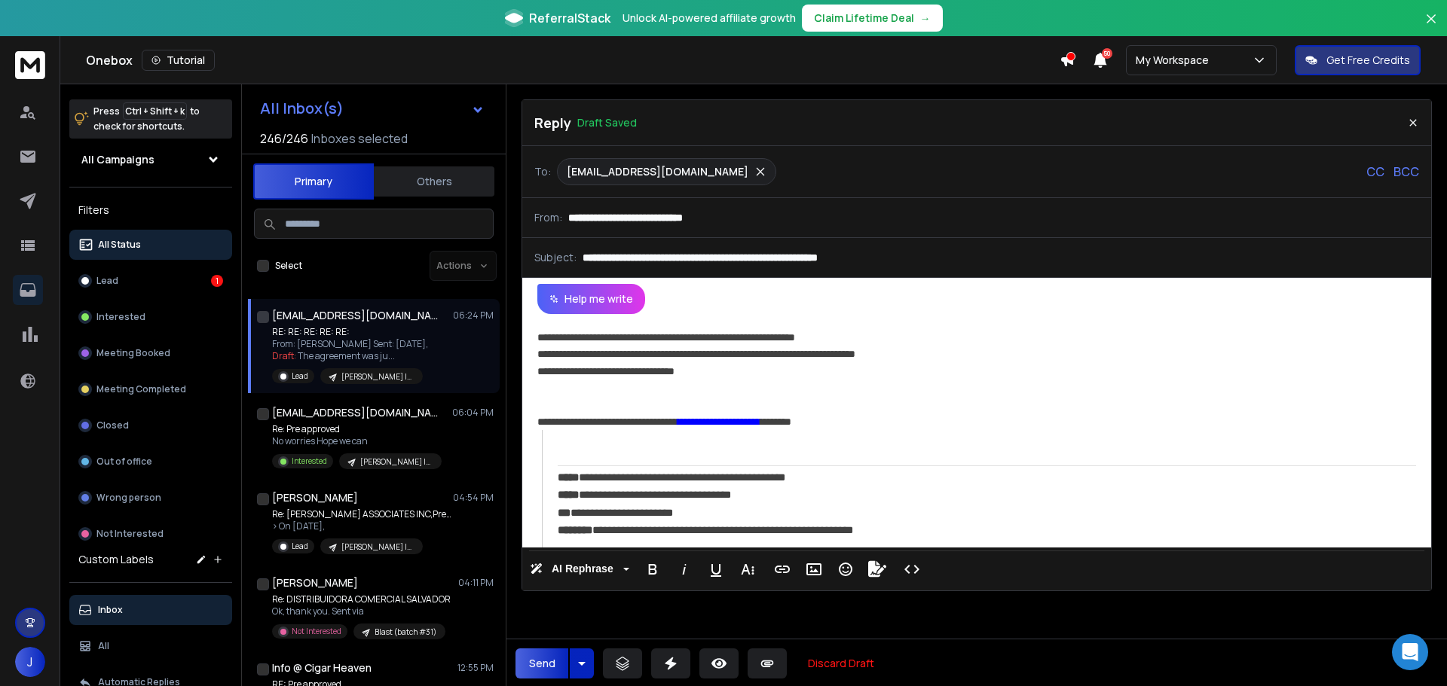
click at [695, 373] on div "**********" at bounding box center [968, 371] width 863 height 17
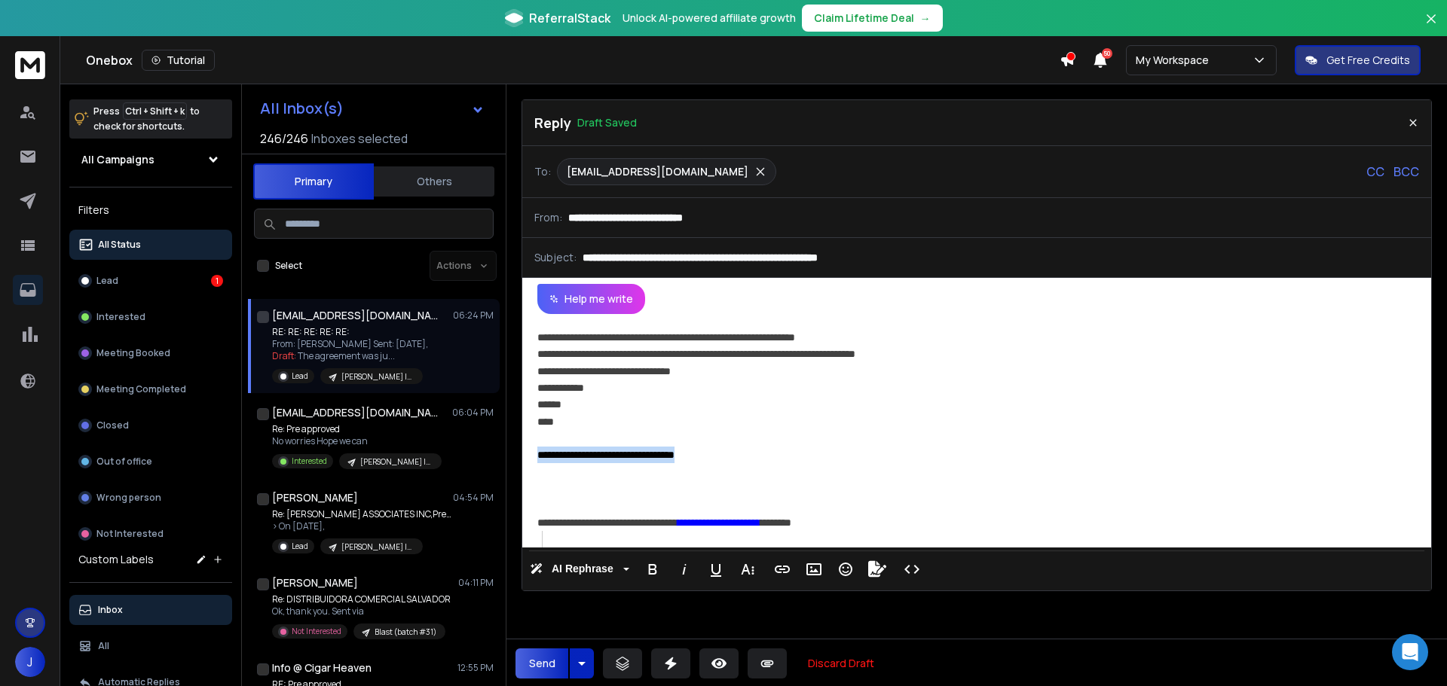
drag, startPoint x: 539, startPoint y: 455, endPoint x: 721, endPoint y: 455, distance: 182.3
click at [721, 455] on div "**********" at bounding box center [968, 422] width 863 height 84
click at [704, 368] on div "**********" at bounding box center [968, 371] width 863 height 17
click at [722, 377] on link "**********" at bounding box center [742, 371] width 136 height 11
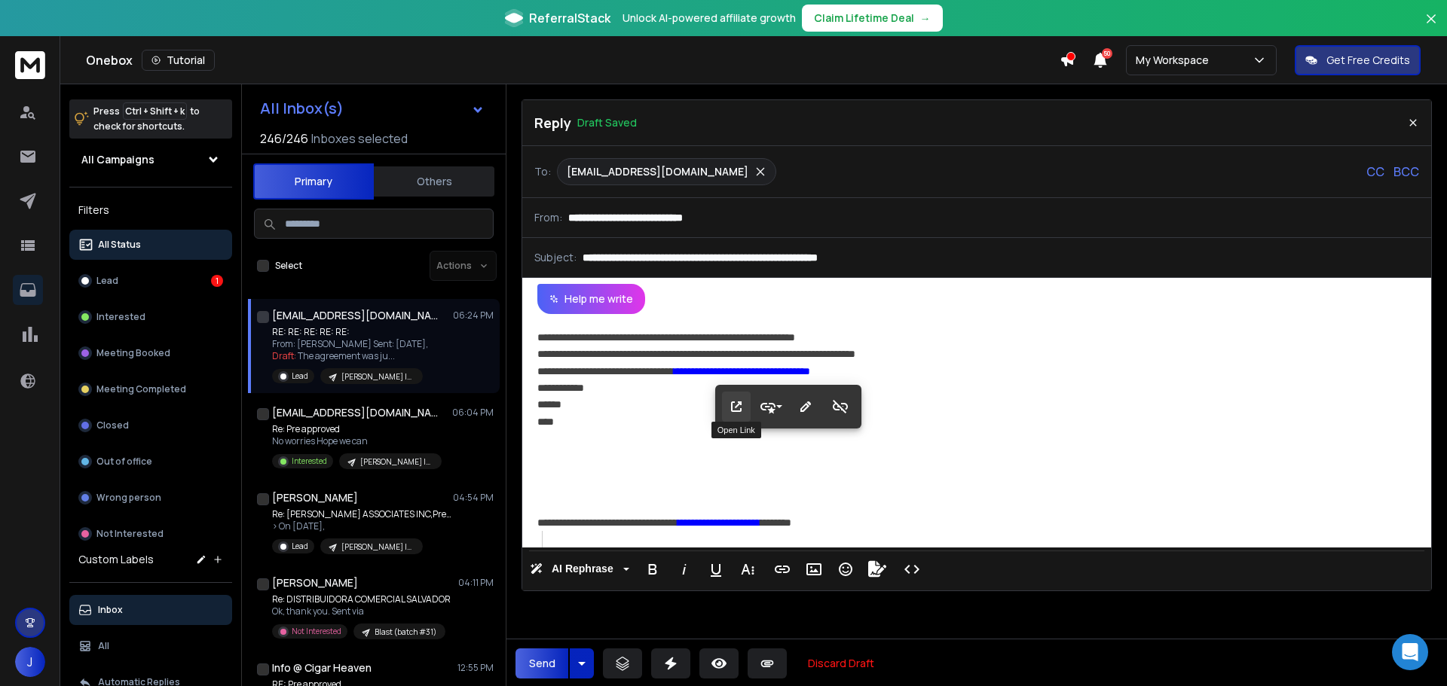
click at [736, 411] on icon "button" at bounding box center [736, 407] width 11 height 11
click at [539, 405] on span "**********" at bounding box center [560, 405] width 47 height 44
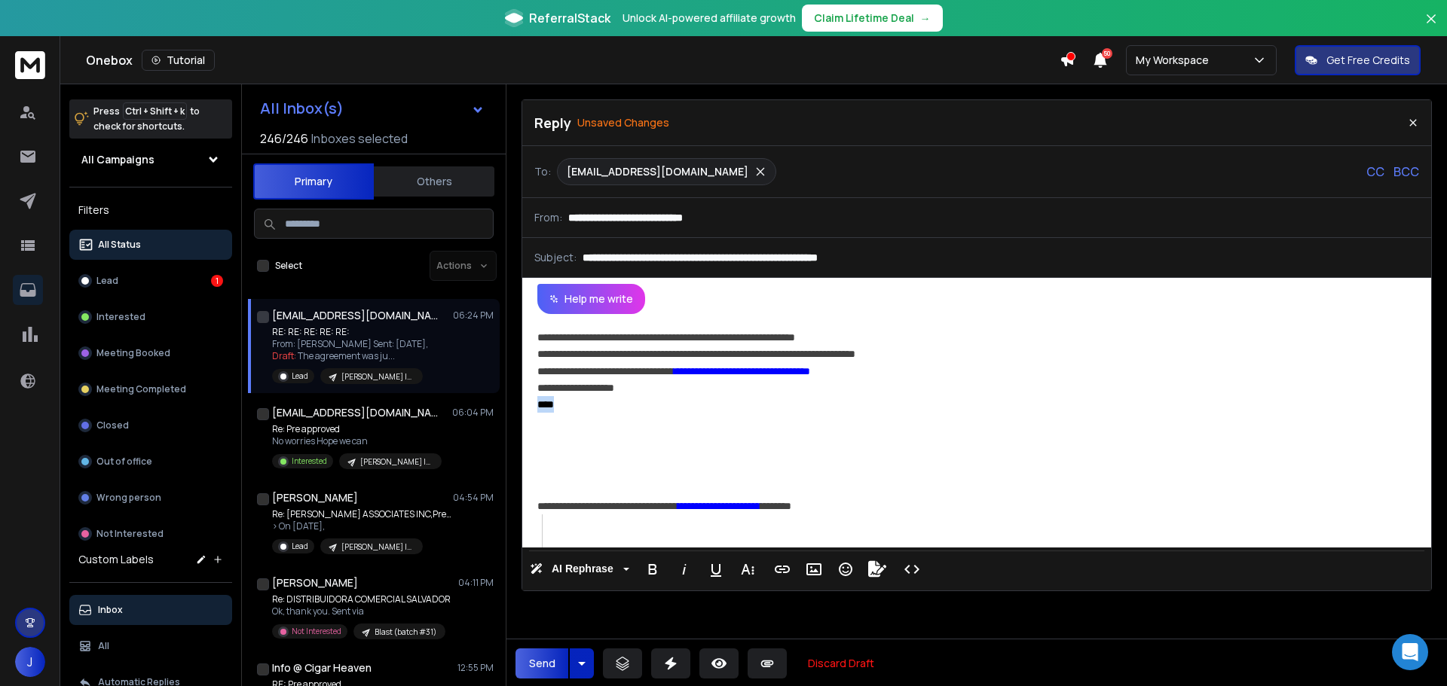
drag, startPoint x: 562, startPoint y: 405, endPoint x: 536, endPoint y: 402, distance: 26.6
click at [536, 402] on div "**********" at bounding box center [976, 431] width 909 height 234
click at [547, 652] on button "Send" at bounding box center [541, 664] width 53 height 30
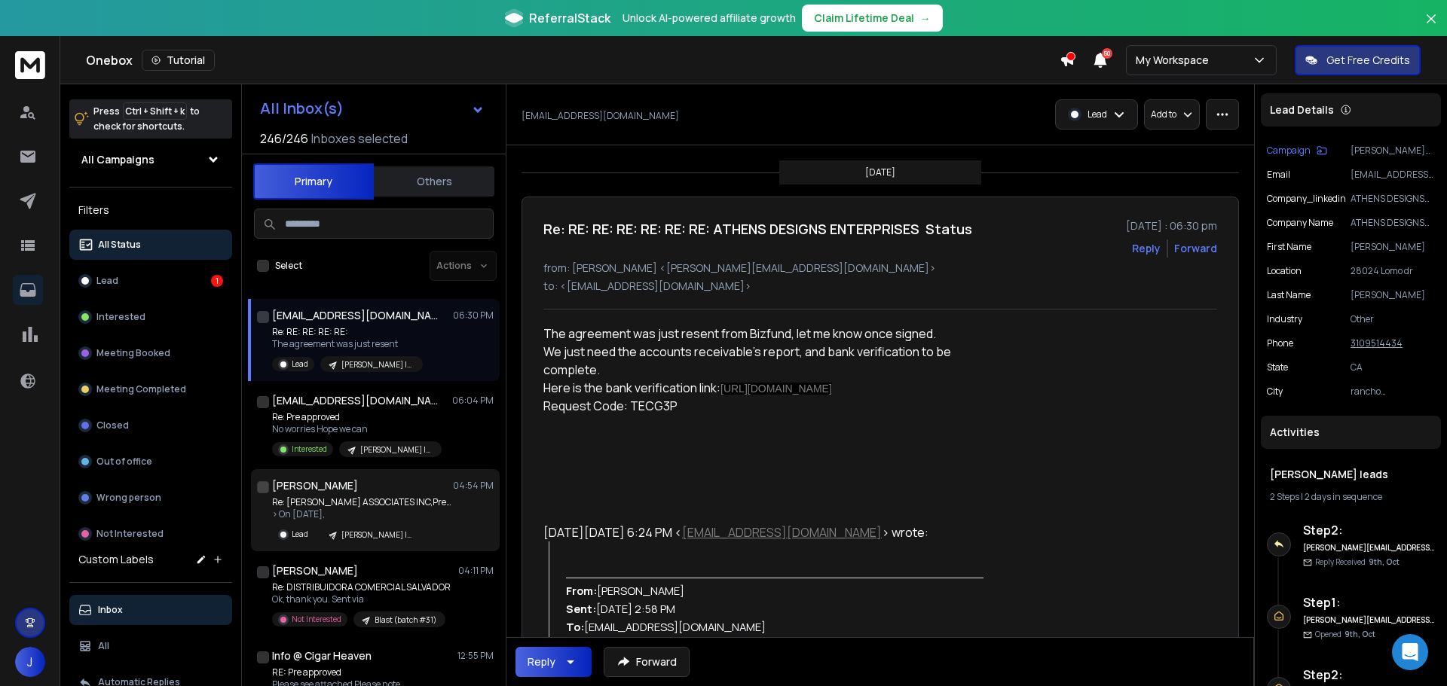
click at [420, 498] on p "Re: [PERSON_NAME] ASSOCIATES INC,Pre-Approval" at bounding box center [362, 502] width 181 height 12
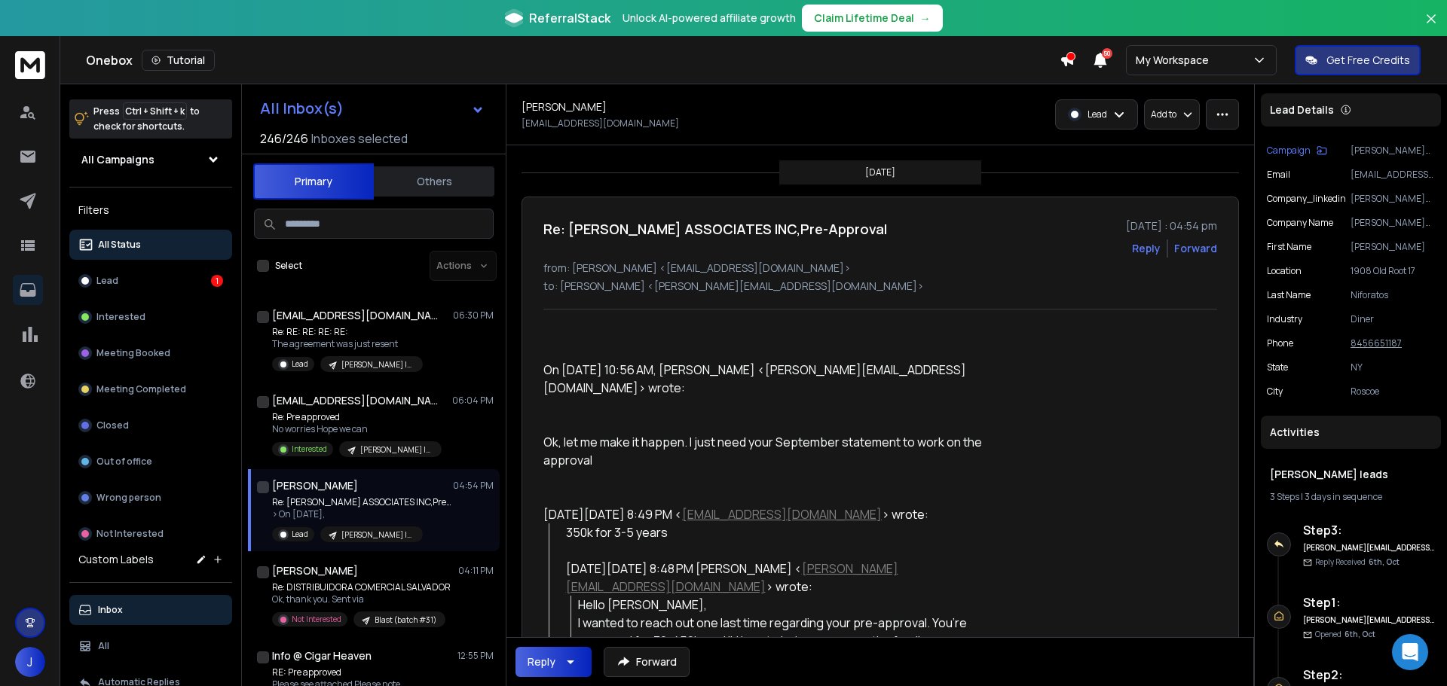
click at [1147, 246] on button "Reply" at bounding box center [1146, 248] width 29 height 15
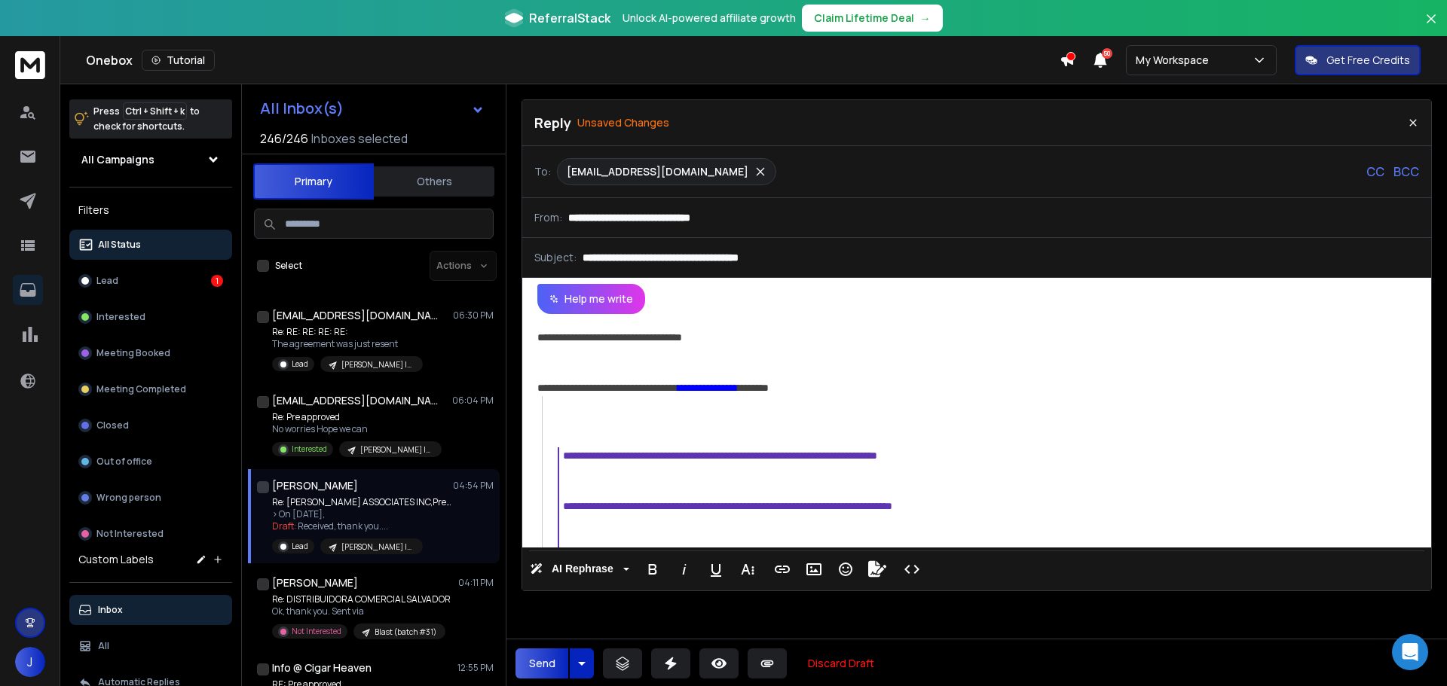
click at [545, 660] on button "Send" at bounding box center [541, 664] width 53 height 30
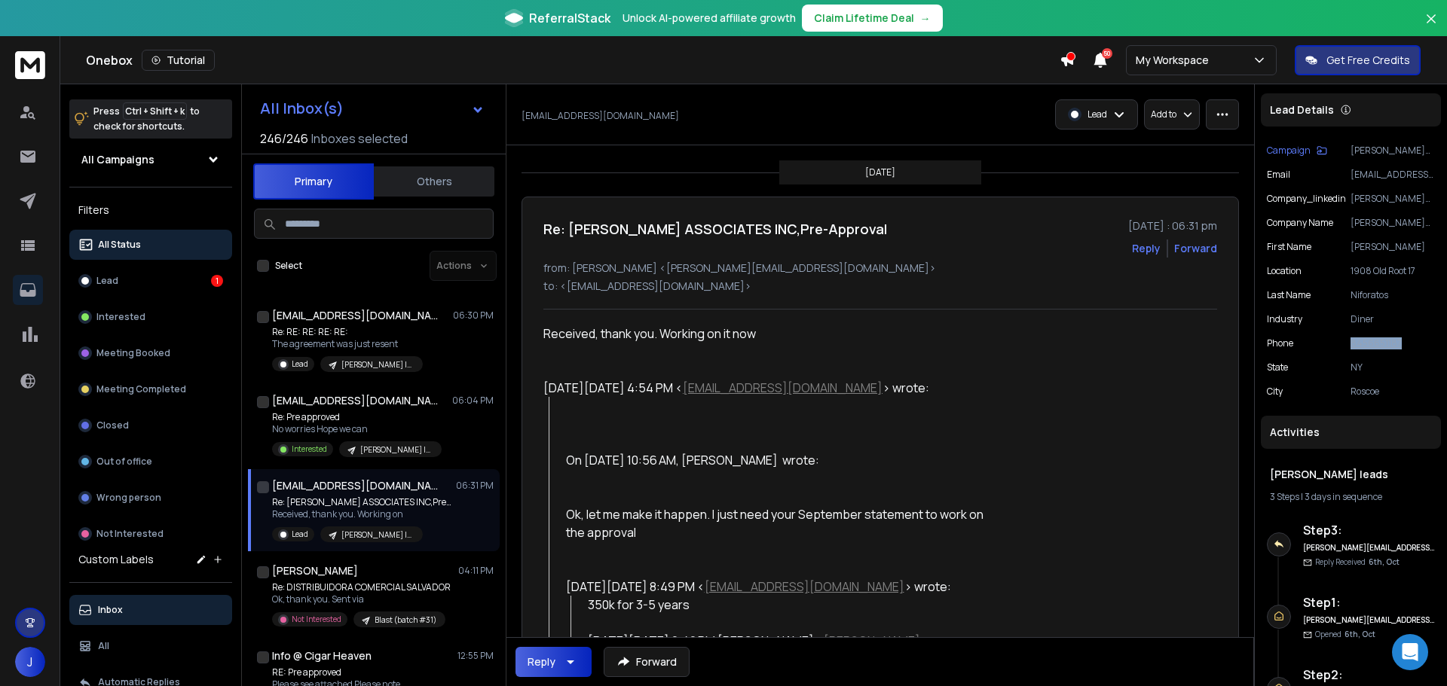
copy tcxspan "8456651187"
drag, startPoint x: 1405, startPoint y: 342, endPoint x: 1343, endPoint y: 345, distance: 62.6
click at [1343, 345] on div "Phone 8456651187" at bounding box center [1350, 344] width 168 height 12
copy p "[EMAIL_ADDRESS][DOMAIN_NAME]"
drag, startPoint x: 655, startPoint y: 284, endPoint x: 567, endPoint y: 290, distance: 87.6
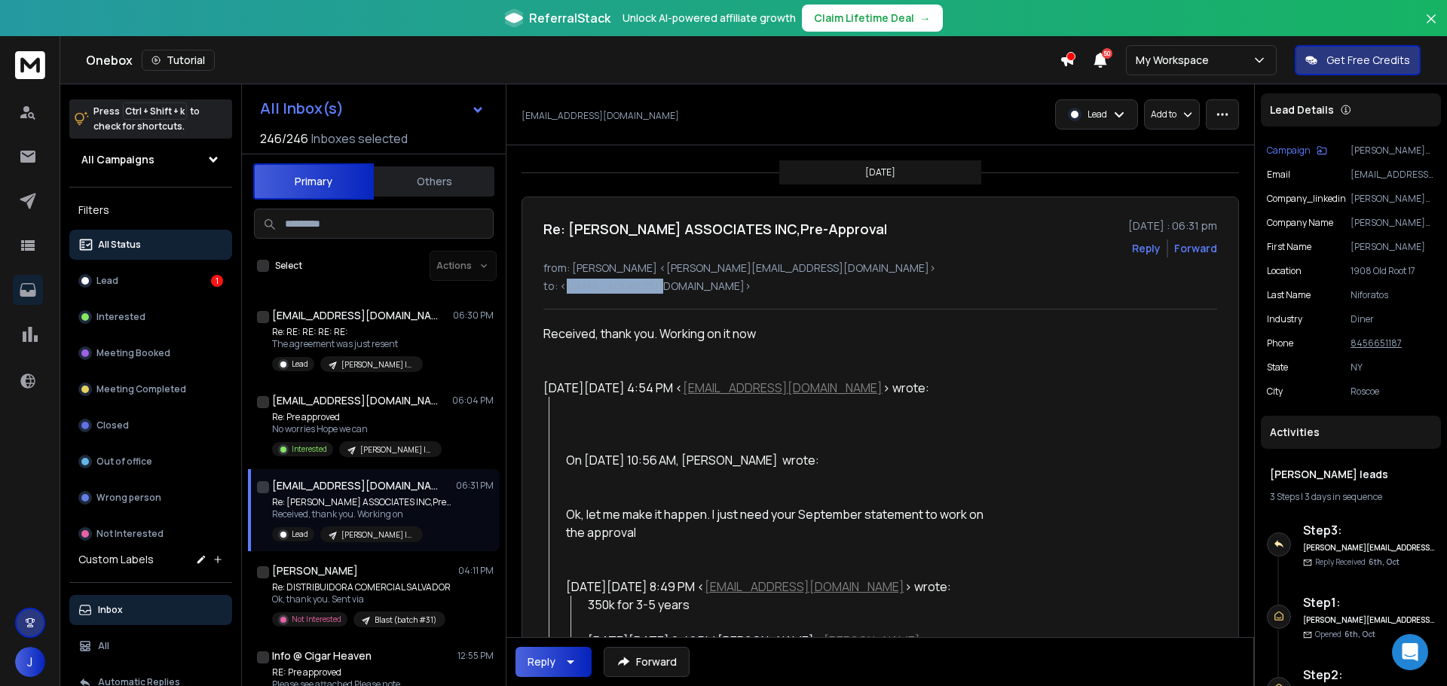
click at [567, 290] on p "to: <tnz710@gmail.com>" at bounding box center [880, 286] width 674 height 15
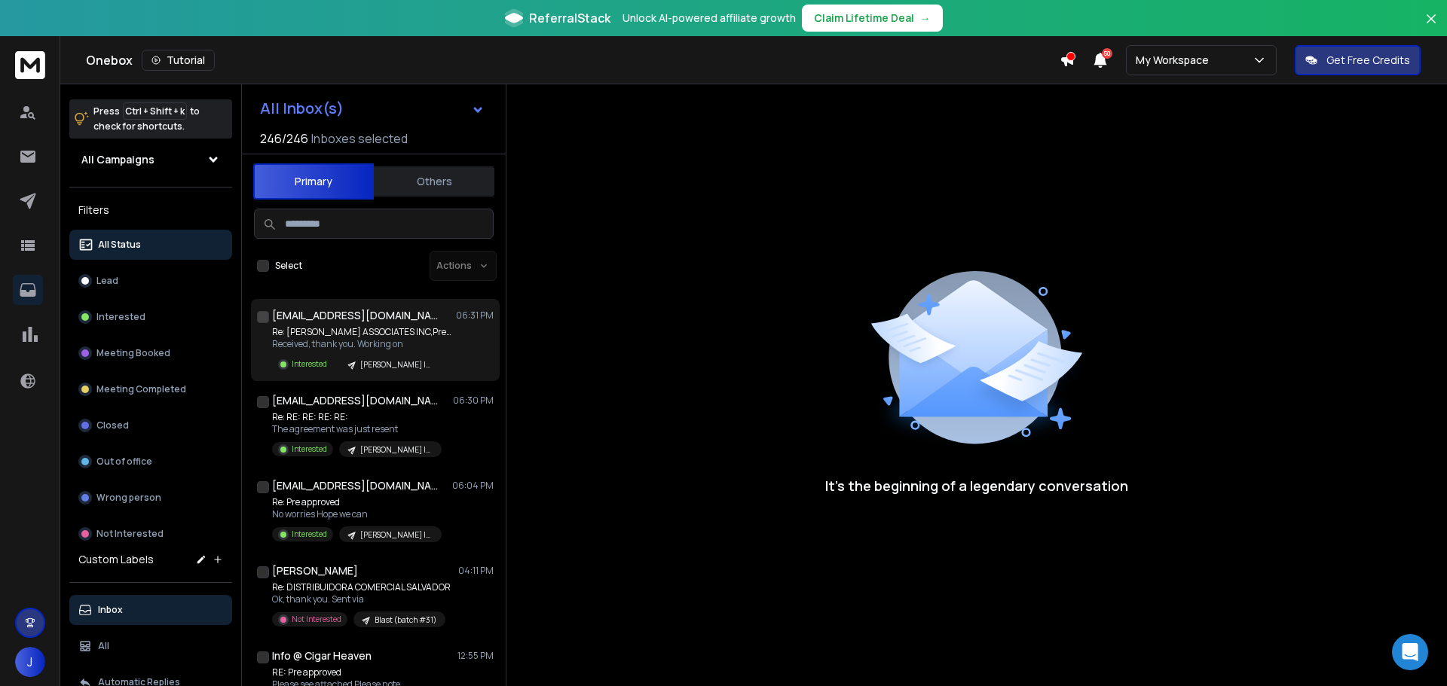
click at [439, 344] on p "Received, thank you. Working on" at bounding box center [362, 344] width 181 height 12
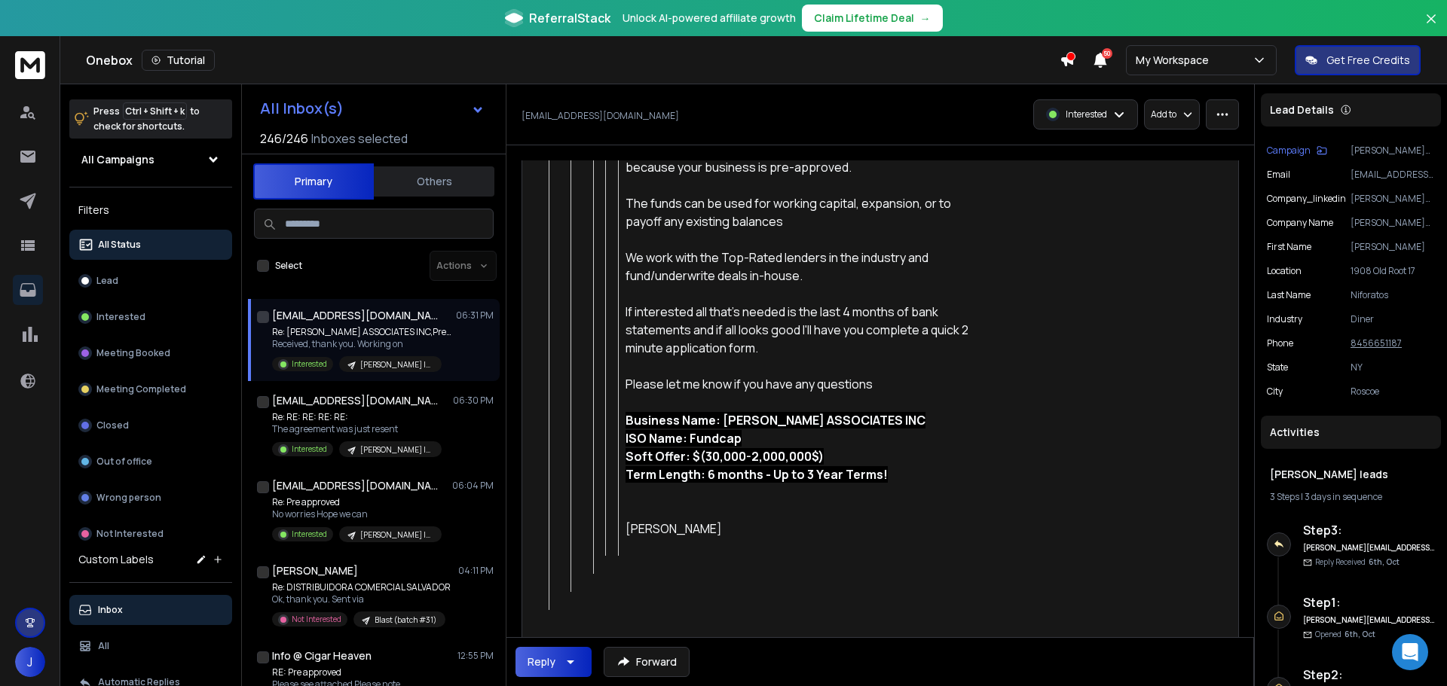
scroll to position [1221, 0]
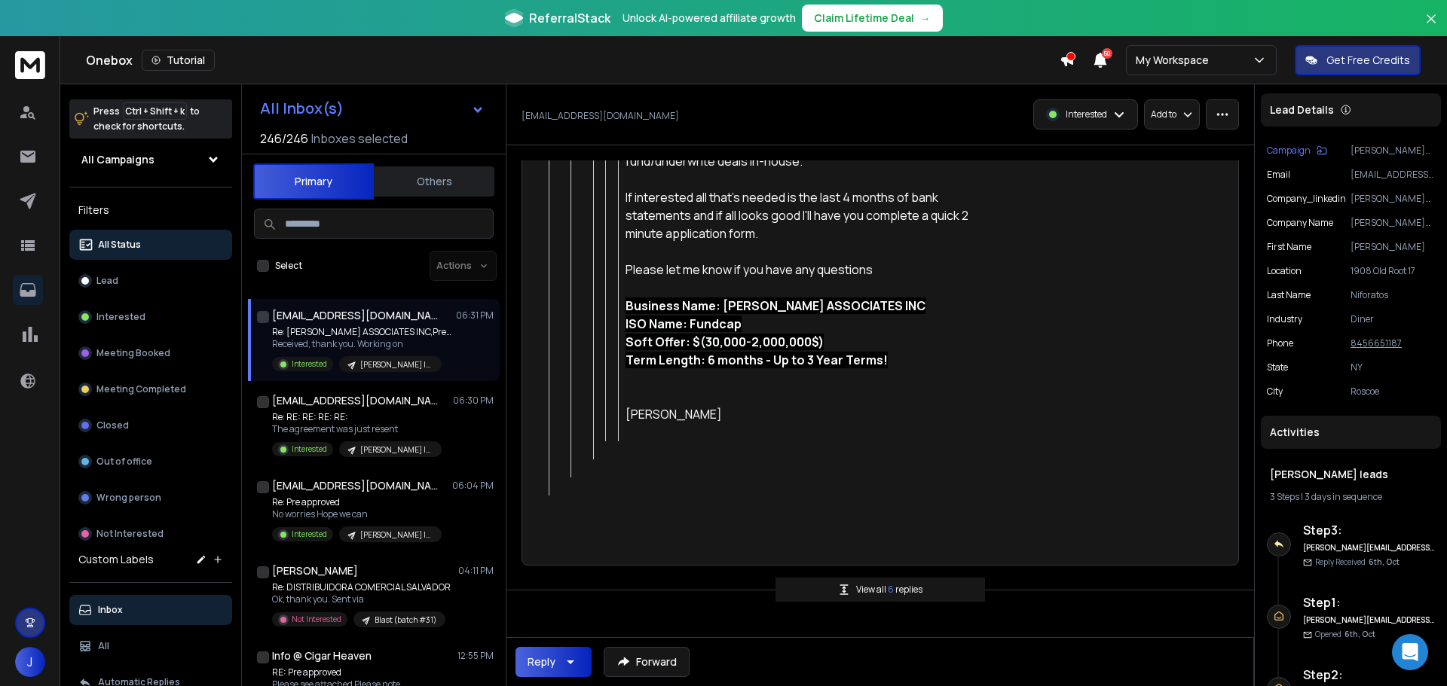
click at [907, 588] on p "View all 6 replies" at bounding box center [889, 590] width 66 height 12
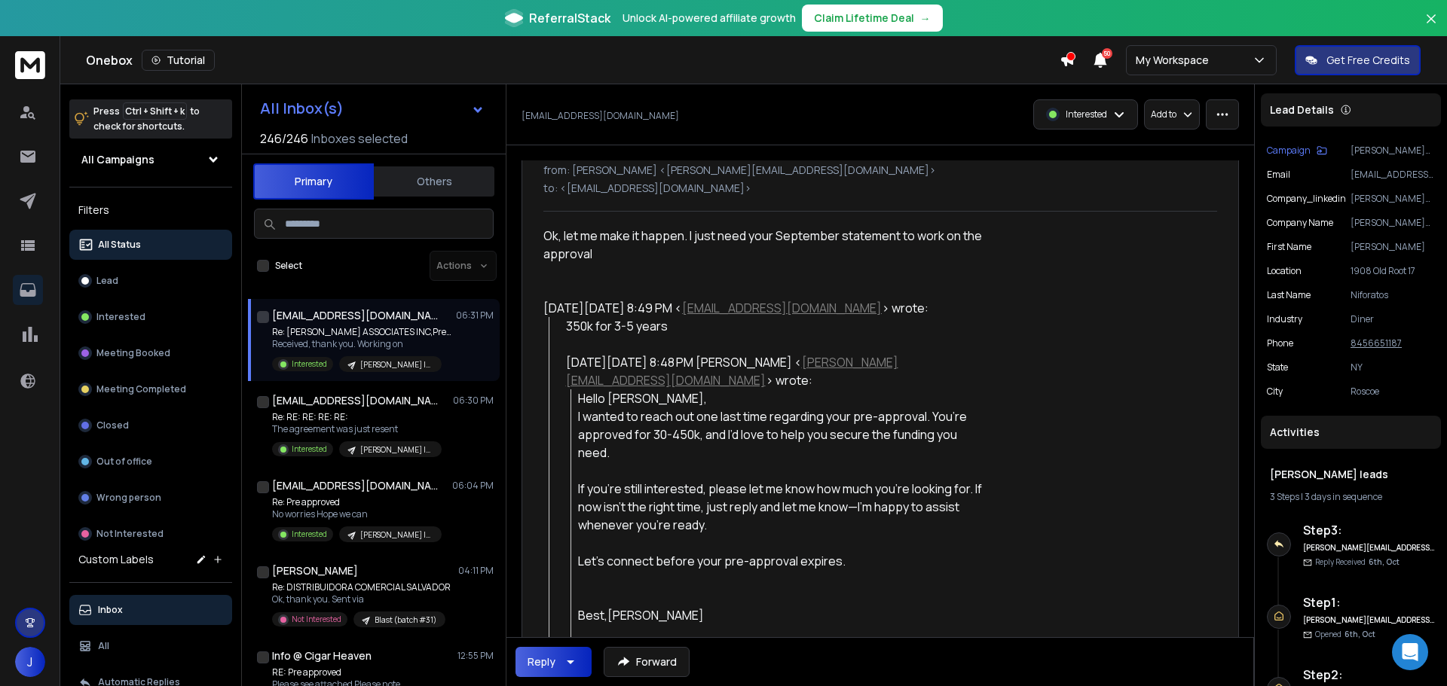
scroll to position [3029, 0]
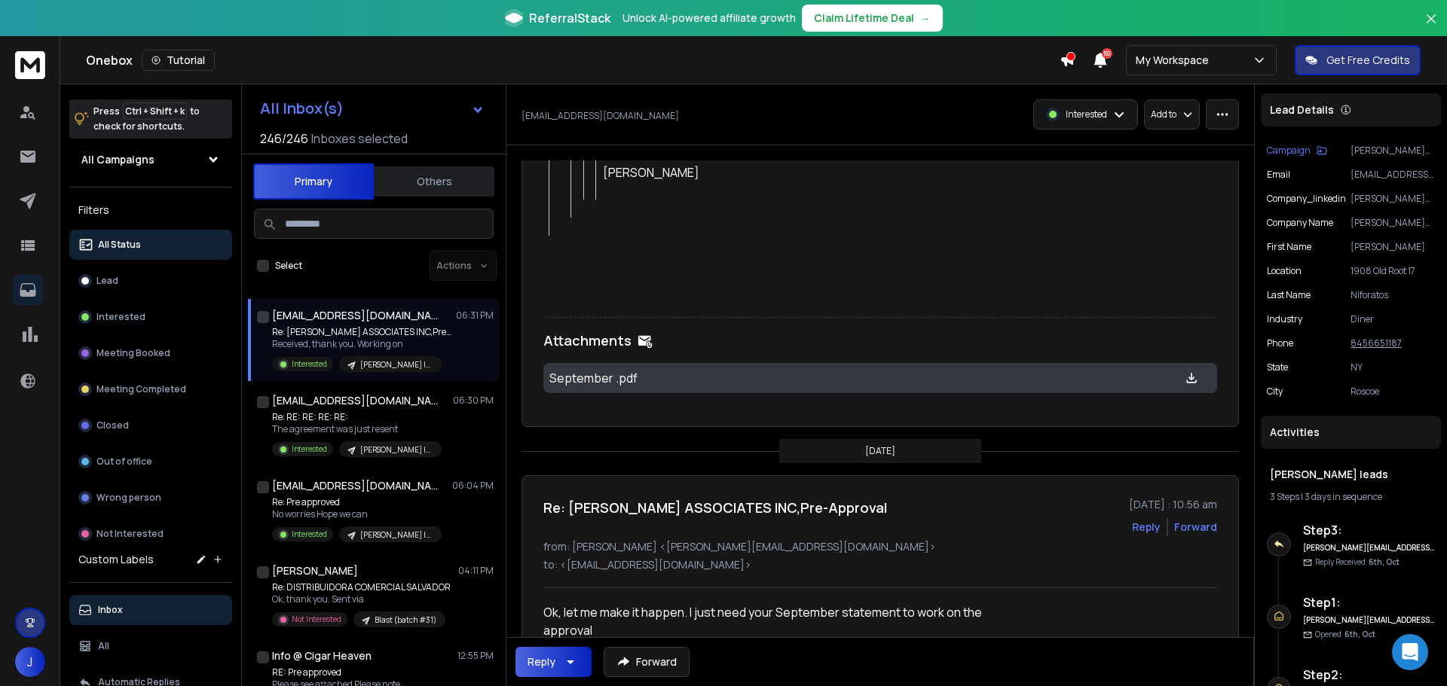
click at [1186, 374] on icon at bounding box center [1191, 378] width 15 height 15
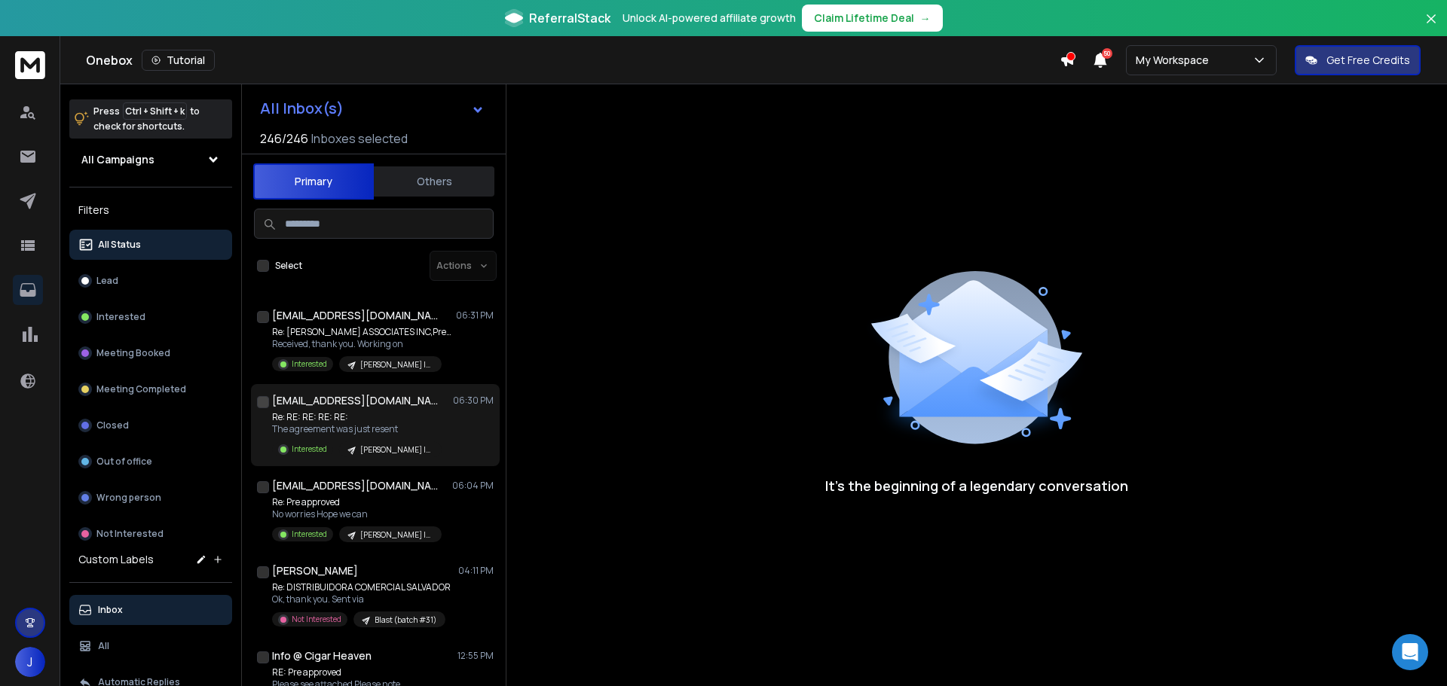
click at [432, 408] on div "[EMAIL_ADDRESS][DOMAIN_NAME] 06:30 PM" at bounding box center [383, 400] width 222 height 15
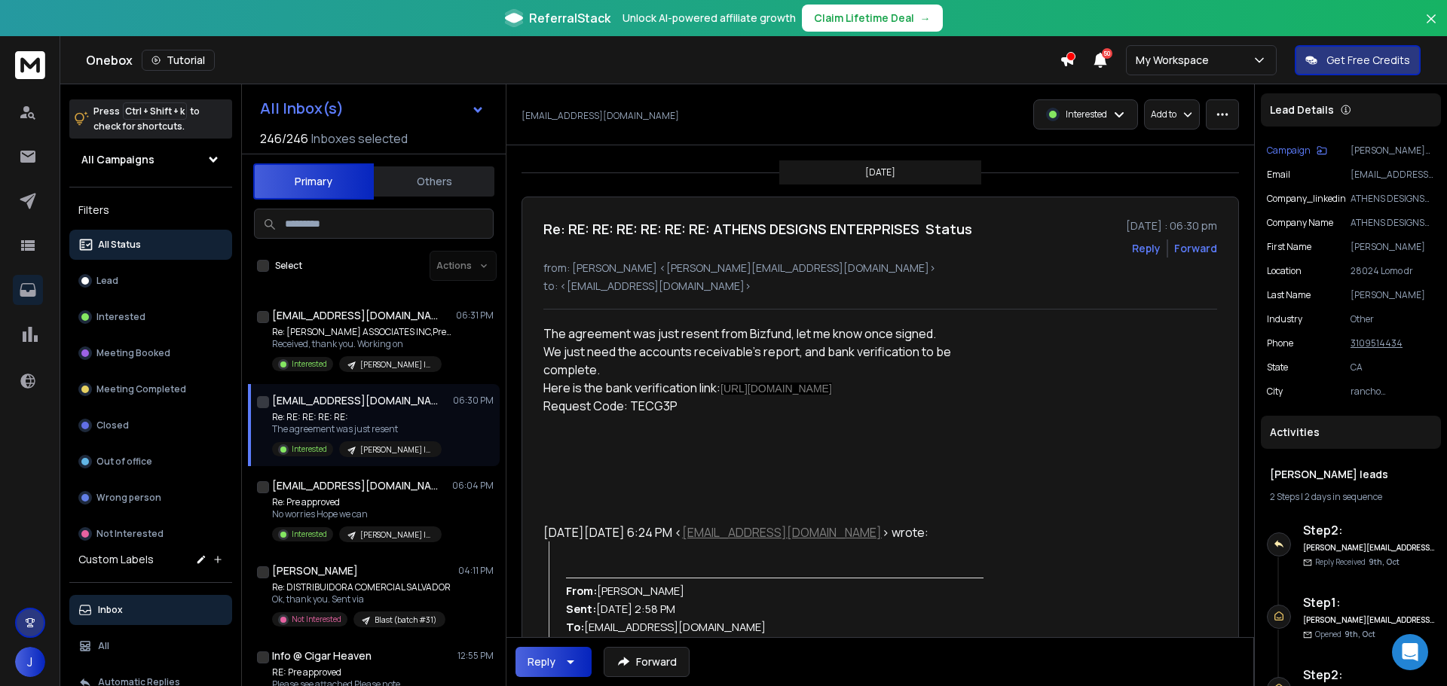
click at [775, 390] on link "[URL][DOMAIN_NAME]" at bounding box center [776, 389] width 112 height 12
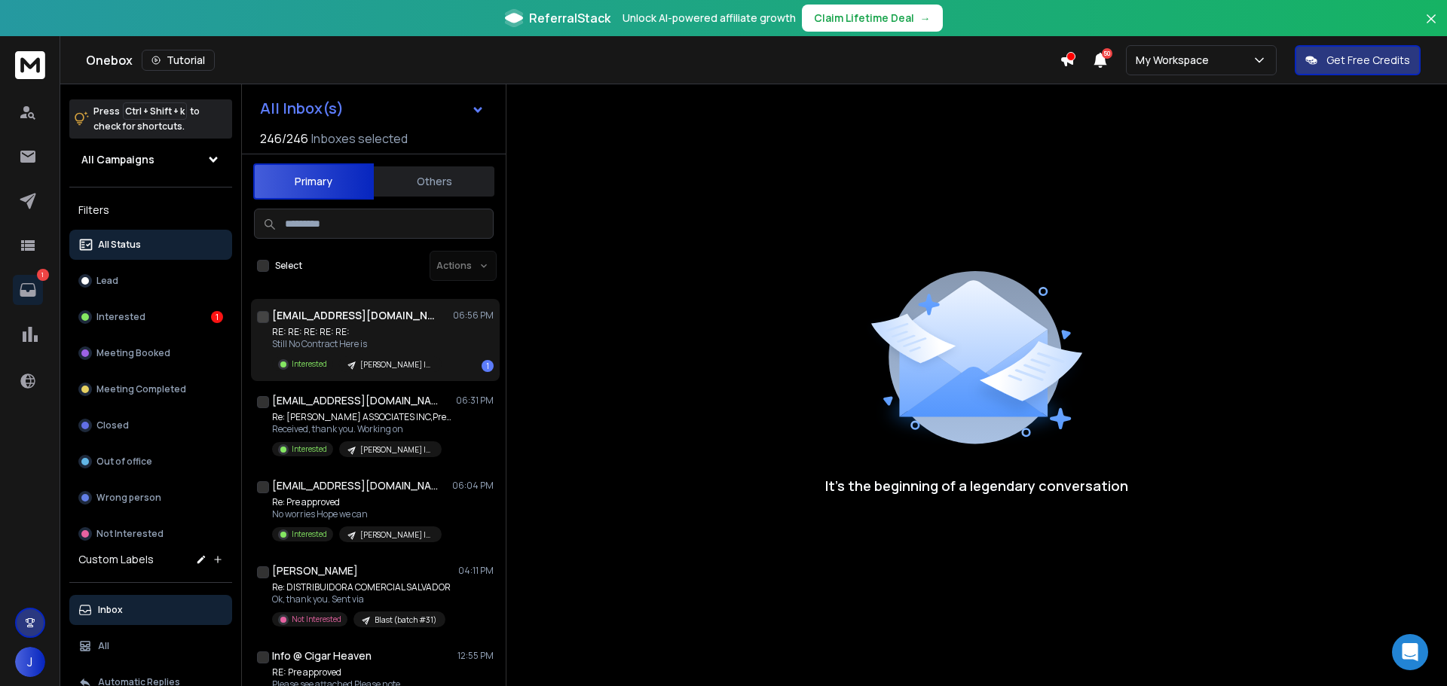
click at [454, 340] on div "RE: RE: RE: RE: RE: Still No Contract Here is Interested [PERSON_NAME] leads 1" at bounding box center [383, 349] width 222 height 46
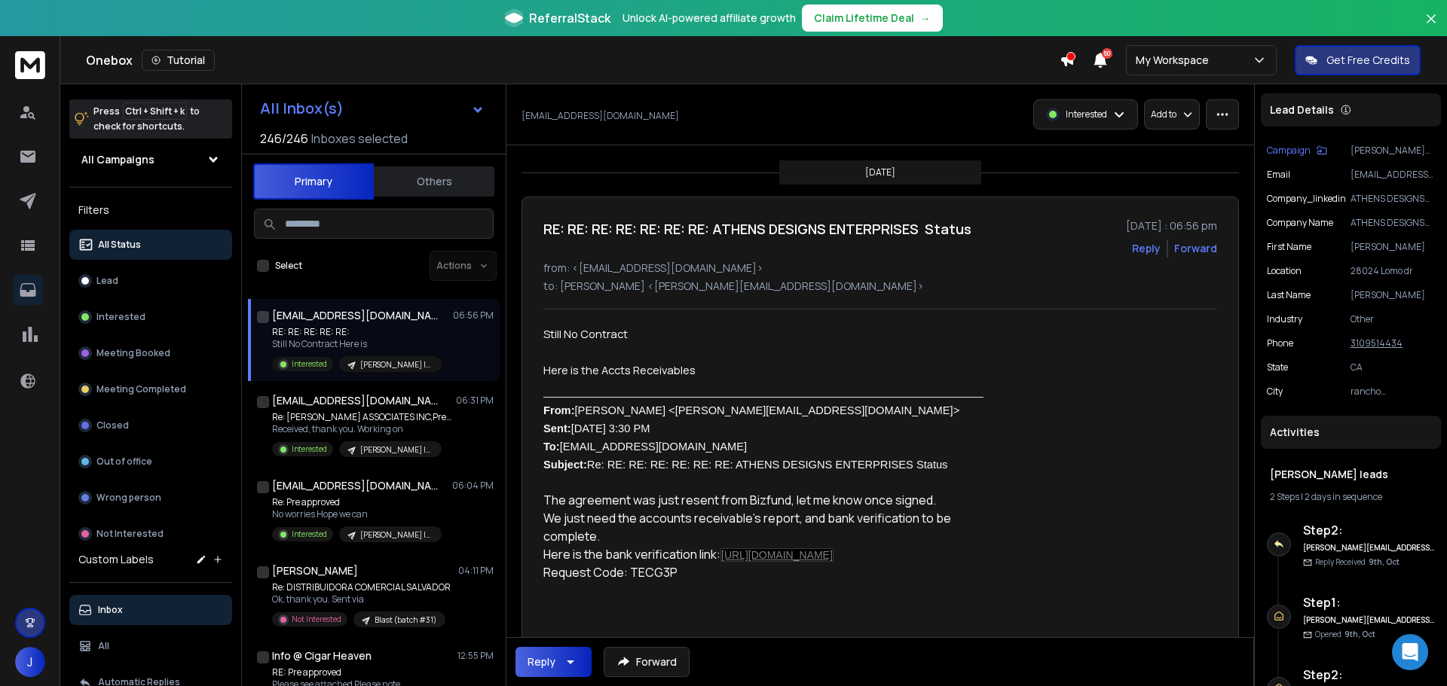
click at [643, 377] on p "Here is the Accts Receivables" at bounding box center [763, 370] width 440 height 18
drag, startPoint x: 643, startPoint y: 377, endPoint x: 581, endPoint y: 334, distance: 76.3
click at [580, 335] on span "Still No Contract" at bounding box center [585, 333] width 84 height 15
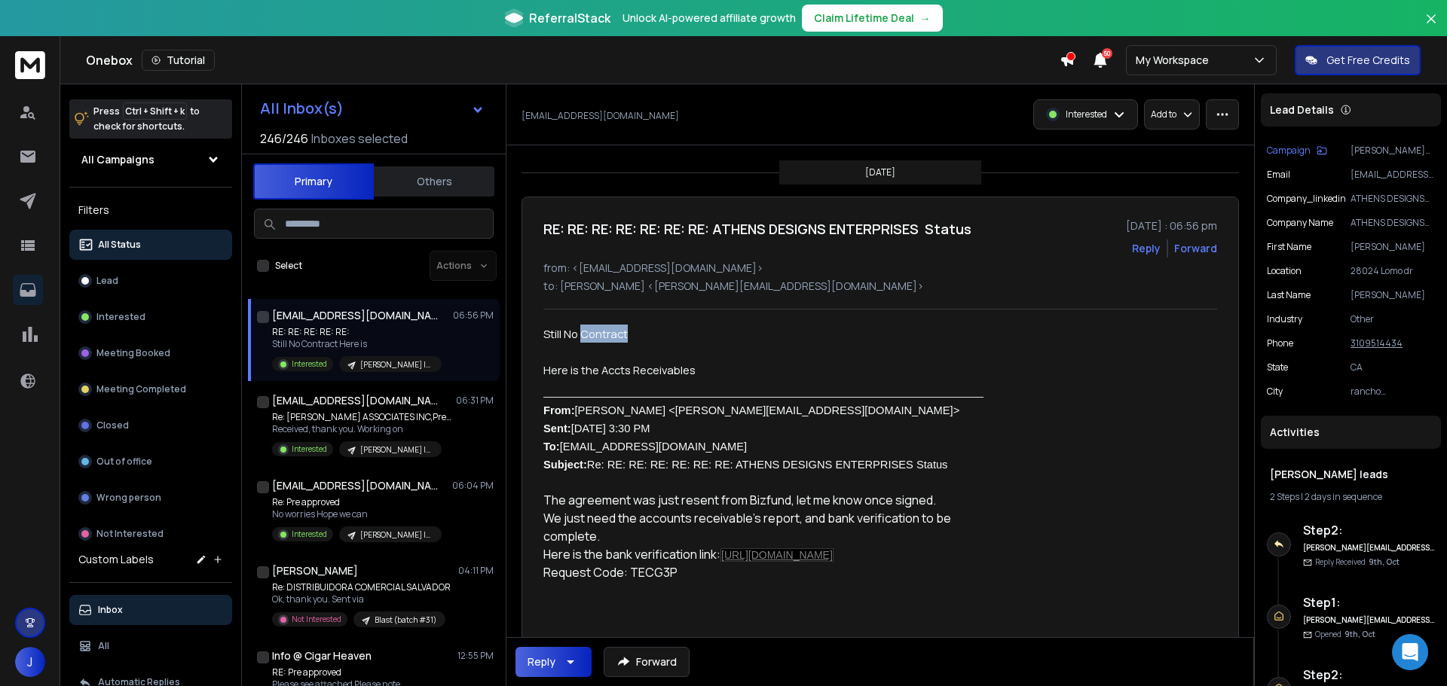
click at [580, 335] on span "Still No Contract" at bounding box center [585, 333] width 84 height 15
drag, startPoint x: 580, startPoint y: 335, endPoint x: 602, endPoint y: 371, distance: 42.3
click at [602, 371] on span "Here is the Accts Receivables" at bounding box center [619, 369] width 152 height 15
click at [1138, 251] on button "Reply" at bounding box center [1146, 248] width 29 height 15
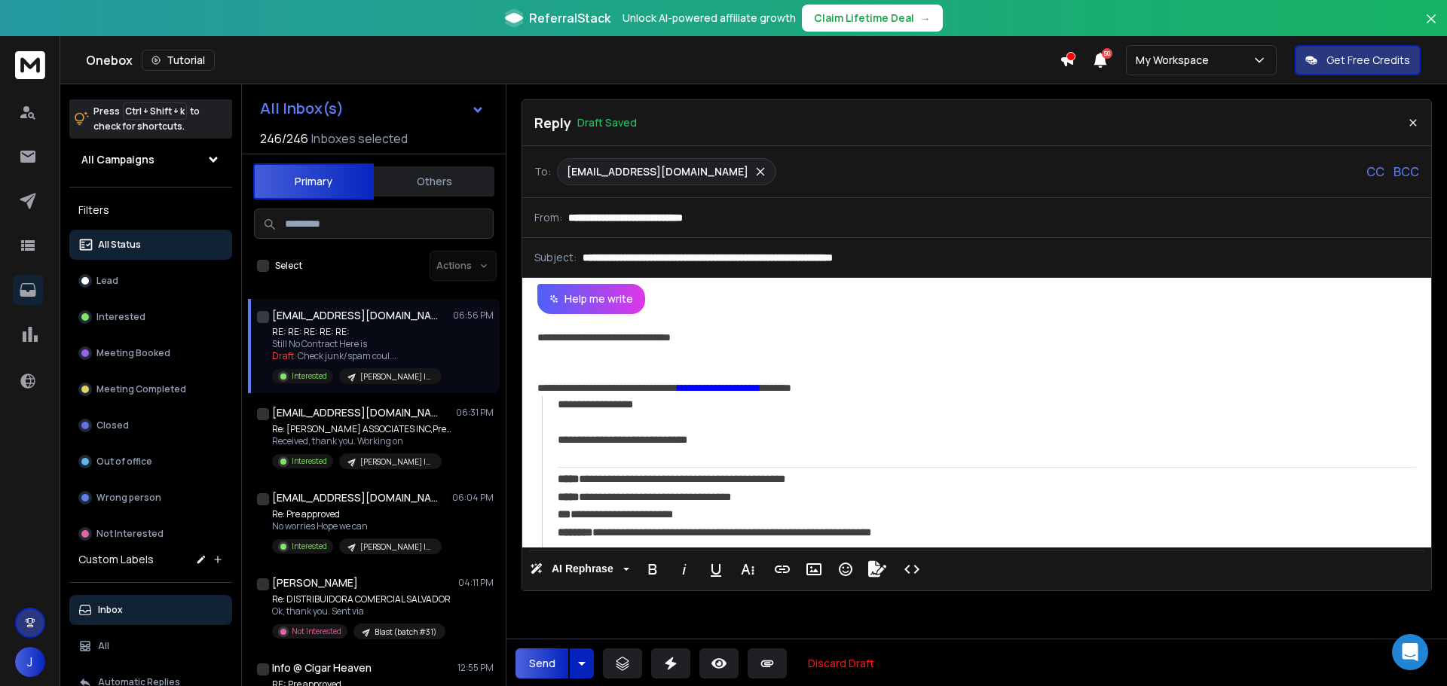
click at [541, 658] on button "Send" at bounding box center [541, 664] width 53 height 30
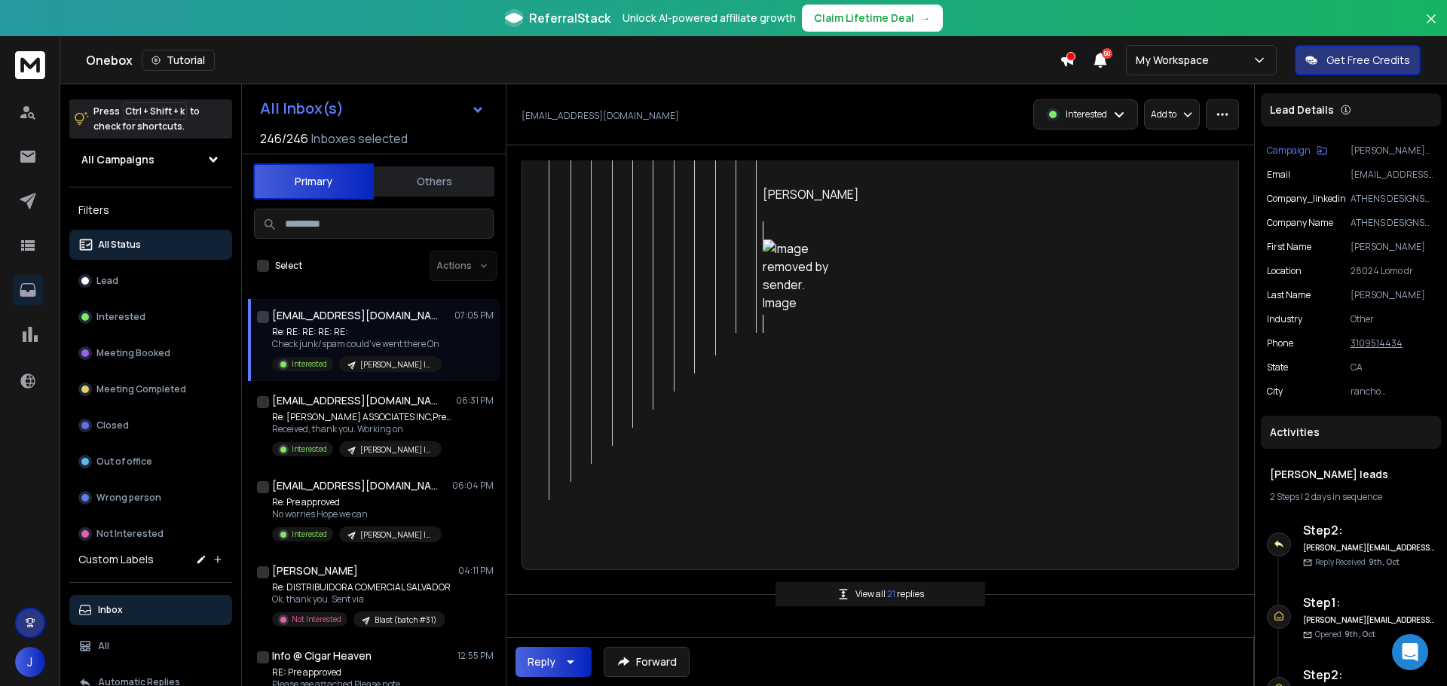
scroll to position [3415, 0]
click at [920, 580] on div "View all 21 replies" at bounding box center [879, 590] width 209 height 24
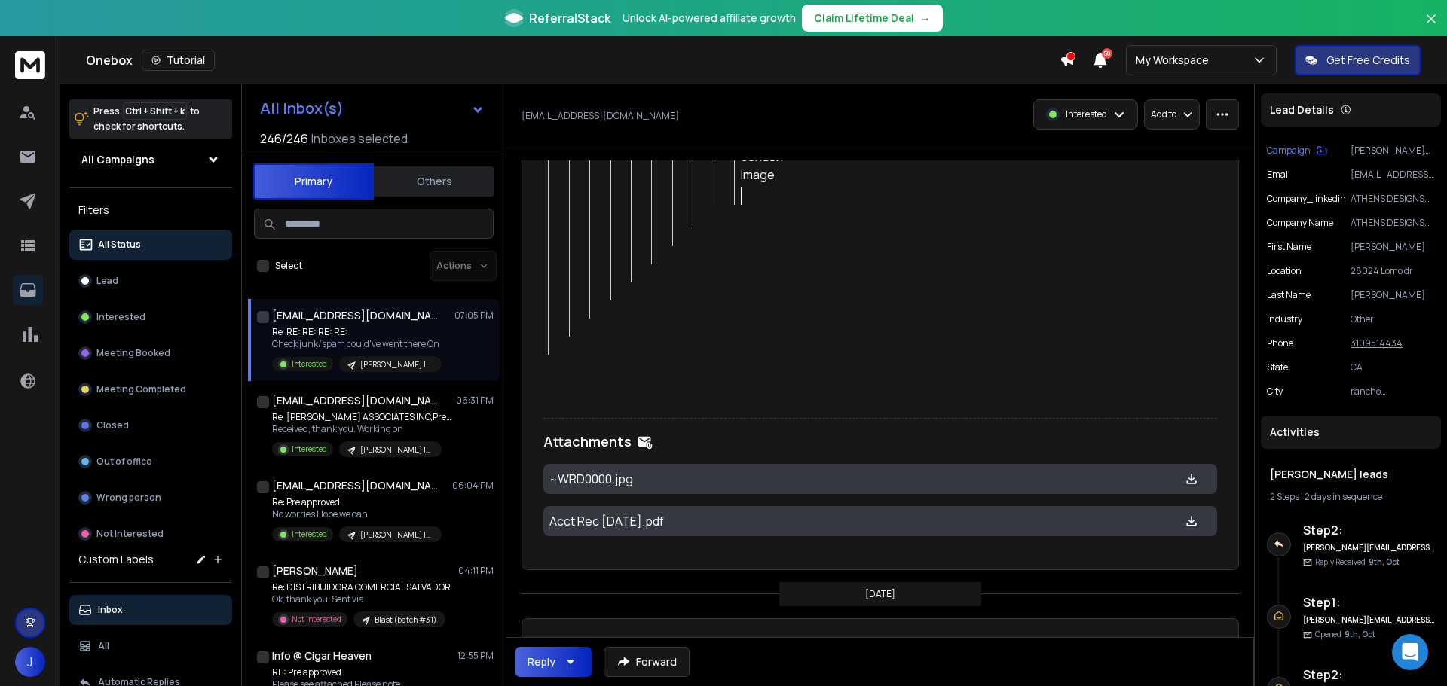
scroll to position [7333, 0]
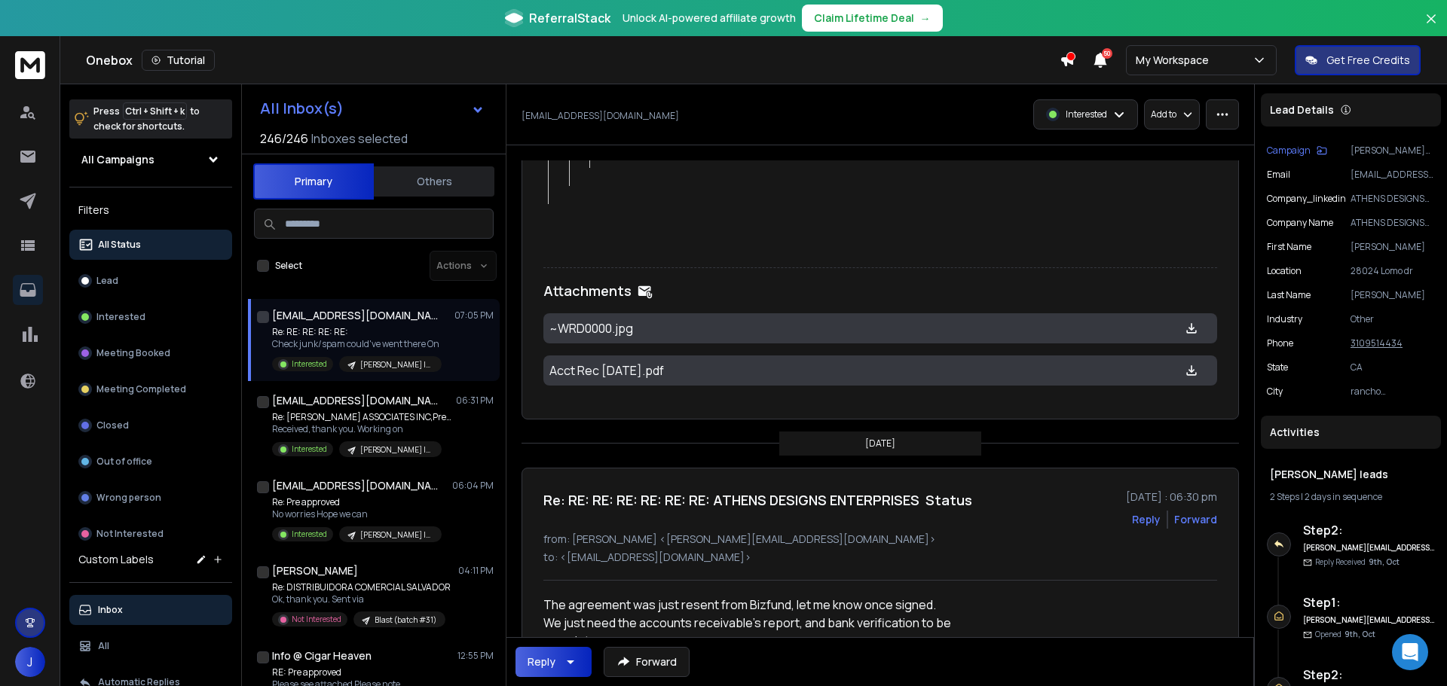
click at [1184, 378] on icon at bounding box center [1191, 370] width 15 height 15
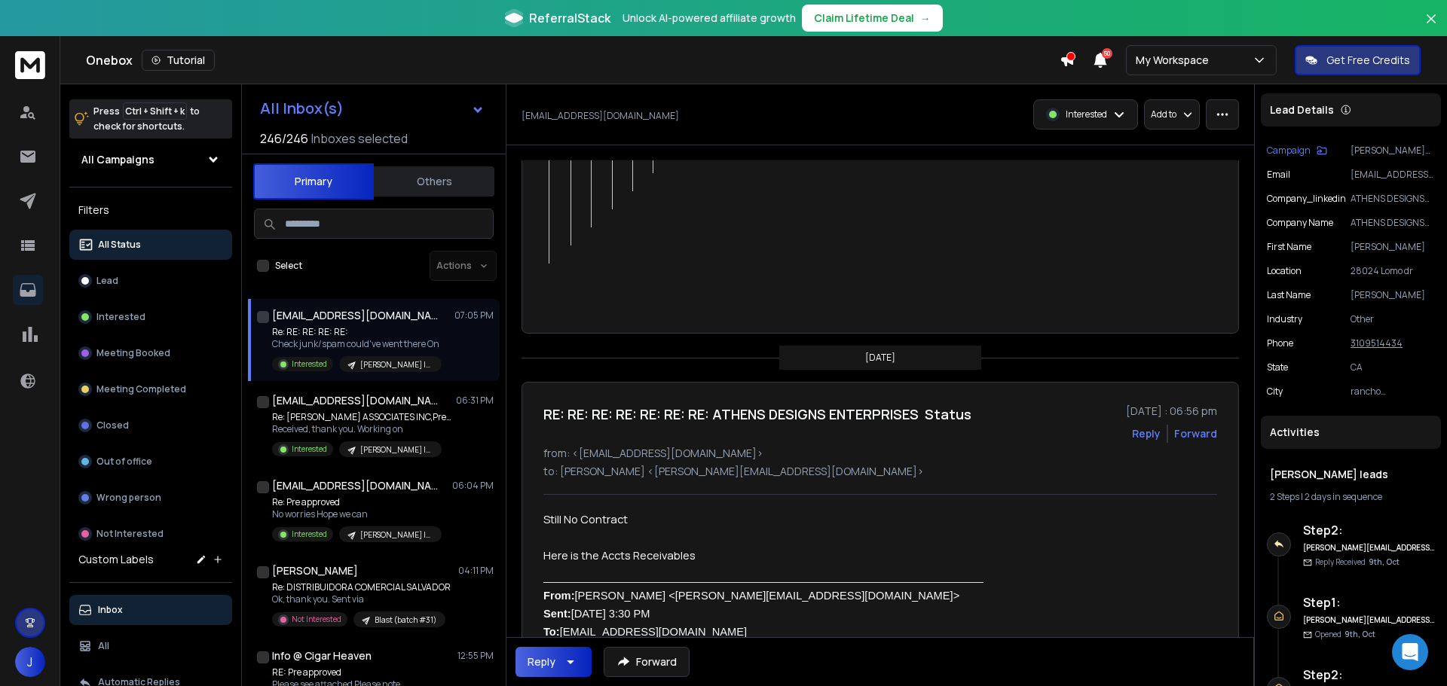
scroll to position [3415, 0]
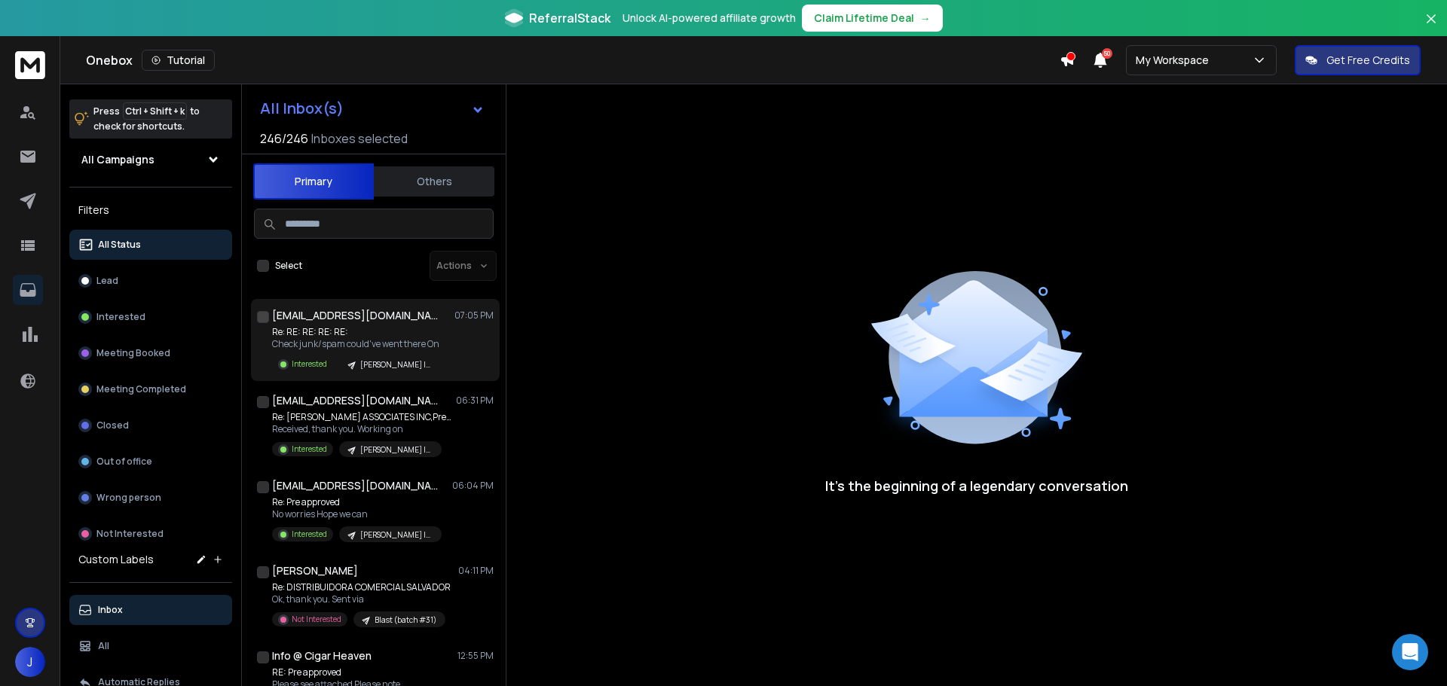
click at [453, 338] on div "Re: RE: RE: RE: RE: Check junk/spam could've went there On Interested [PERSON_N…" at bounding box center [383, 349] width 222 height 46
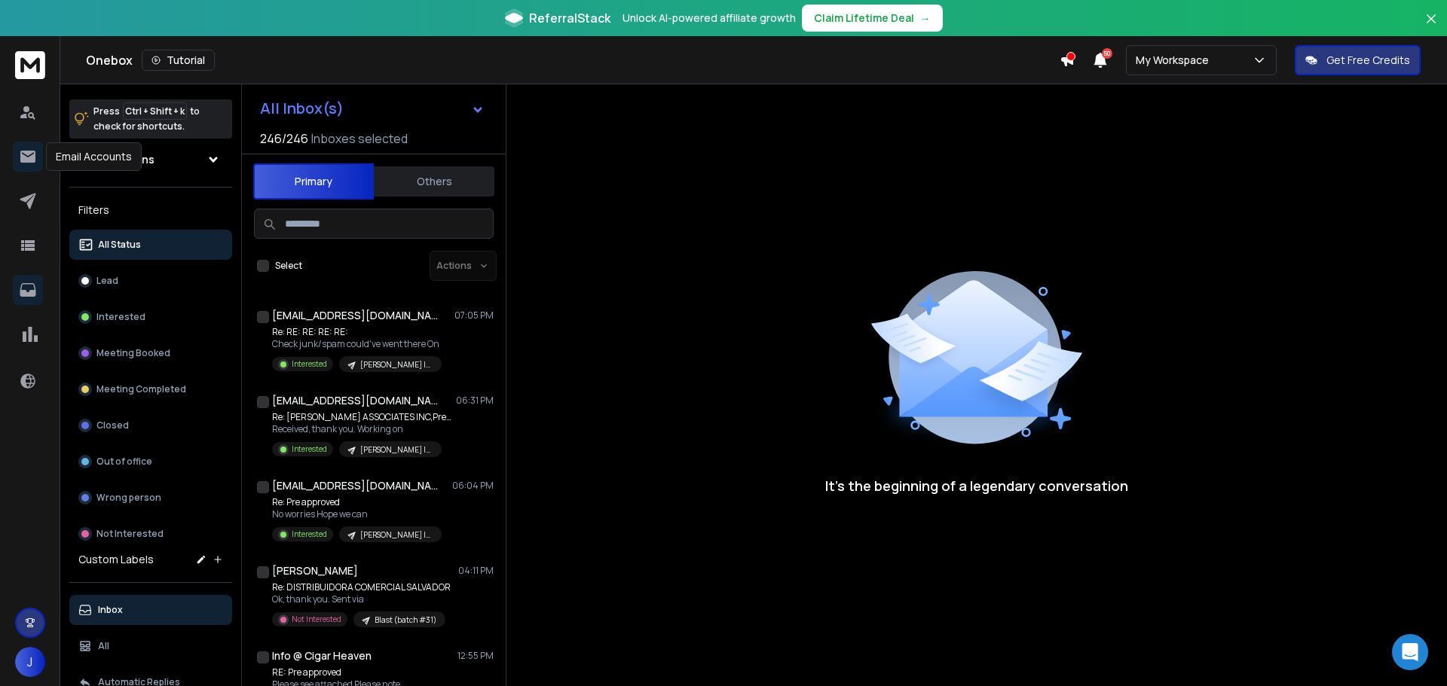
click at [32, 148] on icon at bounding box center [28, 157] width 18 height 18
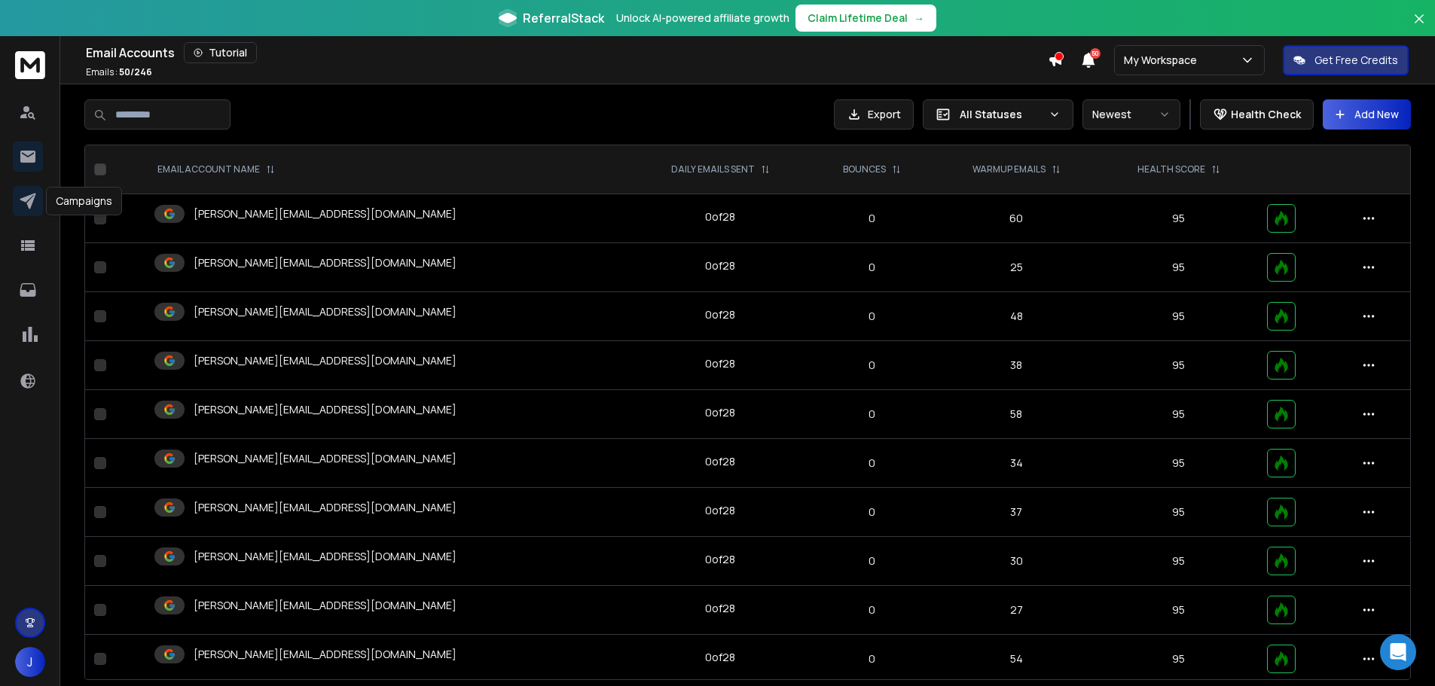
click at [32, 191] on link at bounding box center [28, 201] width 30 height 30
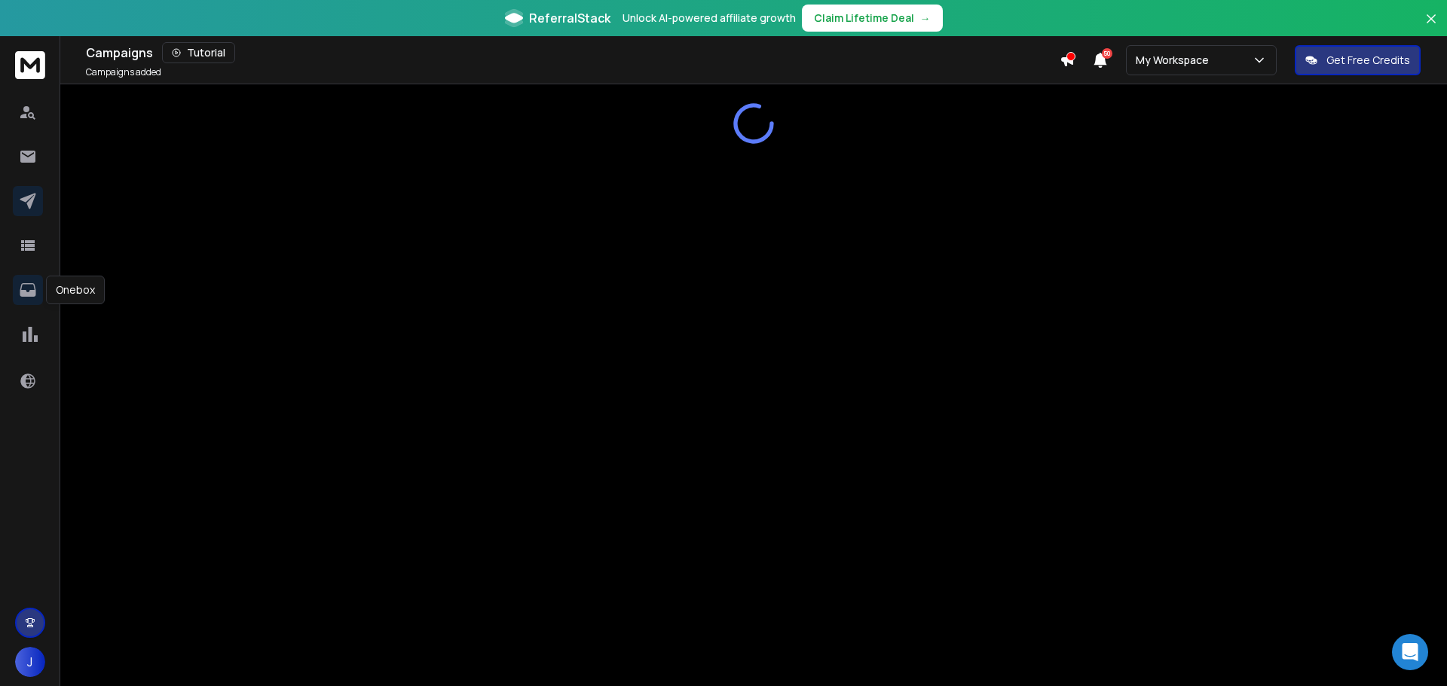
click at [32, 287] on icon at bounding box center [28, 290] width 18 height 18
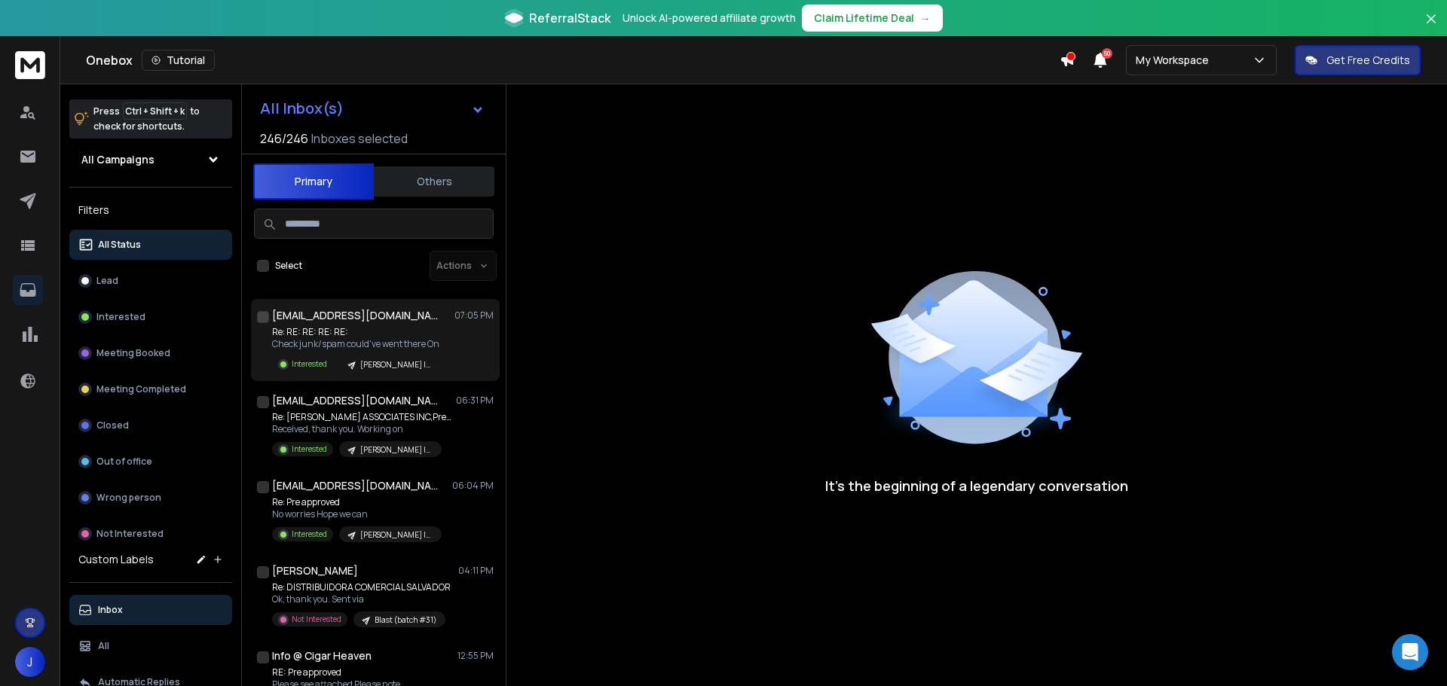
click at [425, 330] on p "Re: RE: RE: RE: RE:" at bounding box center [357, 332] width 170 height 12
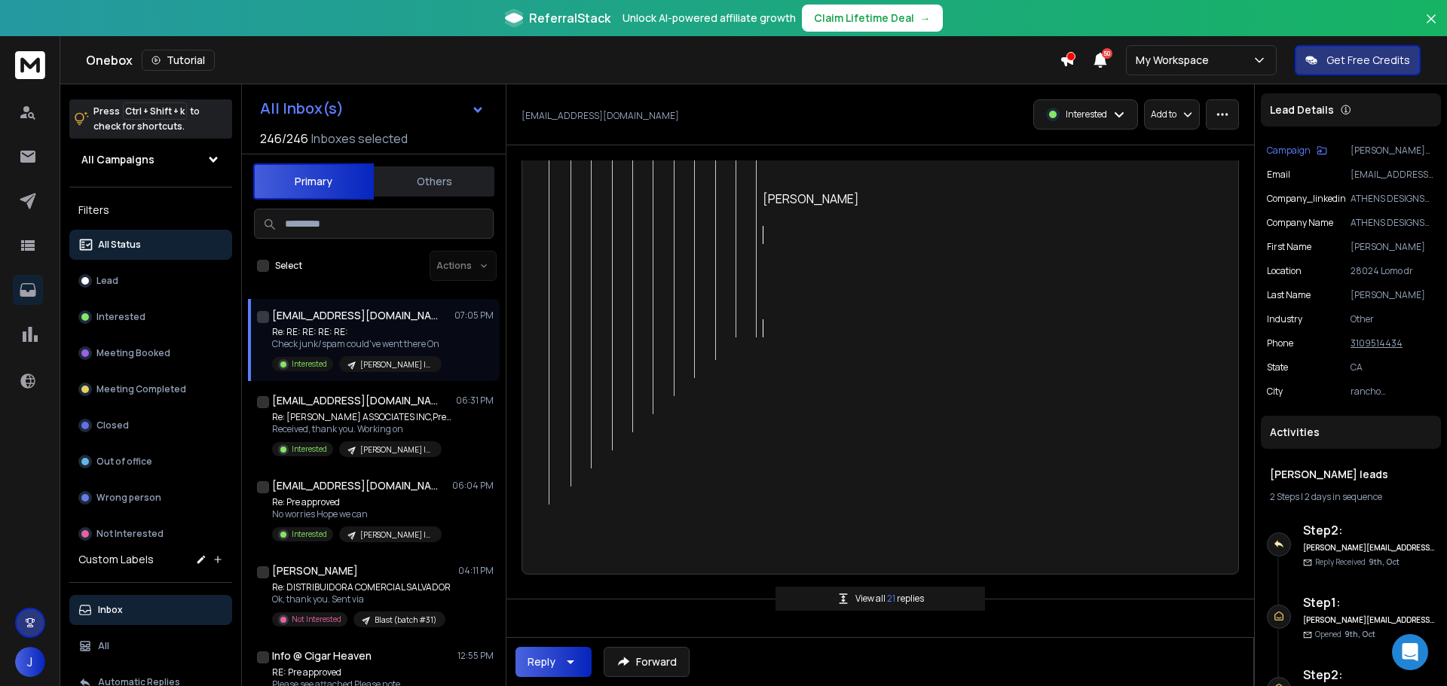
scroll to position [3415, 0]
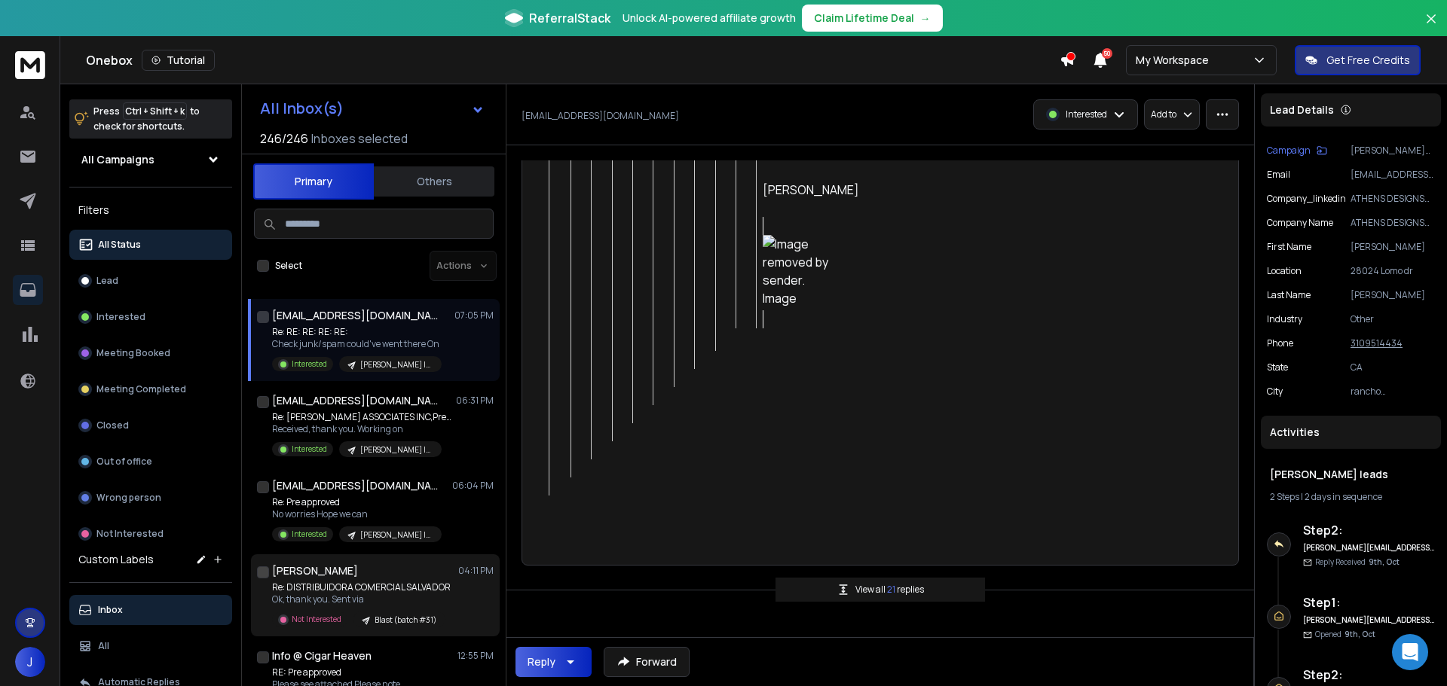
click at [434, 565] on div "[PERSON_NAME] 04:11 PM" at bounding box center [383, 571] width 222 height 15
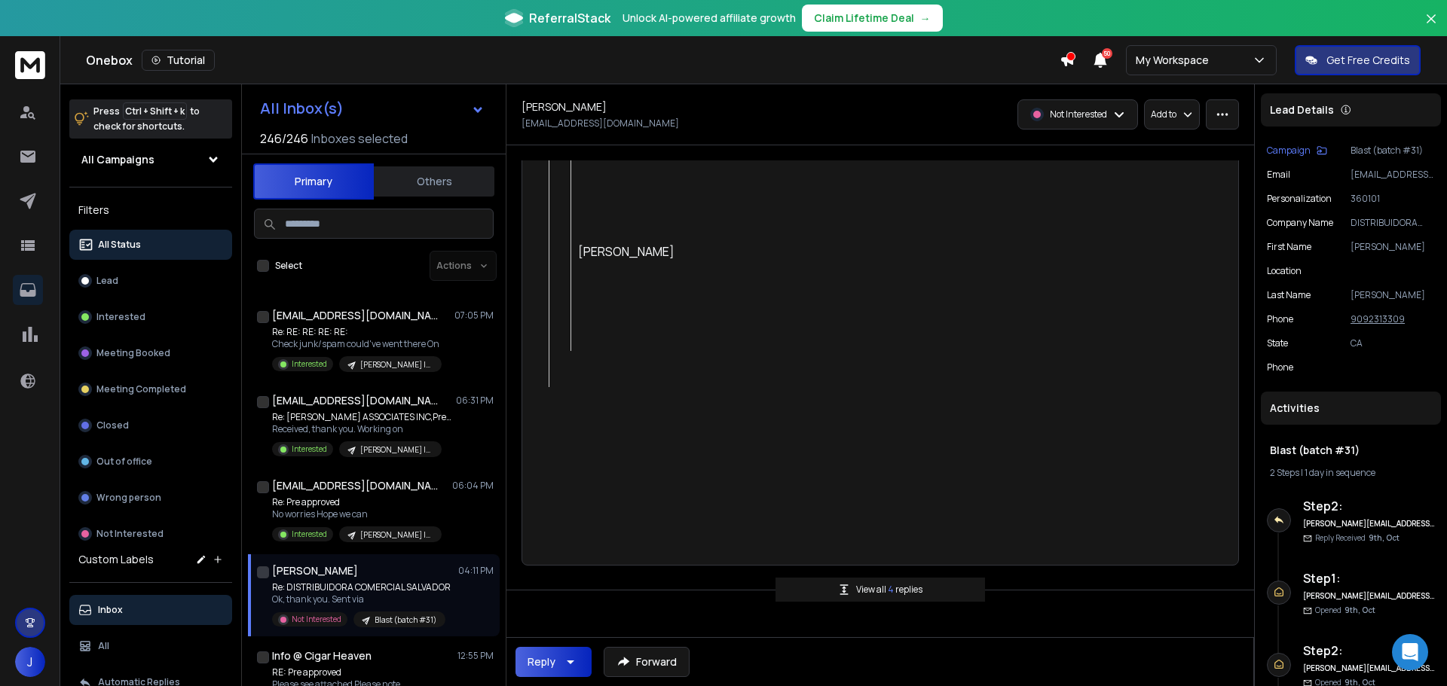
click at [885, 587] on p "View all 4 replies" at bounding box center [889, 590] width 66 height 12
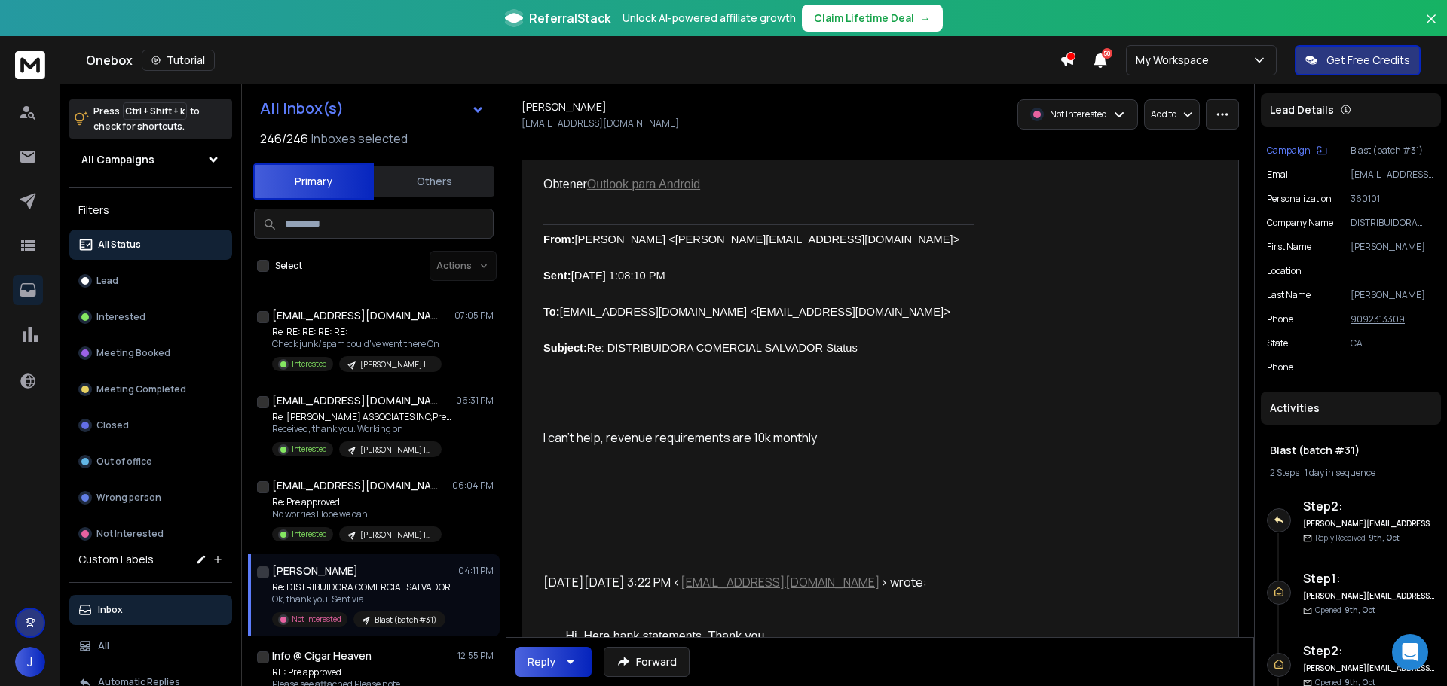
scroll to position [0, 0]
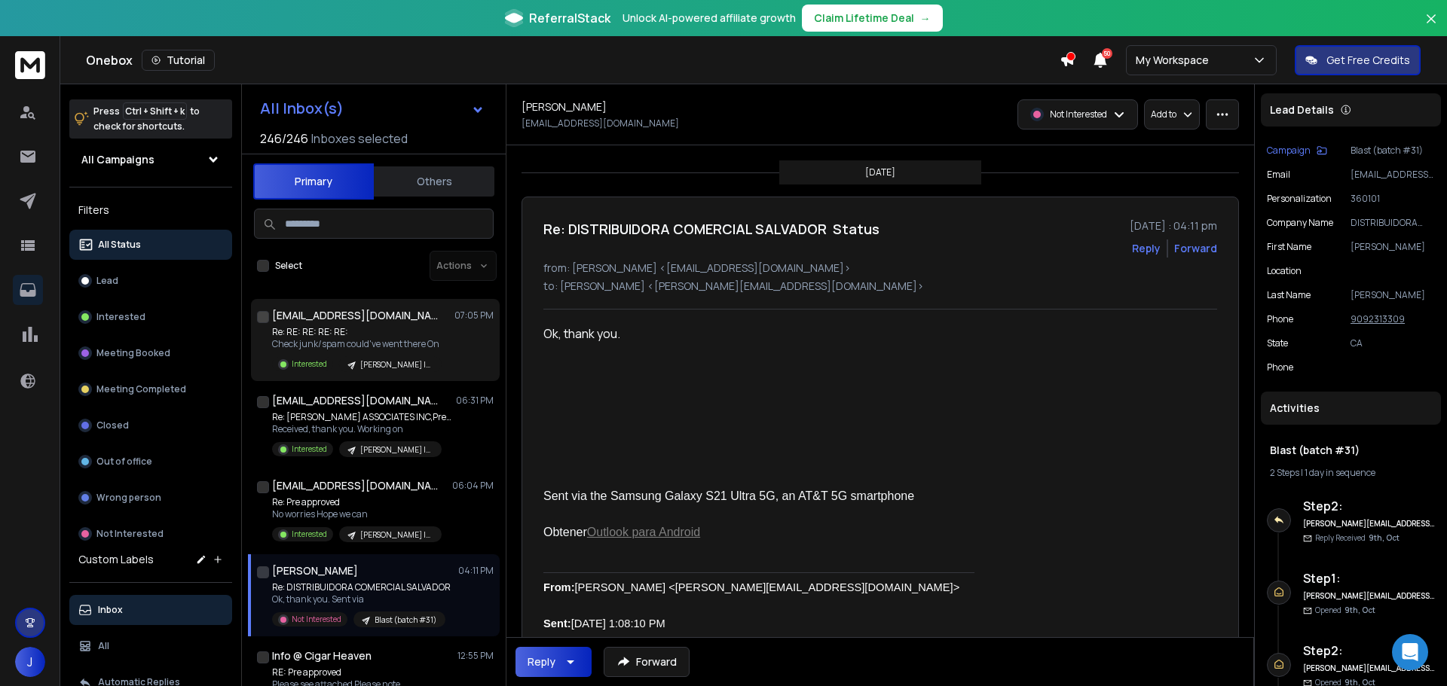
click at [445, 353] on div "Re: RE: RE: RE: RE: Check junk/spam could've went there On Interested [PERSON_N…" at bounding box center [383, 349] width 222 height 46
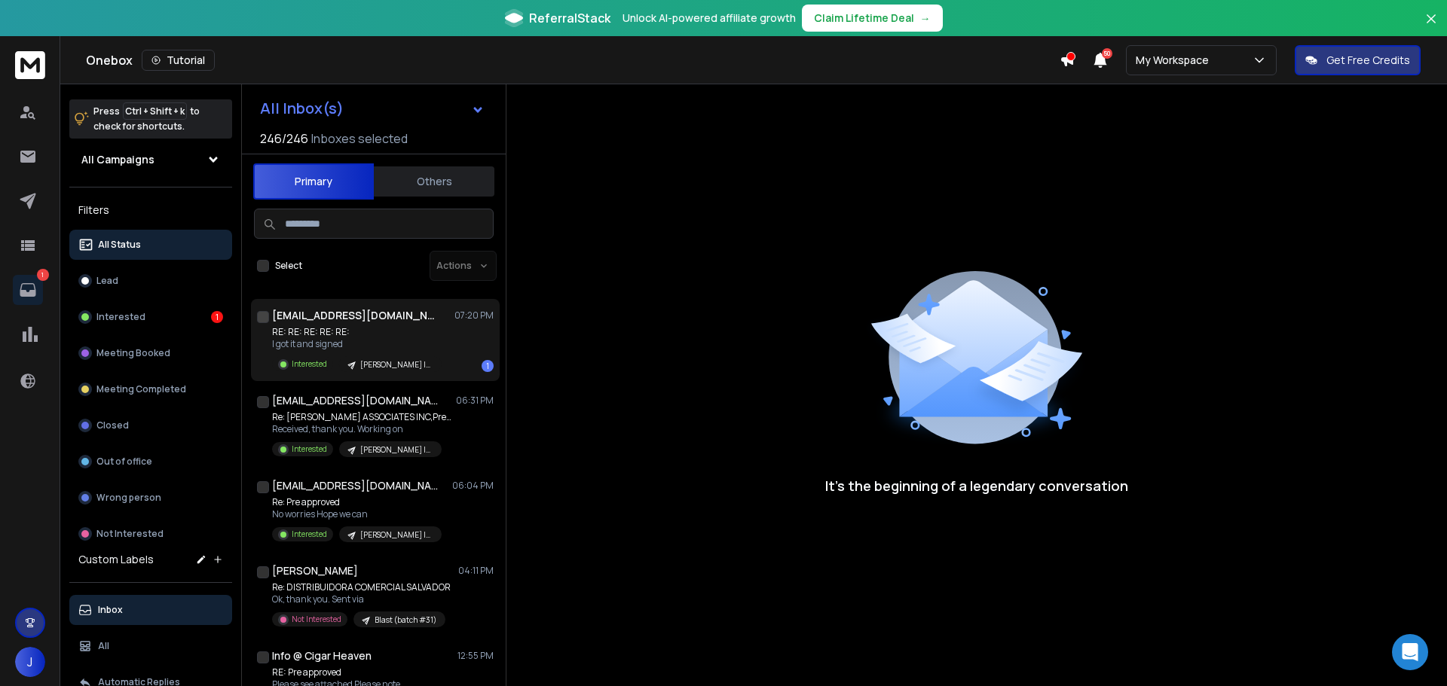
click at [431, 354] on div "RE: RE: RE: RE: RE: I got it and signed Interested [PERSON_NAME] leads 1" at bounding box center [383, 349] width 222 height 46
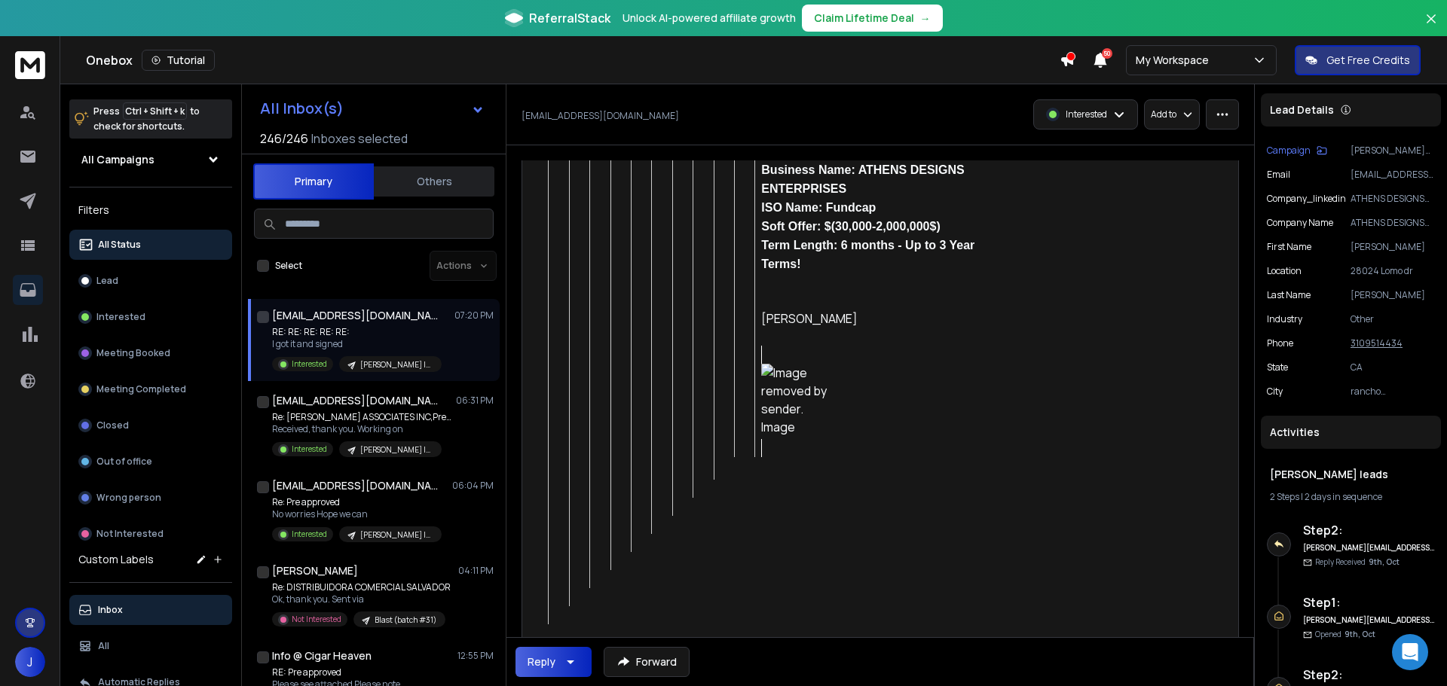
scroll to position [3698, 0]
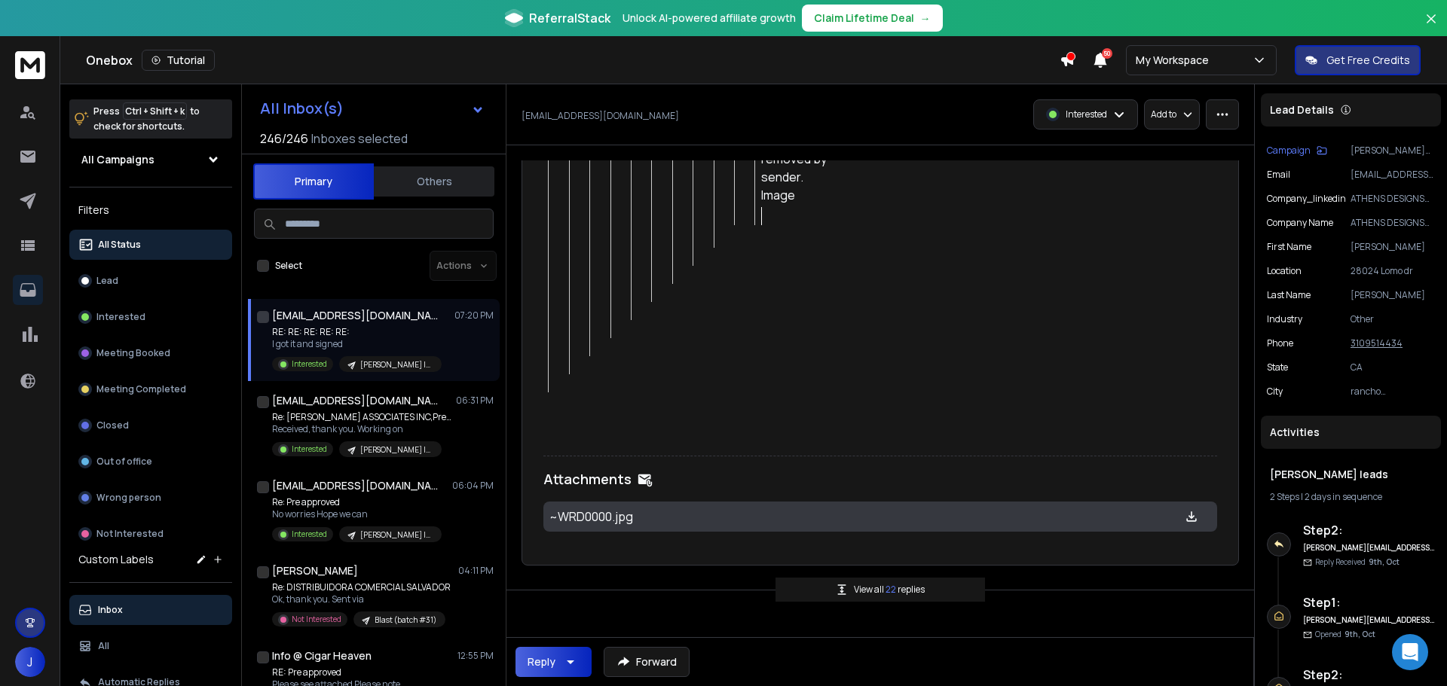
click at [860, 588] on p "View all 22 replies" at bounding box center [889, 590] width 71 height 12
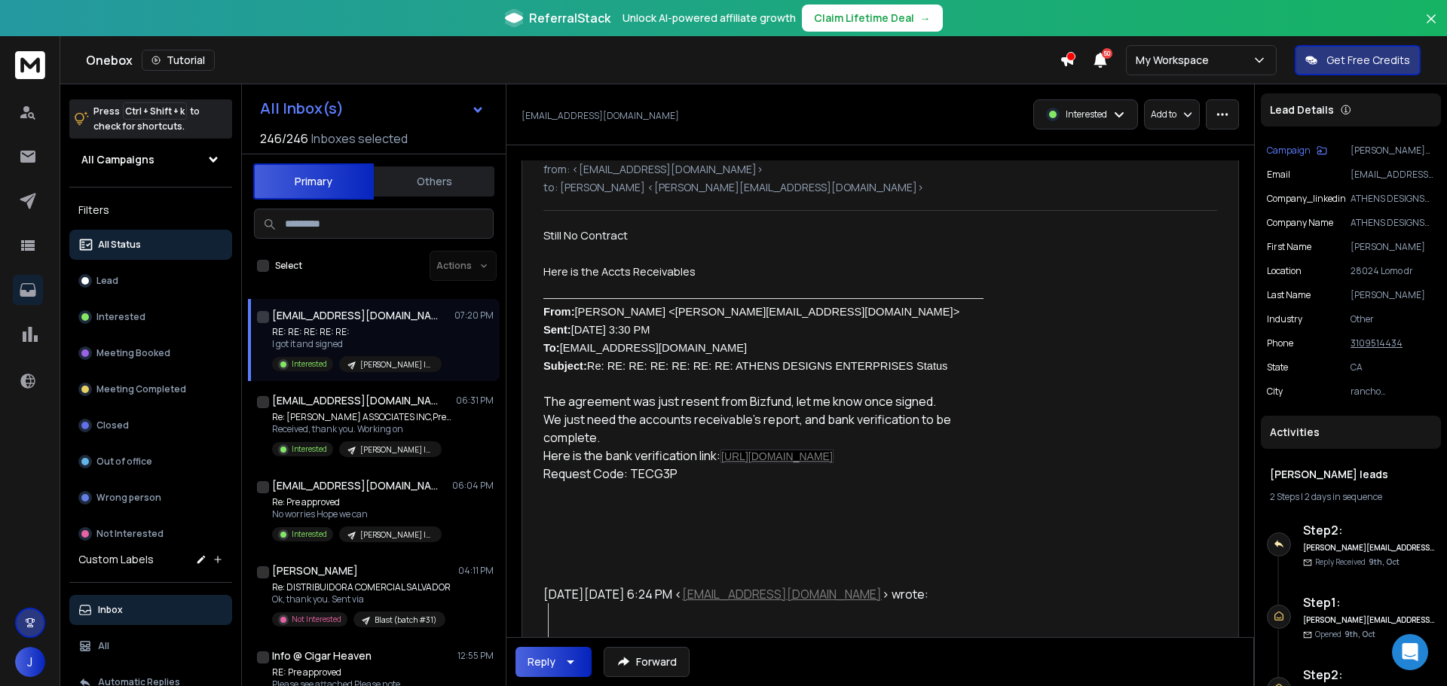
scroll to position [8143, 0]
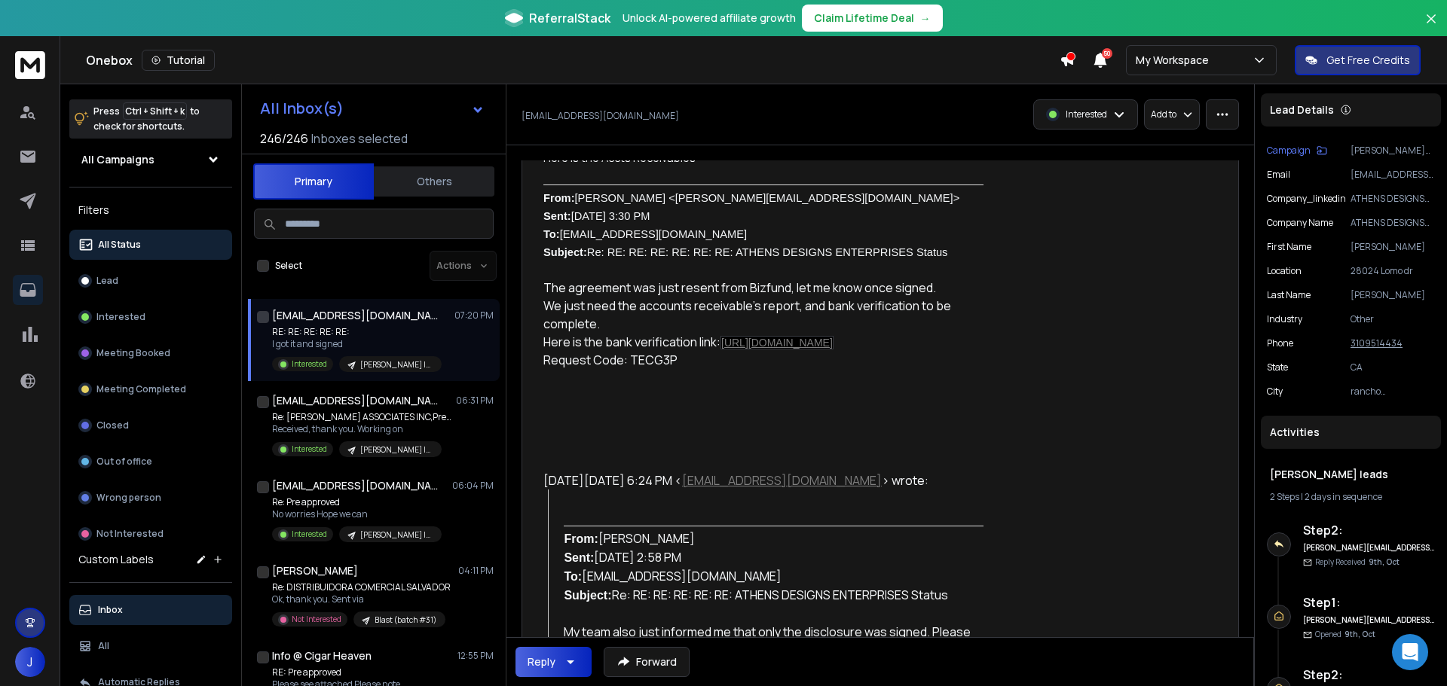
click at [630, 351] on p "Here is the bank verification link: https://app.decisionlogic.com/TECG3P" at bounding box center [763, 342] width 440 height 18
drag, startPoint x: 630, startPoint y: 362, endPoint x: 631, endPoint y: 372, distance: 9.9
copy div "Here is the bank verification link: https://app.decisionlogic.com/TECG3P Reques…"
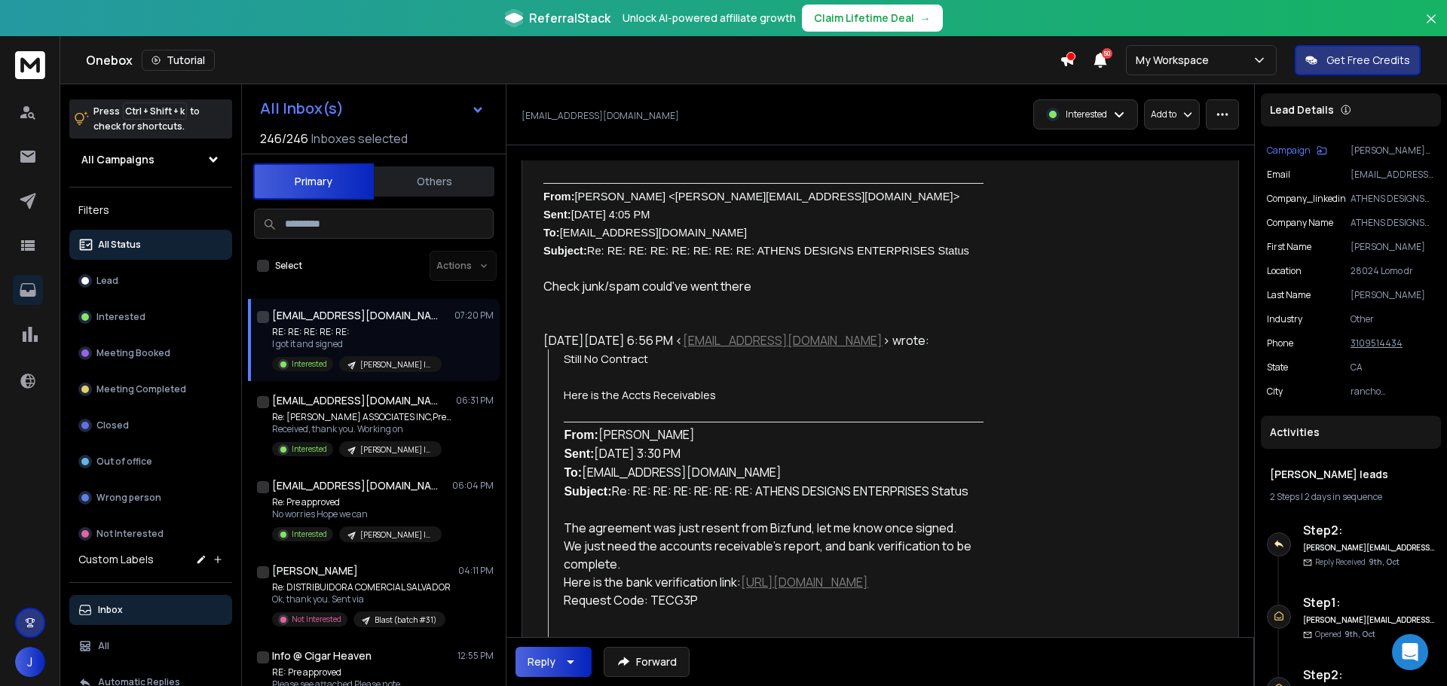
scroll to position [0, 0]
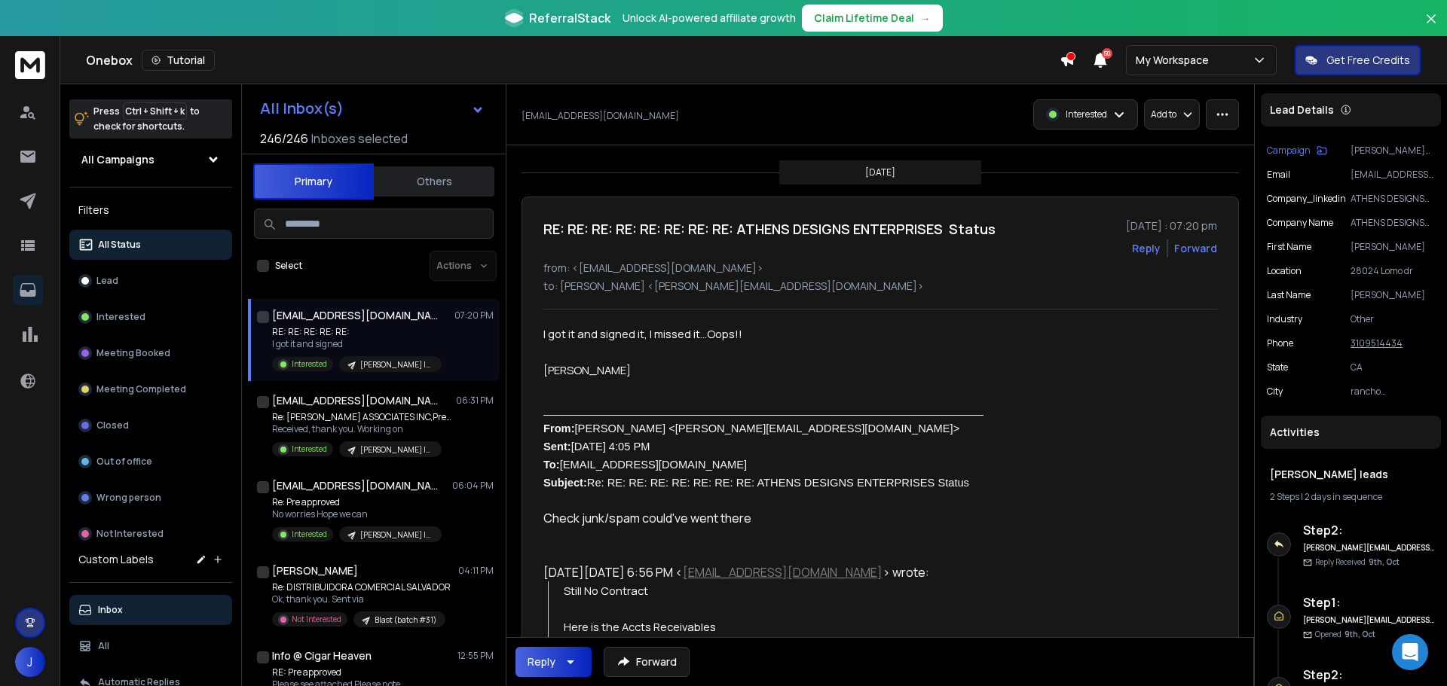
click at [1152, 252] on button "Reply" at bounding box center [1146, 248] width 29 height 15
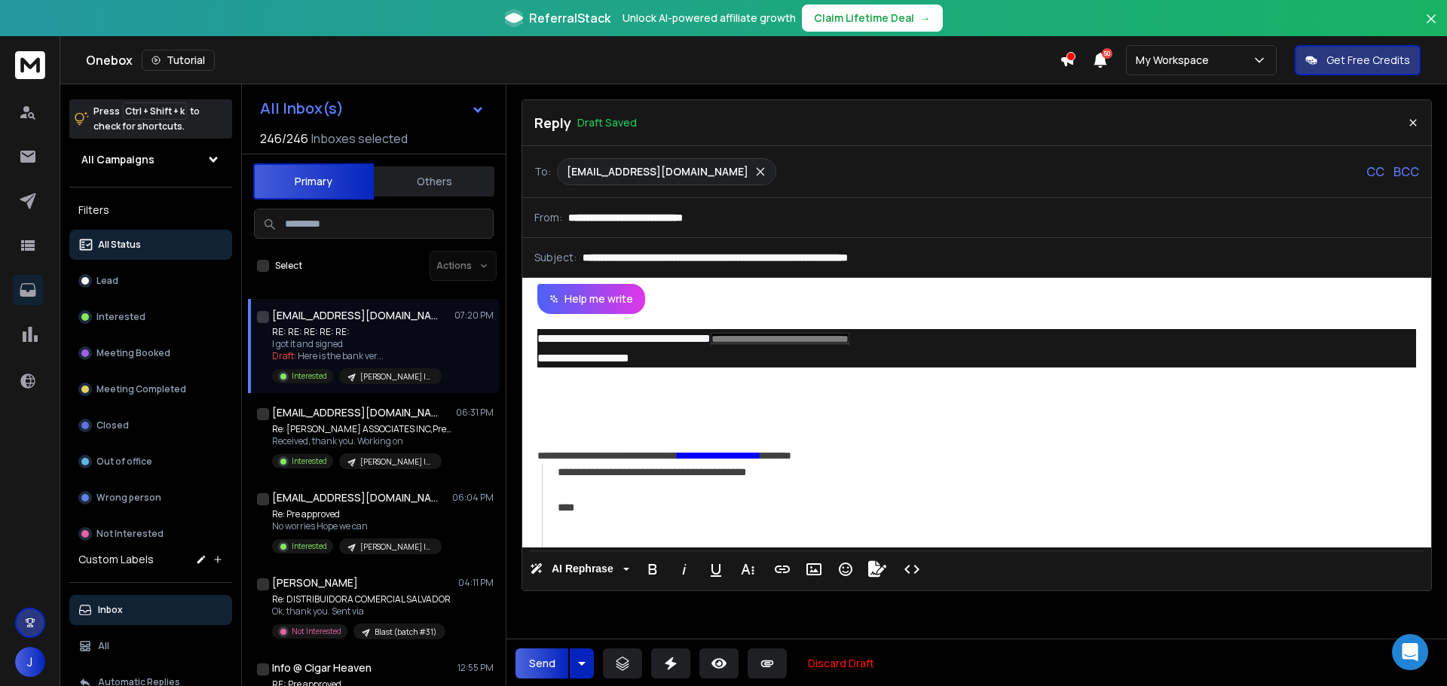
click at [669, 365] on p "**********" at bounding box center [968, 359] width 863 height 20
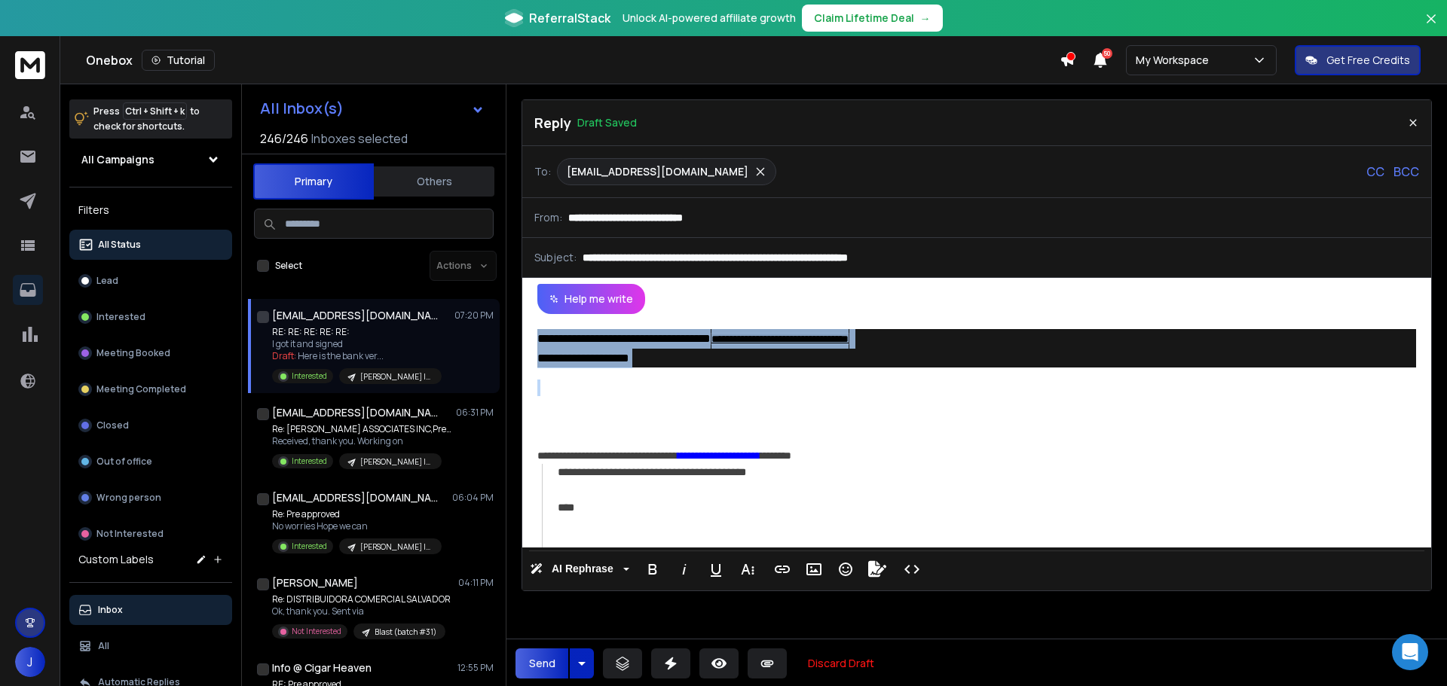
drag, startPoint x: 668, startPoint y: 364, endPoint x: 562, endPoint y: 338, distance: 109.5
click at [562, 338] on div "**********" at bounding box center [976, 431] width 909 height 234
click at [671, 363] on p "**********" at bounding box center [968, 359] width 863 height 20
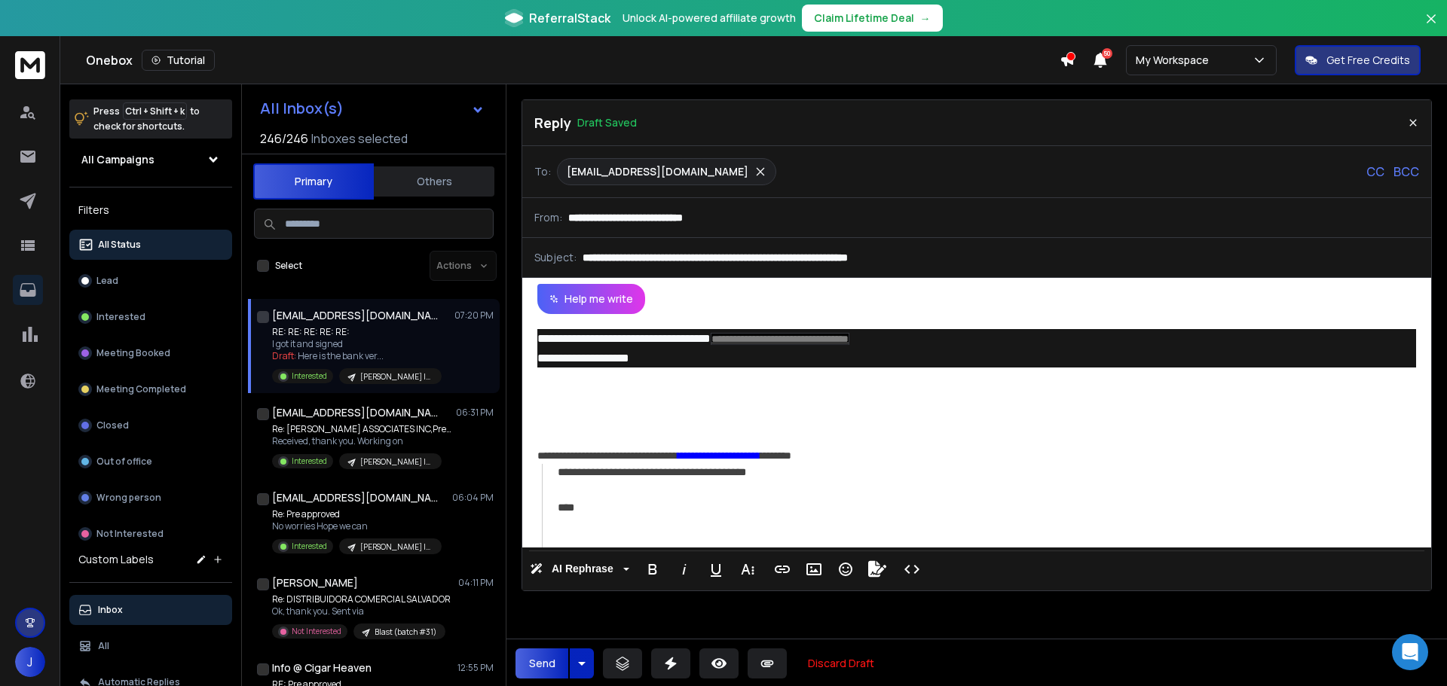
click at [671, 363] on p "**********" at bounding box center [968, 359] width 863 height 20
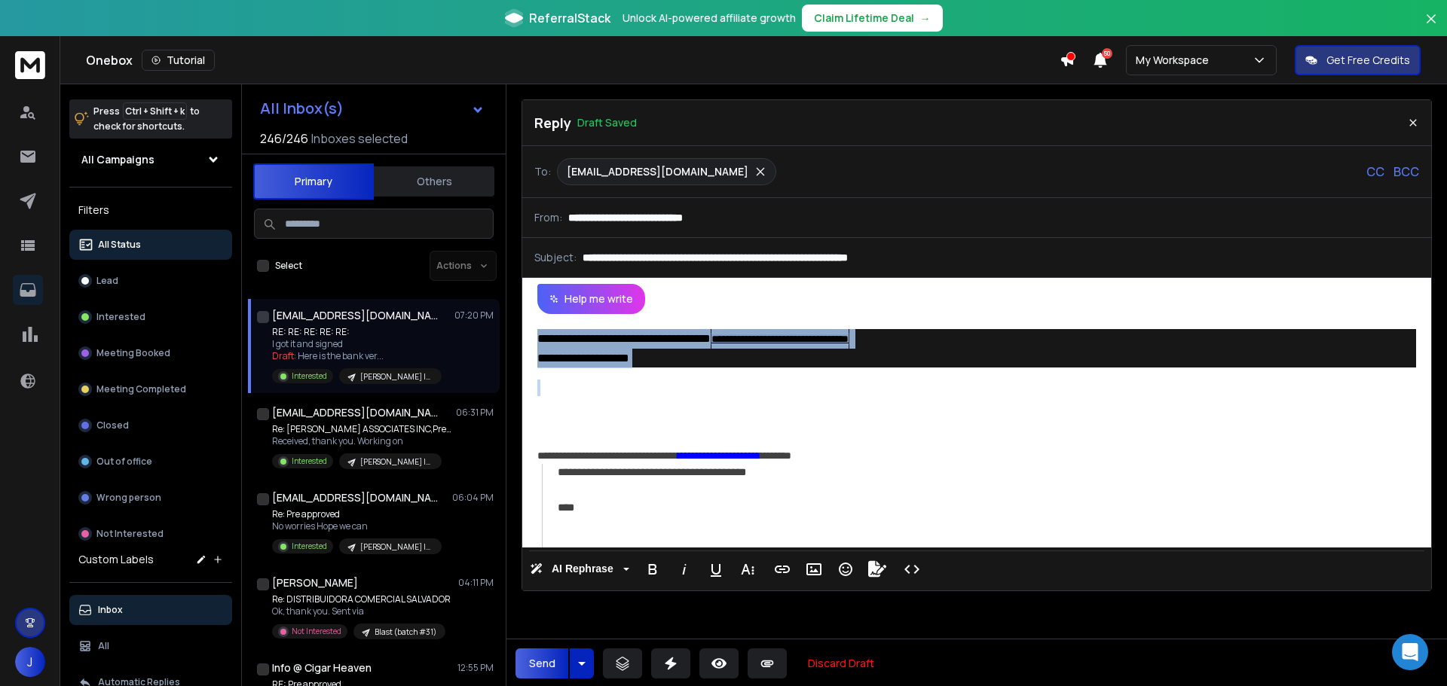
drag, startPoint x: 671, startPoint y: 363, endPoint x: 636, endPoint y: 344, distance: 40.5
click at [636, 344] on div "**********" at bounding box center [976, 431] width 909 height 234
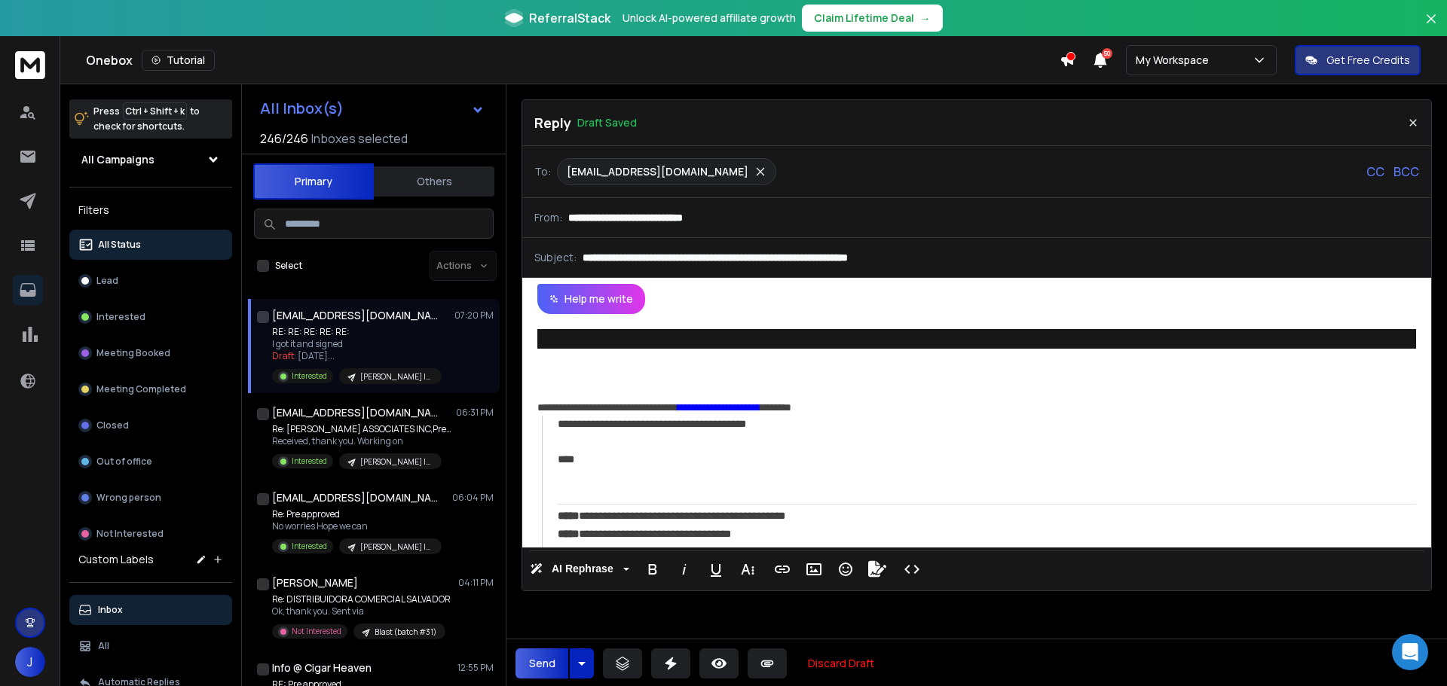
click at [1236, 347] on p at bounding box center [968, 339] width 863 height 20
click at [822, 360] on div at bounding box center [976, 357] width 878 height 17
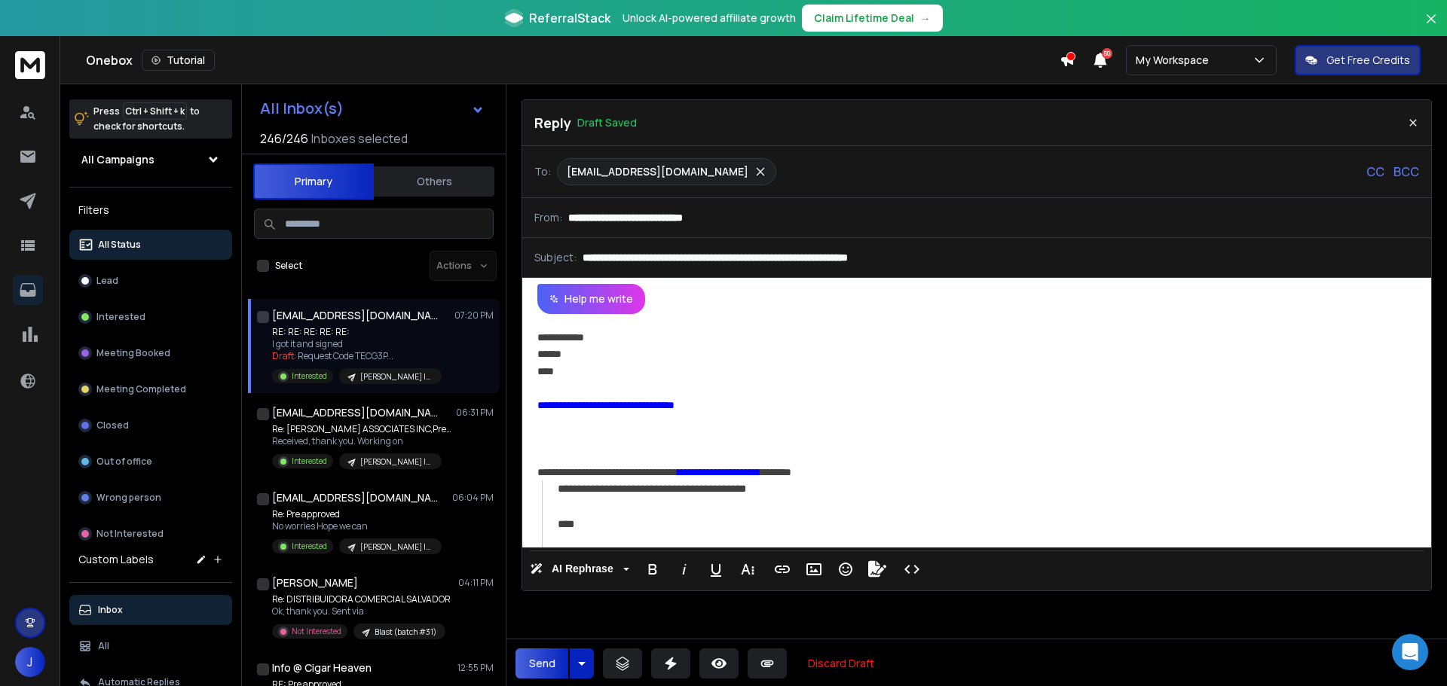
click at [564, 336] on div "**********" at bounding box center [968, 371] width 863 height 84
drag, startPoint x: 564, startPoint y: 336, endPoint x: 582, endPoint y: 363, distance: 33.0
click at [582, 363] on div "**********" at bounding box center [968, 371] width 863 height 84
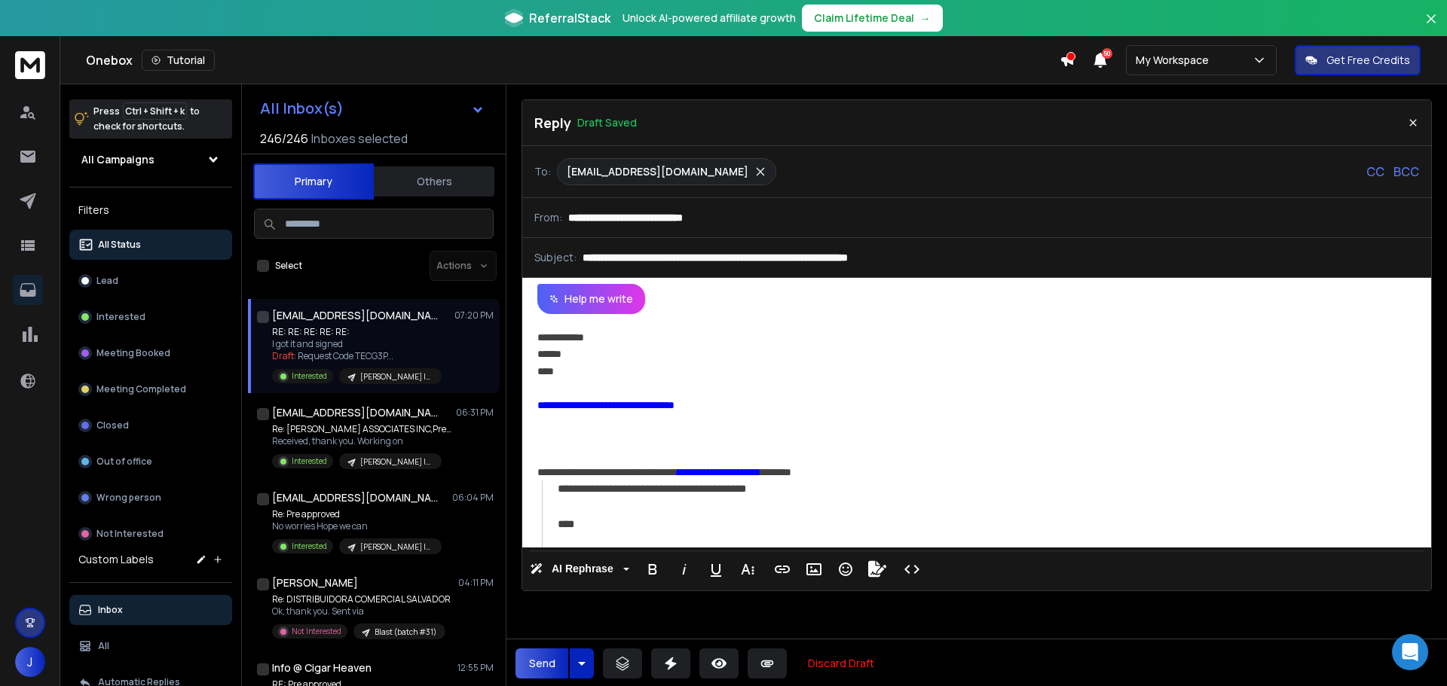
click at [542, 336] on div "**********" at bounding box center [968, 371] width 863 height 84
click at [536, 334] on div "**********" at bounding box center [976, 431] width 909 height 234
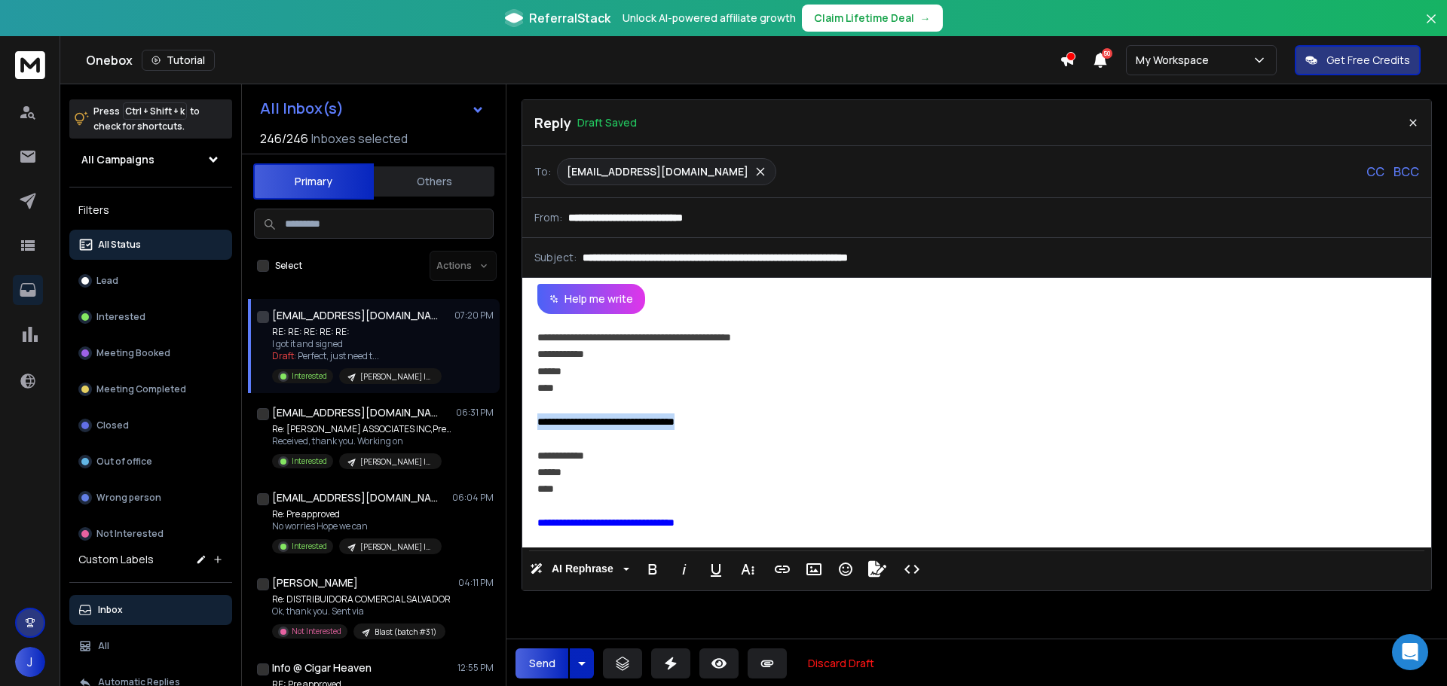
drag, startPoint x: 537, startPoint y: 420, endPoint x: 720, endPoint y: 426, distance: 183.2
click at [720, 426] on div "**********" at bounding box center [968, 388] width 863 height 84
click at [781, 333] on div "**********" at bounding box center [968, 337] width 863 height 17
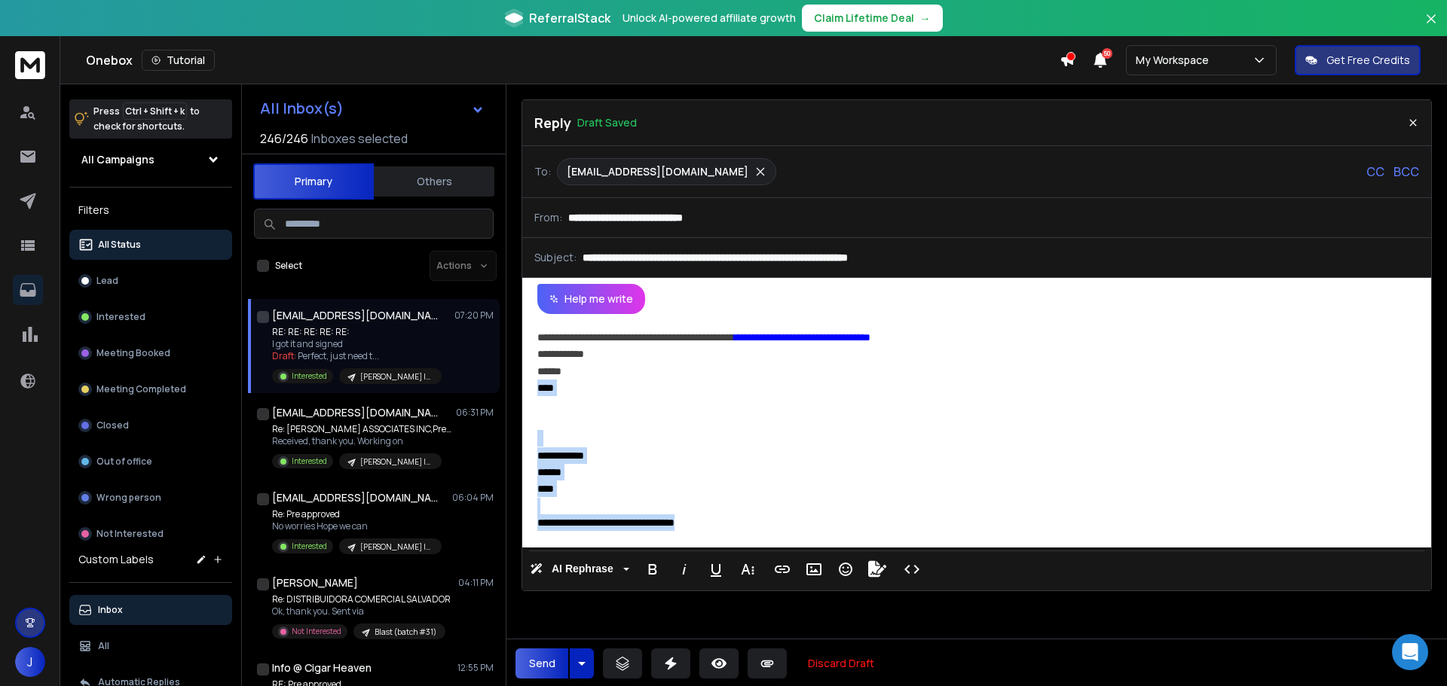
drag, startPoint x: 548, startPoint y: 394, endPoint x: 723, endPoint y: 526, distance: 218.9
click at [723, 526] on span "**********" at bounding box center [976, 430] width 878 height 203
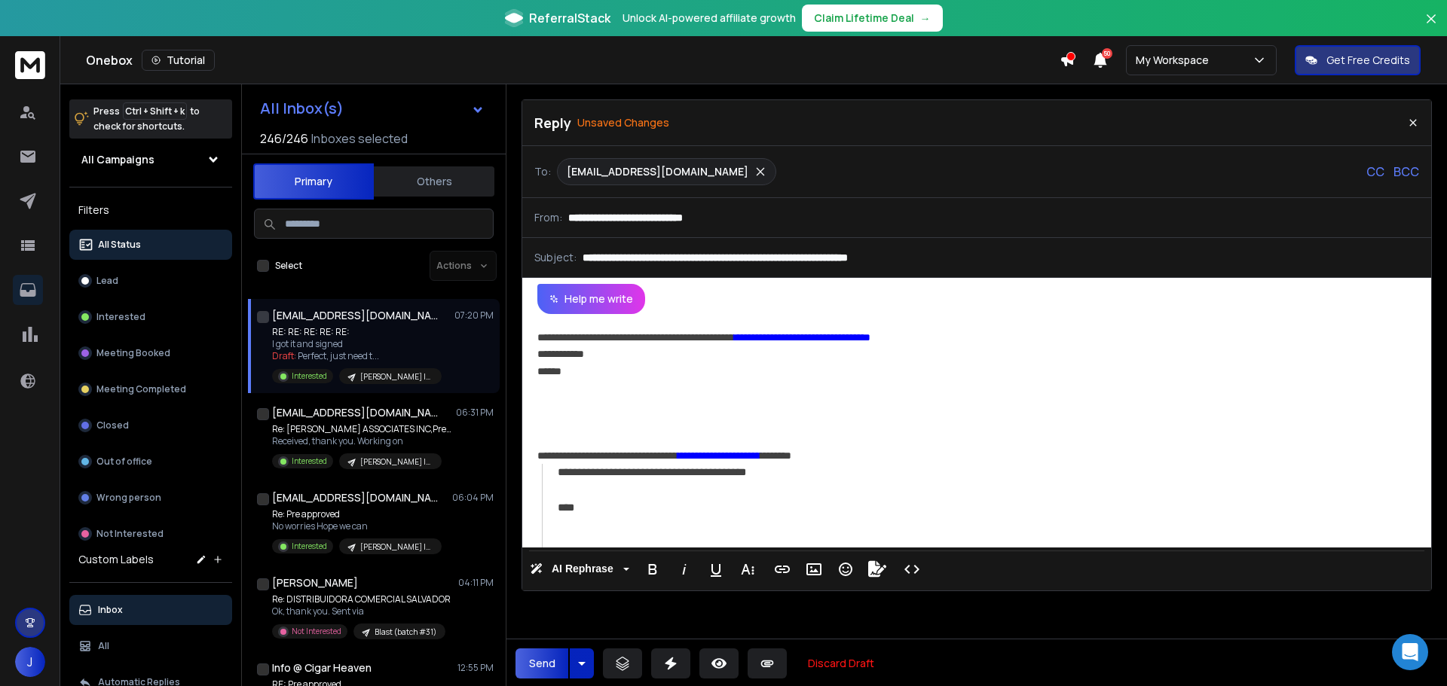
click at [535, 365] on div "**********" at bounding box center [976, 431] width 909 height 234
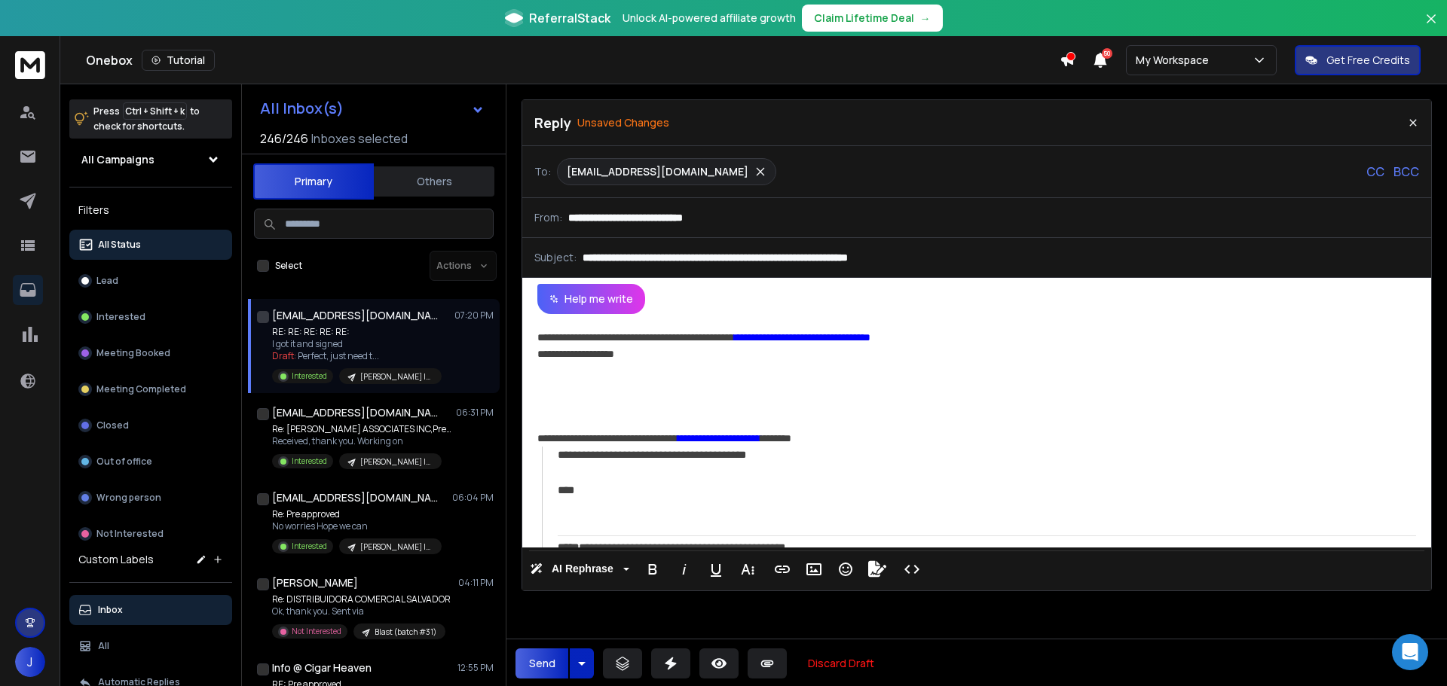
click at [677, 352] on div "**********" at bounding box center [976, 354] width 878 height 50
click at [545, 656] on button "Send" at bounding box center [541, 664] width 53 height 30
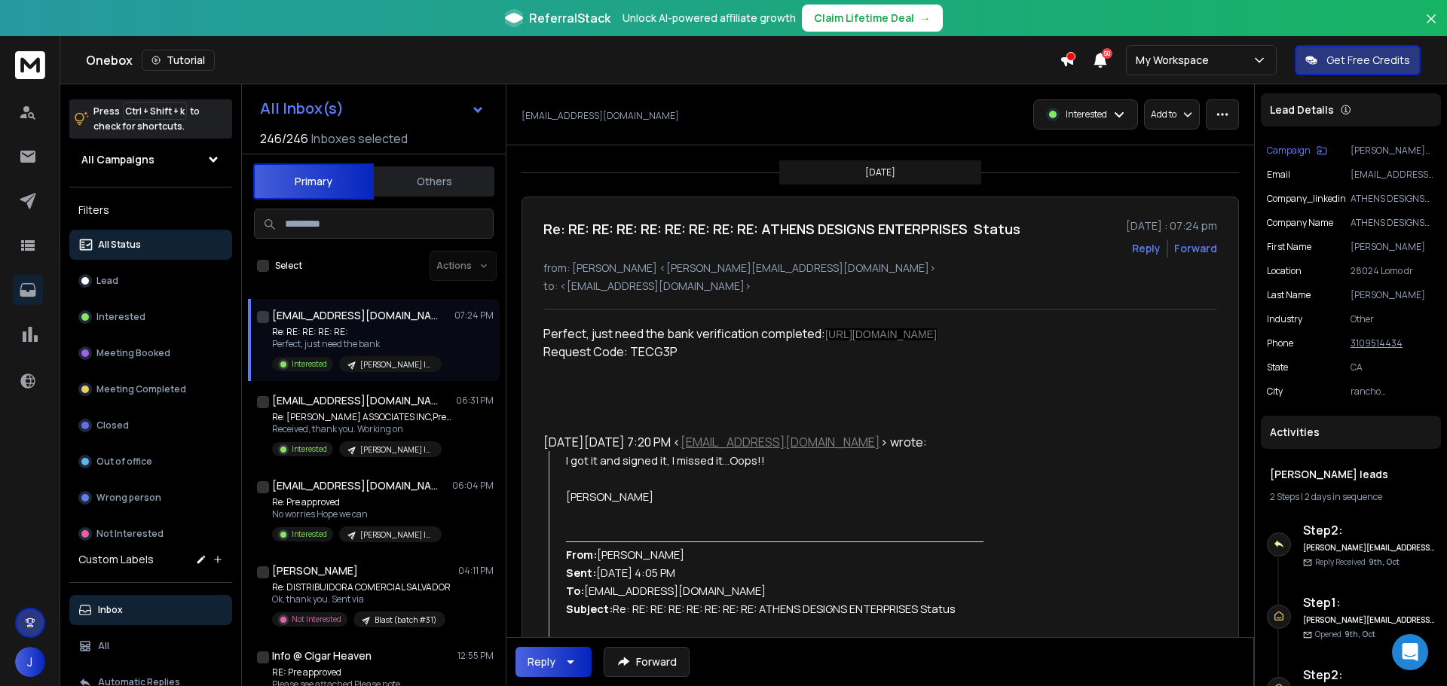
click at [825, 341] on link "https://app.decisionlogic.com/TECG3P" at bounding box center [881, 334] width 112 height 12
